Goal: Task Accomplishment & Management: Manage account settings

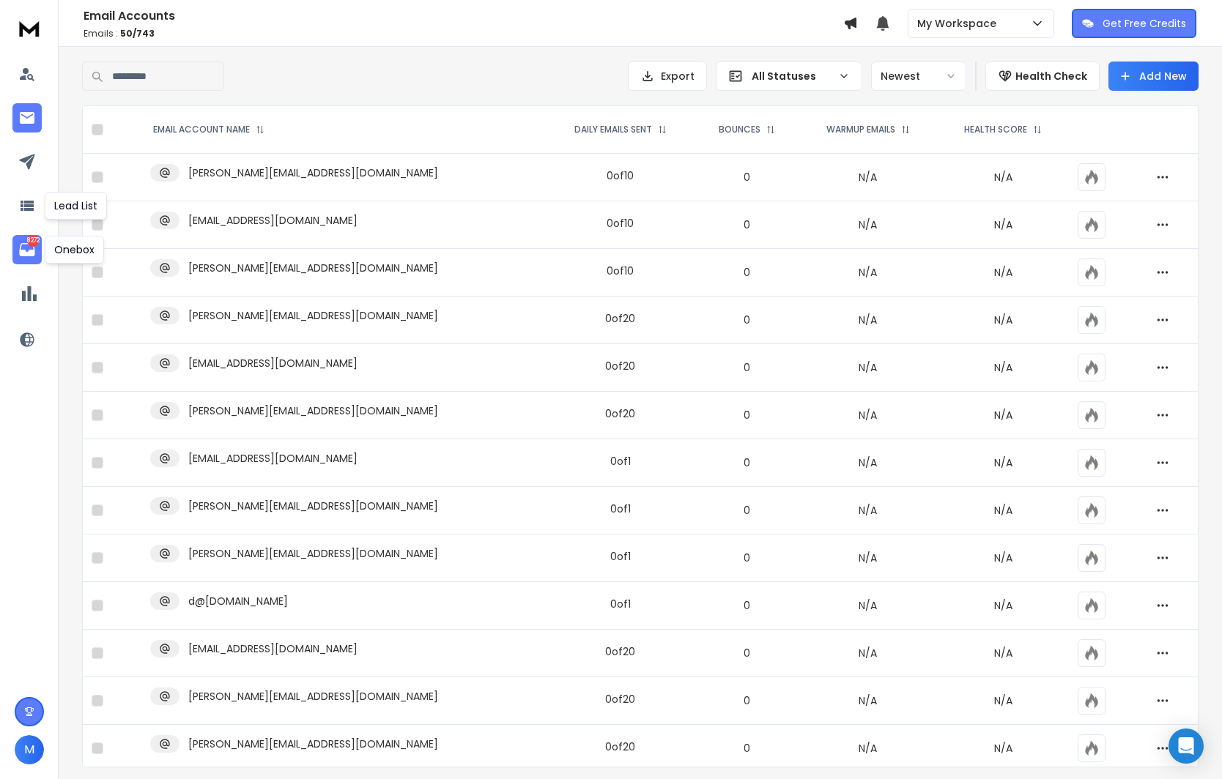
click at [27, 239] on p "8272" at bounding box center [33, 241] width 12 height 12
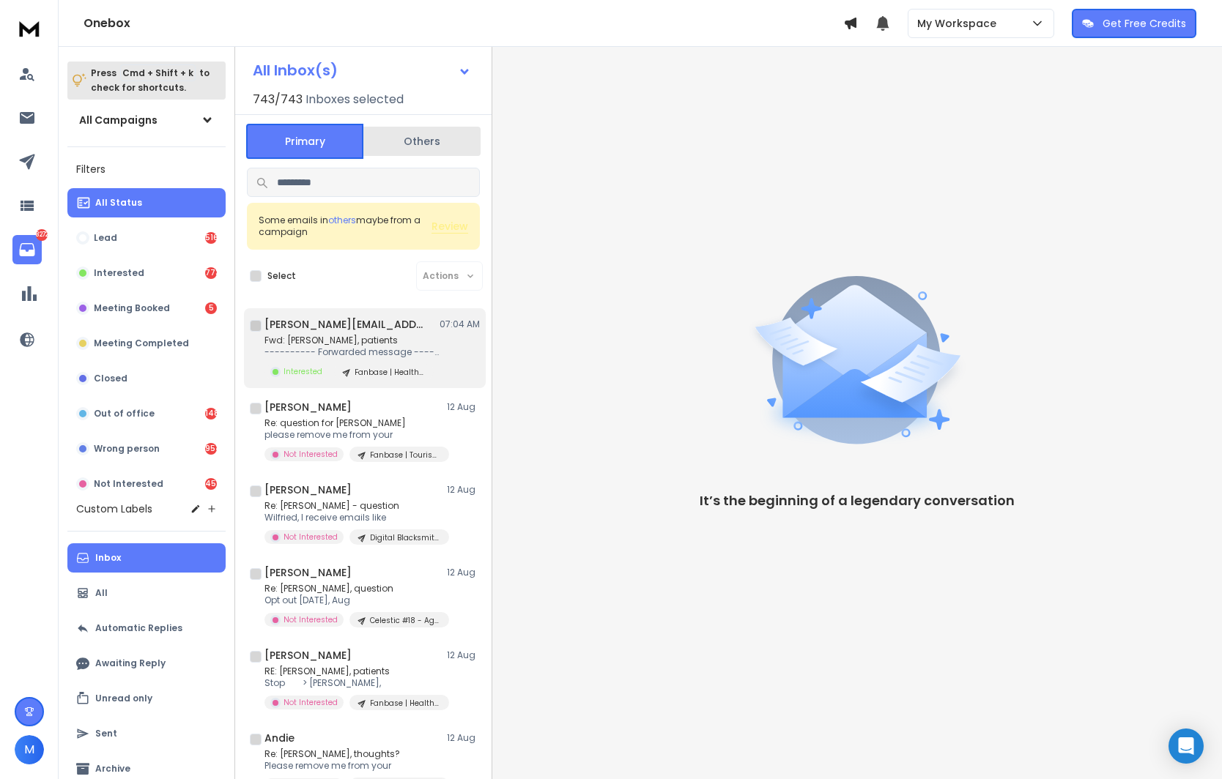
click at [340, 355] on p "---------- Forwarded message --------- From: Bart" at bounding box center [352, 352] width 176 height 12
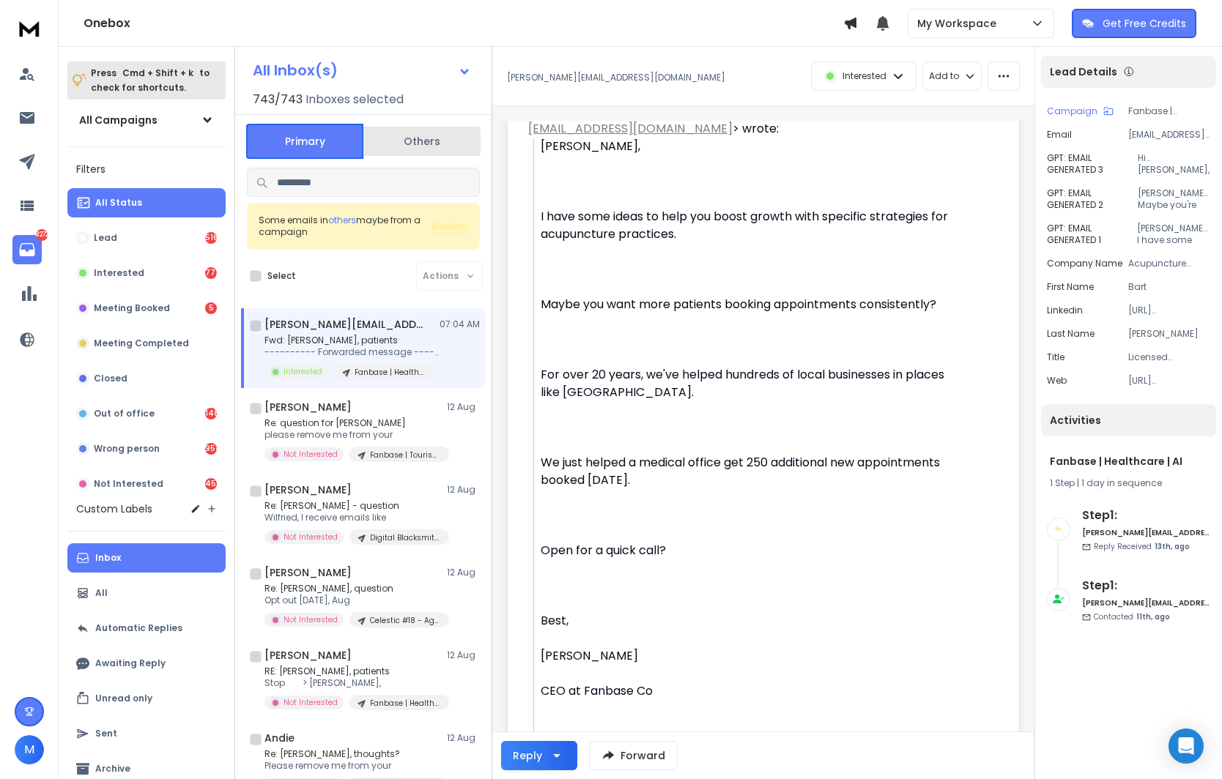
scroll to position [472, 0]
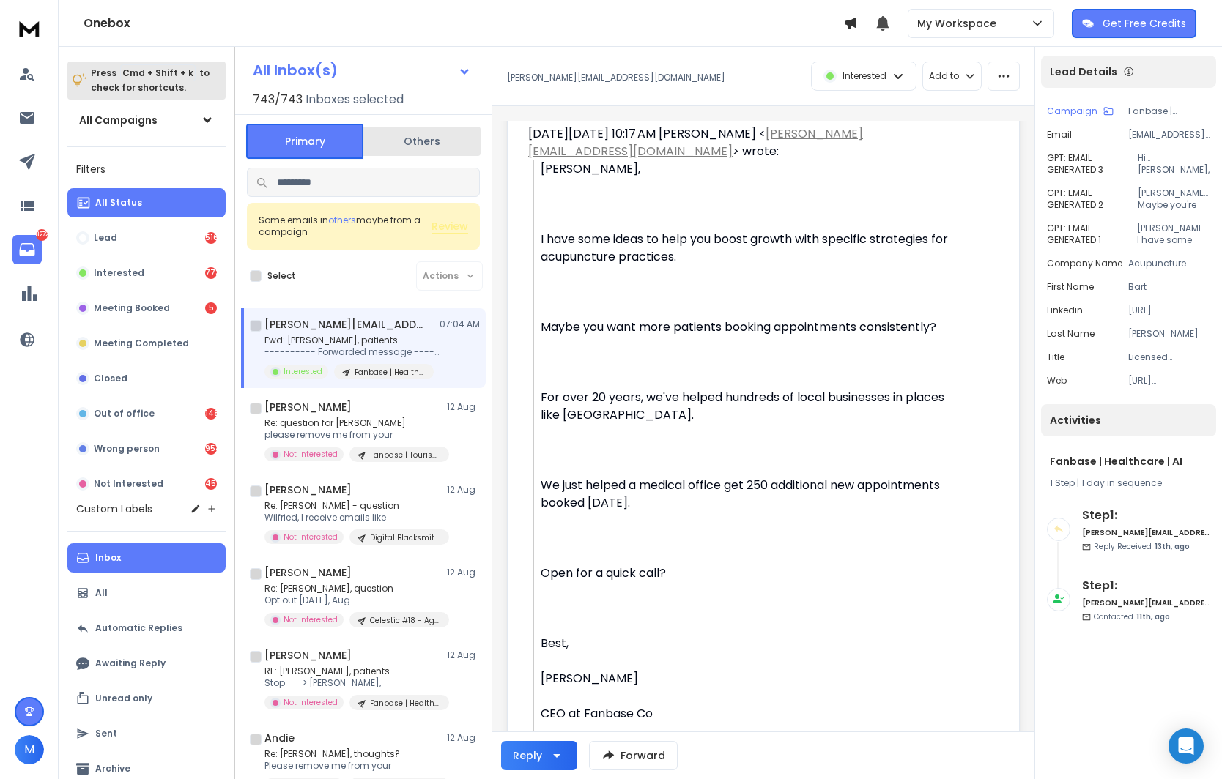
click at [542, 236] on blockquote "Bart, I have some ideas to help you boost growth with specific strategies for a…" at bounding box center [744, 485] width 423 height 650
drag, startPoint x: 542, startPoint y: 236, endPoint x: 658, endPoint y: 236, distance: 116.5
click at [658, 236] on blockquote "Bart, I have some ideas to help you boost growth with specific strategies for a…" at bounding box center [744, 485] width 423 height 650
click at [581, 293] on blockquote "Bart, I have some ideas to help you boost growth with specific strategies for a…" at bounding box center [744, 485] width 423 height 650
click at [590, 261] on blockquote "Bart, I have some ideas to help you boost growth with specific strategies for a…" at bounding box center [744, 485] width 423 height 650
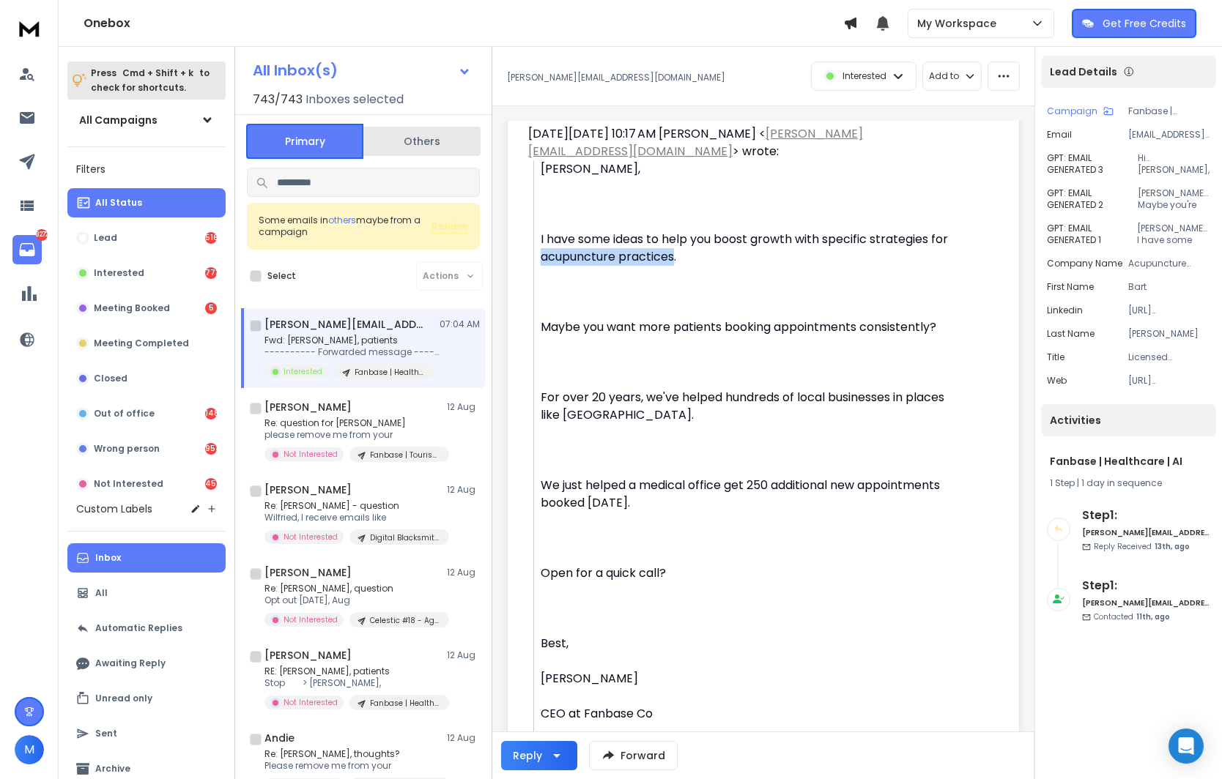
drag, startPoint x: 590, startPoint y: 261, endPoint x: 697, endPoint y: 261, distance: 106.9
click at [685, 261] on blockquote "Bart, I have some ideas to help you boost growth with specific strategies for a…" at bounding box center [744, 485] width 423 height 650
click at [697, 261] on blockquote "Bart, I have some ideas to help you boost growth with specific strategies for a…" at bounding box center [744, 485] width 423 height 650
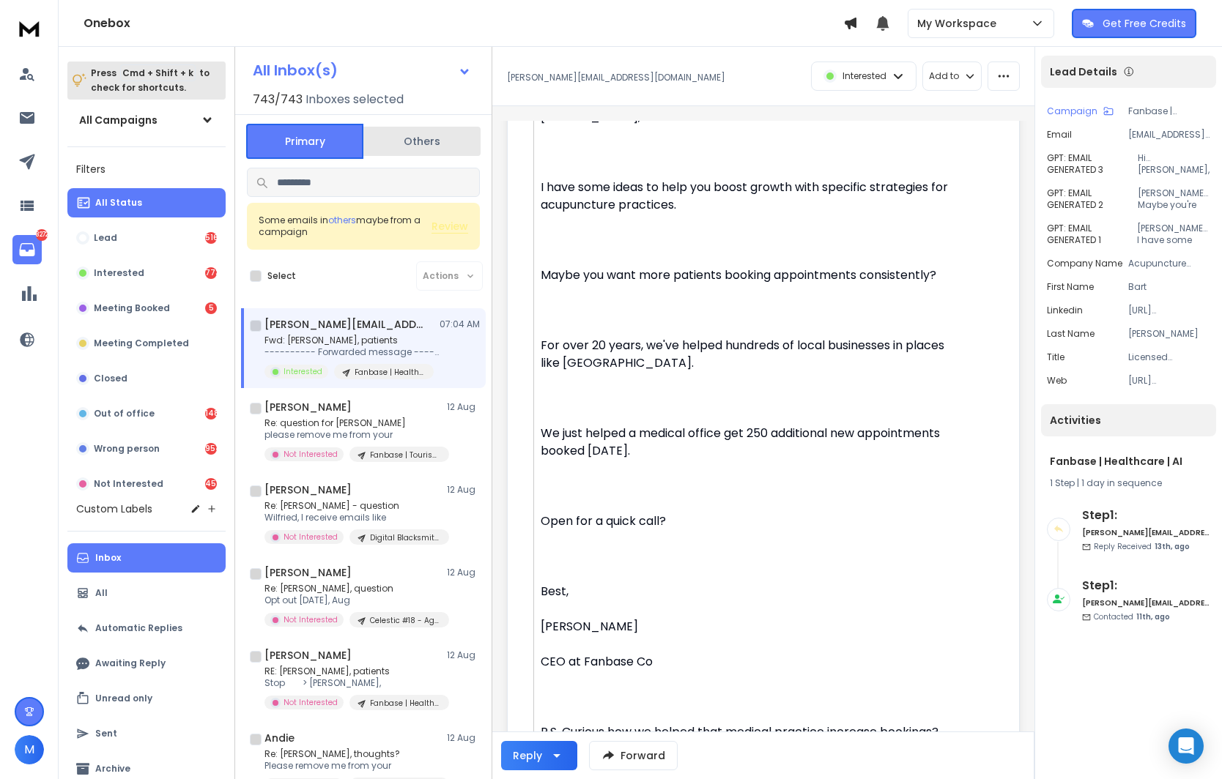
scroll to position [525, 0]
click at [647, 267] on blockquote "Bart, I have some ideas to help you boost growth with specific strategies for a…" at bounding box center [744, 432] width 423 height 650
drag, startPoint x: 647, startPoint y: 267, endPoint x: 825, endPoint y: 267, distance: 178.0
click at [826, 267] on blockquote "Bart, I have some ideas to help you boost growth with specific strategies for a…" at bounding box center [744, 432] width 423 height 650
click at [636, 335] on blockquote "Bart, I have some ideas to help you boost growth with specific strategies for a…" at bounding box center [744, 432] width 423 height 650
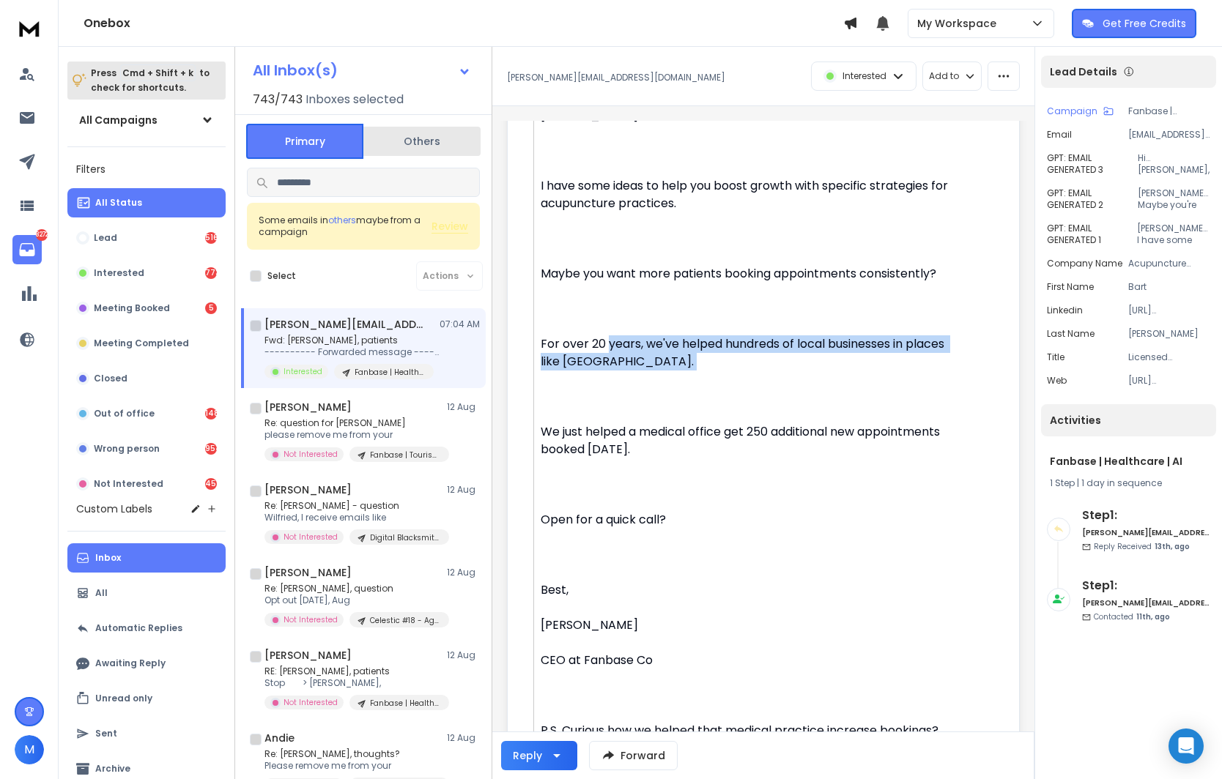
drag, startPoint x: 636, startPoint y: 335, endPoint x: 634, endPoint y: 357, distance: 22.0
click at [634, 357] on blockquote "Bart, I have some ideas to help you boost growth with specific strategies for a…" at bounding box center [744, 432] width 423 height 650
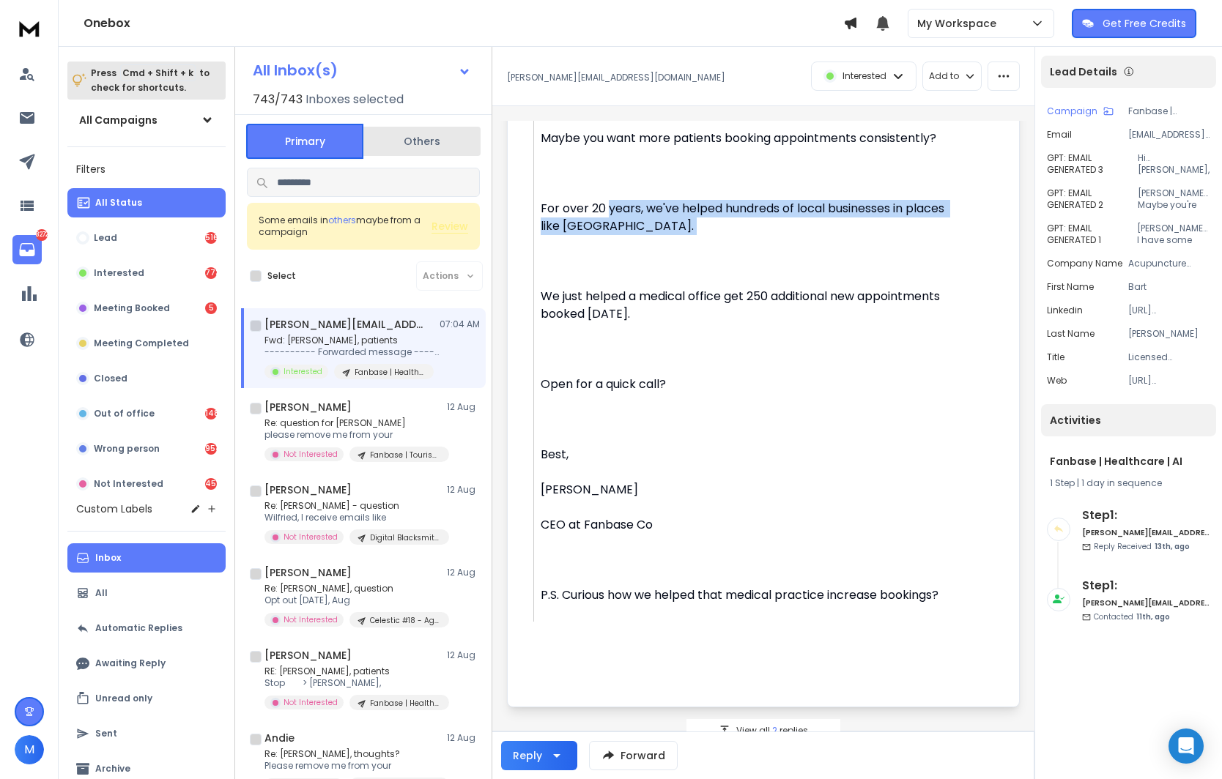
scroll to position [677, 0]
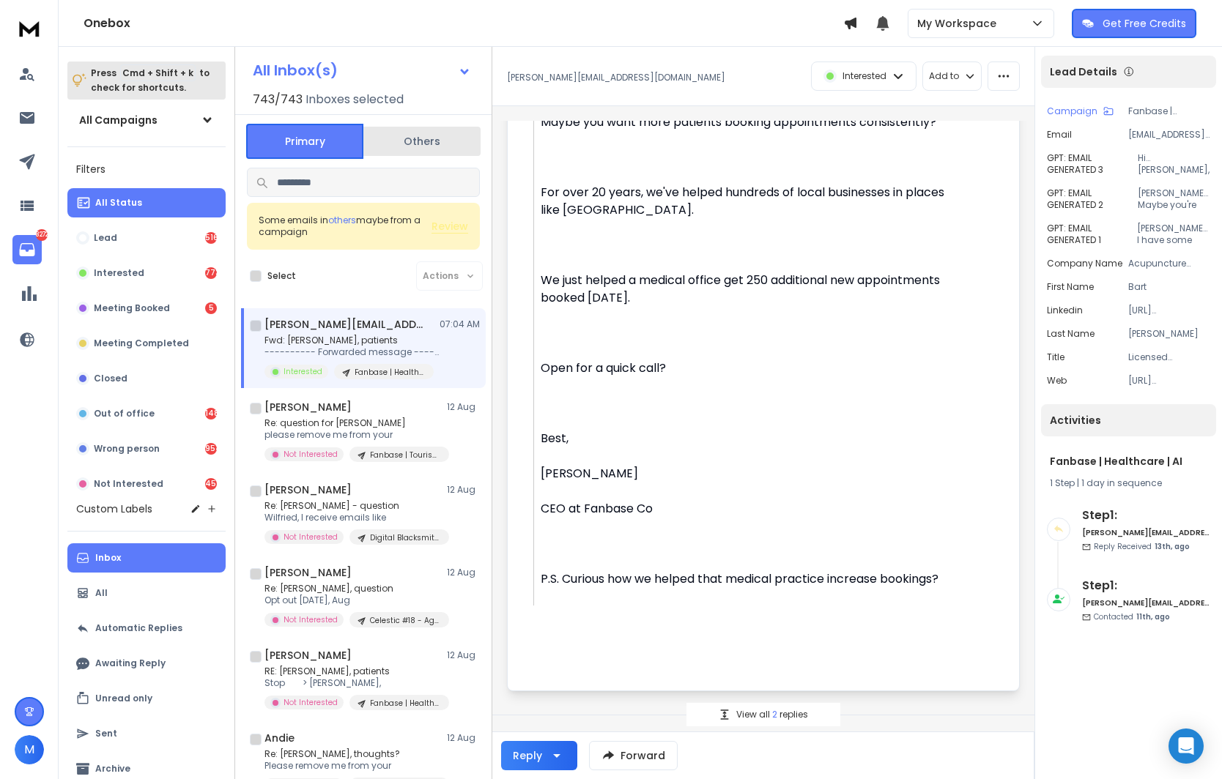
click at [552, 278] on blockquote "Bart, I have some ideas to help you boost growth with specific strategies for a…" at bounding box center [744, 280] width 423 height 650
drag, startPoint x: 552, startPoint y: 278, endPoint x: 798, endPoint y: 281, distance: 246.8
click at [800, 281] on blockquote "Bart, I have some ideas to help you boost growth with specific strategies for a…" at bounding box center [744, 280] width 423 height 650
click at [797, 281] on blockquote "Bart, I have some ideas to help you boost growth with specific strategies for a…" at bounding box center [744, 280] width 423 height 650
click at [762, 281] on blockquote "Bart, I have some ideas to help you boost growth with specific strategies for a…" at bounding box center [744, 280] width 423 height 650
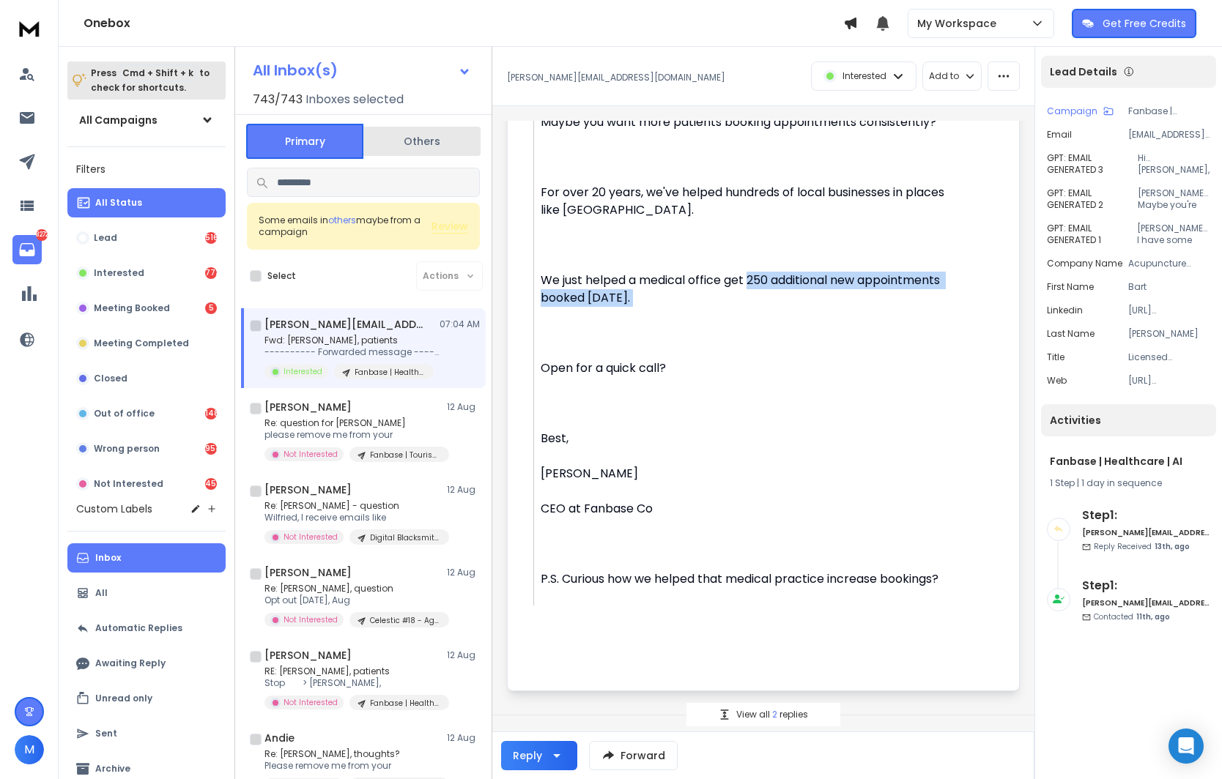
drag, startPoint x: 762, startPoint y: 281, endPoint x: 743, endPoint y: 293, distance: 22.8
click at [743, 293] on blockquote "Bart, I have some ideas to help you boost growth with specific strategies for a…" at bounding box center [744, 280] width 423 height 650
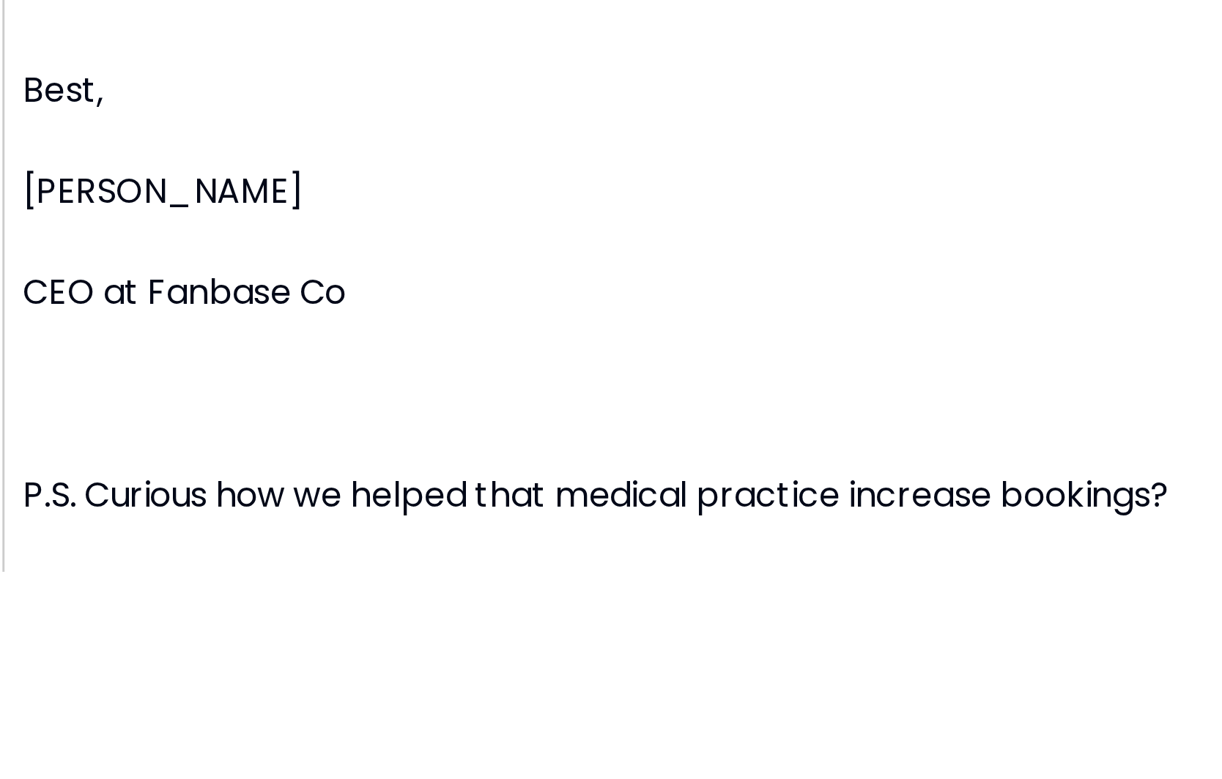
click at [622, 552] on blockquote "Bart, I have some ideas to help you boost growth with specific strategies for a…" at bounding box center [744, 251] width 423 height 650
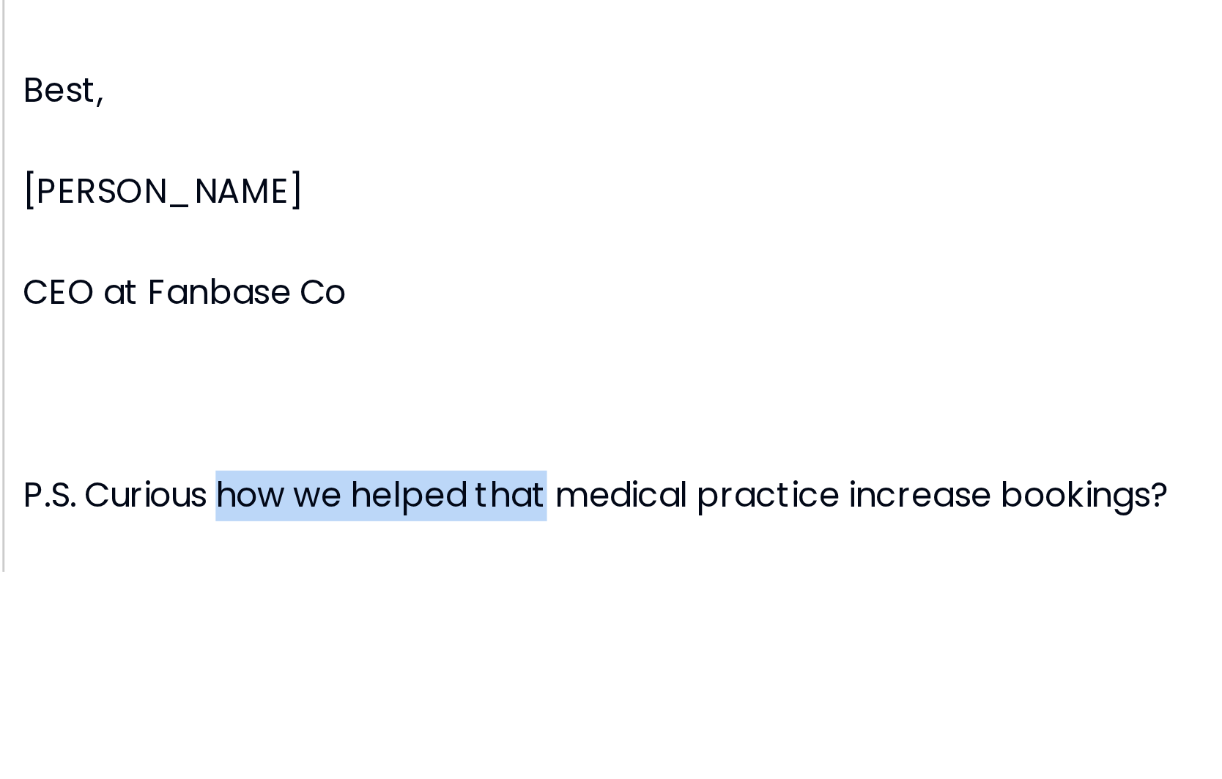
drag, startPoint x: 622, startPoint y: 552, endPoint x: 708, endPoint y: 552, distance: 86.4
click at [709, 552] on blockquote "Bart, I have some ideas to help you boost growth with specific strategies for a…" at bounding box center [744, 251] width 423 height 650
click at [708, 552] on blockquote "Bart, I have some ideas to help you boost growth with specific strategies for a…" at bounding box center [744, 251] width 423 height 650
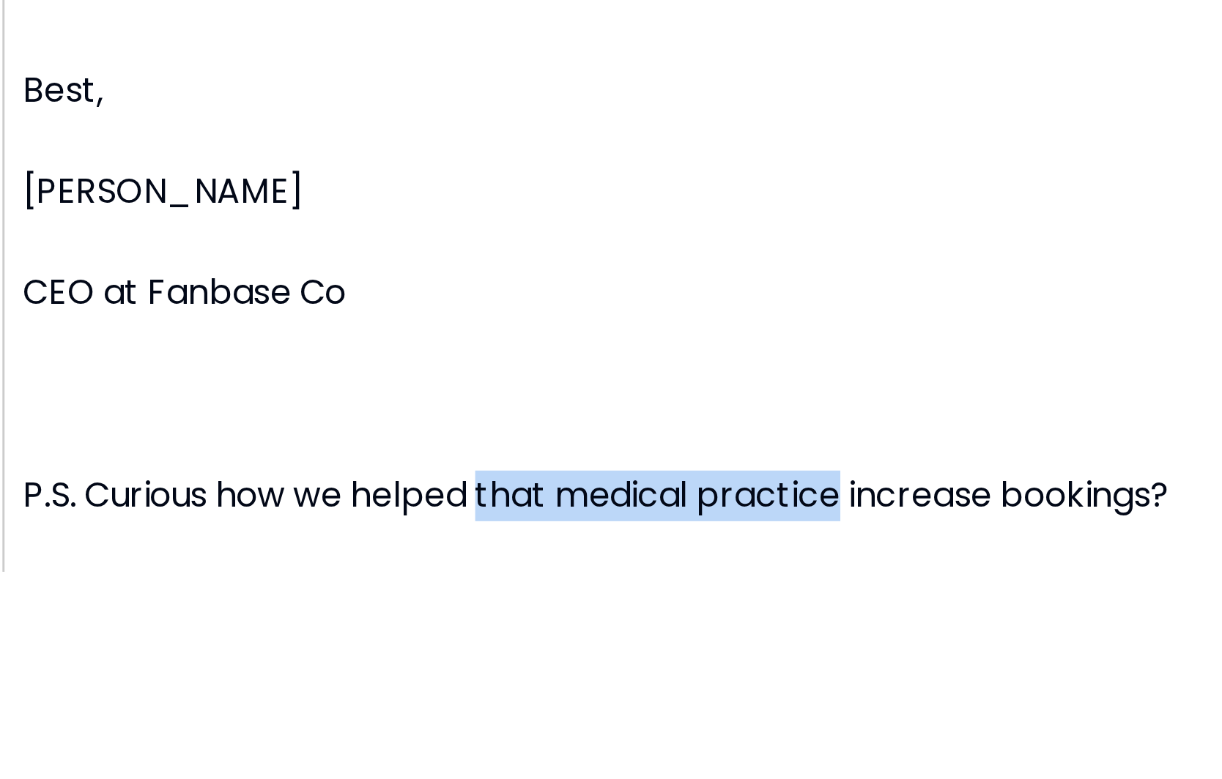
drag, startPoint x: 708, startPoint y: 552, endPoint x: 802, endPoint y: 552, distance: 93.8
click at [802, 552] on blockquote "Bart, I have some ideas to help you boost growth with specific strategies for a…" at bounding box center [744, 251] width 423 height 650
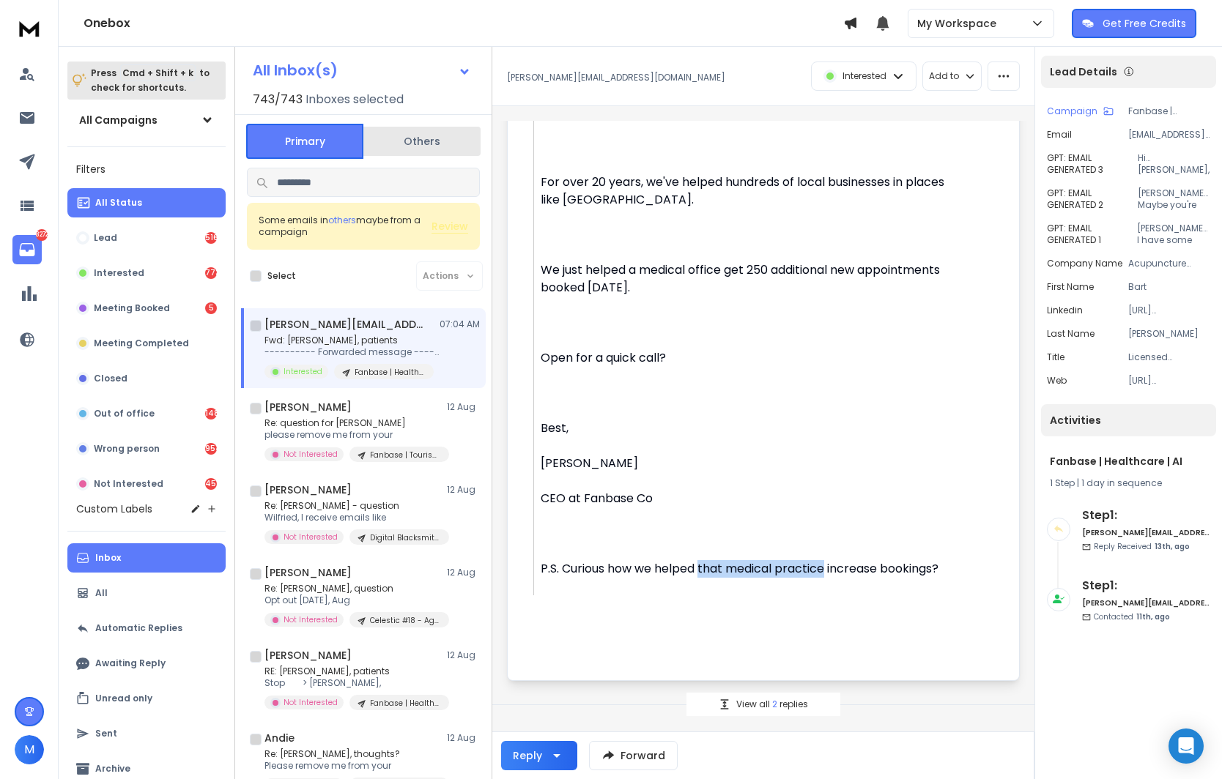
scroll to position [674, 0]
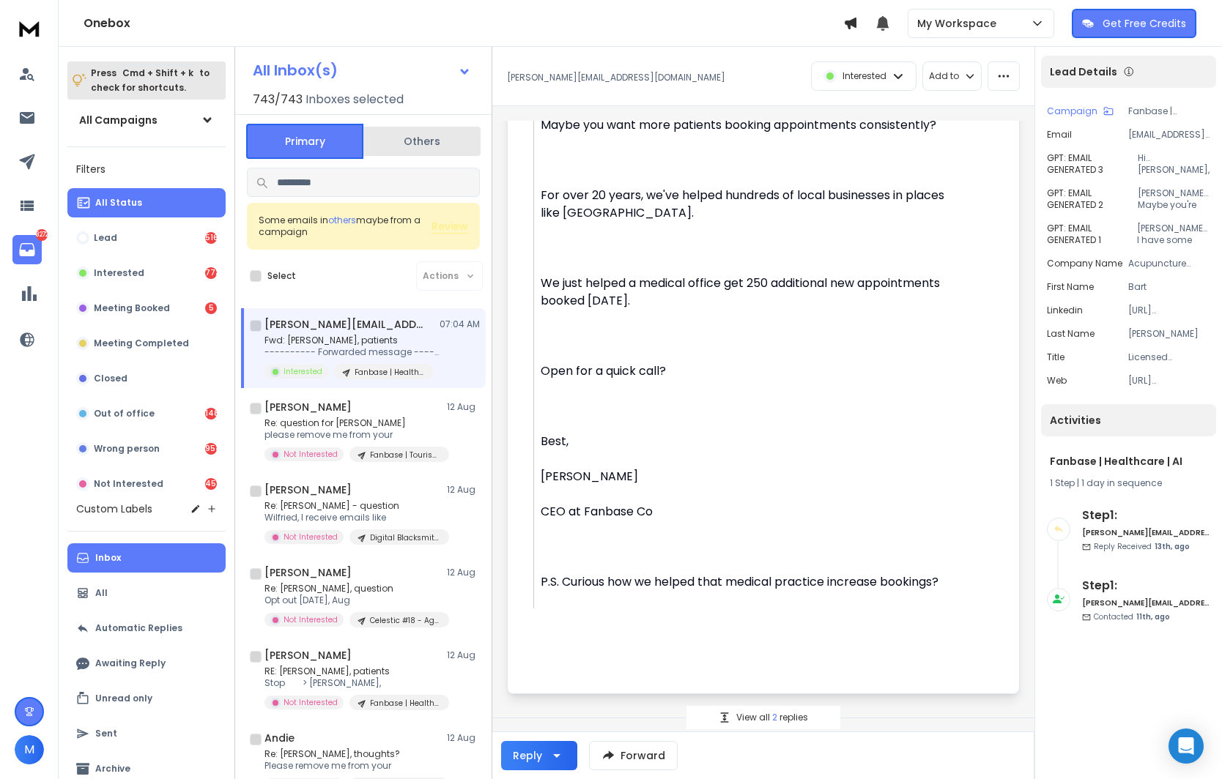
click at [1168, 383] on p "https://acupuncturewilliamsburg.com" at bounding box center [1169, 381] width 82 height 12
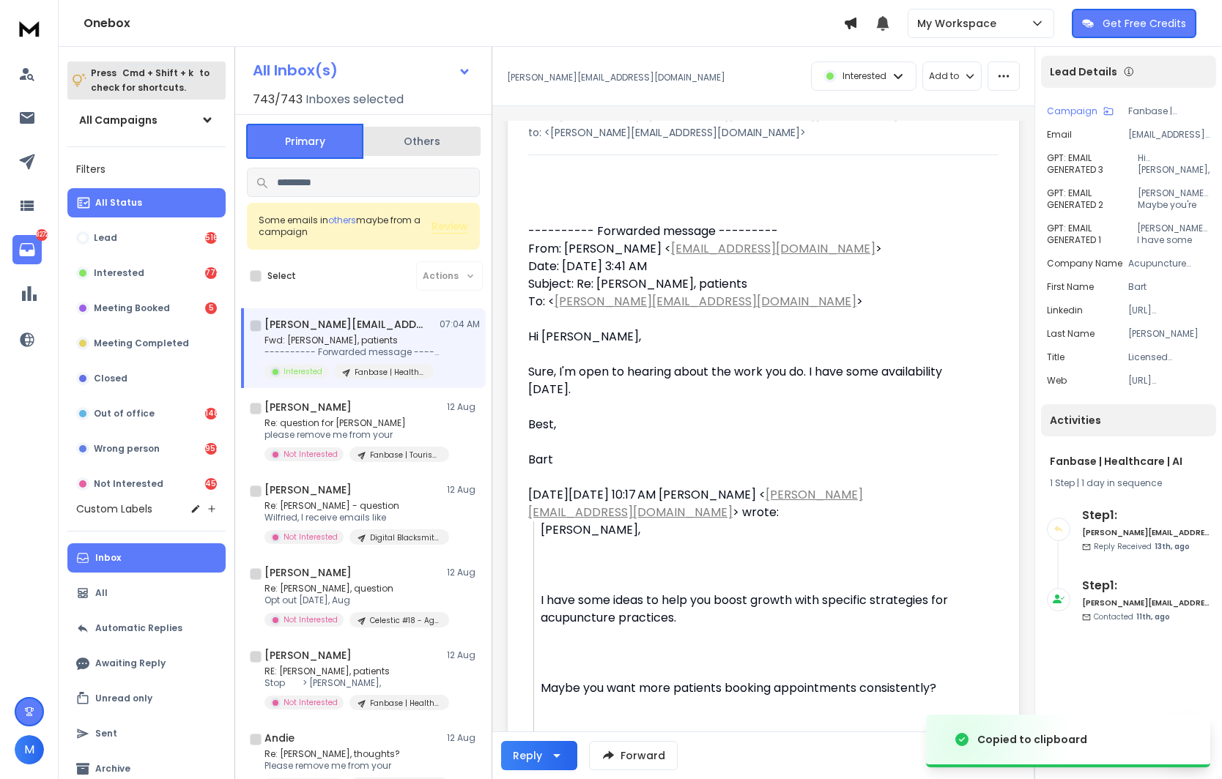
scroll to position [0, 0]
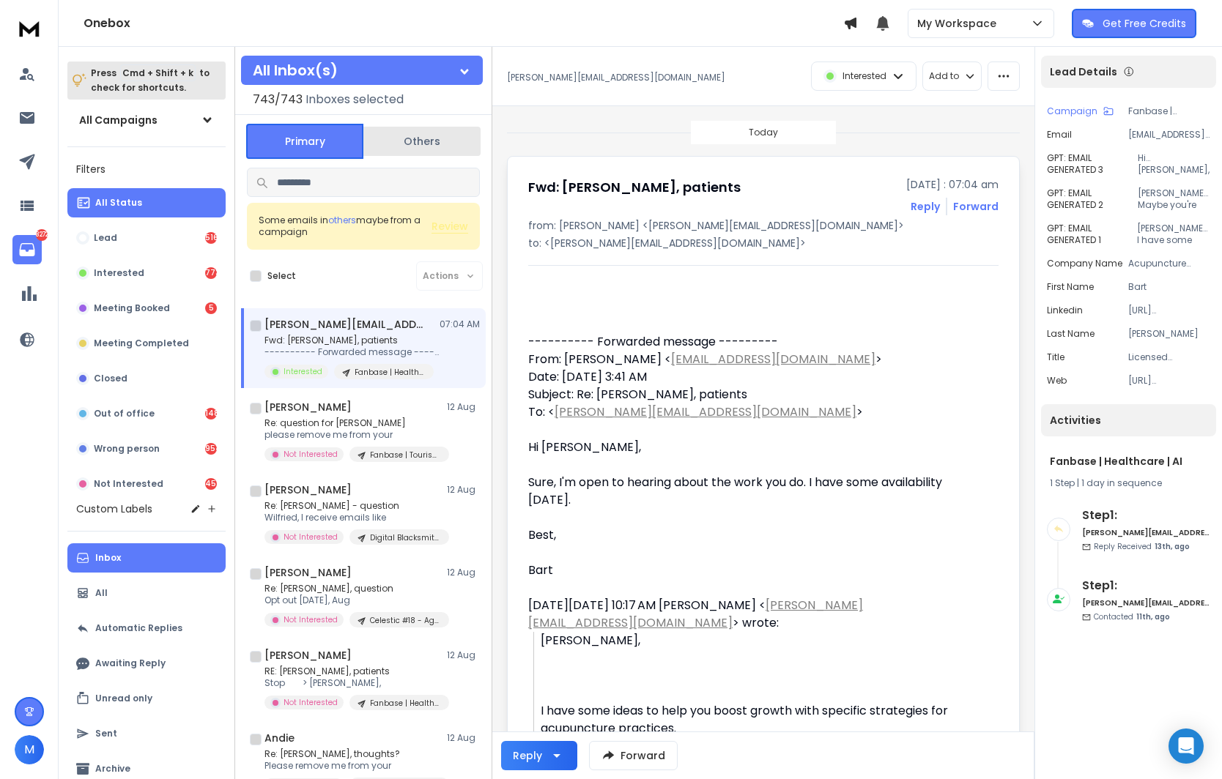
click at [456, 74] on button "All Inbox(s)" at bounding box center [362, 70] width 242 height 29
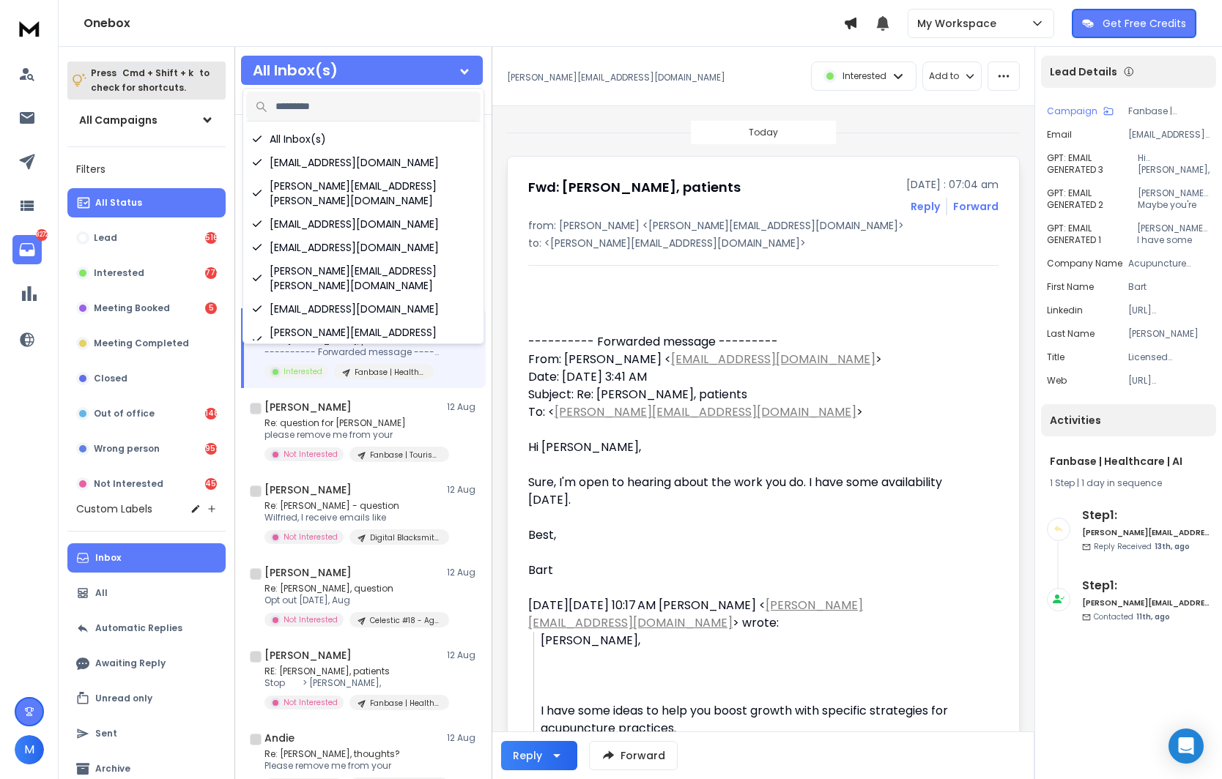
click at [458, 72] on icon at bounding box center [464, 71] width 13 height 13
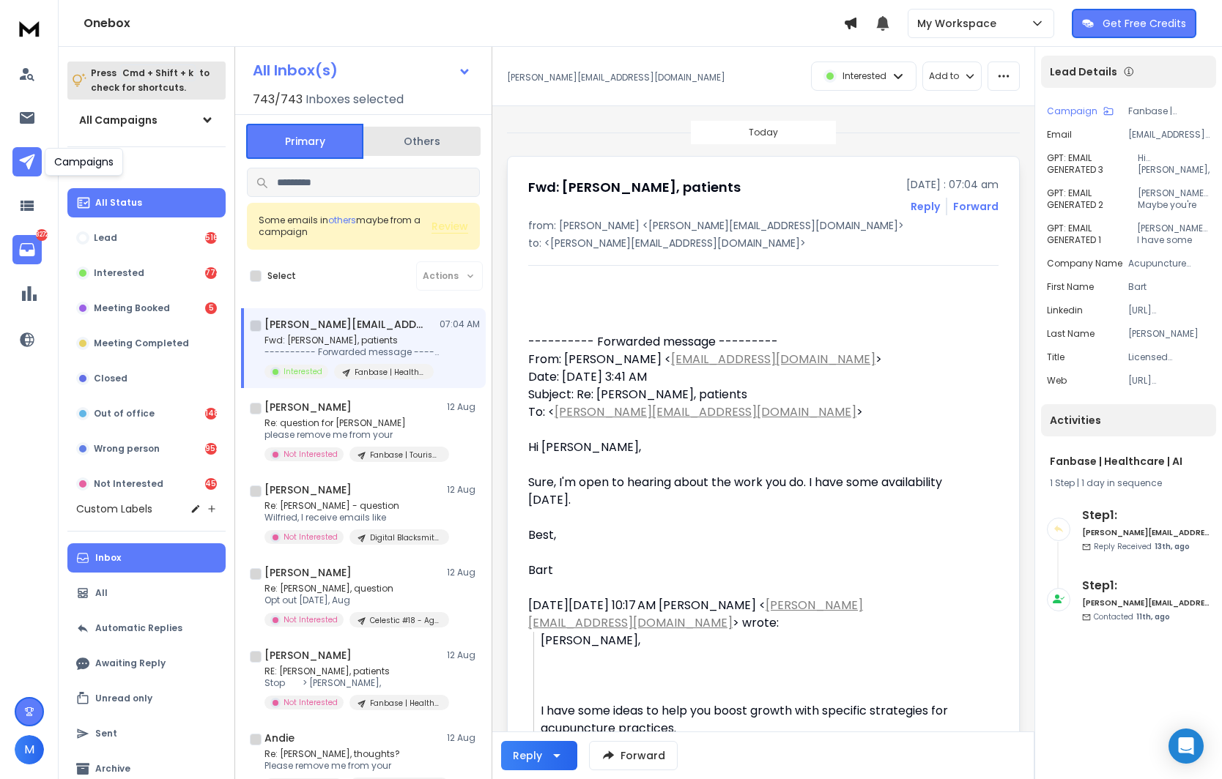
click at [24, 159] on icon at bounding box center [26, 161] width 15 height 15
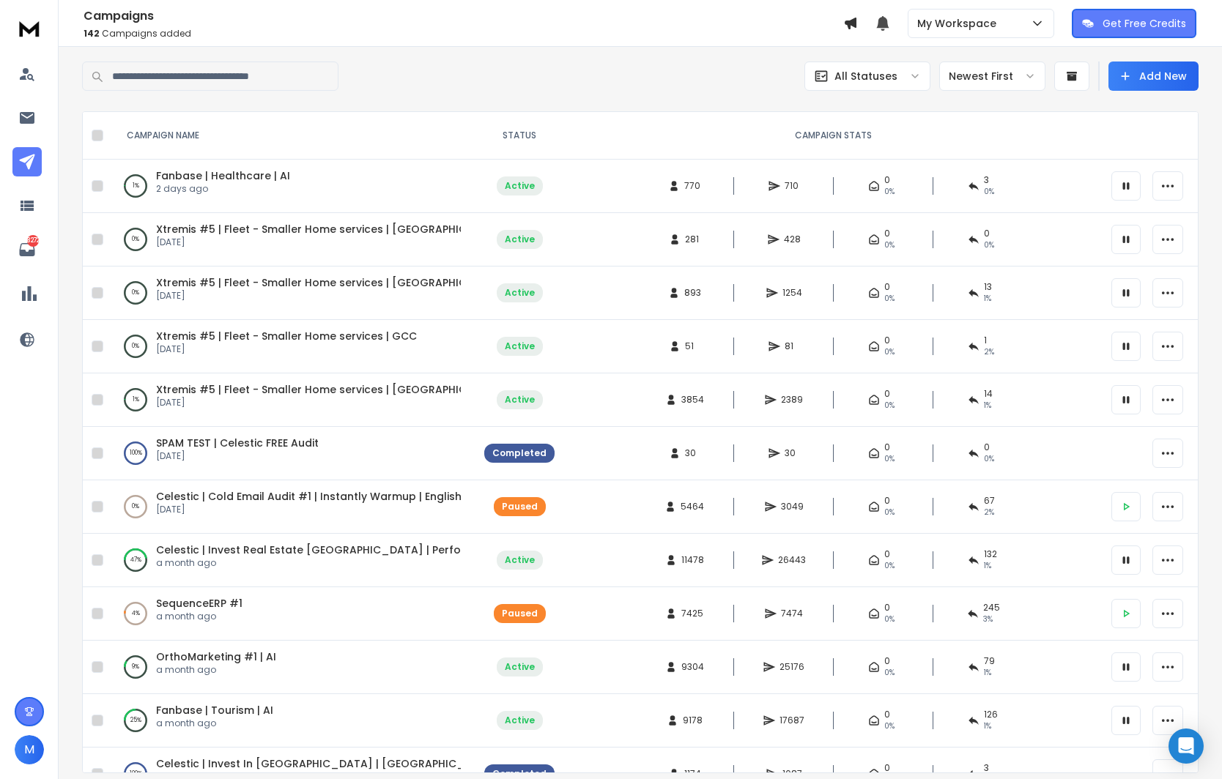
click at [286, 77] on input at bounding box center [210, 76] width 256 height 29
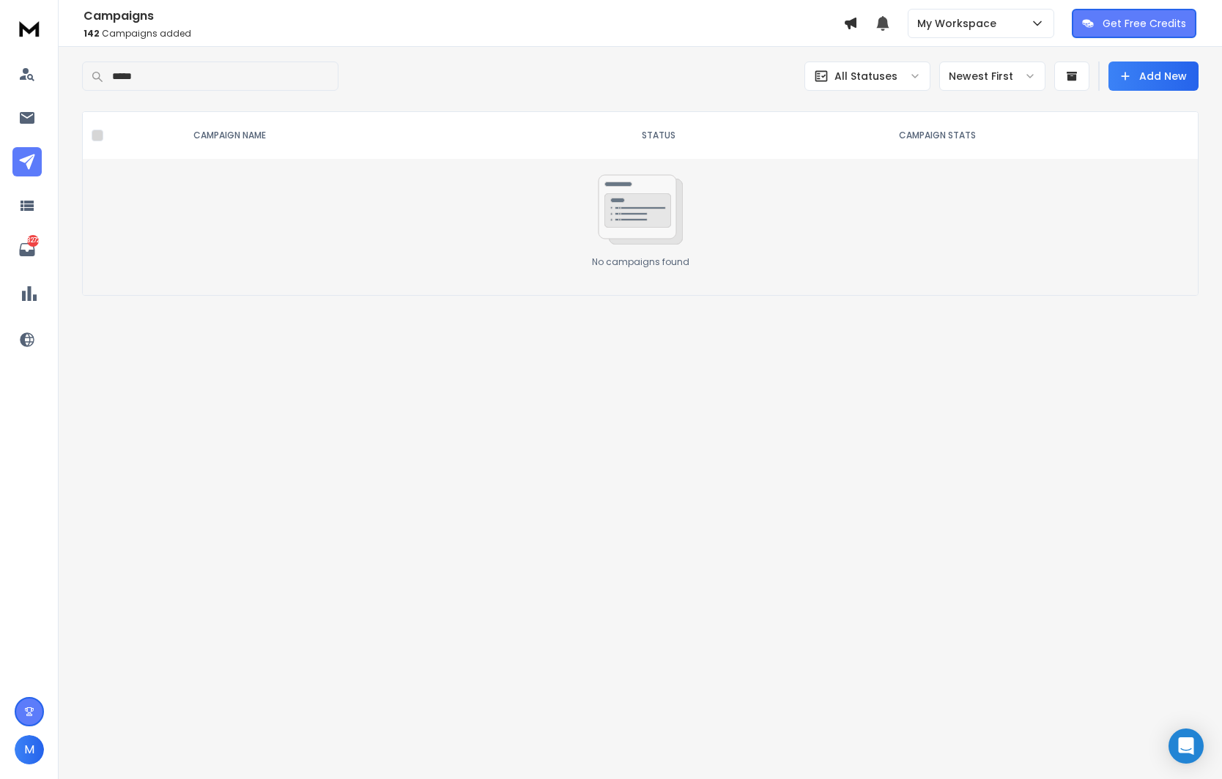
click at [122, 78] on input "*****" at bounding box center [210, 76] width 256 height 29
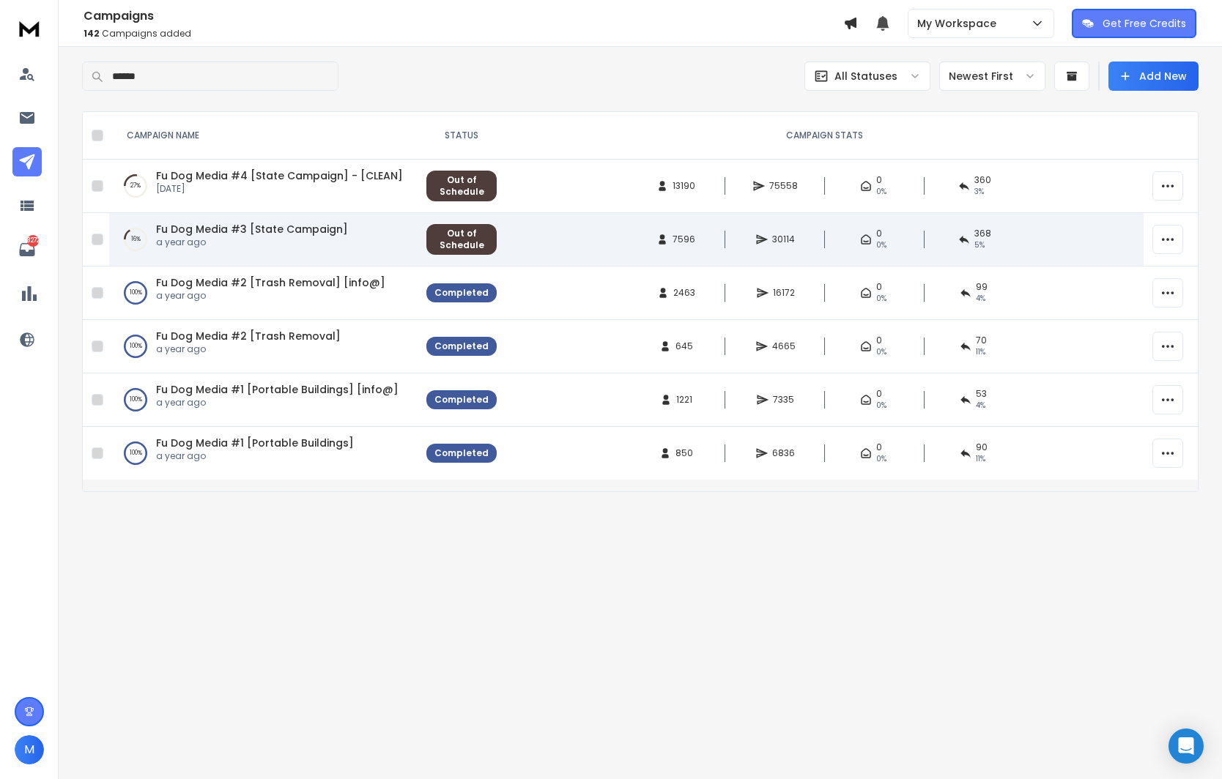
type input "******"
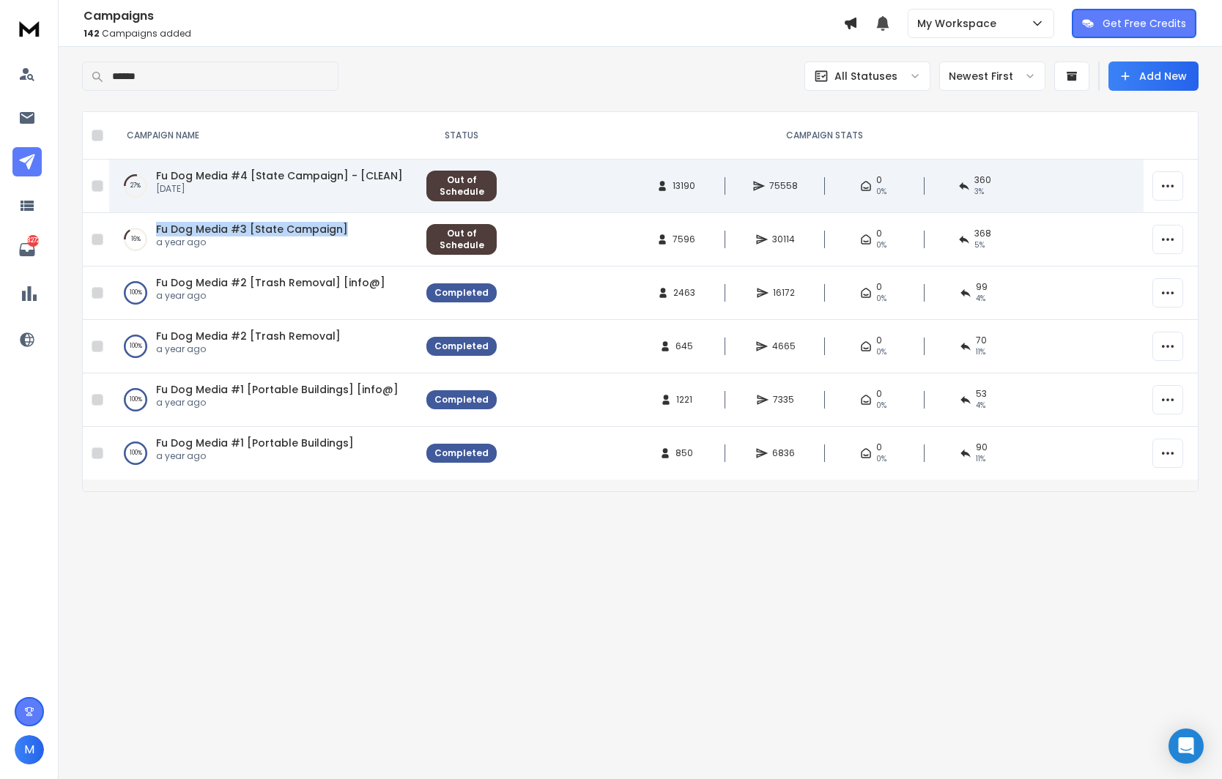
click at [248, 177] on span "Fu Dog Media #4 [State Campaign] - [CLEAN]" at bounding box center [279, 175] width 247 height 15
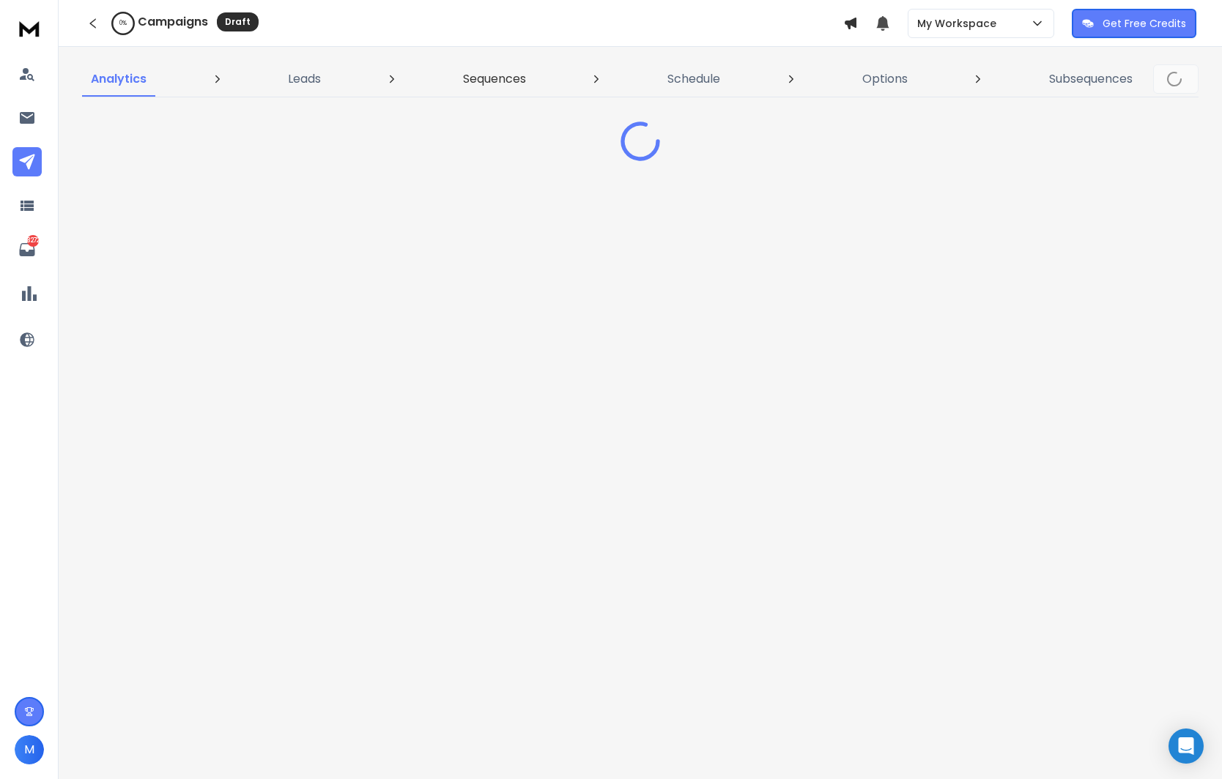
click at [487, 75] on p "Sequences" at bounding box center [494, 79] width 63 height 18
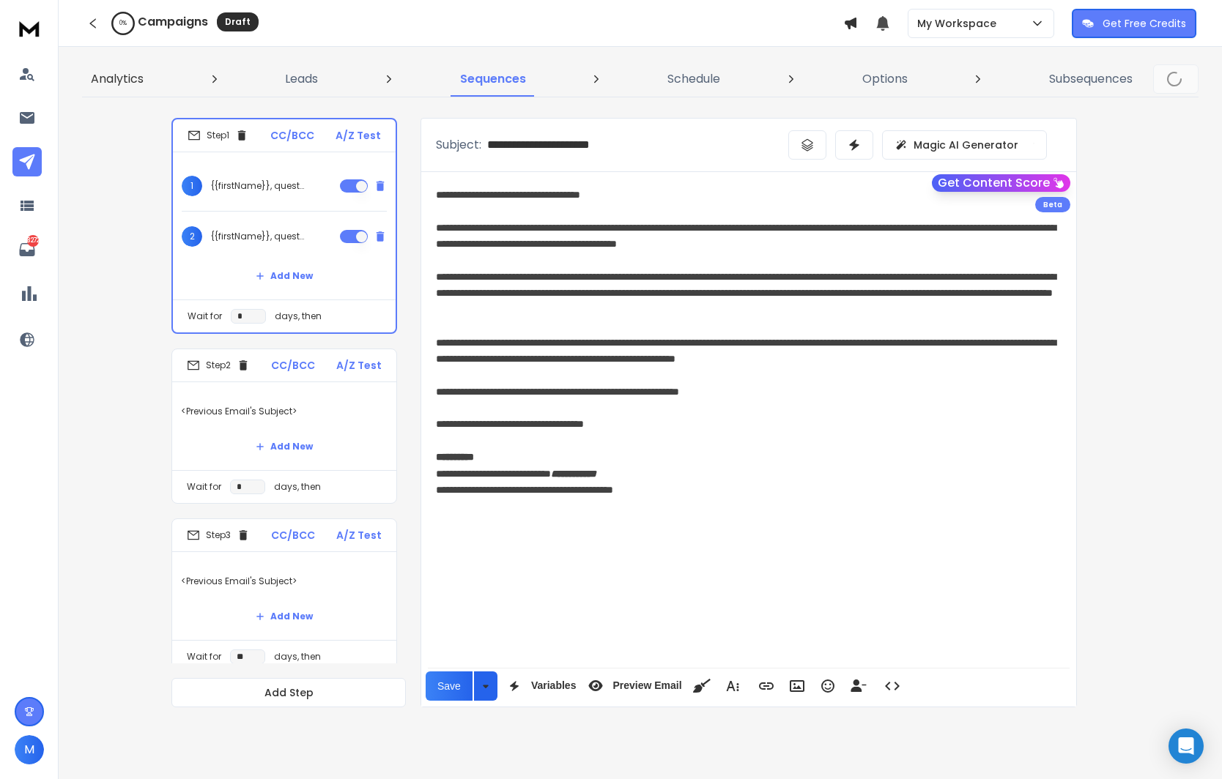
click at [125, 87] on link "Analytics" at bounding box center [117, 79] width 70 height 35
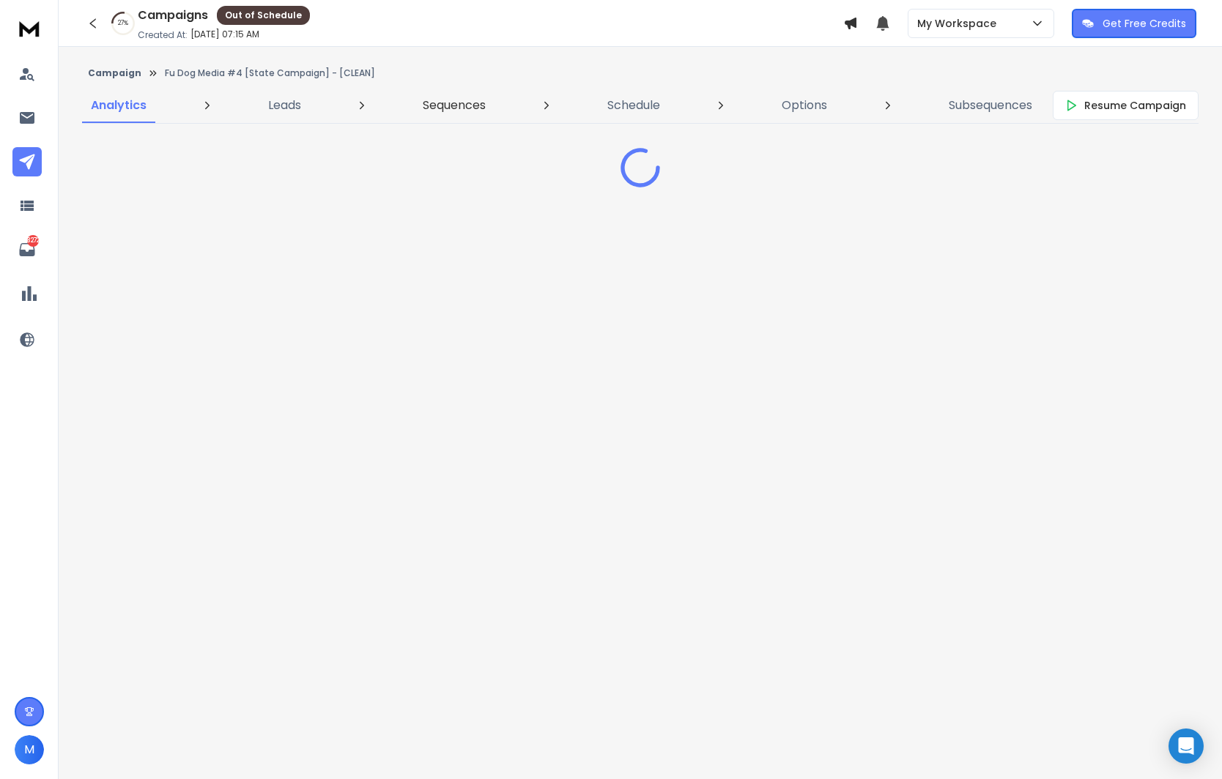
click at [466, 105] on p "Sequences" at bounding box center [454, 106] width 63 height 18
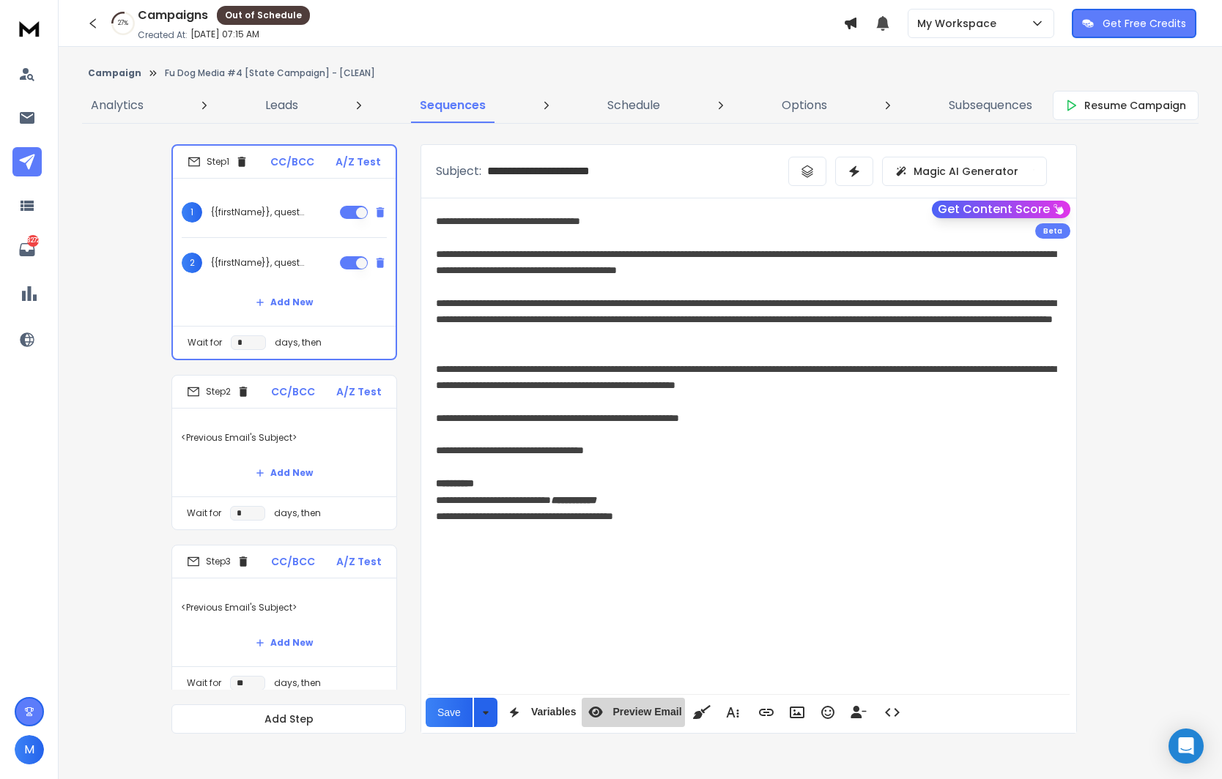
click at [663, 717] on span "Preview Email" at bounding box center [646, 712] width 75 height 12
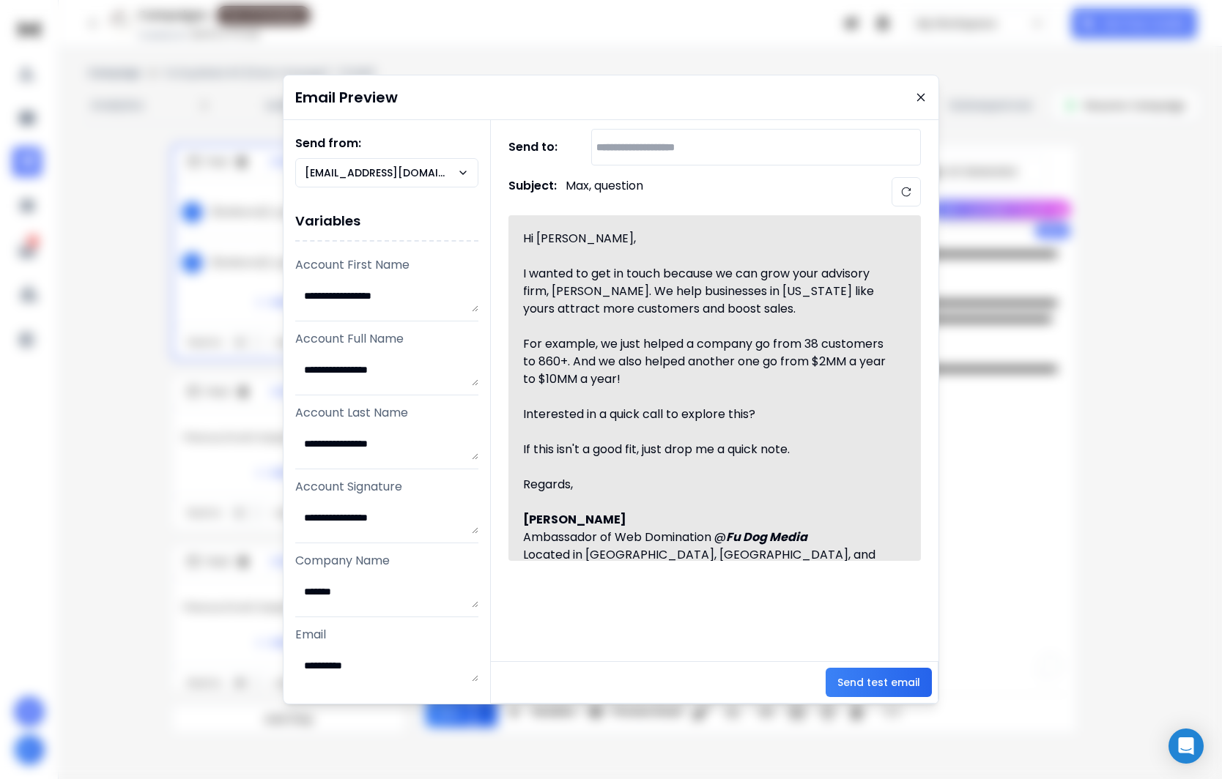
click at [554, 271] on div "I wanted to get in touch because we can grow your advisory firm, Wolfson. We he…" at bounding box center [706, 291] width 366 height 53
drag, startPoint x: 554, startPoint y: 271, endPoint x: 773, endPoint y: 278, distance: 219.1
click at [775, 279] on div "I wanted to get in touch because we can grow your advisory firm, Wolfson. We he…" at bounding box center [706, 291] width 366 height 53
click at [587, 292] on div "I wanted to get in touch because we can grow your advisory firm, Wolfson. We he…" at bounding box center [706, 291] width 366 height 53
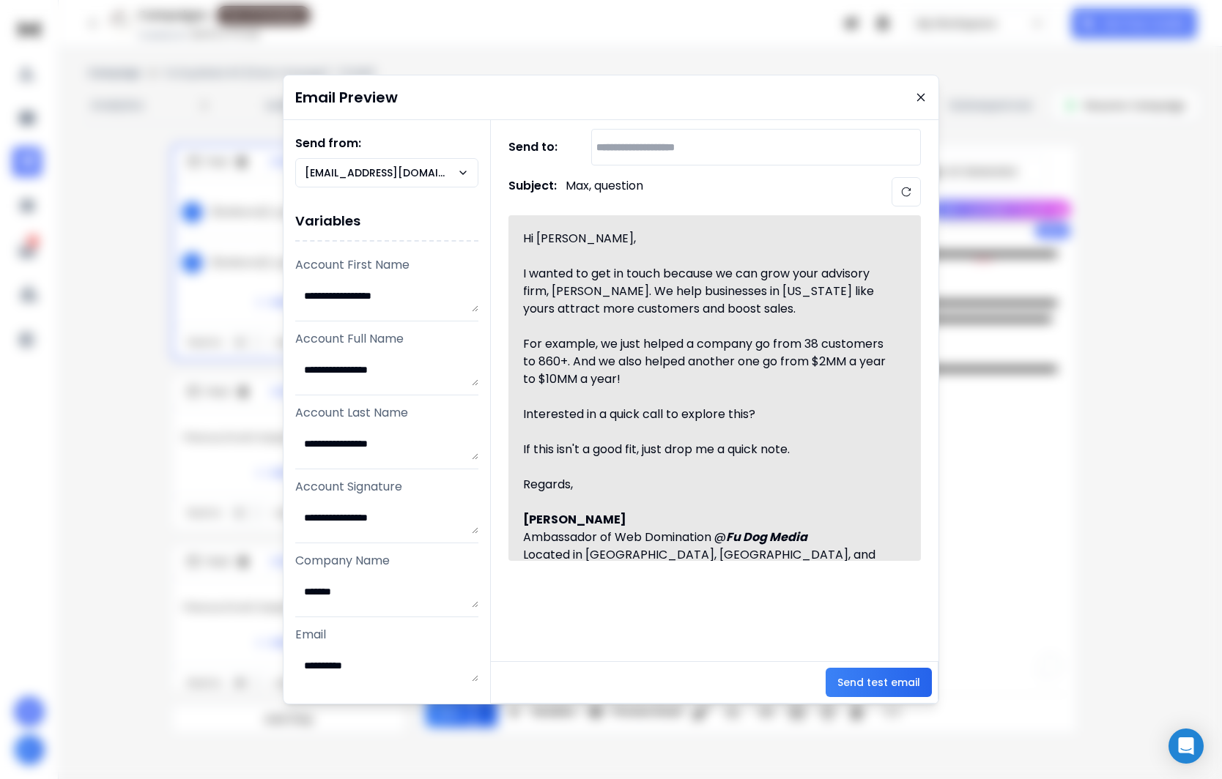
click at [514, 306] on div "Hi Max, I wanted to get in touch because we can grow your advisory firm, Wolfso…" at bounding box center [714, 388] width 412 height 346
drag, startPoint x: 516, startPoint y: 306, endPoint x: 743, endPoint y: 304, distance: 226.3
click at [744, 304] on div "Hi Max, I wanted to get in touch because we can grow your advisory firm, Wolfso…" at bounding box center [714, 388] width 412 height 346
click at [743, 304] on div "I wanted to get in touch because we can grow your advisory firm, Wolfson. We he…" at bounding box center [706, 291] width 366 height 53
click at [733, 303] on div "I wanted to get in touch because we can grow your advisory firm, Wolfson. We he…" at bounding box center [706, 291] width 366 height 53
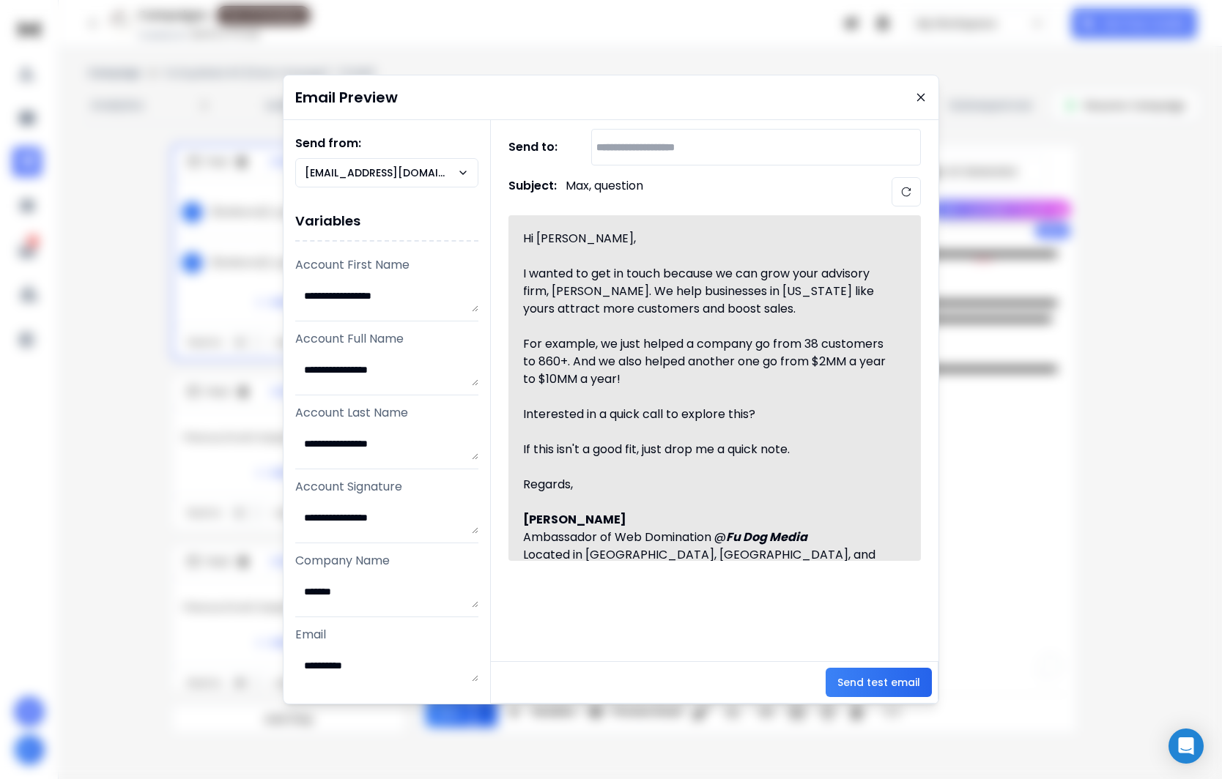
click at [921, 94] on icon at bounding box center [921, 98] width 12 height 12
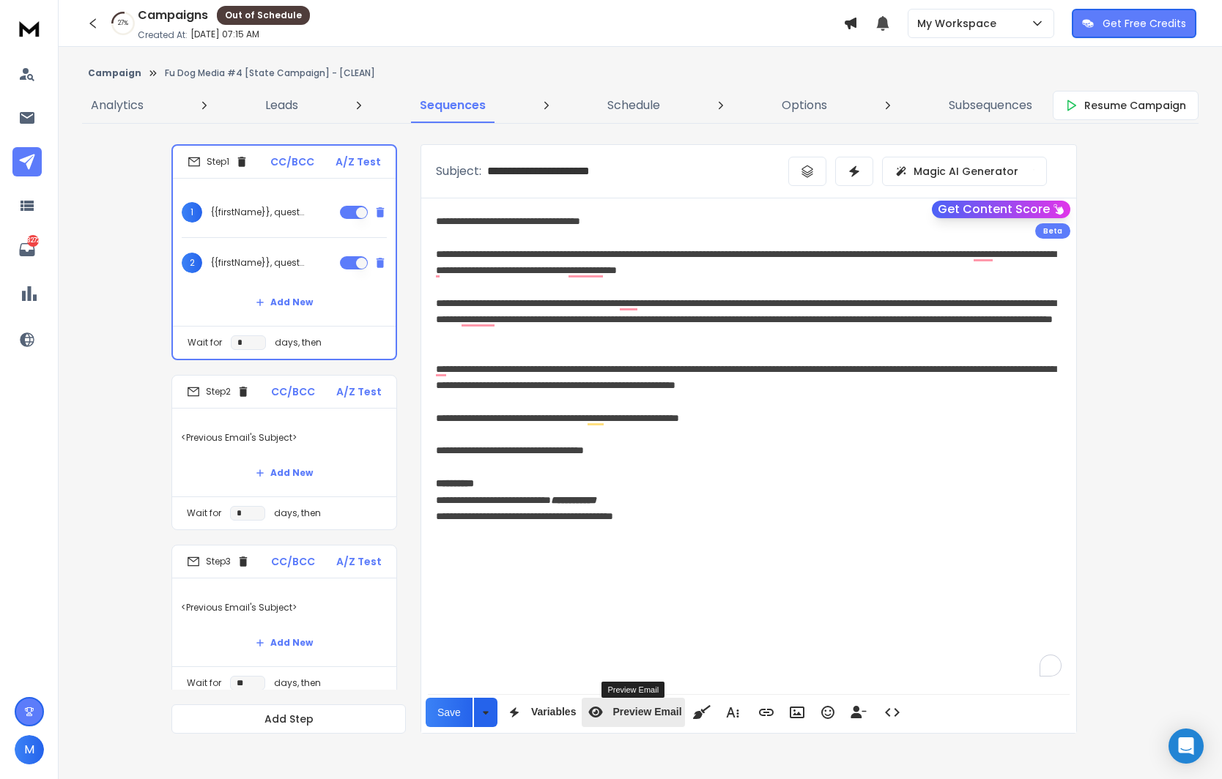
click at [624, 710] on span "Preview Email" at bounding box center [646, 712] width 75 height 12
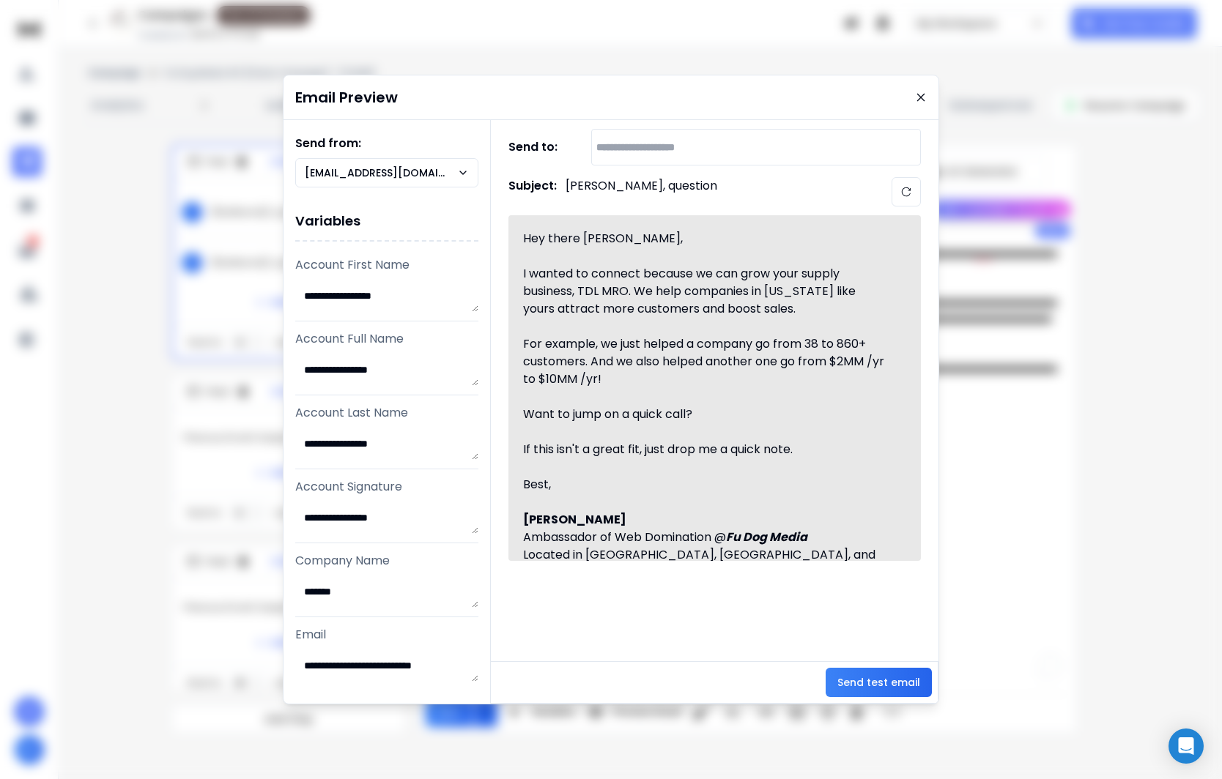
click at [547, 270] on div "I wanted to connect because we can grow your supply business, TDL MRO. We help …" at bounding box center [706, 291] width 366 height 53
drag, startPoint x: 547, startPoint y: 270, endPoint x: 656, endPoint y: 269, distance: 108.4
click at [656, 270] on div "I wanted to connect because we can grow your supply business, TDL MRO. We help …" at bounding box center [706, 291] width 366 height 53
click at [576, 287] on div "I wanted to connect because we can grow your supply business, TDL MRO. We help …" at bounding box center [706, 291] width 366 height 53
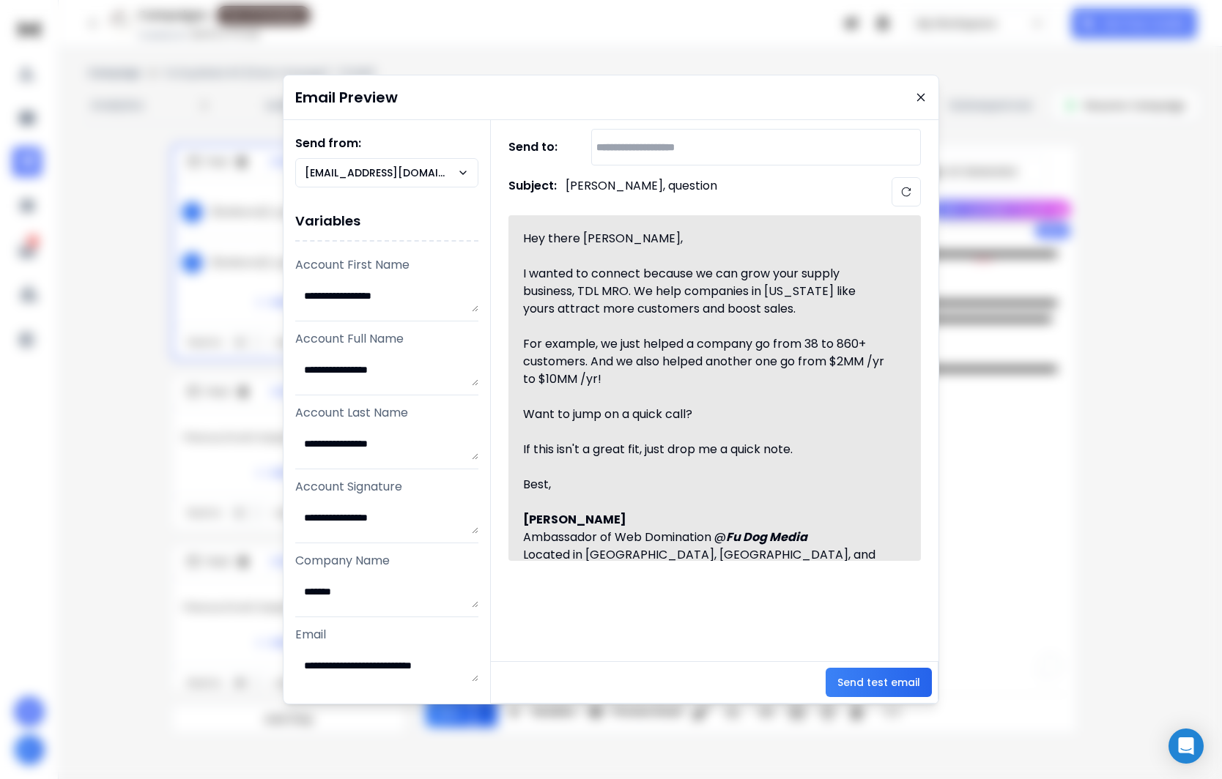
click at [590, 290] on div "I wanted to connect because we can grow your supply business, TDL MRO. We help …" at bounding box center [706, 291] width 366 height 53
drag, startPoint x: 590, startPoint y: 290, endPoint x: 609, endPoint y: 290, distance: 19.0
click at [609, 290] on div "I wanted to connect because we can grow your supply business, TDL MRO. We help …" at bounding box center [706, 291] width 366 height 53
click at [651, 283] on div "I wanted to connect because we can grow your supply business, TDL MRO. We help …" at bounding box center [706, 291] width 366 height 53
click at [910, 197] on button at bounding box center [905, 191] width 29 height 29
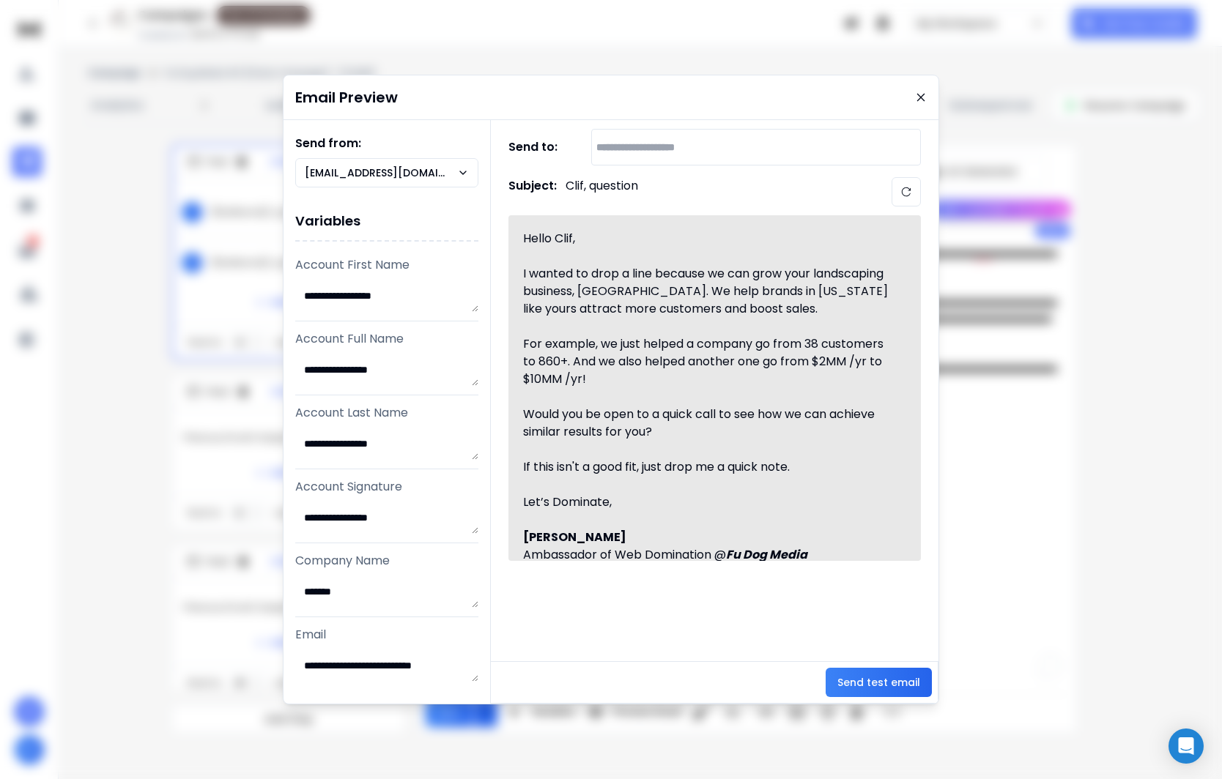
click at [595, 294] on div "I wanted to drop a line because we can grow your landscaping business, Alder Cr…" at bounding box center [706, 291] width 366 height 53
drag, startPoint x: 595, startPoint y: 294, endPoint x: 635, endPoint y: 285, distance: 40.5
click at [635, 285] on div "I wanted to drop a line because we can grow your landscaping business, Alder Cr…" at bounding box center [706, 291] width 366 height 53
click at [542, 287] on div "I wanted to drop a line because we can grow your landscaping business, Alder Cr…" at bounding box center [706, 291] width 366 height 53
drag, startPoint x: 542, startPoint y: 287, endPoint x: 642, endPoint y: 286, distance: 100.3
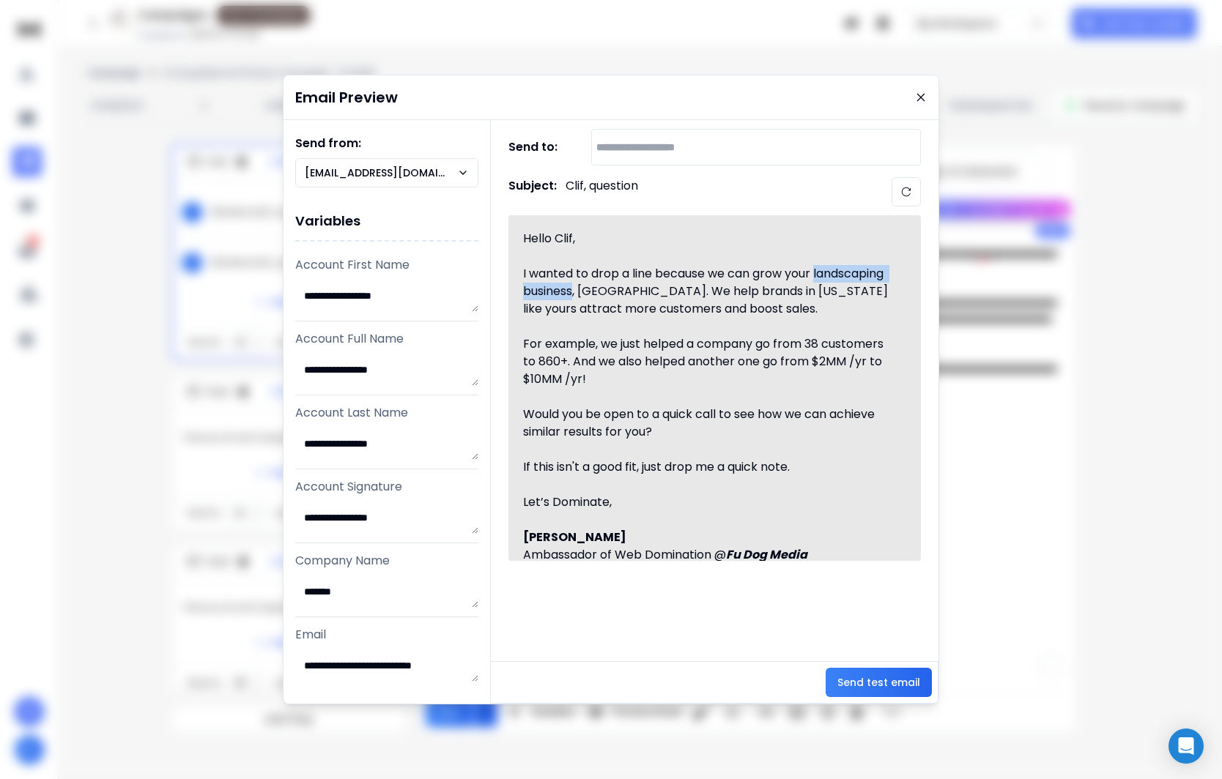
click at [643, 286] on div "I wanted to drop a line because we can grow your landscaping business, Alder Cr…" at bounding box center [706, 291] width 366 height 53
click at [926, 96] on icon at bounding box center [921, 98] width 12 height 12
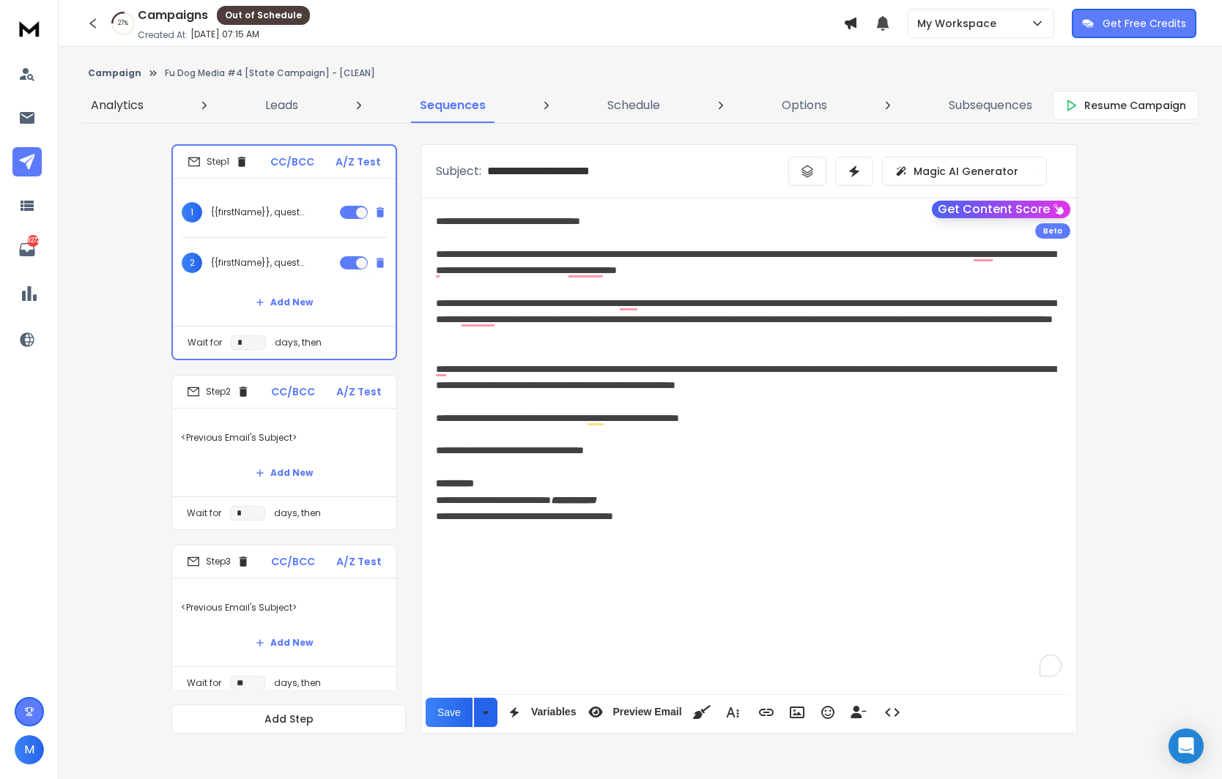
click at [146, 112] on link "Analytics" at bounding box center [117, 105] width 70 height 35
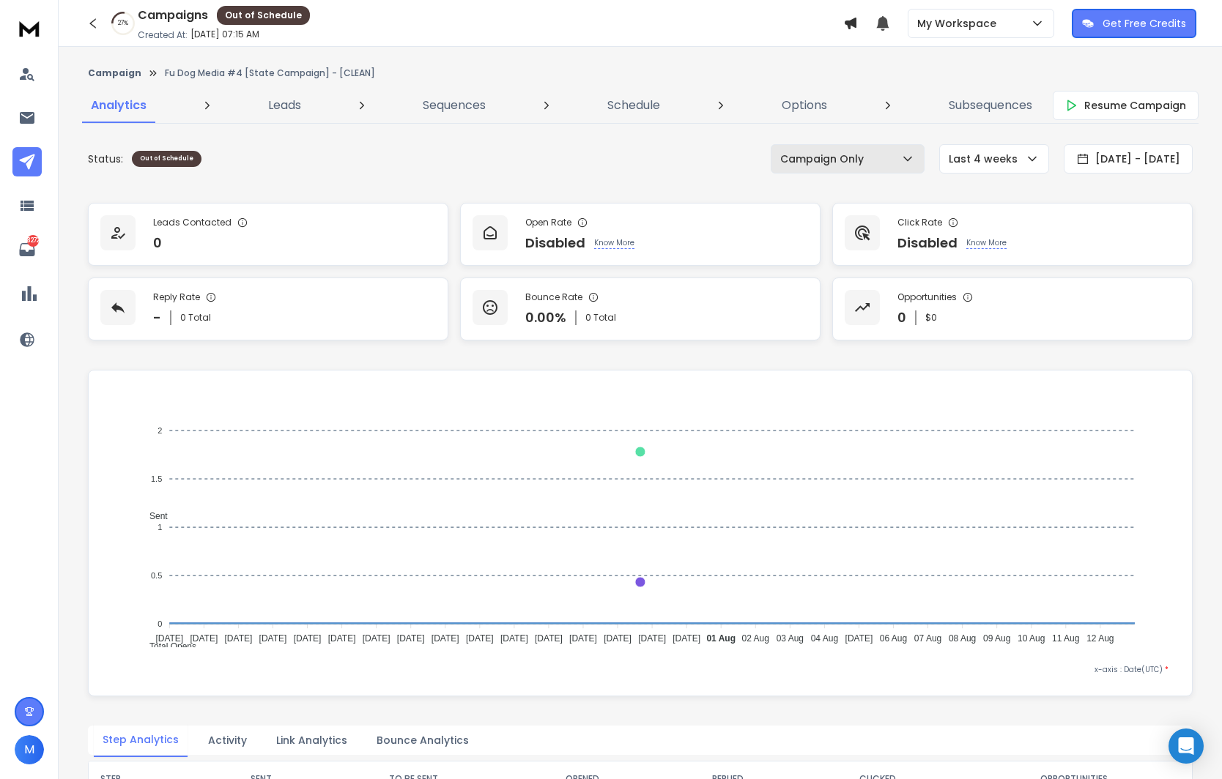
click at [839, 162] on div "Campaign Only" at bounding box center [847, 159] width 135 height 15
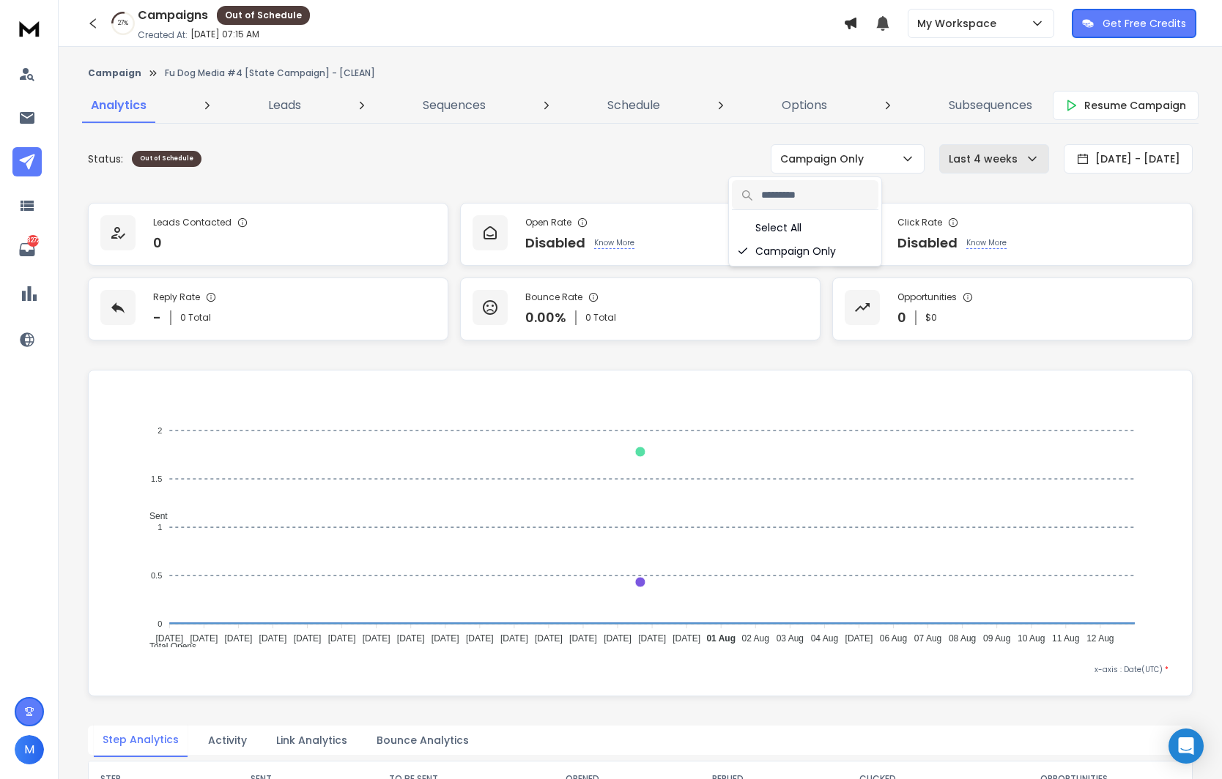
click at [939, 155] on button "Last 4 weeks" at bounding box center [994, 158] width 110 height 29
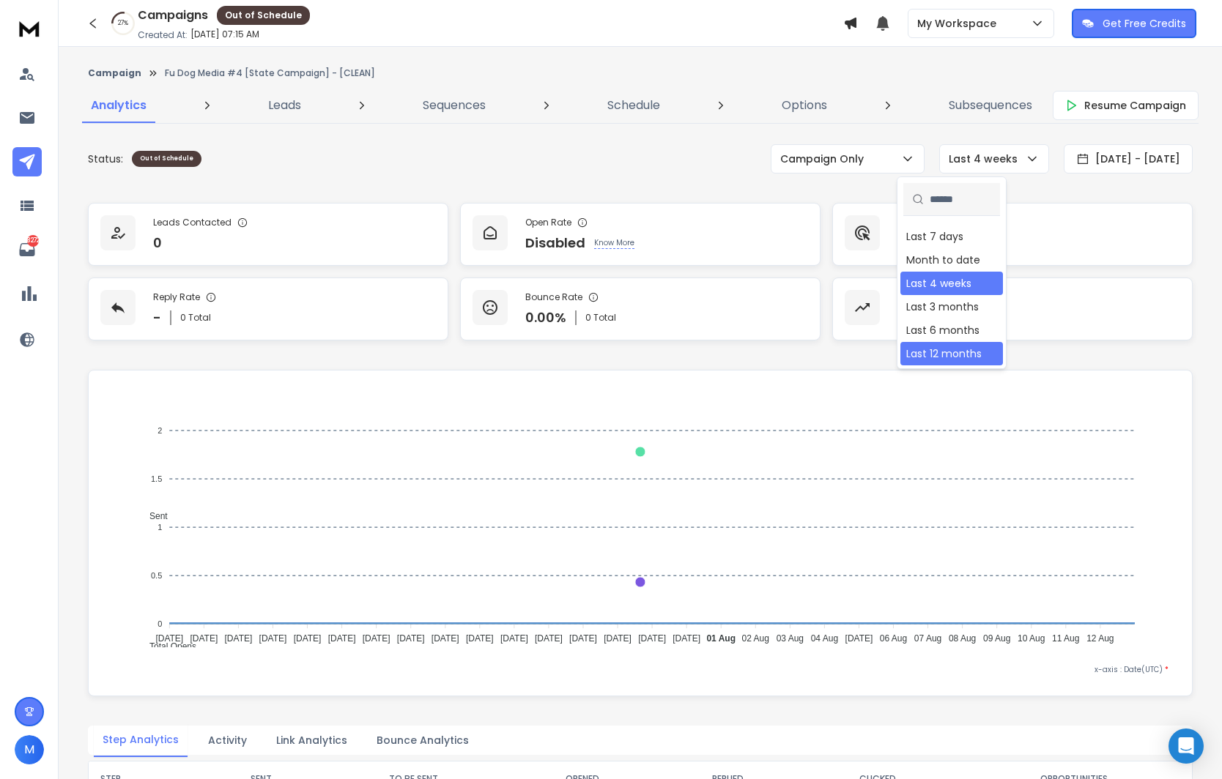
click at [952, 355] on div "Last 12 months" at bounding box center [943, 353] width 75 height 15
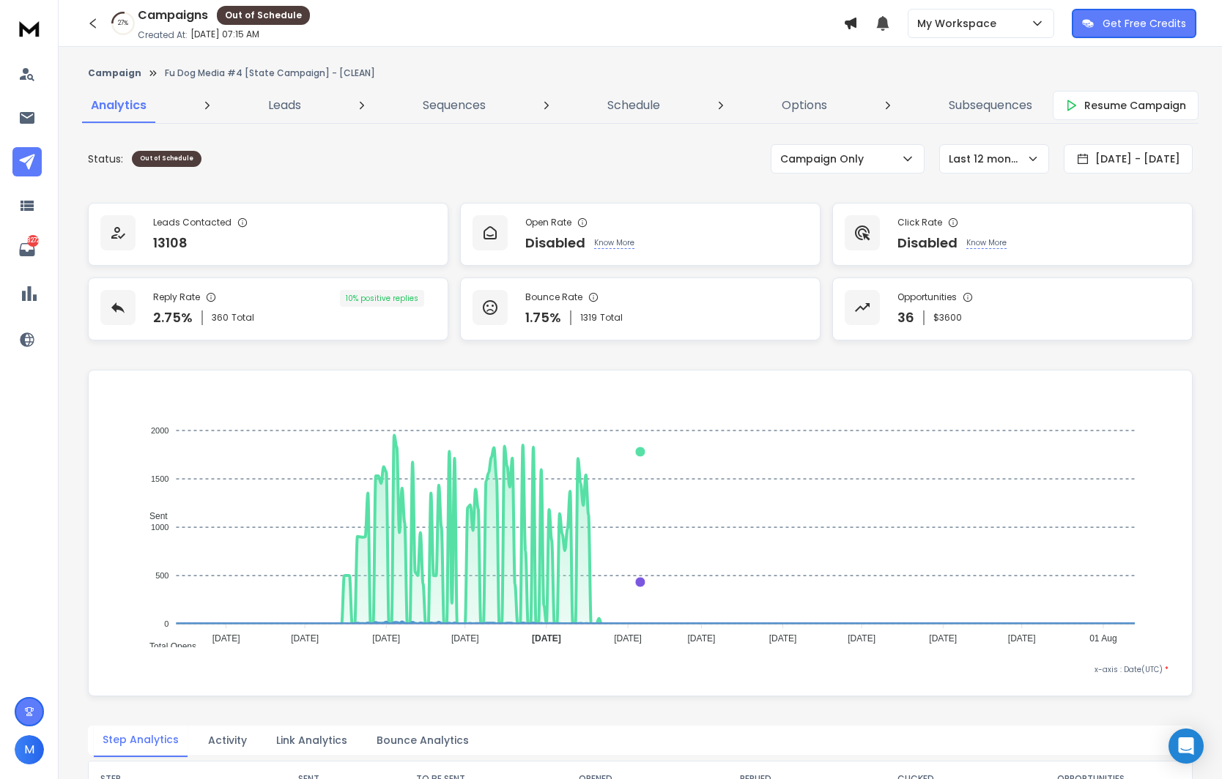
click at [912, 319] on p "36" at bounding box center [905, 318] width 17 height 21
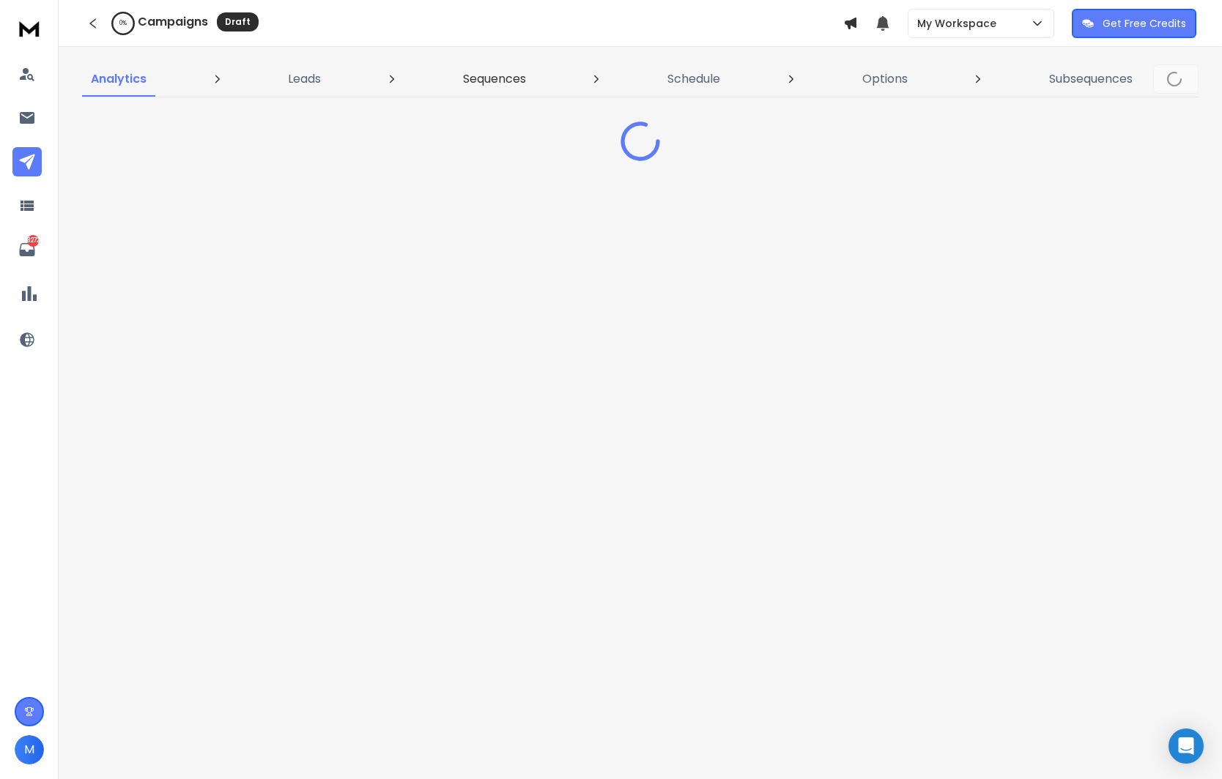
click at [511, 80] on p "Sequences" at bounding box center [494, 79] width 63 height 18
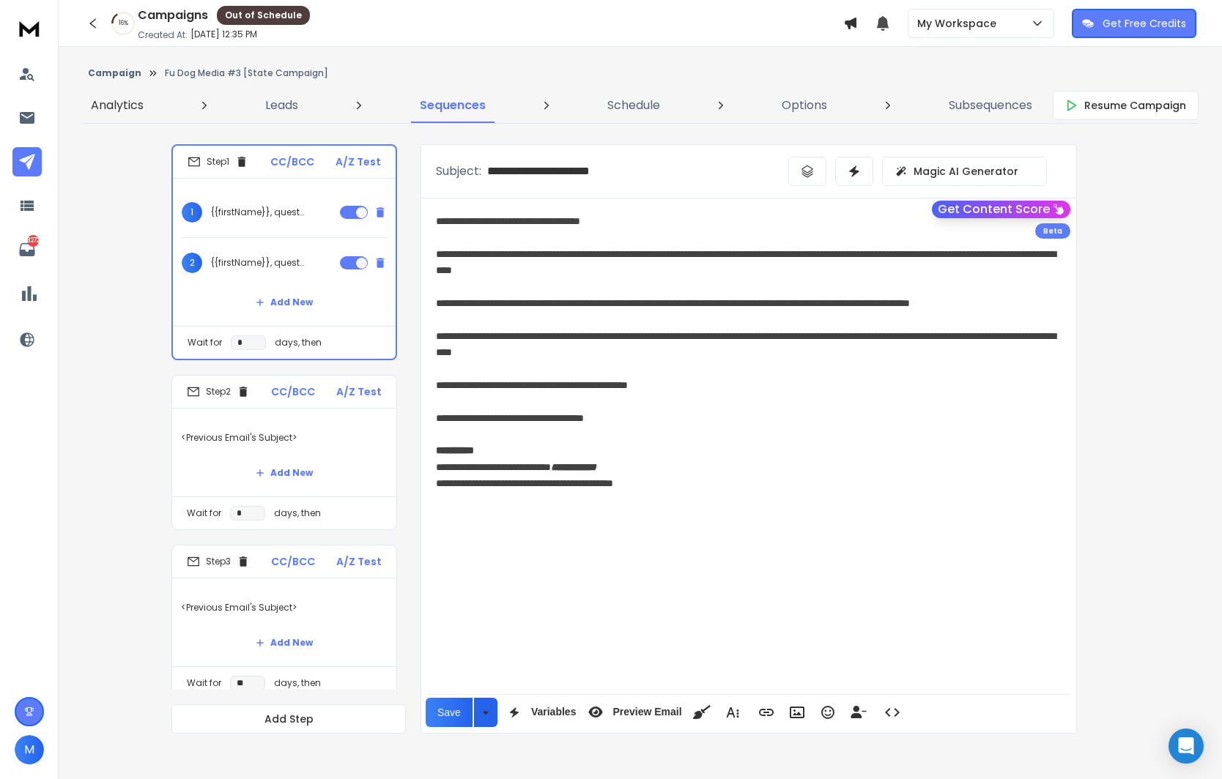
click at [125, 112] on p "Analytics" at bounding box center [117, 106] width 53 height 18
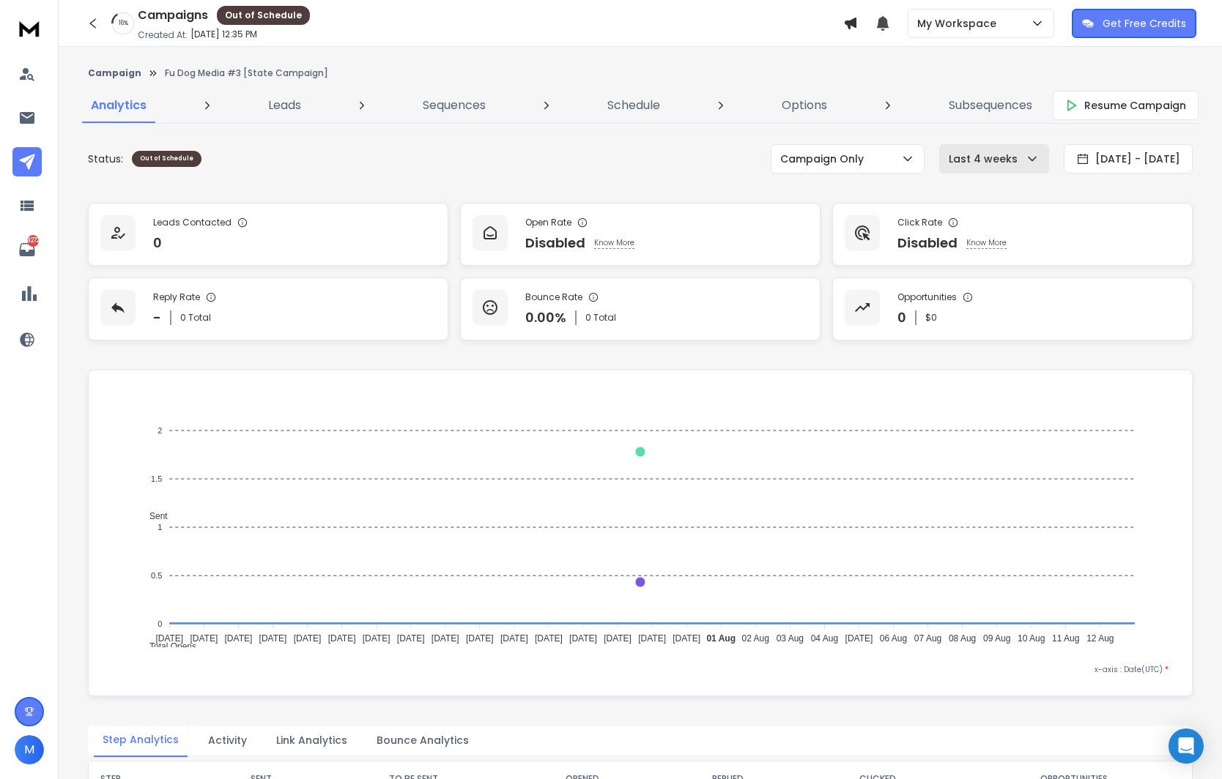
click at [951, 152] on p "Last 4 weeks" at bounding box center [986, 159] width 75 height 15
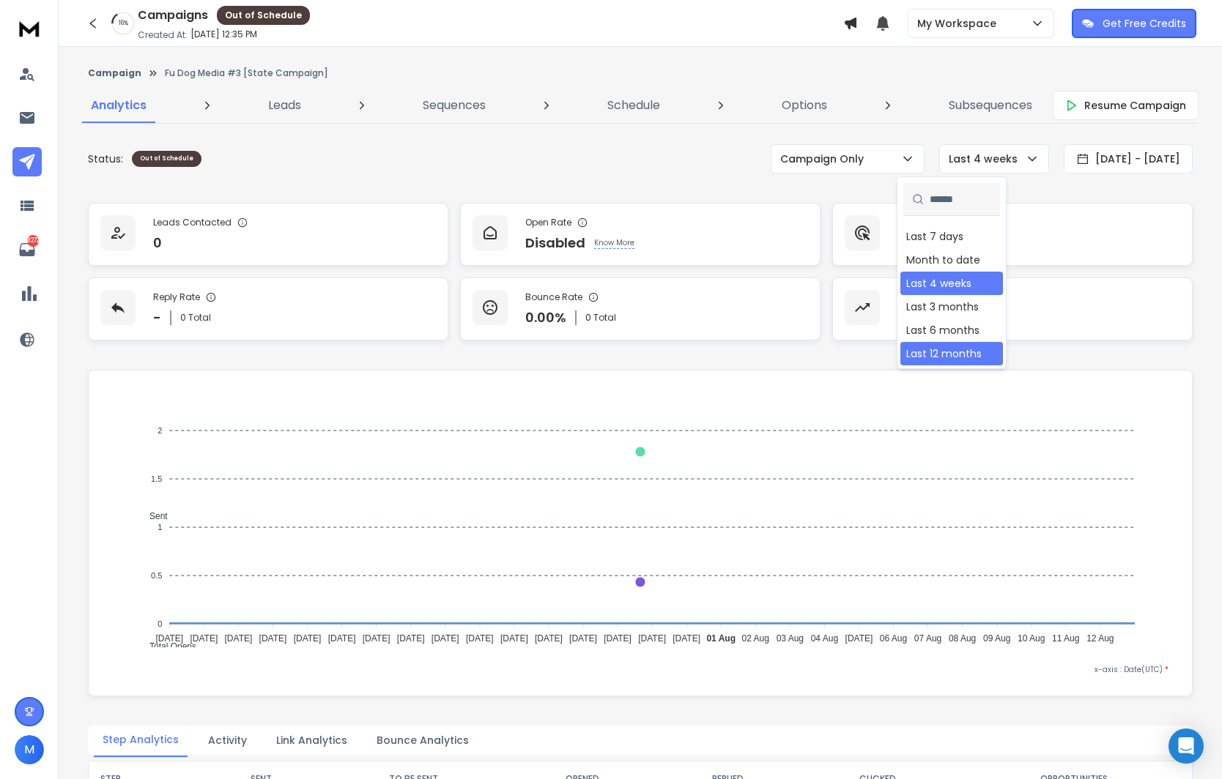
click at [949, 348] on div "Last 12 months" at bounding box center [943, 353] width 75 height 15
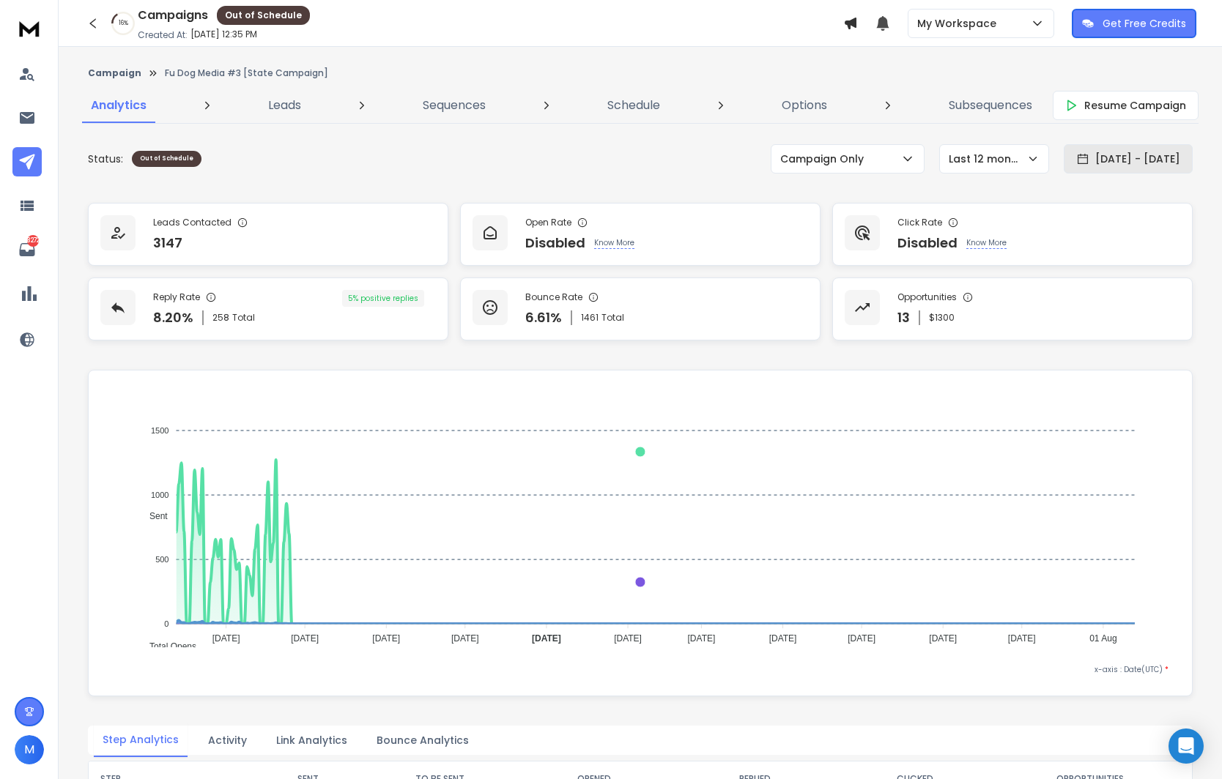
click at [1064, 162] on button "13 Aug 2024 - 13 Aug 2025" at bounding box center [1128, 158] width 129 height 29
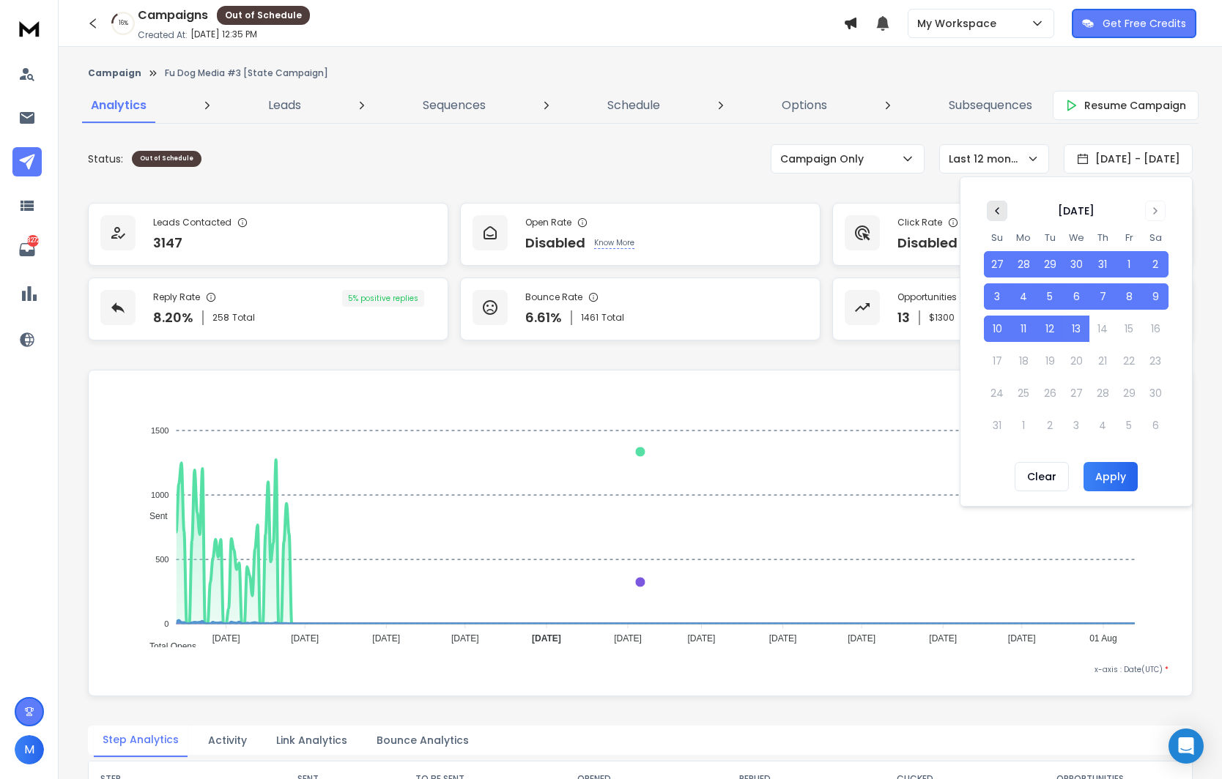
click at [1001, 215] on icon "Go to previous month" at bounding box center [997, 211] width 12 height 12
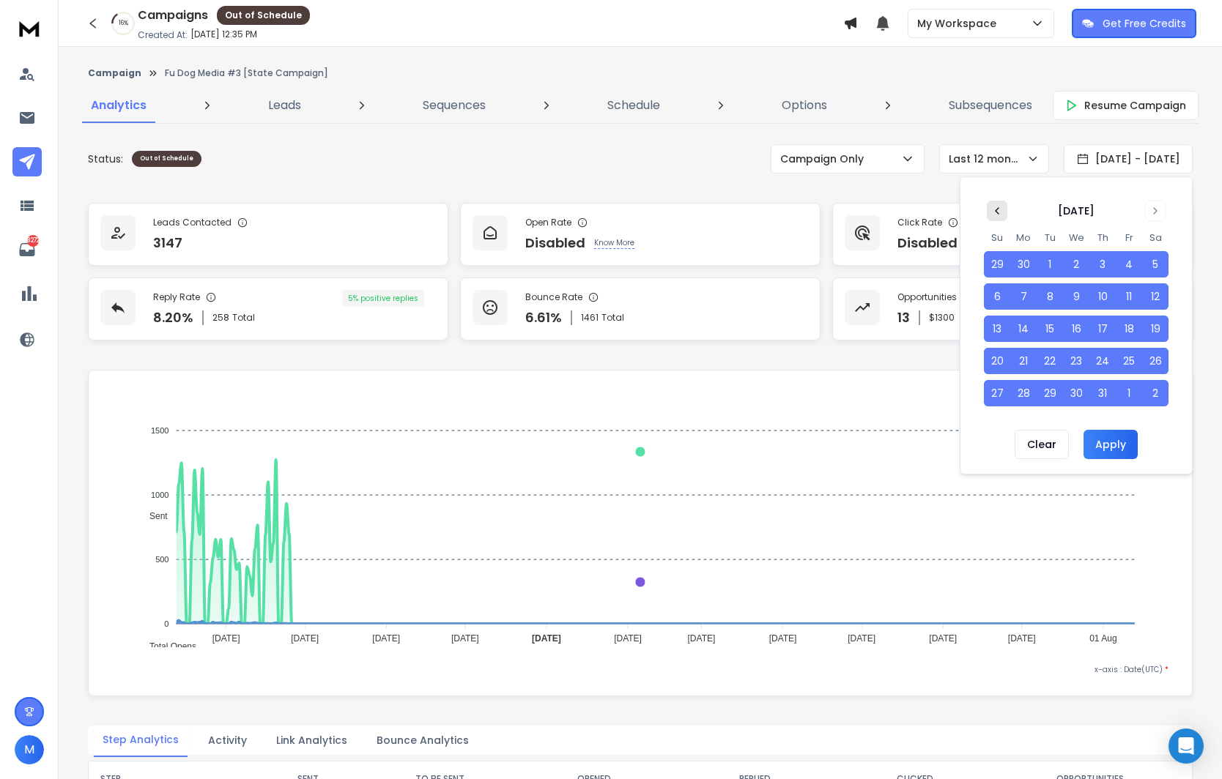
click at [1001, 215] on icon "Go to previous month" at bounding box center [997, 211] width 12 height 12
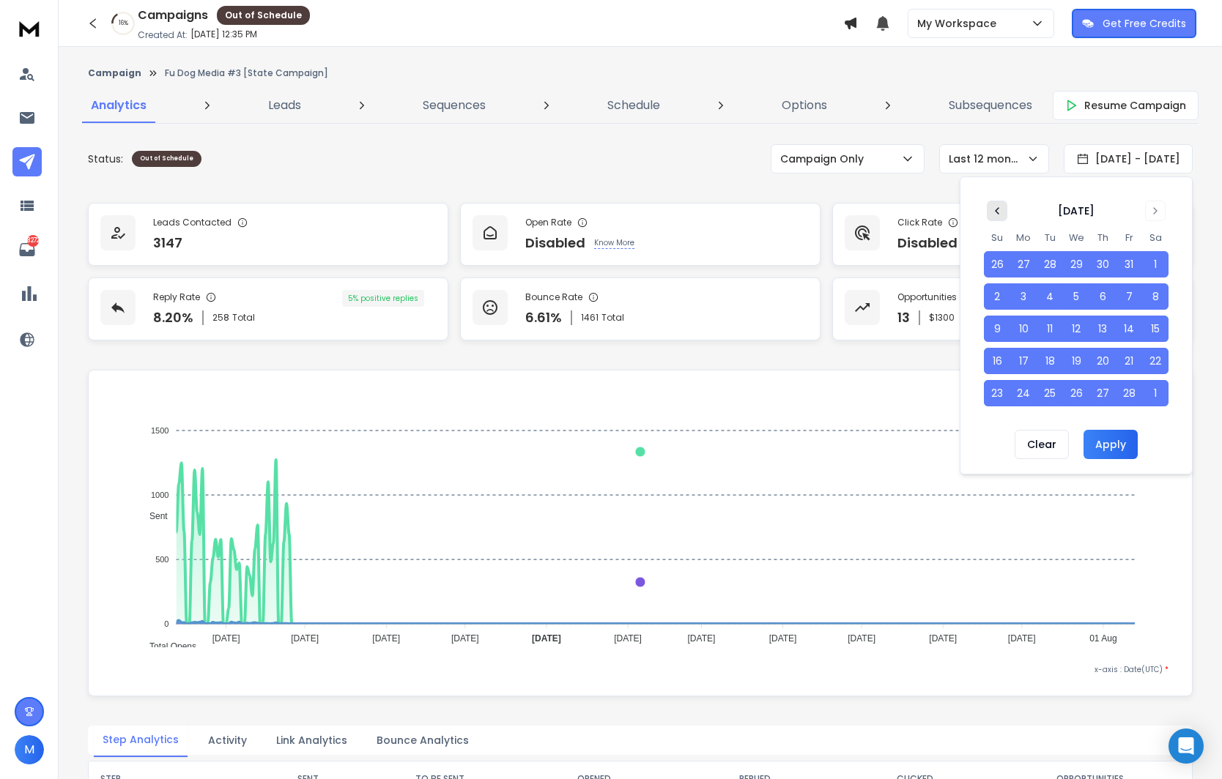
click at [1001, 215] on icon "Go to previous month" at bounding box center [997, 211] width 12 height 12
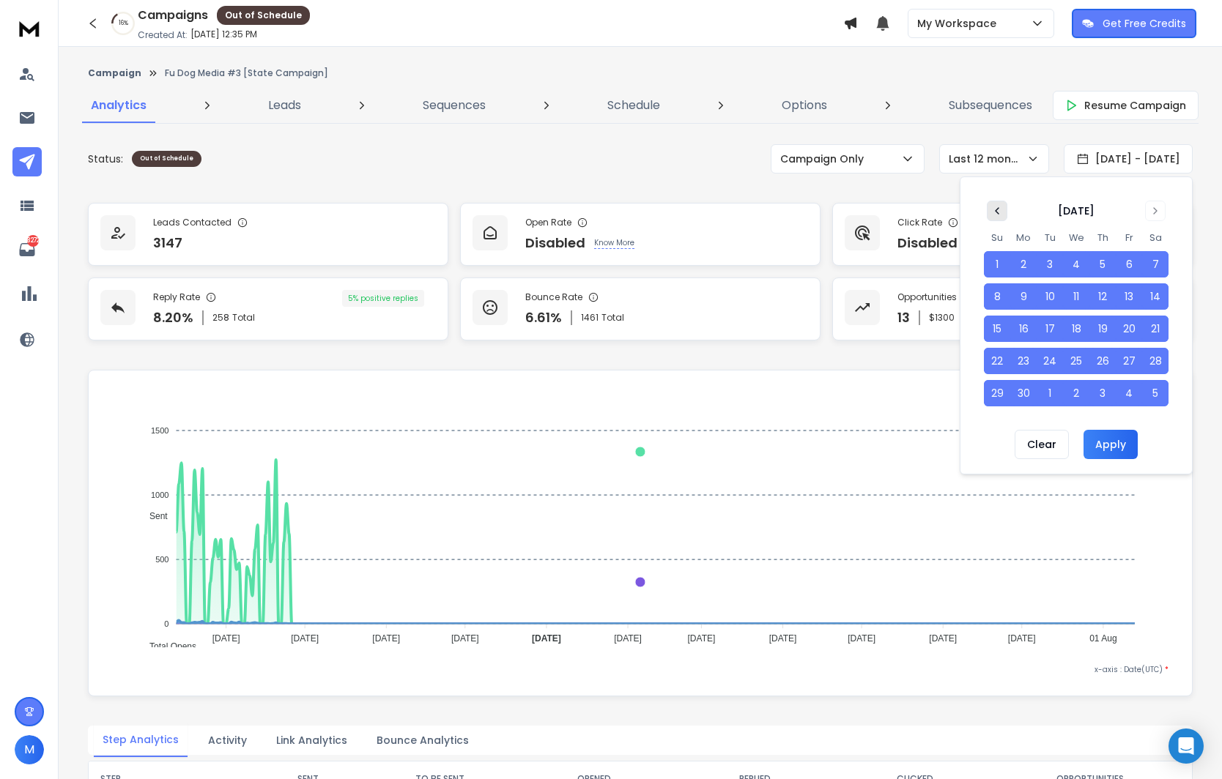
click at [1001, 215] on icon "Go to previous month" at bounding box center [997, 211] width 12 height 12
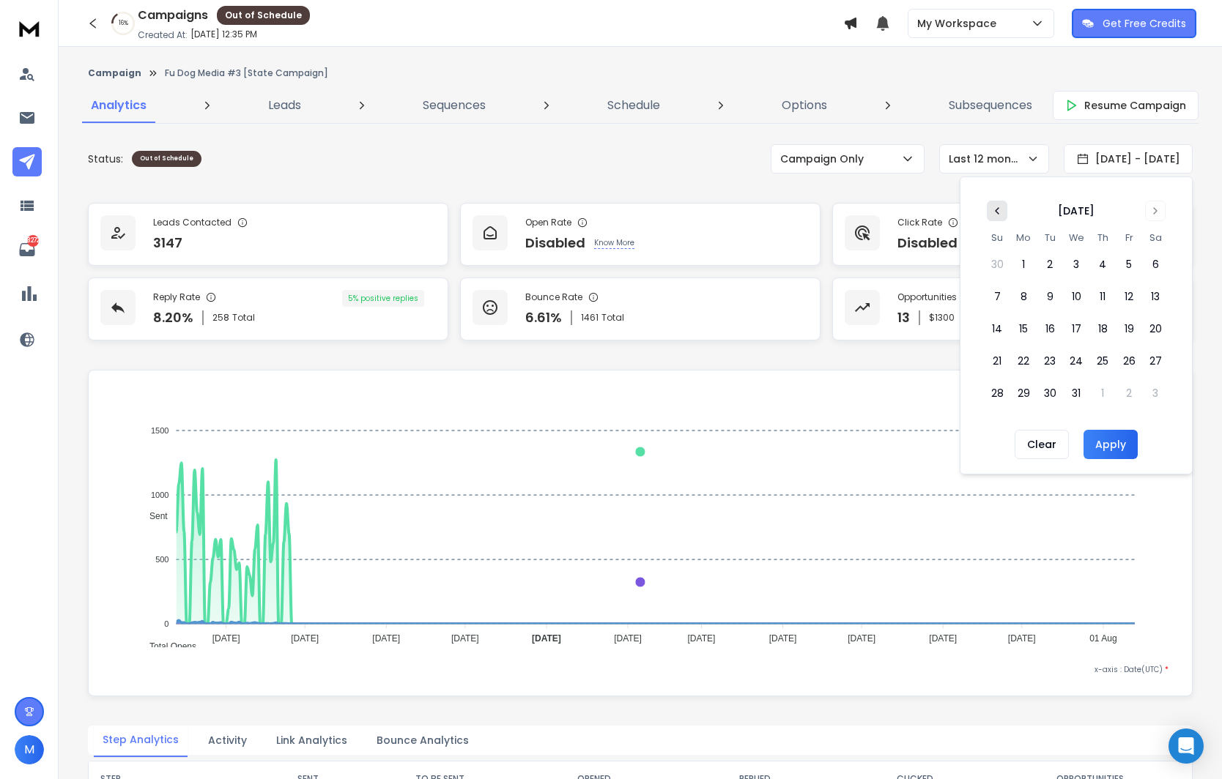
click at [1001, 215] on icon "Go to previous month" at bounding box center [997, 211] width 12 height 12
click at [1078, 259] on button "1" at bounding box center [1076, 264] width 26 height 26
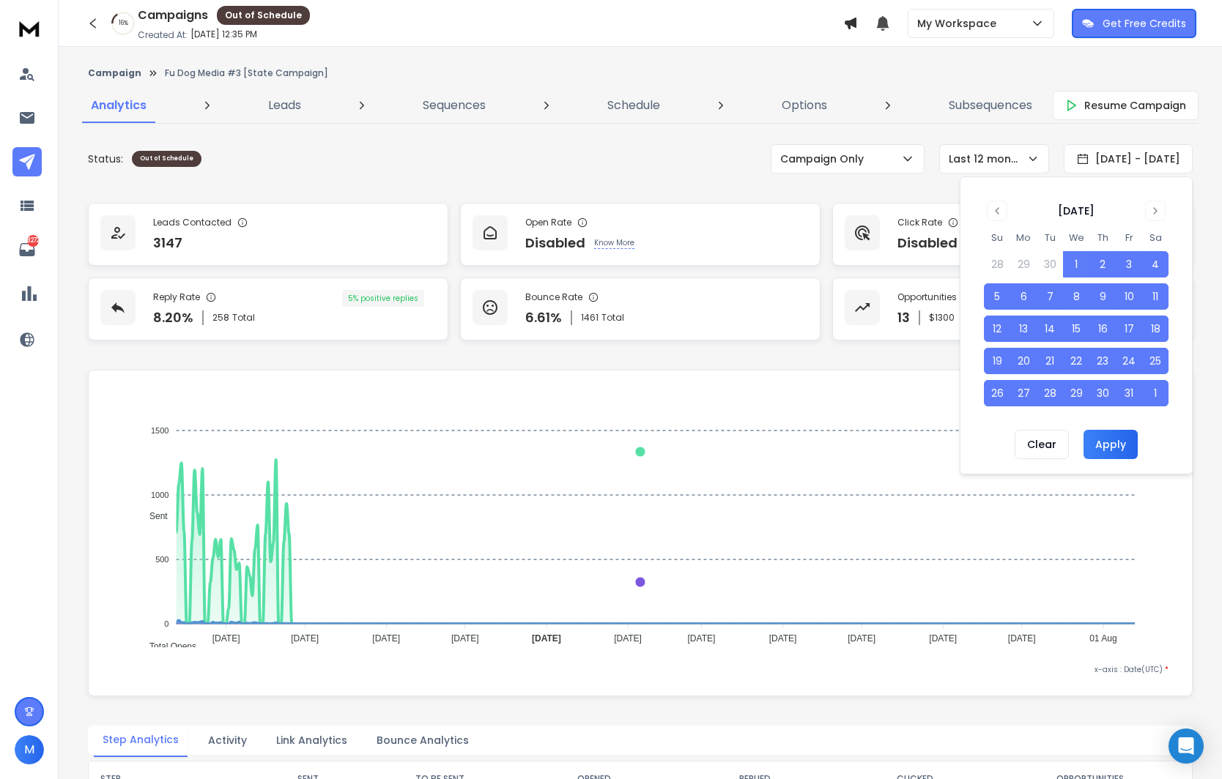
click at [1110, 439] on button "Apply" at bounding box center [1110, 444] width 54 height 29
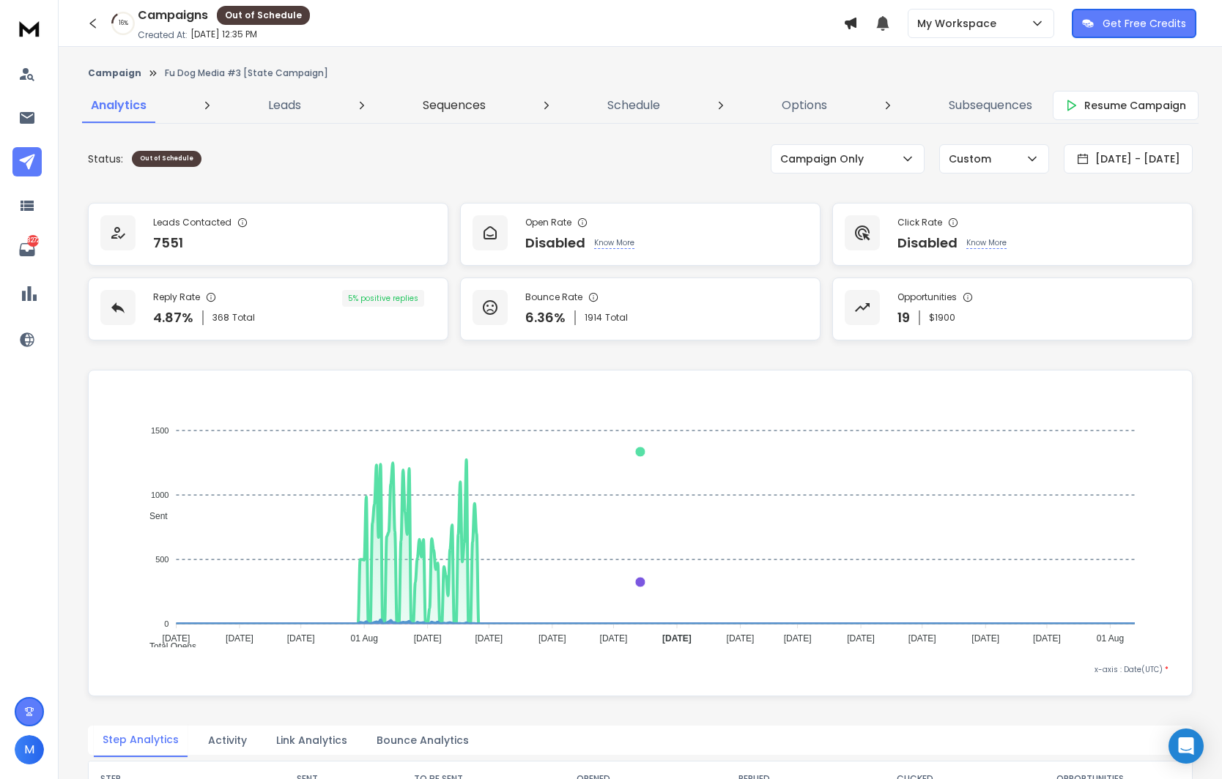
click at [457, 119] on link "Sequences" at bounding box center [454, 105] width 81 height 35
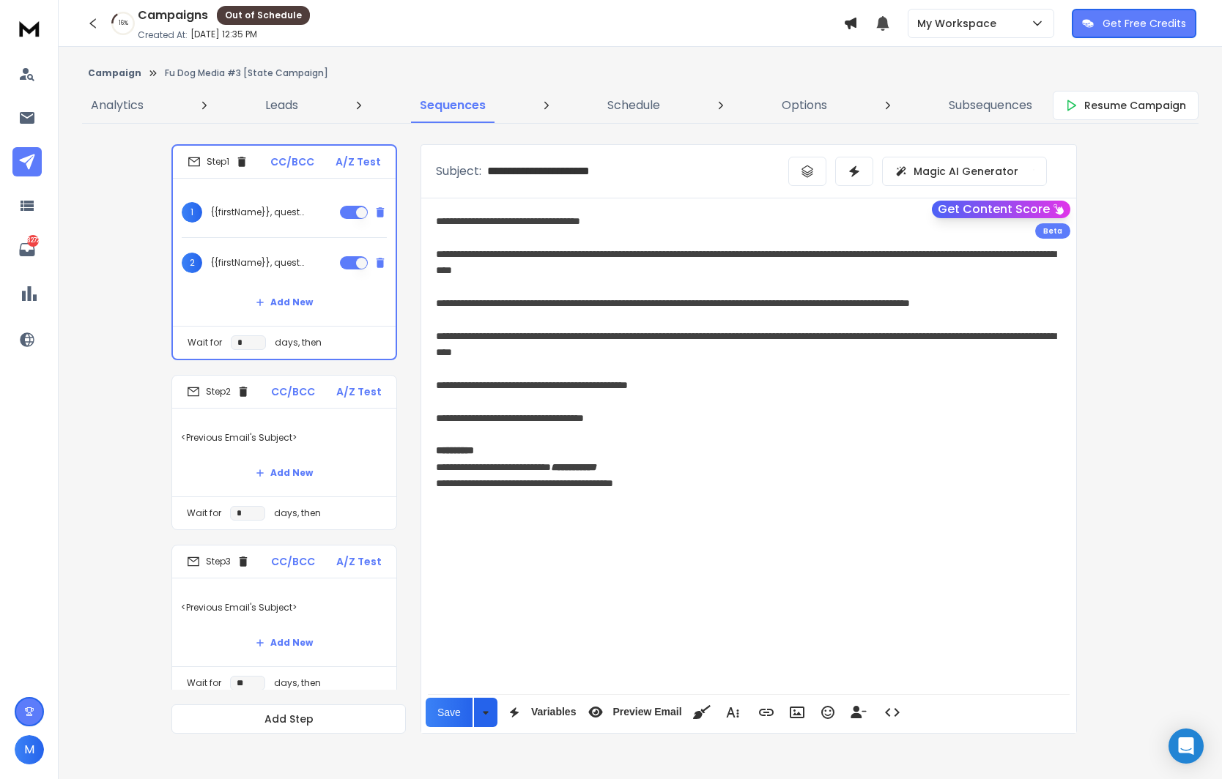
click at [280, 435] on p "<Previous Email's Subject>" at bounding box center [284, 437] width 207 height 41
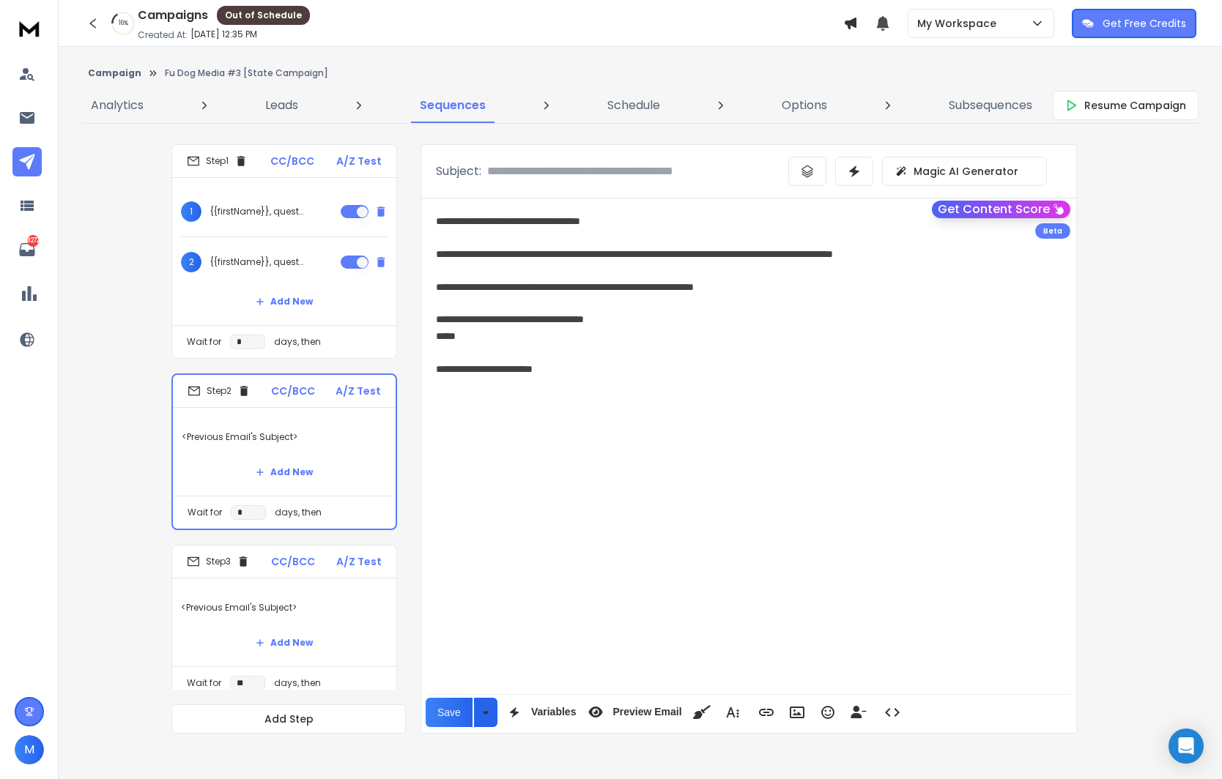
click at [265, 263] on p "{{firstName}}, question" at bounding box center [257, 262] width 94 height 12
type input "**********"
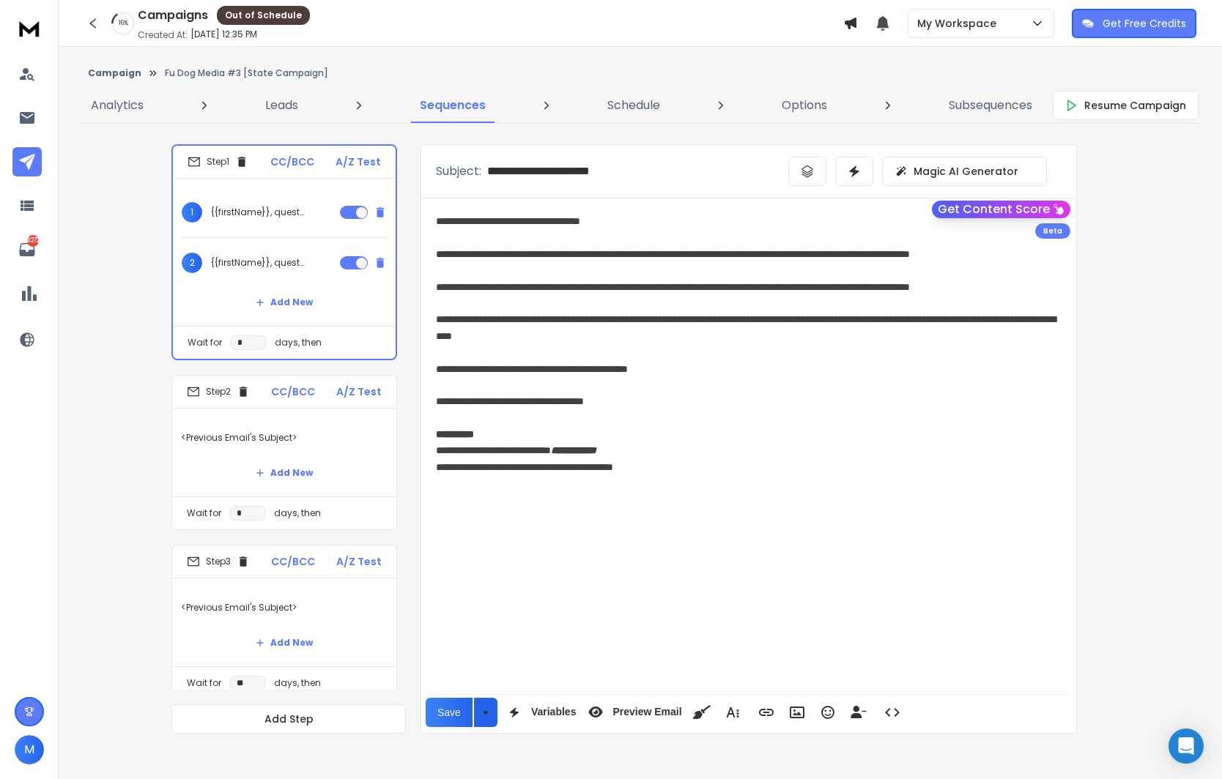
click at [274, 198] on div "1 {{firstName}}, question" at bounding box center [284, 213] width 205 height 51
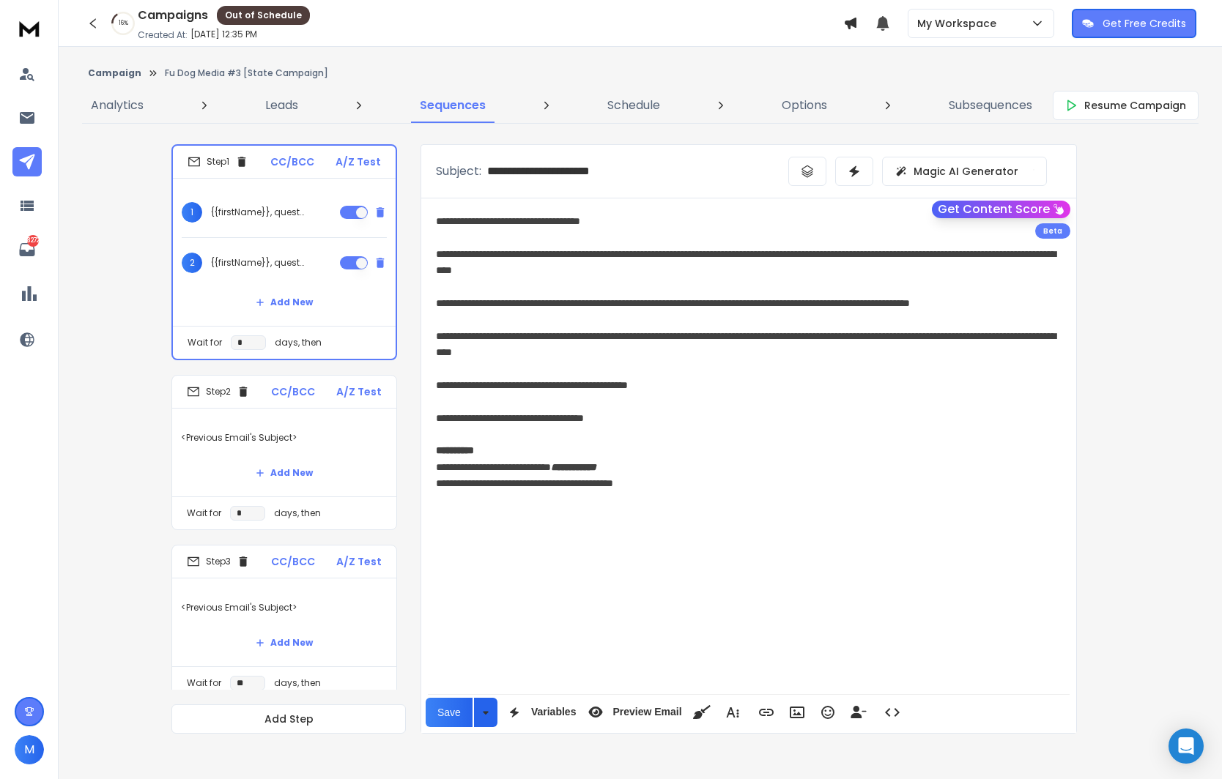
click at [268, 234] on div "1 {{firstName}}, question" at bounding box center [284, 213] width 205 height 51
click at [141, 108] on p "Analytics" at bounding box center [117, 106] width 53 height 18
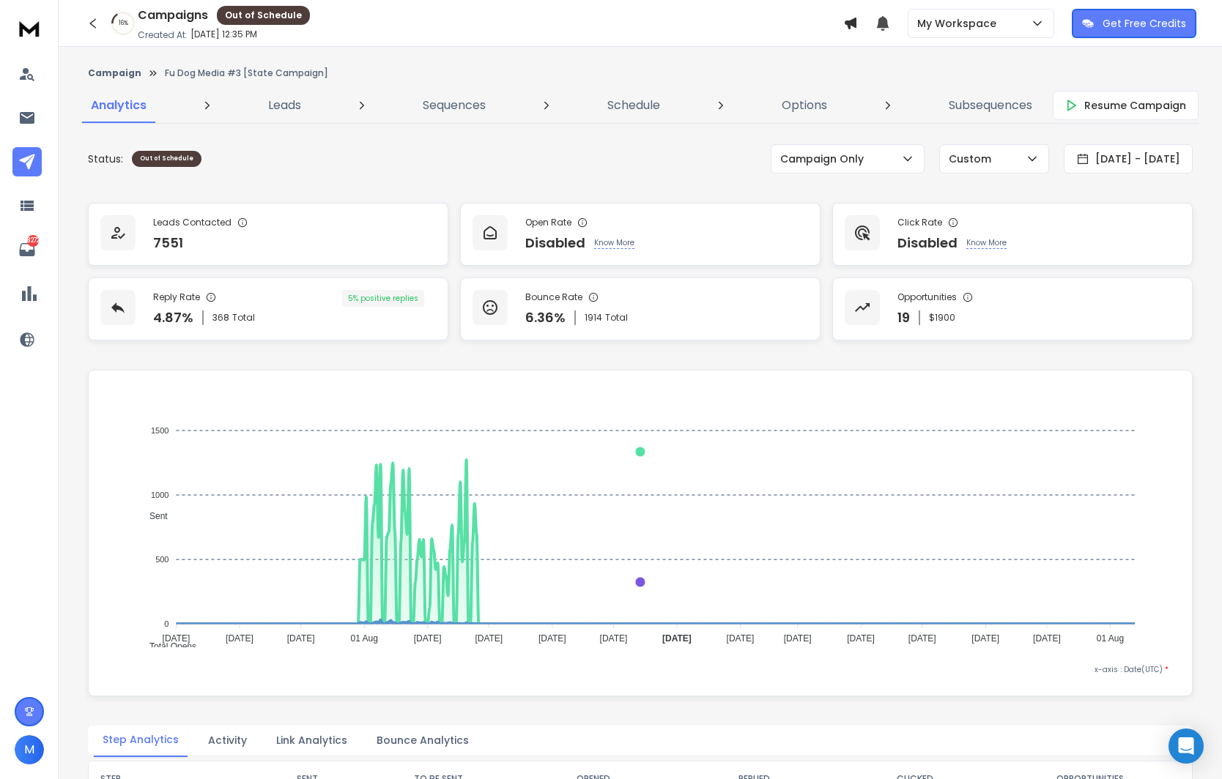
click at [910, 320] on div "19 $ 1900" at bounding box center [934, 318] width 75 height 21
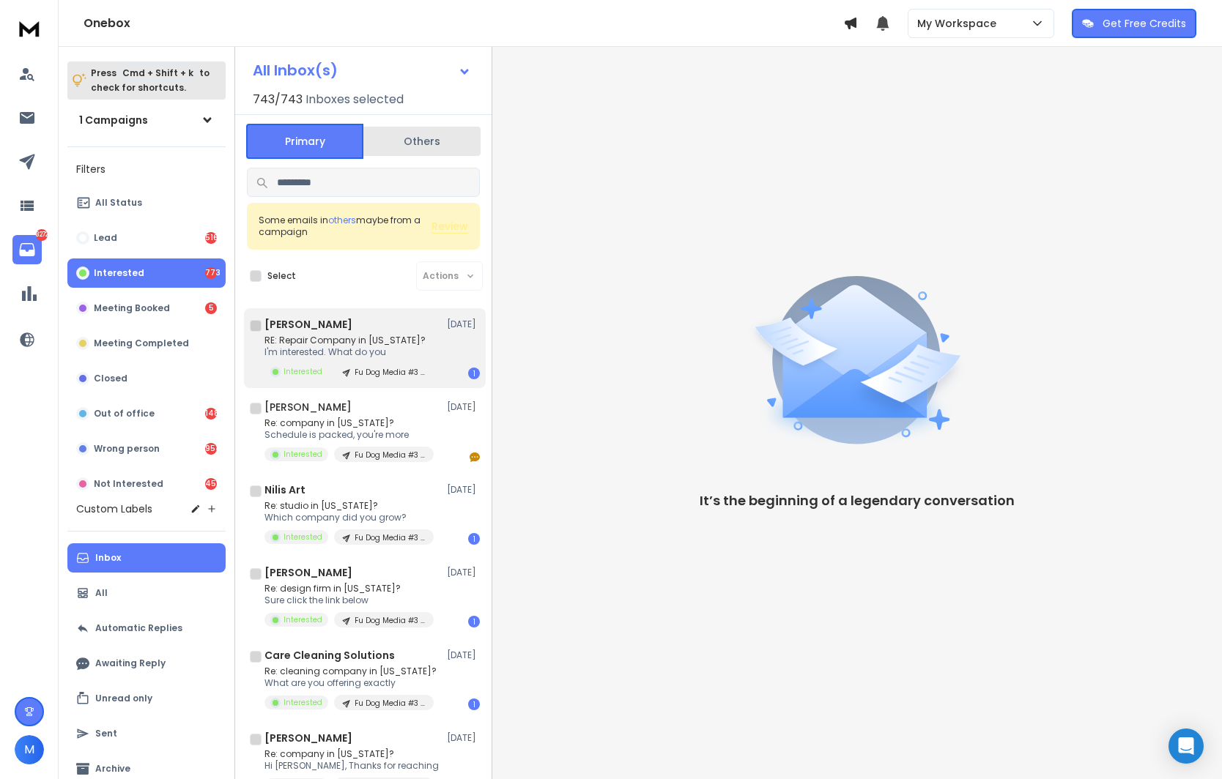
click at [407, 384] on div "Stephen Clark 21 Sep, 2024 RE: Repair Company in Texas? I'm interested. What do…" at bounding box center [365, 348] width 242 height 80
click at [399, 364] on div "Fu Dog Media #4 [State Campaign] - [CLEAN]" at bounding box center [384, 371] width 100 height 15
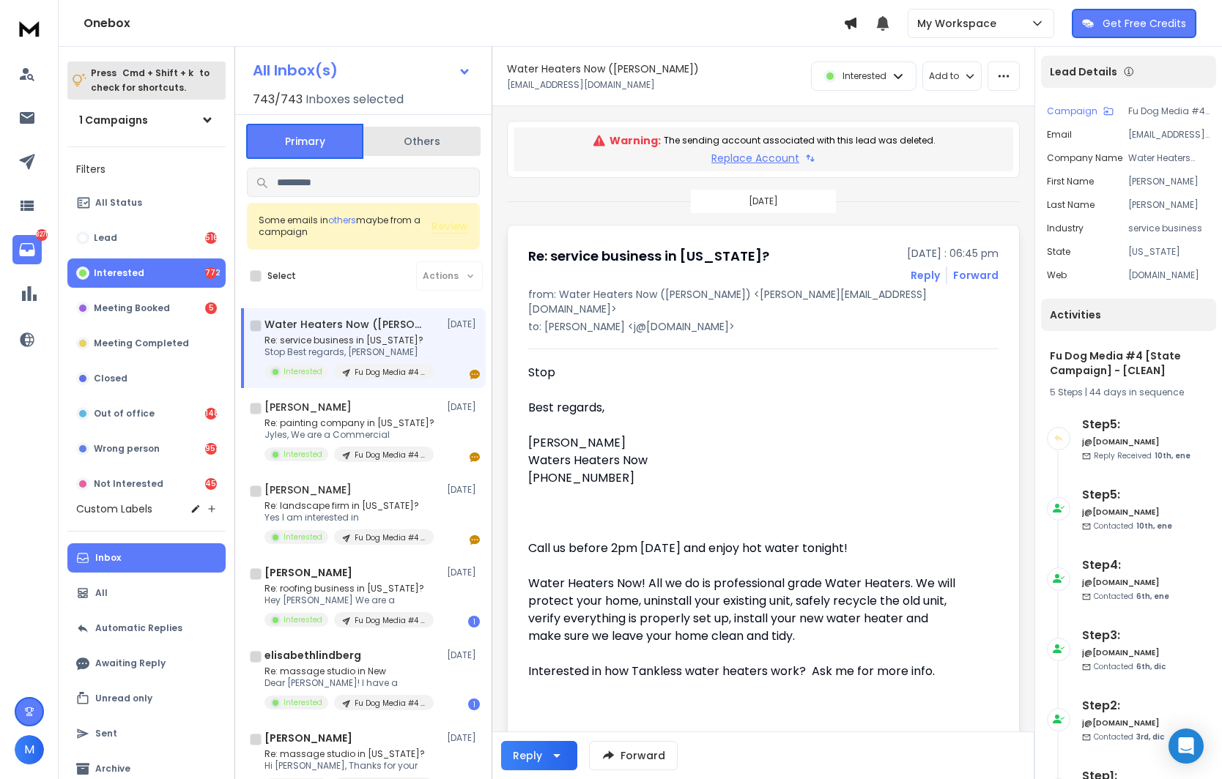
click at [883, 82] on div "Interested" at bounding box center [864, 76] width 104 height 28
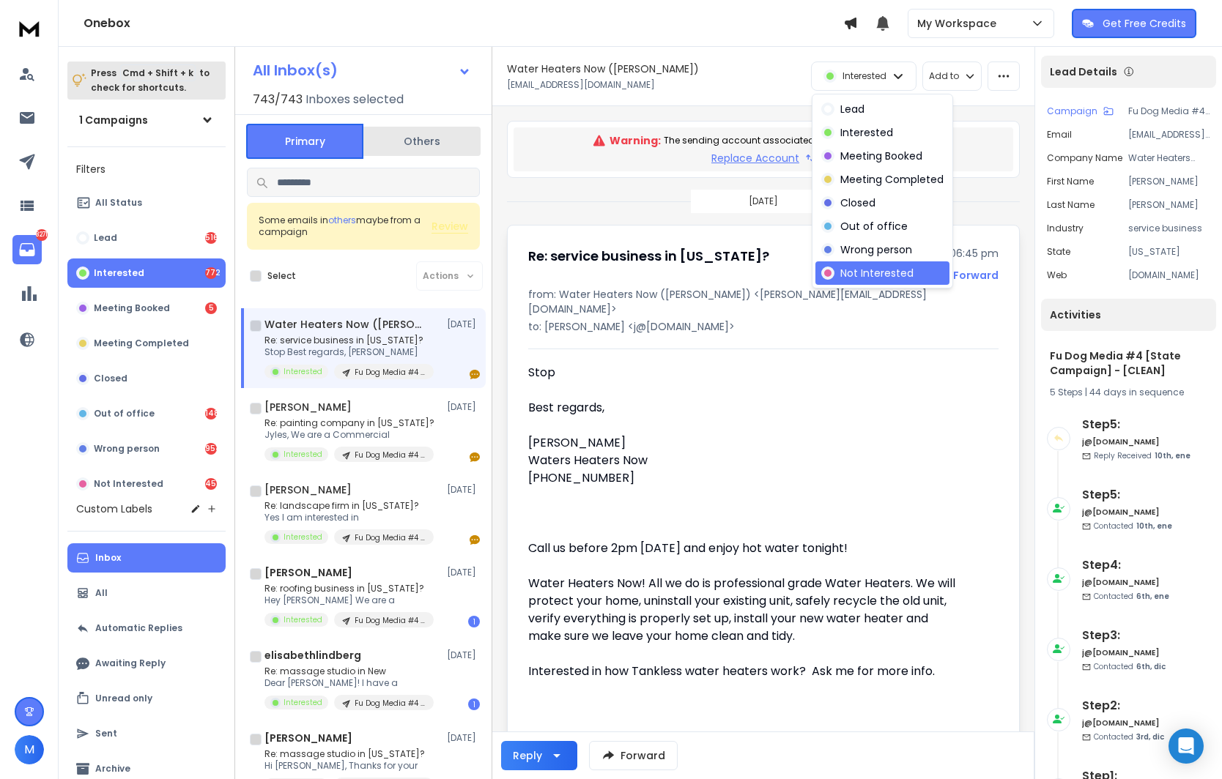
click at [848, 268] on p "Not Interested" at bounding box center [876, 273] width 73 height 15
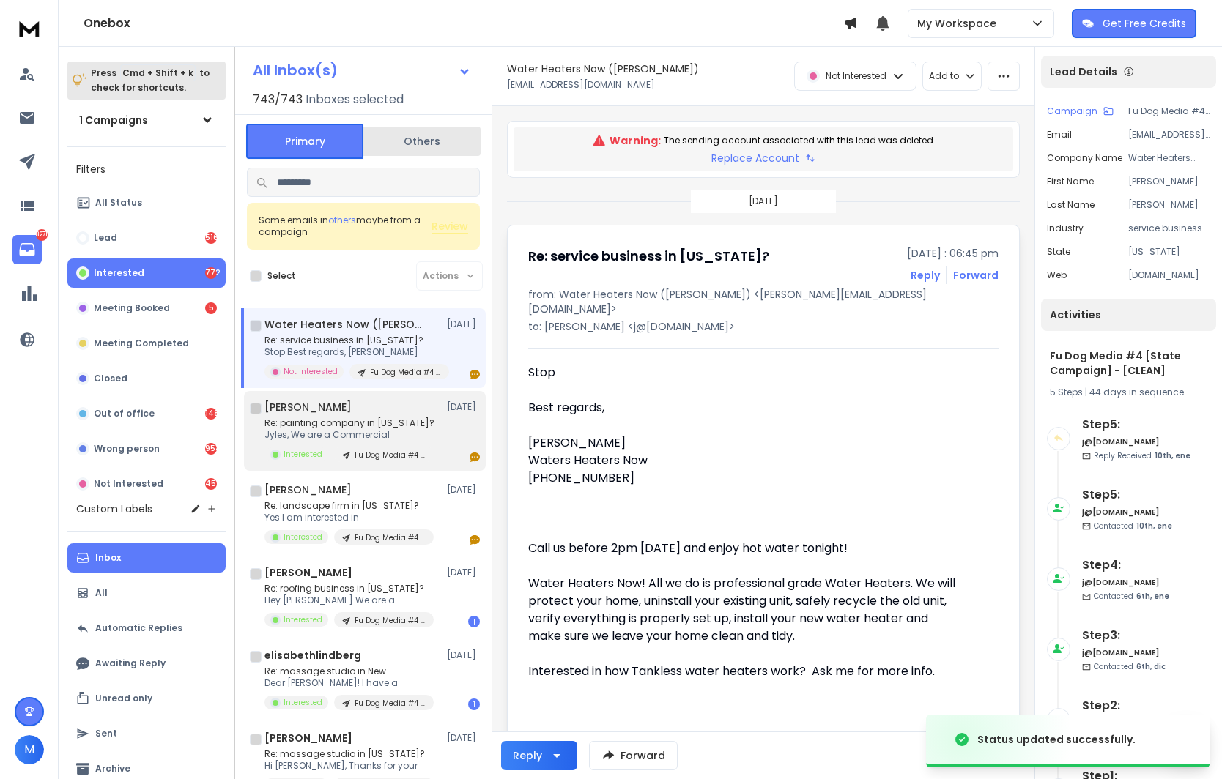
click at [362, 435] on p "Jyles, We are a Commercial" at bounding box center [349, 435] width 170 height 12
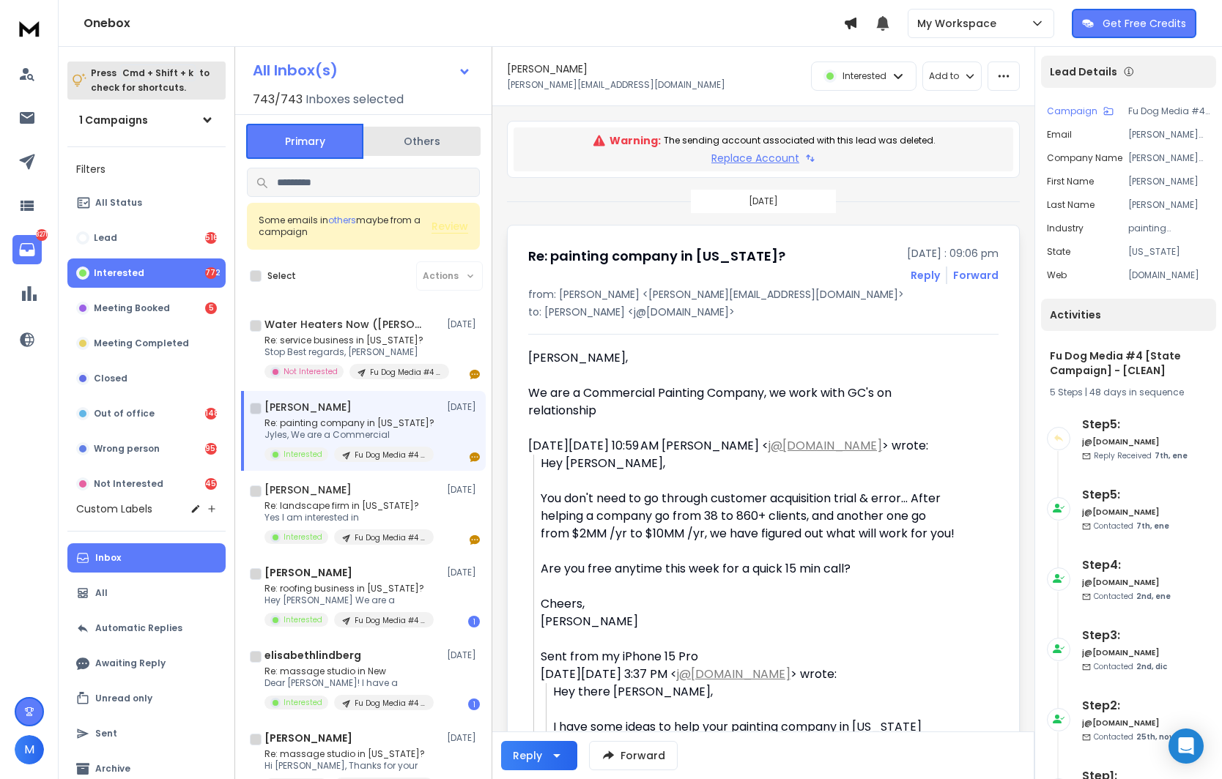
click at [538, 390] on div "We are a Commercial Painting Company, we work with GC's on relationship" at bounding box center [742, 402] width 428 height 35
drag, startPoint x: 538, startPoint y: 390, endPoint x: 701, endPoint y: 390, distance: 162.6
click at [702, 390] on div "We are a Commercial Painting Company, we work with GC's on relationship" at bounding box center [742, 402] width 428 height 35
click at [778, 389] on div "We are a Commercial Painting Company, we work with GC's on relationship" at bounding box center [742, 402] width 428 height 35
drag, startPoint x: 778, startPoint y: 389, endPoint x: 777, endPoint y: 401, distance: 12.5
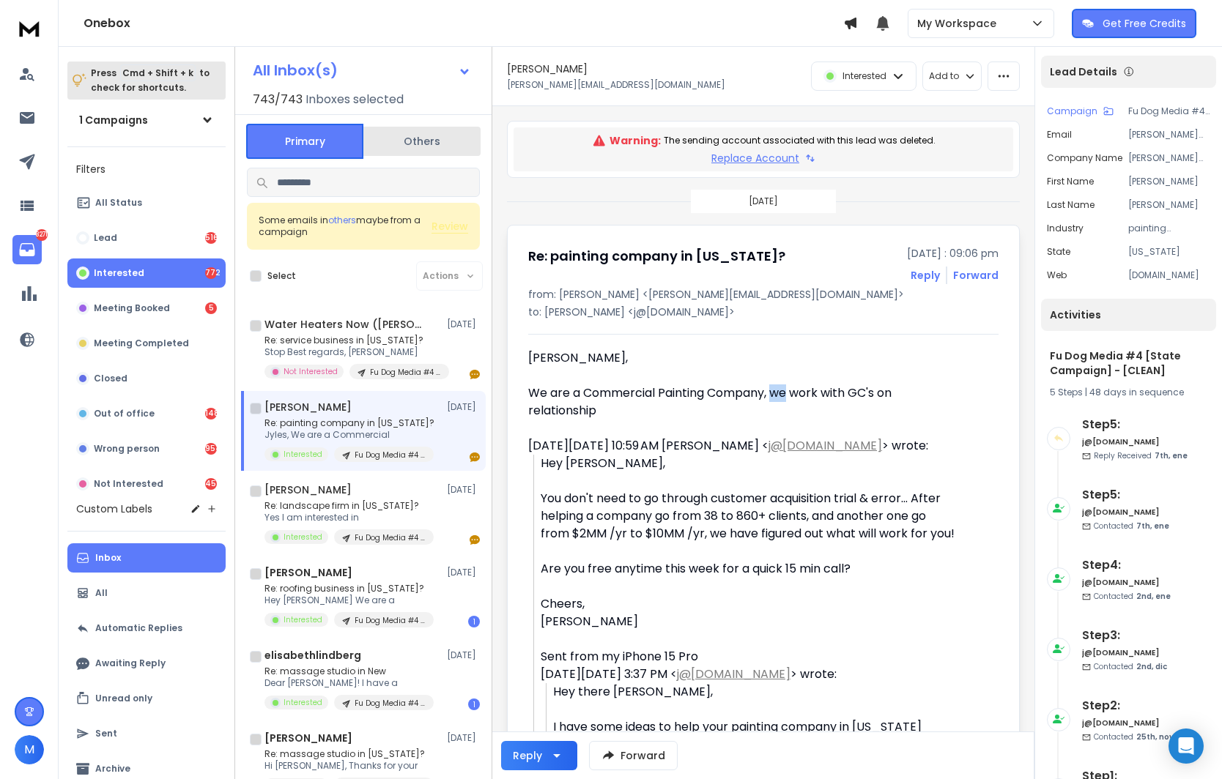
click at [777, 401] on div "We are a Commercial Painting Company, we work with GC's on relationship" at bounding box center [742, 402] width 428 height 35
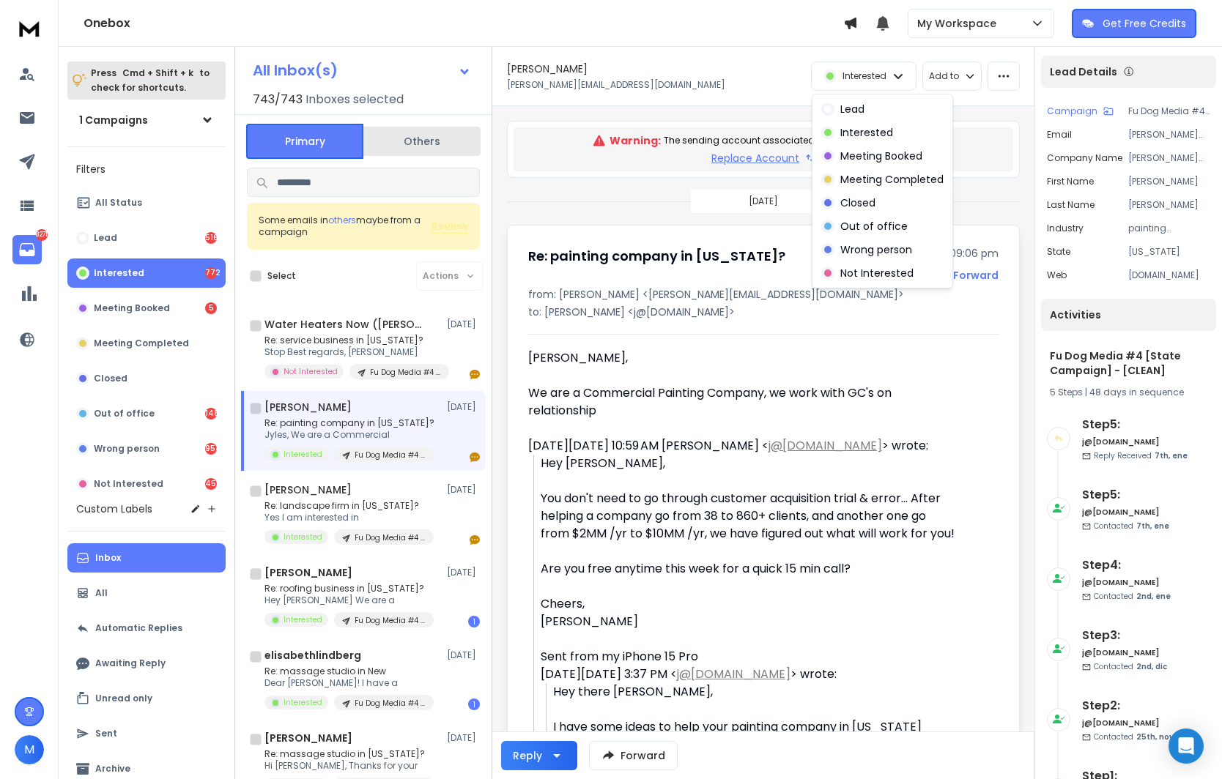
click at [853, 86] on div "Interested" at bounding box center [864, 76] width 104 height 28
click at [874, 278] on p "Not Interested" at bounding box center [876, 273] width 73 height 15
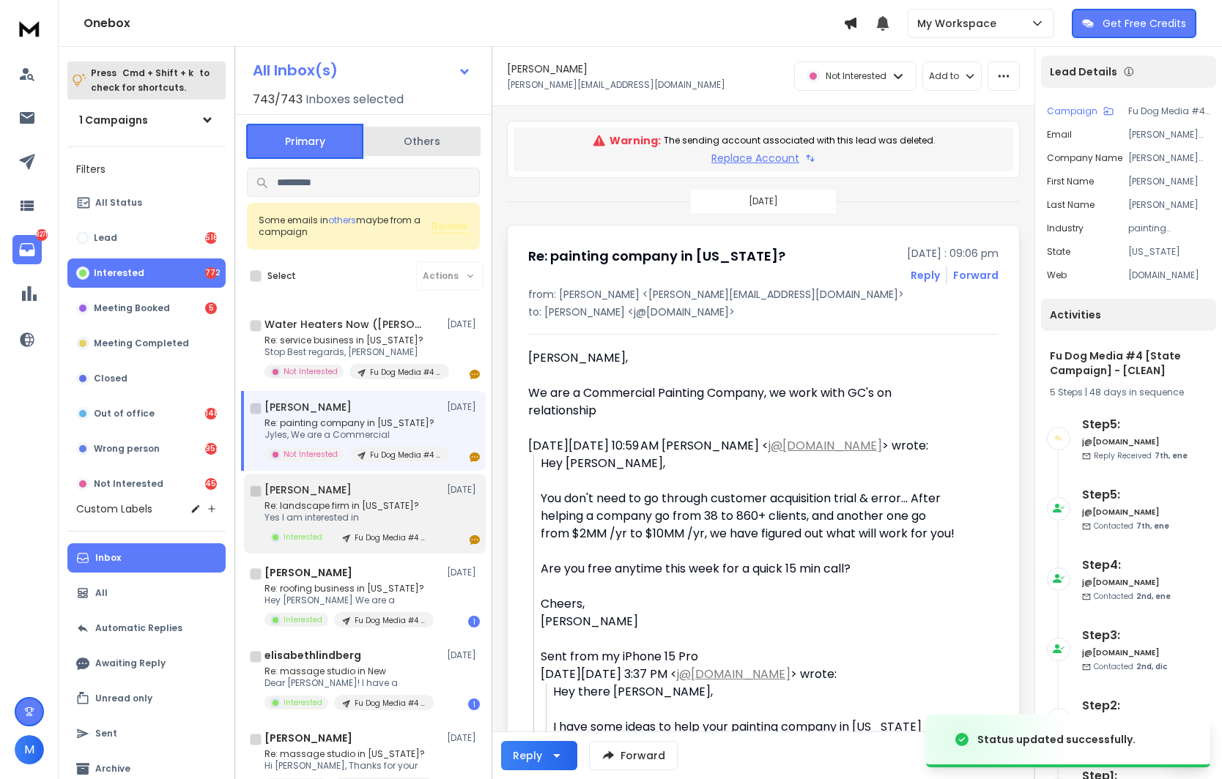
click at [442, 498] on div "Shane Beus 06 Jan Re: landscape firm in Arizona? Yes I am interested in Interes…" at bounding box center [371, 514] width 215 height 62
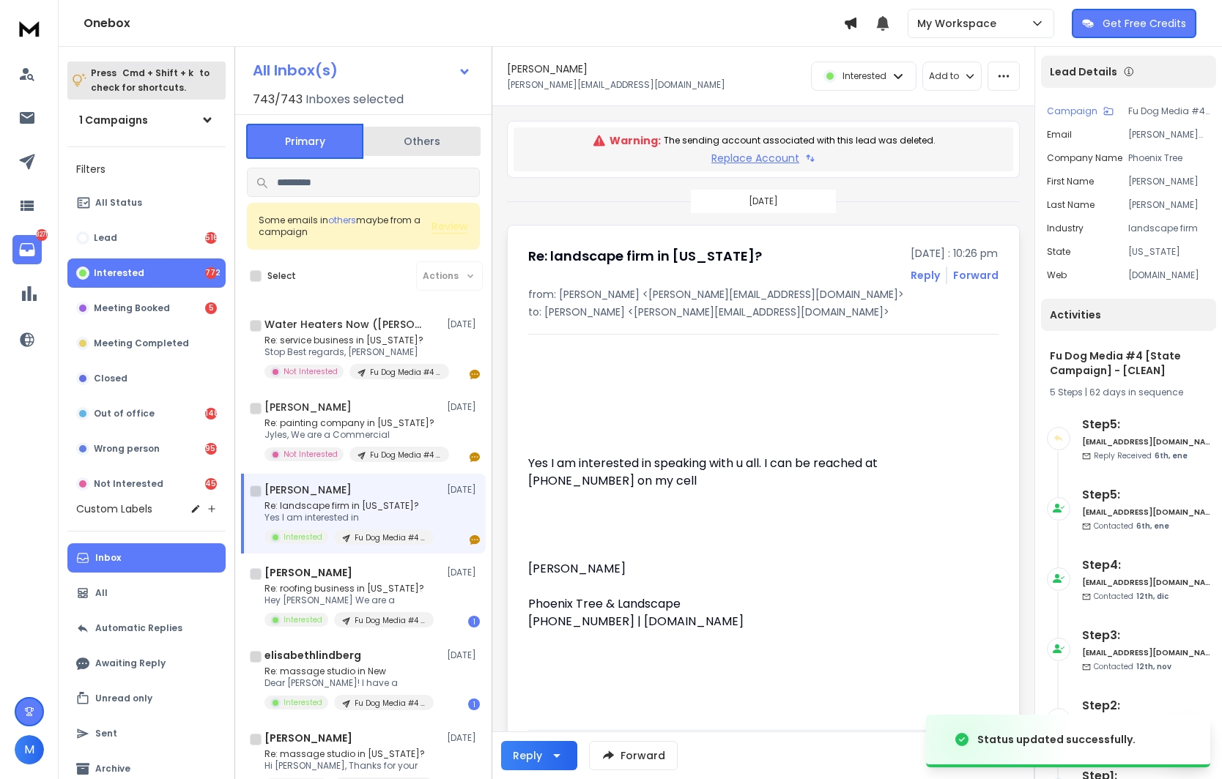
click at [574, 272] on div "Re: landscape firm in Arizona? 6 January 2025 : 10:26 pm Reply Forward" at bounding box center [763, 265] width 470 height 38
click at [574, 260] on h1 "Re: landscape firm in Arizona?" at bounding box center [645, 256] width 234 height 21
drag, startPoint x: 574, startPoint y: 260, endPoint x: 625, endPoint y: 260, distance: 51.3
click at [625, 260] on h1 "Re: landscape firm in Arizona?" at bounding box center [645, 256] width 234 height 21
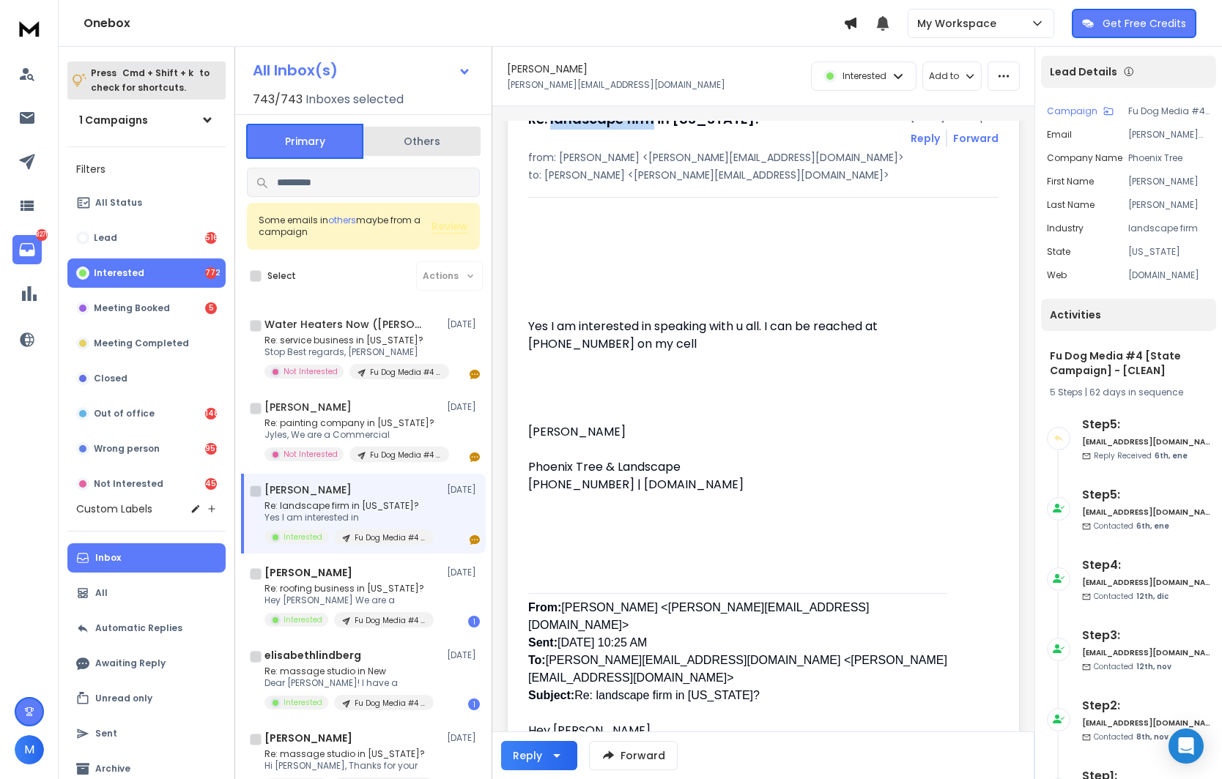
scroll to position [146, 0]
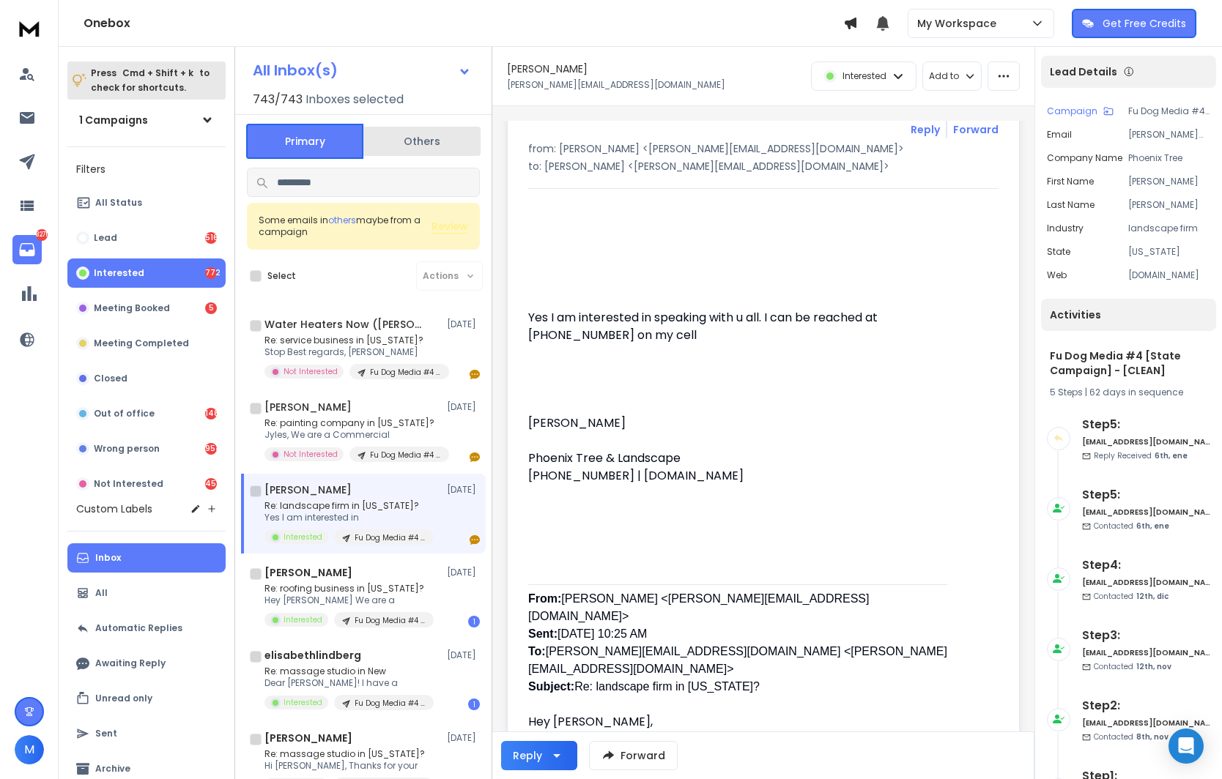
click at [584, 315] on div "Yes I am interested in speaking with u all. I can be reached at 602-826-2100 on…" at bounding box center [742, 326] width 428 height 35
drag, startPoint x: 584, startPoint y: 315, endPoint x: 773, endPoint y: 316, distance: 188.2
click at [773, 316] on div "Yes I am interested in speaking with u all. I can be reached at 602-826-2100 on…" at bounding box center [742, 326] width 428 height 35
click at [770, 319] on div "Yes I am interested in speaking with u all. I can be reached at 602-826-2100 on…" at bounding box center [742, 326] width 428 height 35
drag, startPoint x: 770, startPoint y: 319, endPoint x: 840, endPoint y: 368, distance: 86.2
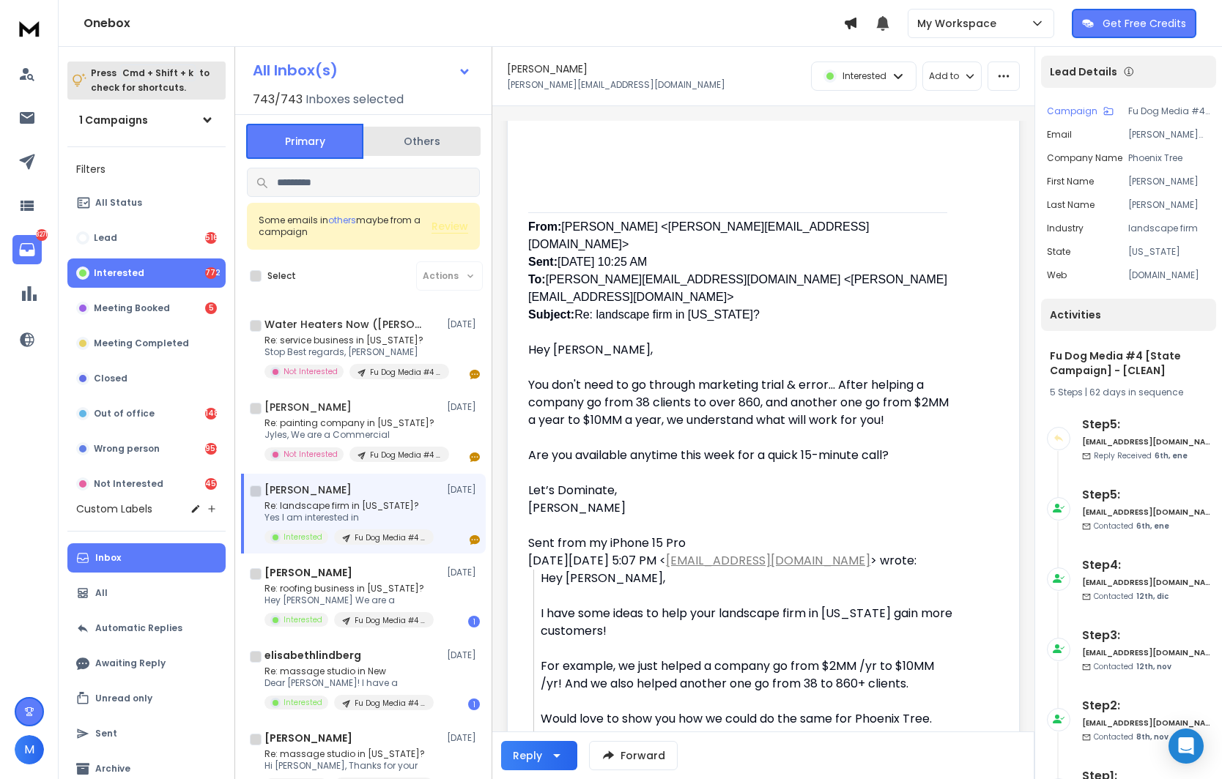
scroll to position [516, 0]
drag, startPoint x: 524, startPoint y: 349, endPoint x: 748, endPoint y: 349, distance: 223.4
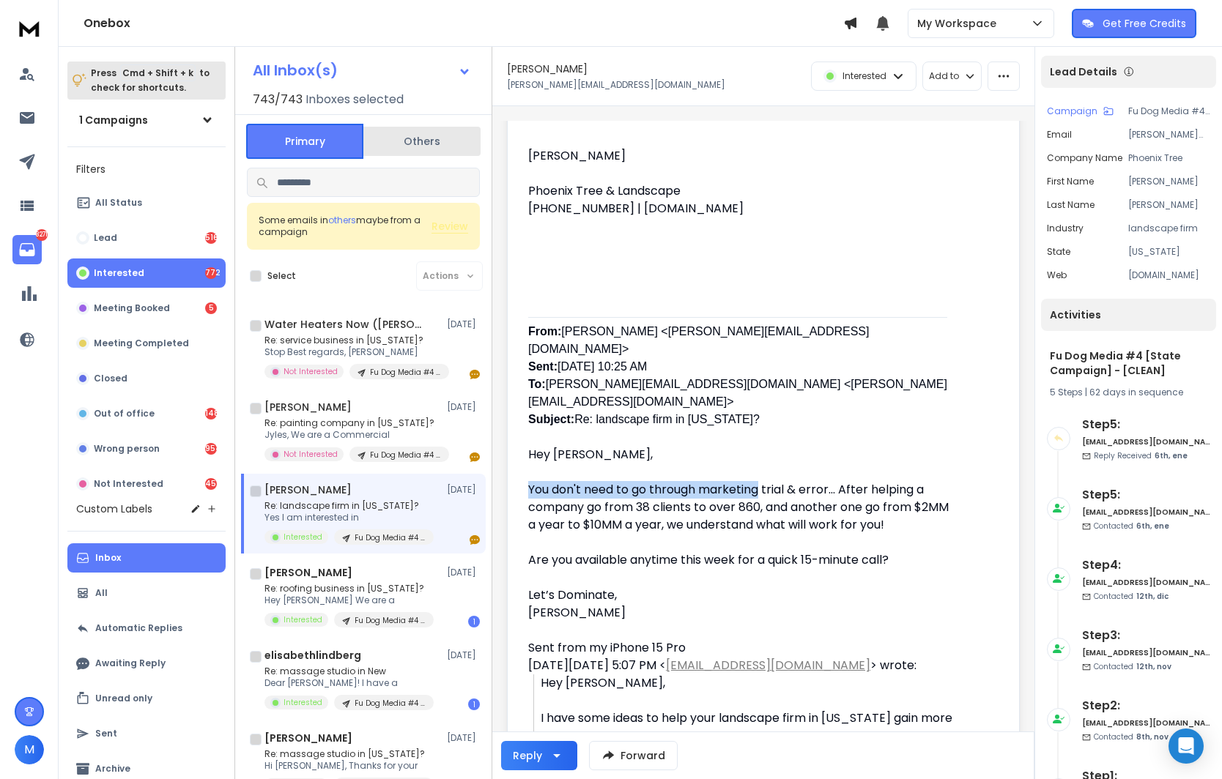
scroll to position [408, 0]
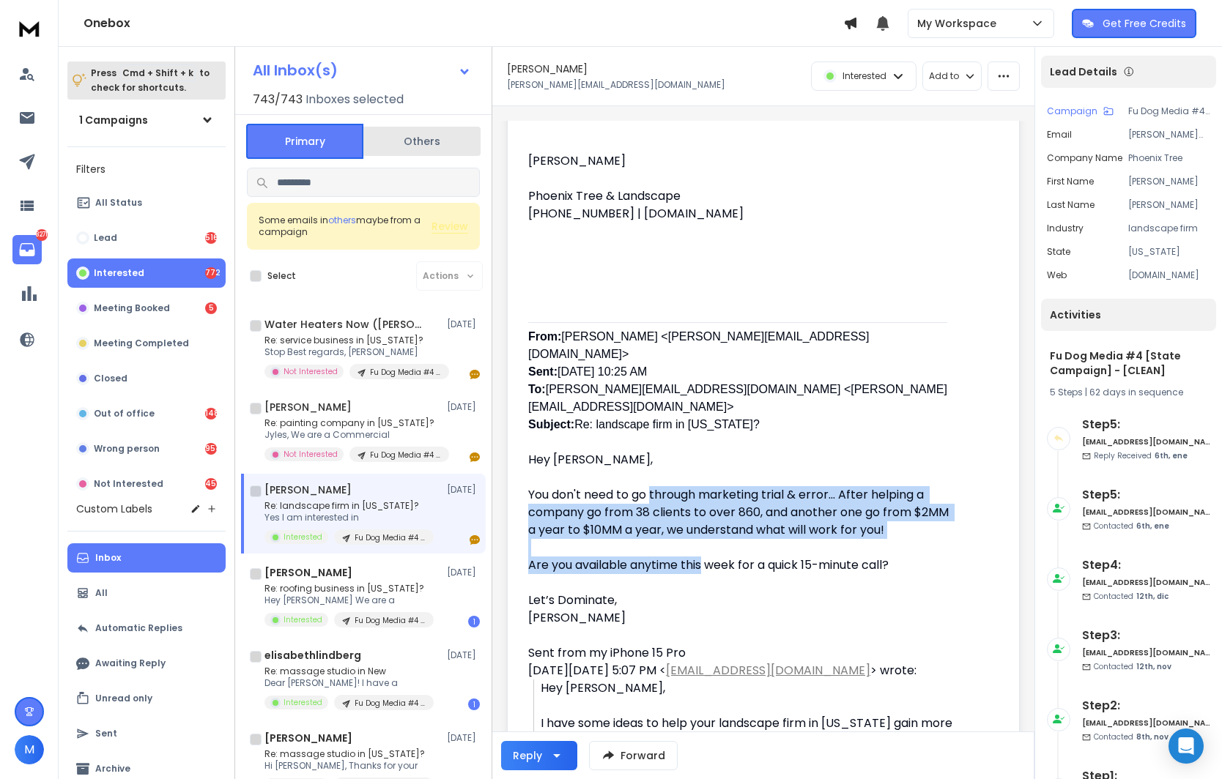
drag, startPoint x: 680, startPoint y: 460, endPoint x: 686, endPoint y: 533, distance: 73.5
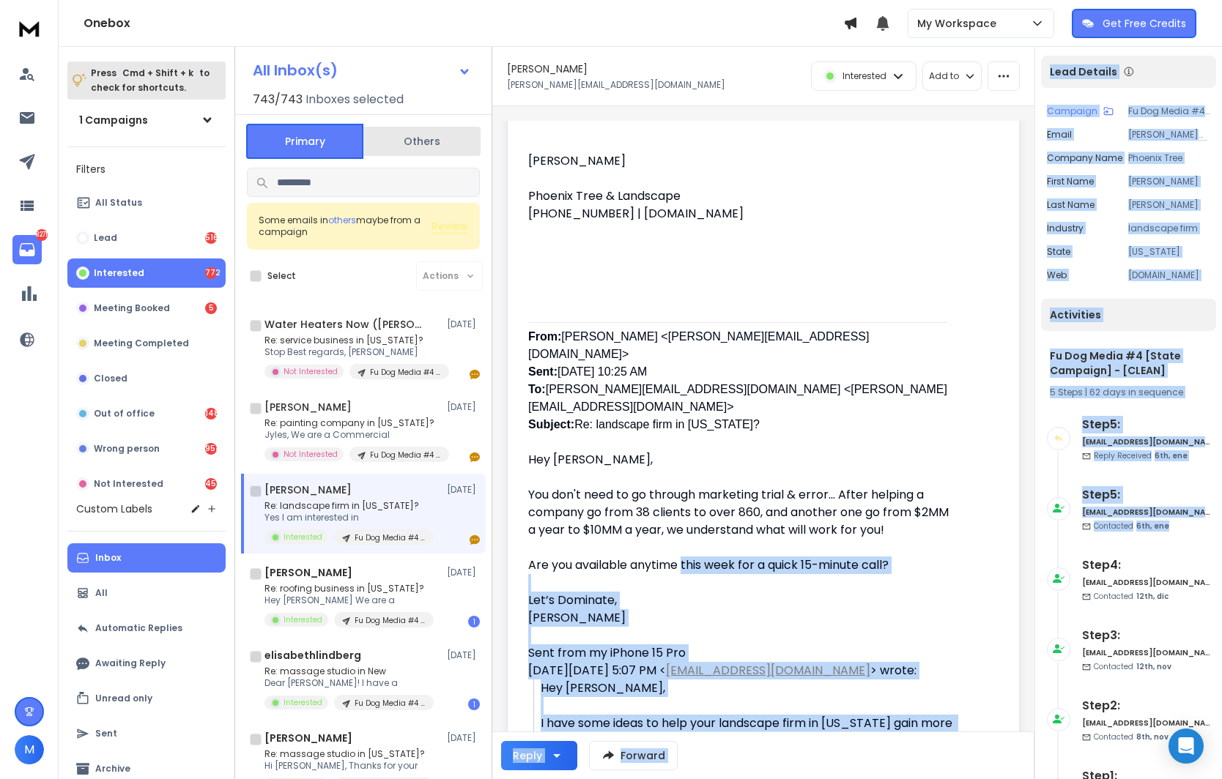
drag, startPoint x: 686, startPoint y: 533, endPoint x: 1221, endPoint y: 524, distance: 534.8
click at [1221, 524] on div "All Inbox(s) 743 / 743 Inboxes selected Primary Others Some emails in others ma…" at bounding box center [727, 436] width 987 height 779
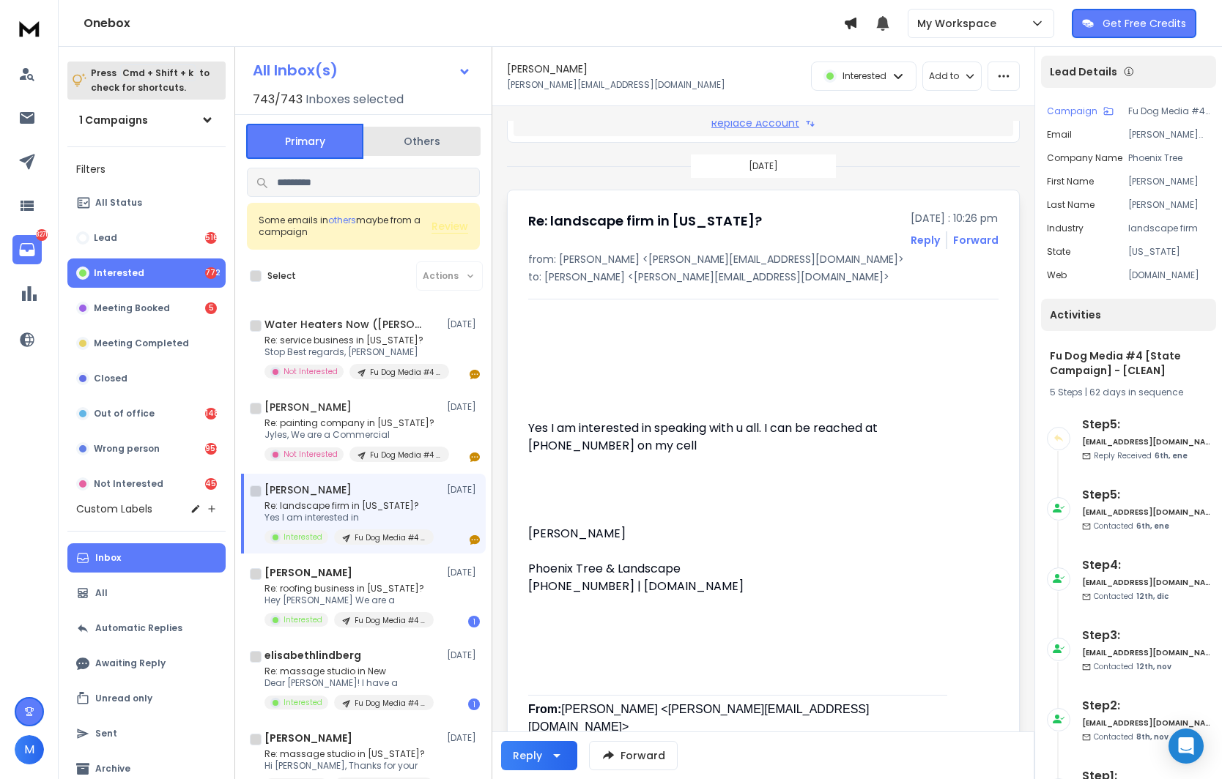
scroll to position [0, 0]
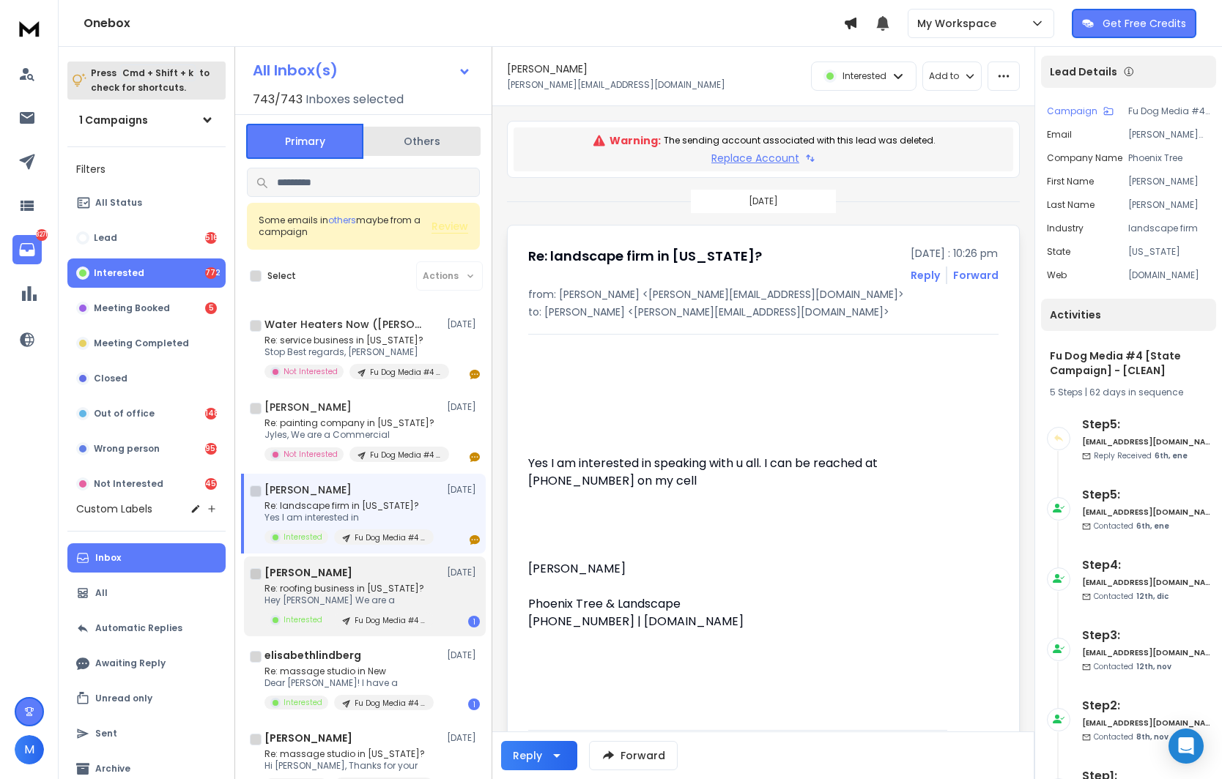
click at [294, 595] on p "Hey Jyles We are a" at bounding box center [348, 601] width 169 height 12
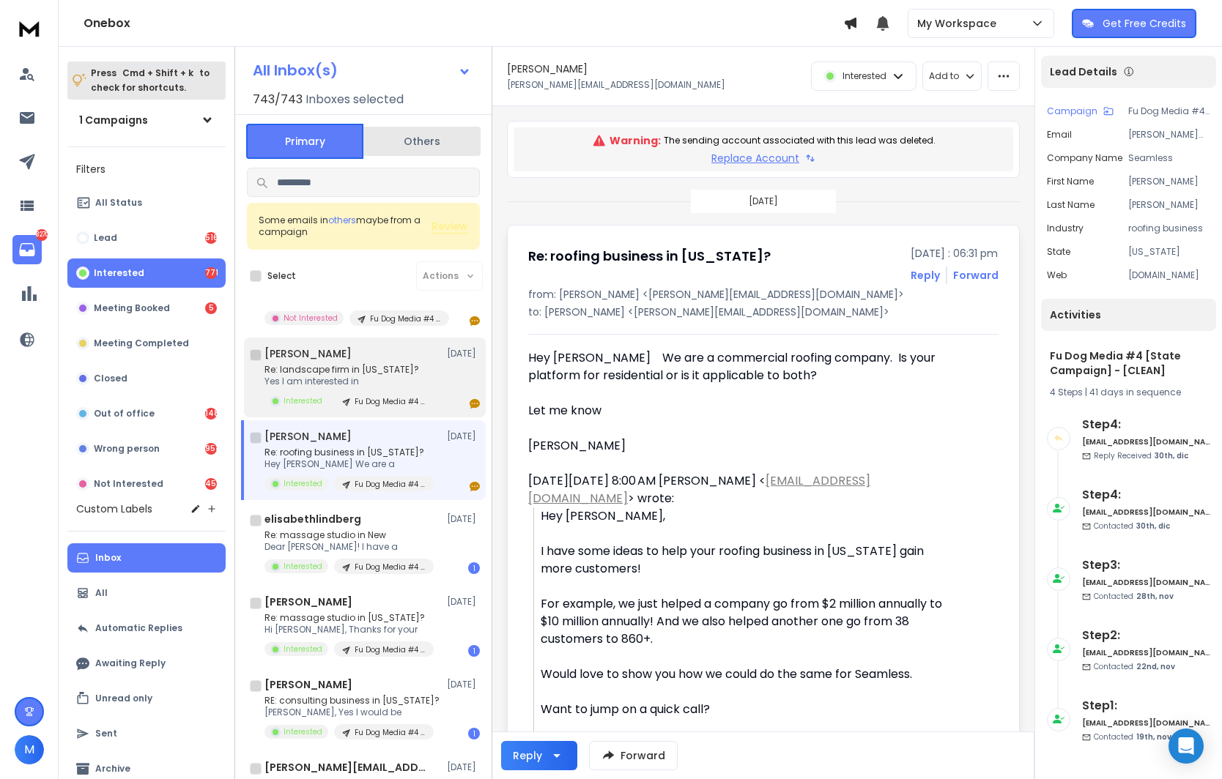
scroll to position [150, 0]
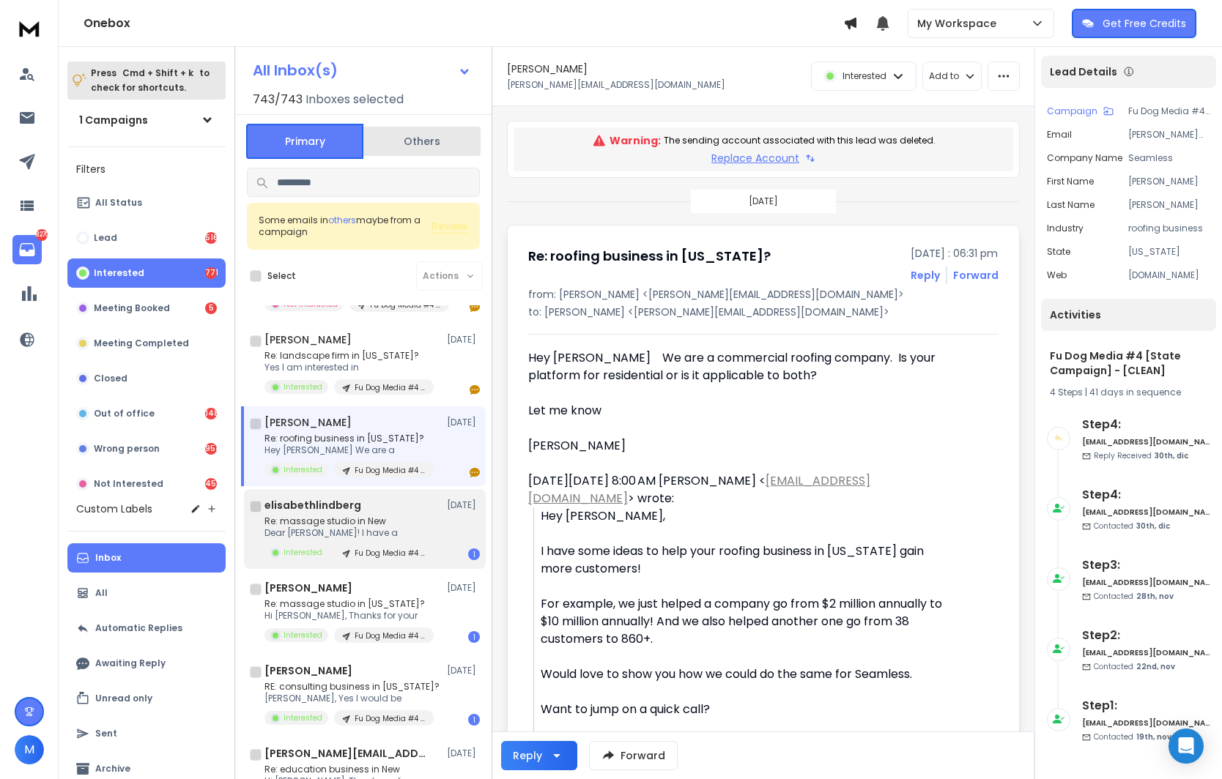
click at [425, 547] on div "Fu Dog Media #4 [State Campaign] - [CLEAN]" at bounding box center [384, 552] width 100 height 15
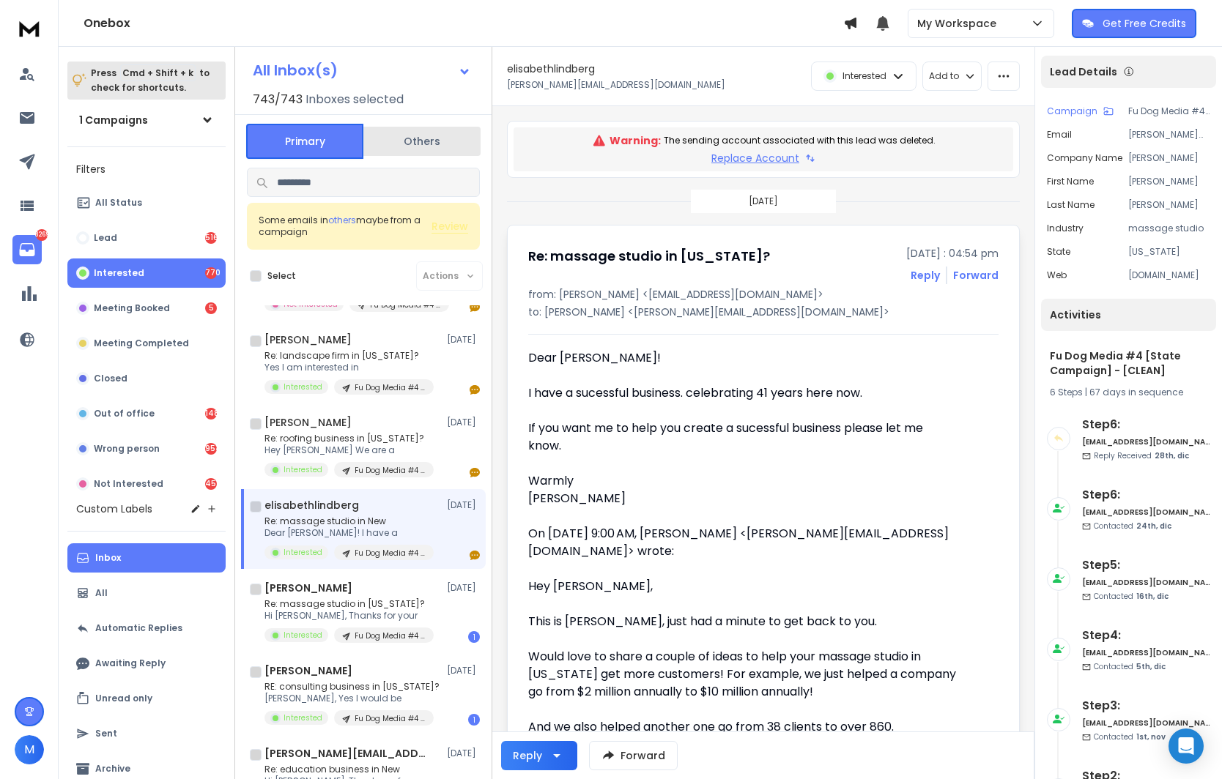
click at [538, 396] on div "I have a sucessful business. celebrating 41 years here now." at bounding box center [742, 394] width 428 height 18
drag, startPoint x: 538, startPoint y: 396, endPoint x: 680, endPoint y: 396, distance: 142.8
click at [681, 396] on div "I have a sucessful business. celebrating 41 years here now." at bounding box center [742, 394] width 428 height 18
click at [684, 390] on div "I have a sucessful business. celebrating 41 years here now." at bounding box center [742, 394] width 428 height 18
drag, startPoint x: 684, startPoint y: 390, endPoint x: 862, endPoint y: 390, distance: 178.0
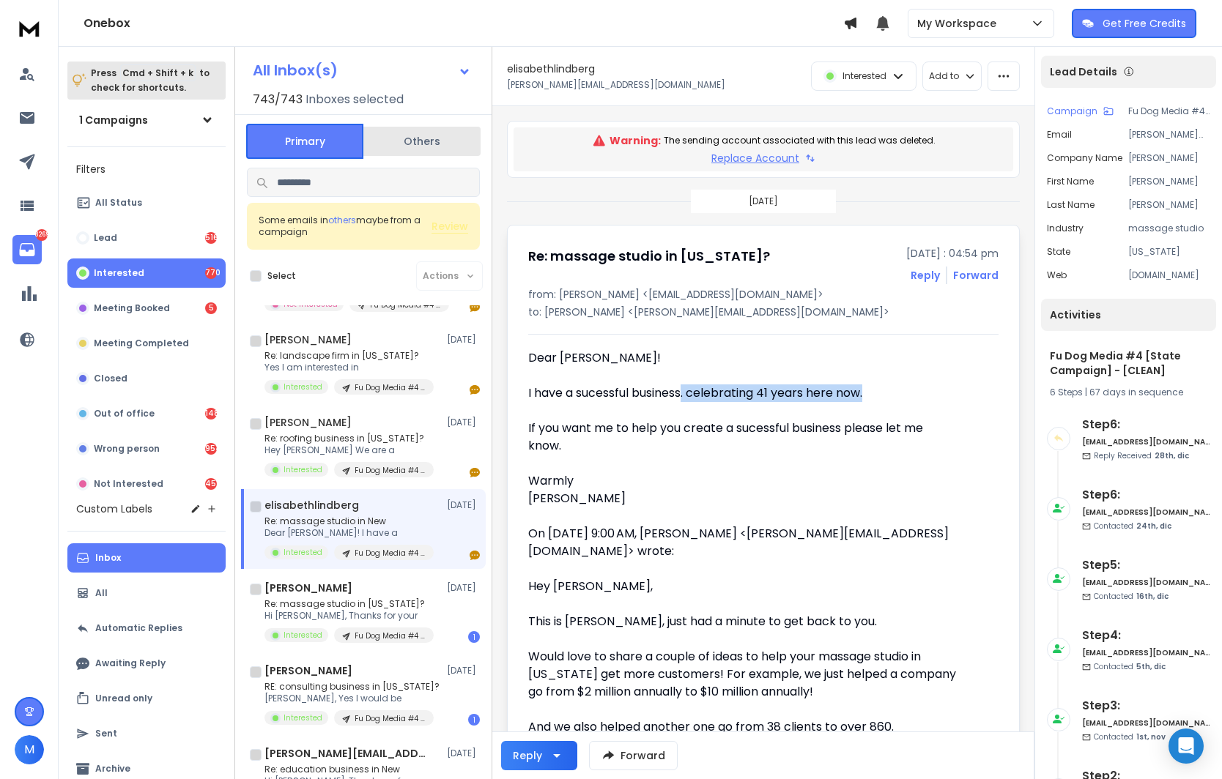
click at [864, 390] on div "I have a sucessful business. celebrating 41 years here now." at bounding box center [742, 394] width 428 height 18
click at [862, 390] on div "I have a sucessful business. celebrating 41 years here now." at bounding box center [742, 394] width 428 height 18
click at [554, 431] on div "If you want me to help you create a sucessful business please let me know." at bounding box center [742, 437] width 428 height 35
drag, startPoint x: 554, startPoint y: 431, endPoint x: 669, endPoint y: 432, distance: 114.3
click at [669, 432] on div "If you want me to help you create a sucessful business please let me know." at bounding box center [742, 437] width 428 height 35
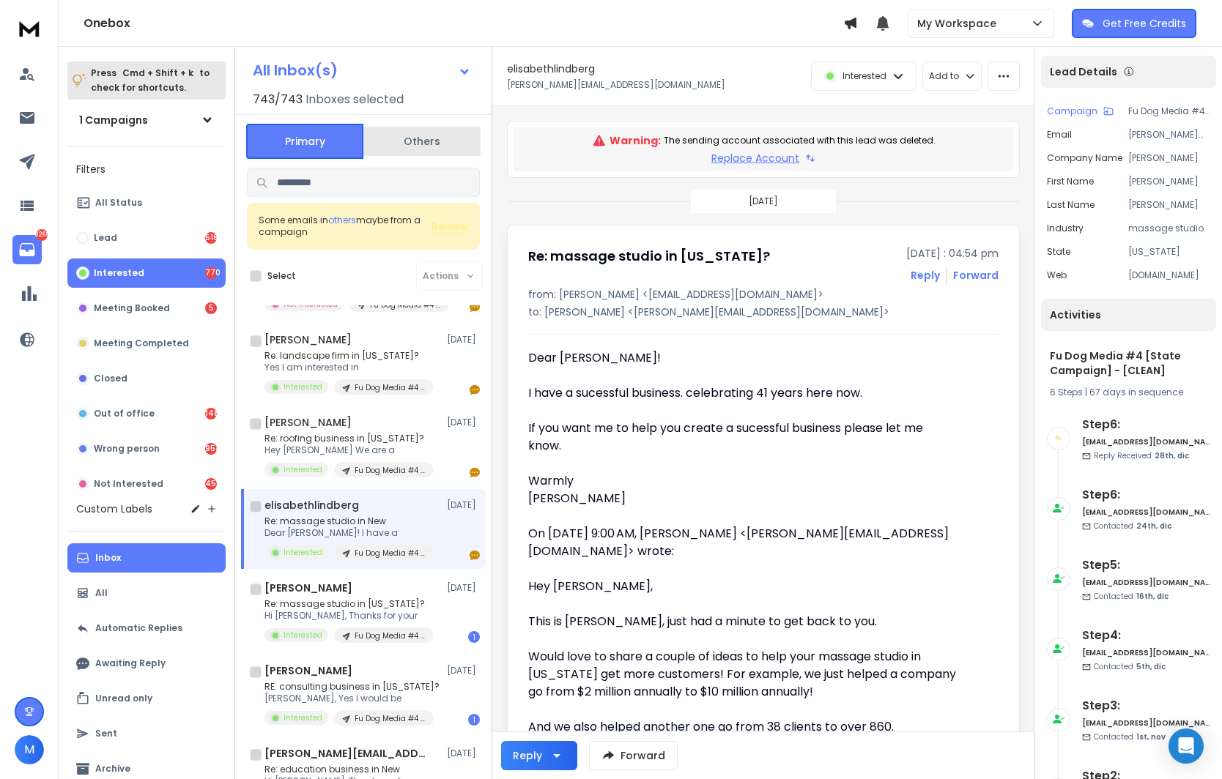
click at [669, 440] on div "If you want me to help you create a sucessful business please let me know." at bounding box center [742, 437] width 428 height 35
click at [833, 77] on div at bounding box center [829, 76] width 13 height 13
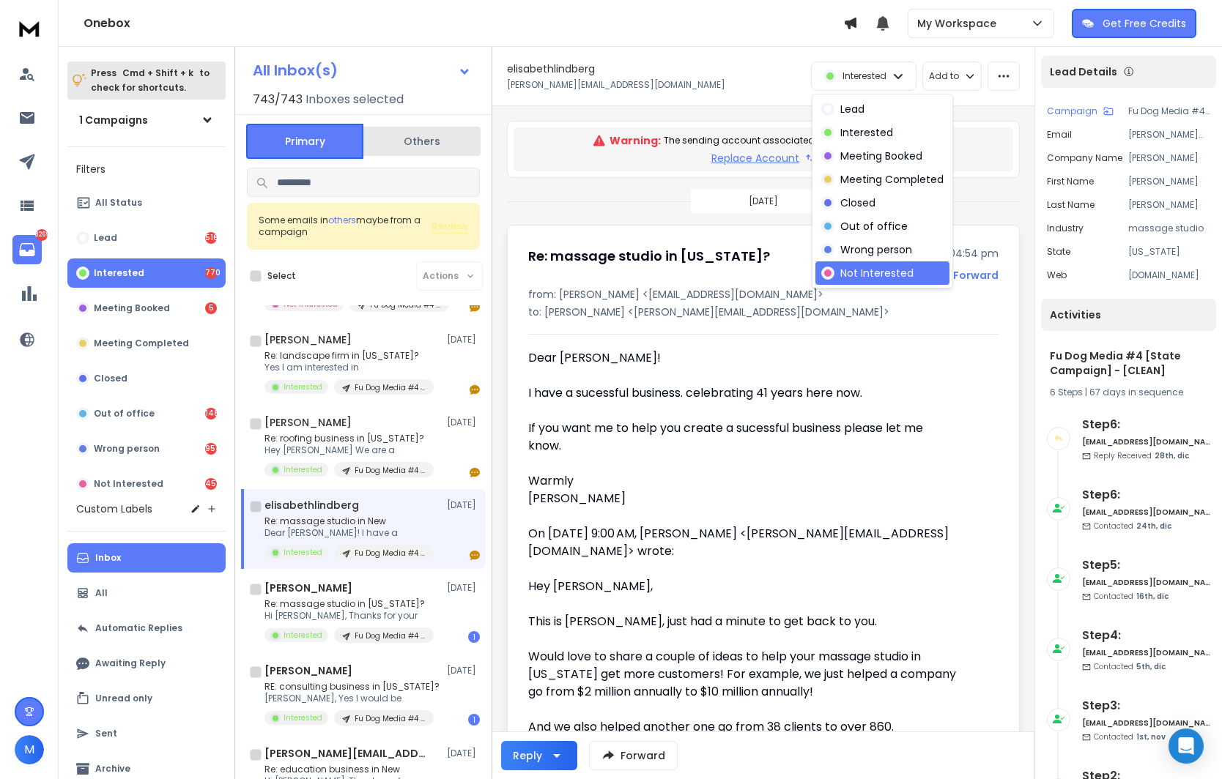
click at [850, 266] on p "Not Interested" at bounding box center [876, 273] width 73 height 15
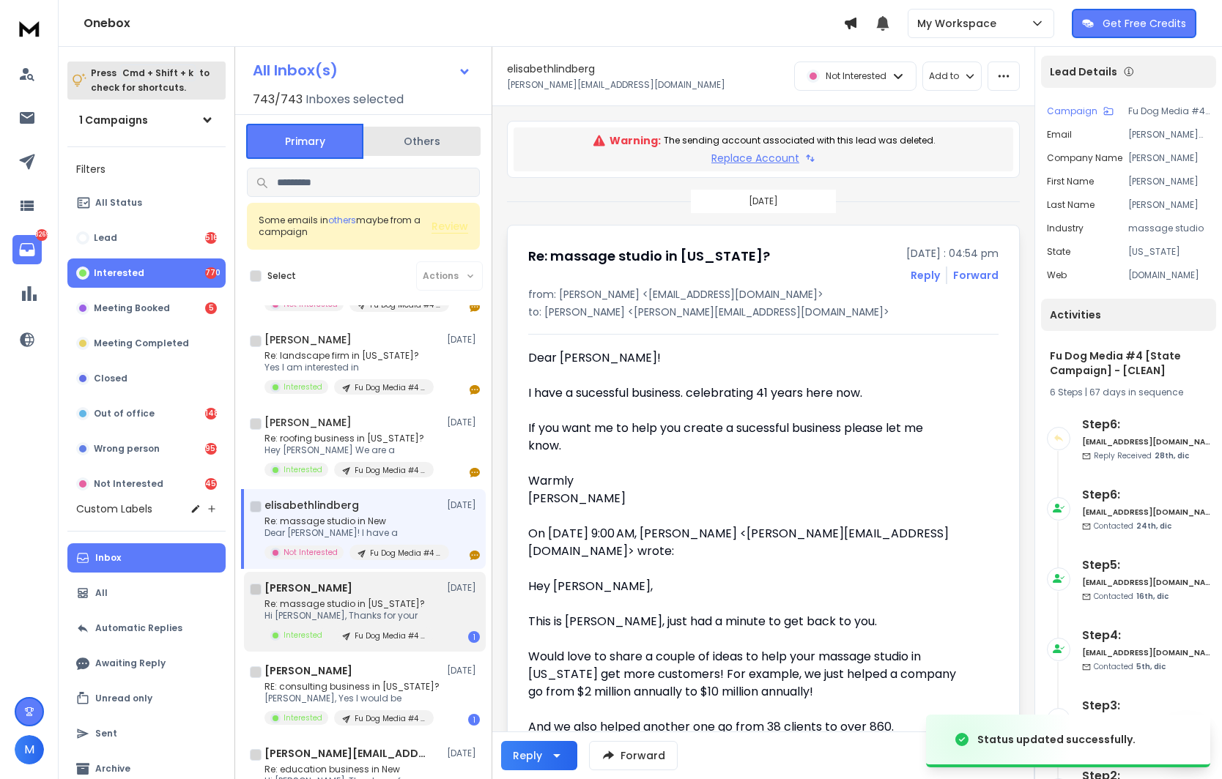
click at [440, 609] on div "Re: massage studio in Washington? Hi Brett, Thanks for your Interested Fu Dog M…" at bounding box center [371, 620] width 215 height 45
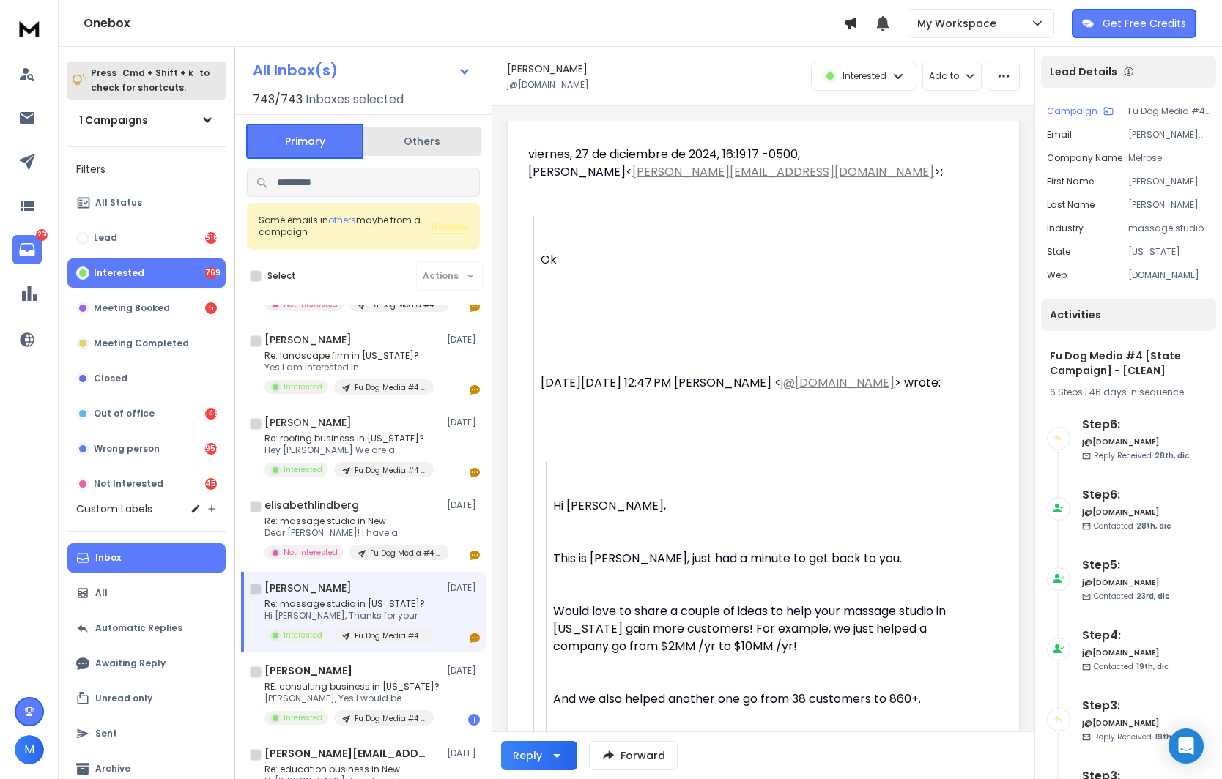
scroll to position [844, 0]
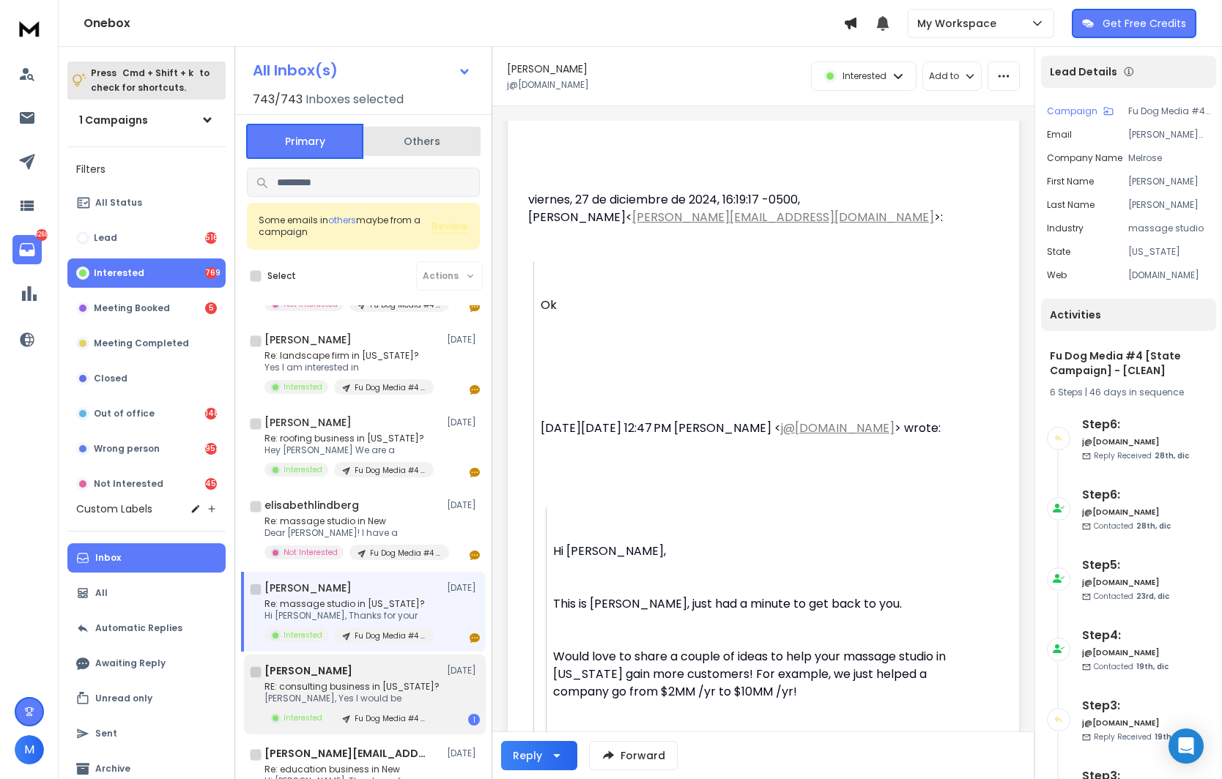
click at [410, 661] on div "Chuck Miller 27 Dec, 2024 RE: consulting business in Idaho? Jyles, Yes I would …" at bounding box center [365, 695] width 242 height 80
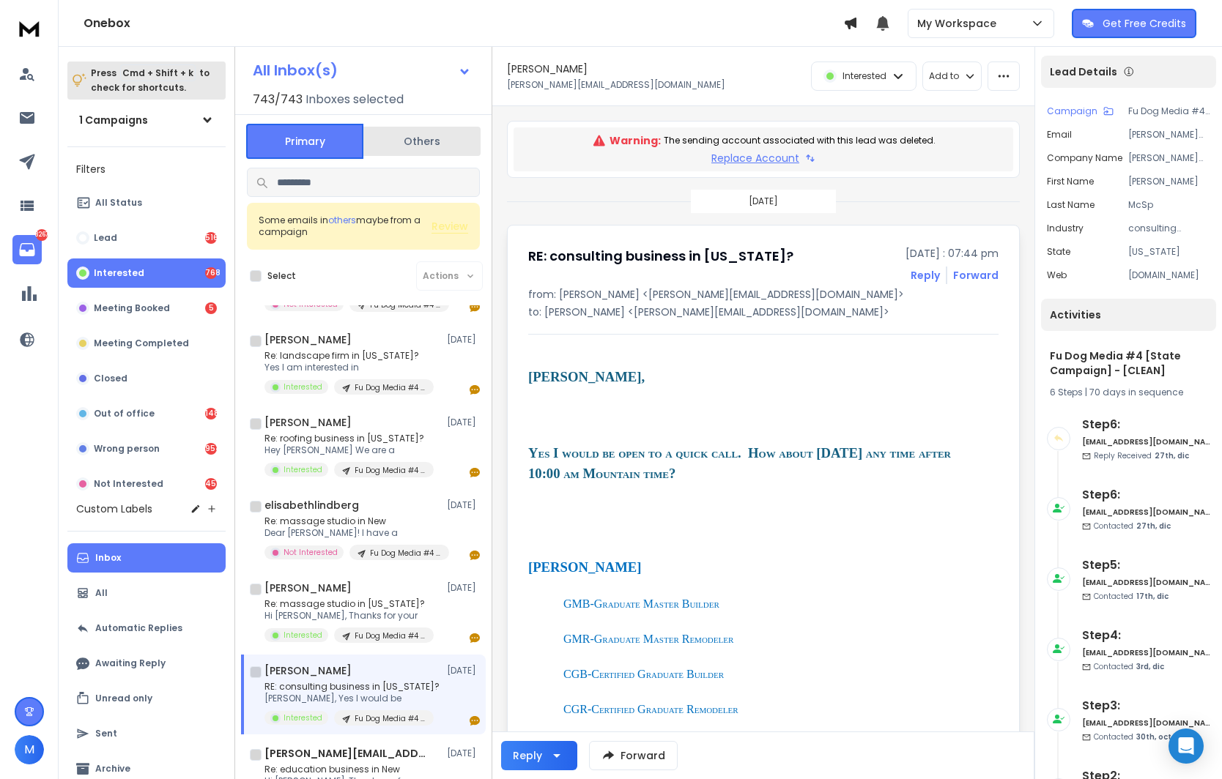
click at [558, 453] on span "Yes I would be open to a quick call. How about Monday any time after 10:00 am M…" at bounding box center [741, 463] width 426 height 36
drag, startPoint x: 558, startPoint y: 453, endPoint x: 781, endPoint y: 453, distance: 222.7
click at [781, 453] on span "Yes I would be open to a quick call. How about Monday any time after 10:00 am M…" at bounding box center [741, 463] width 426 height 36
click at [780, 453] on span "Yes I would be open to a quick call. How about Monday any time after 10:00 am M…" at bounding box center [741, 463] width 426 height 36
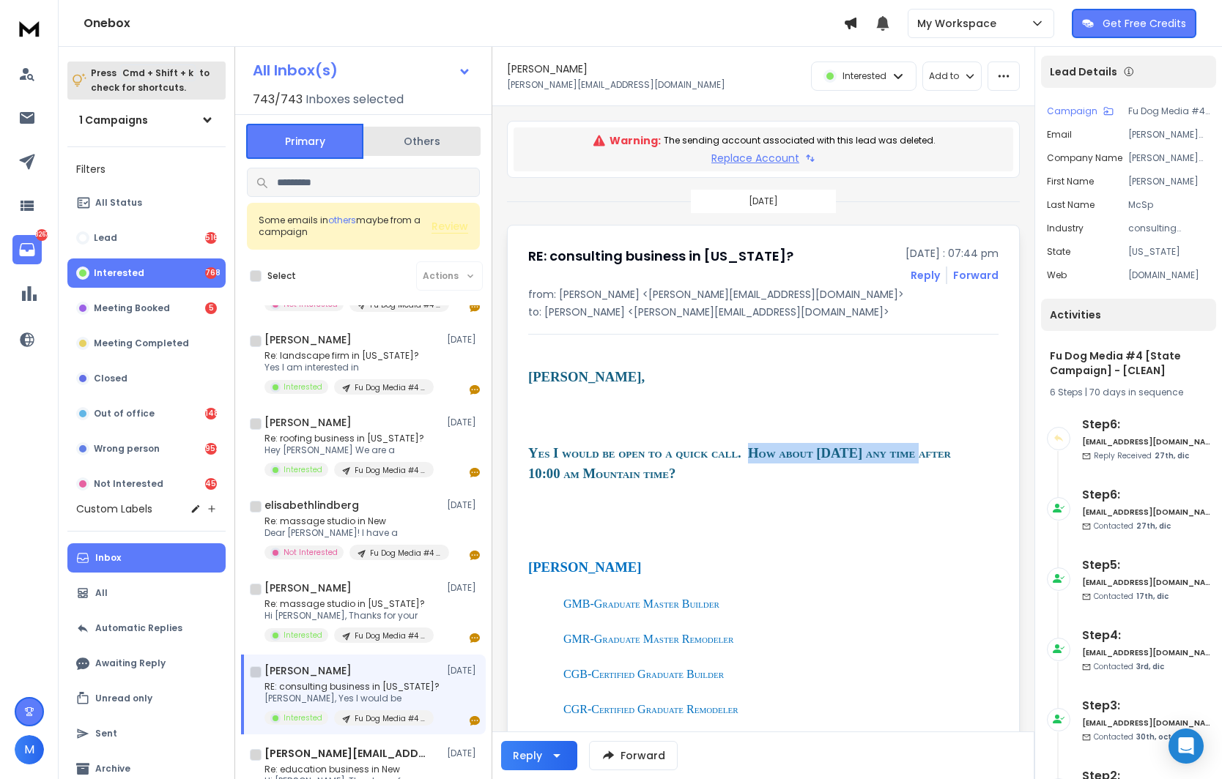
drag, startPoint x: 780, startPoint y: 453, endPoint x: 940, endPoint y: 467, distance: 160.9
click at [950, 466] on p "Yes I would be open to a quick call. How about Monday any time after 10:00 am M…" at bounding box center [742, 463] width 428 height 41
click at [940, 467] on p "Yes I would be open to a quick call. How about Monday any time after 10:00 am M…" at bounding box center [742, 463] width 428 height 41
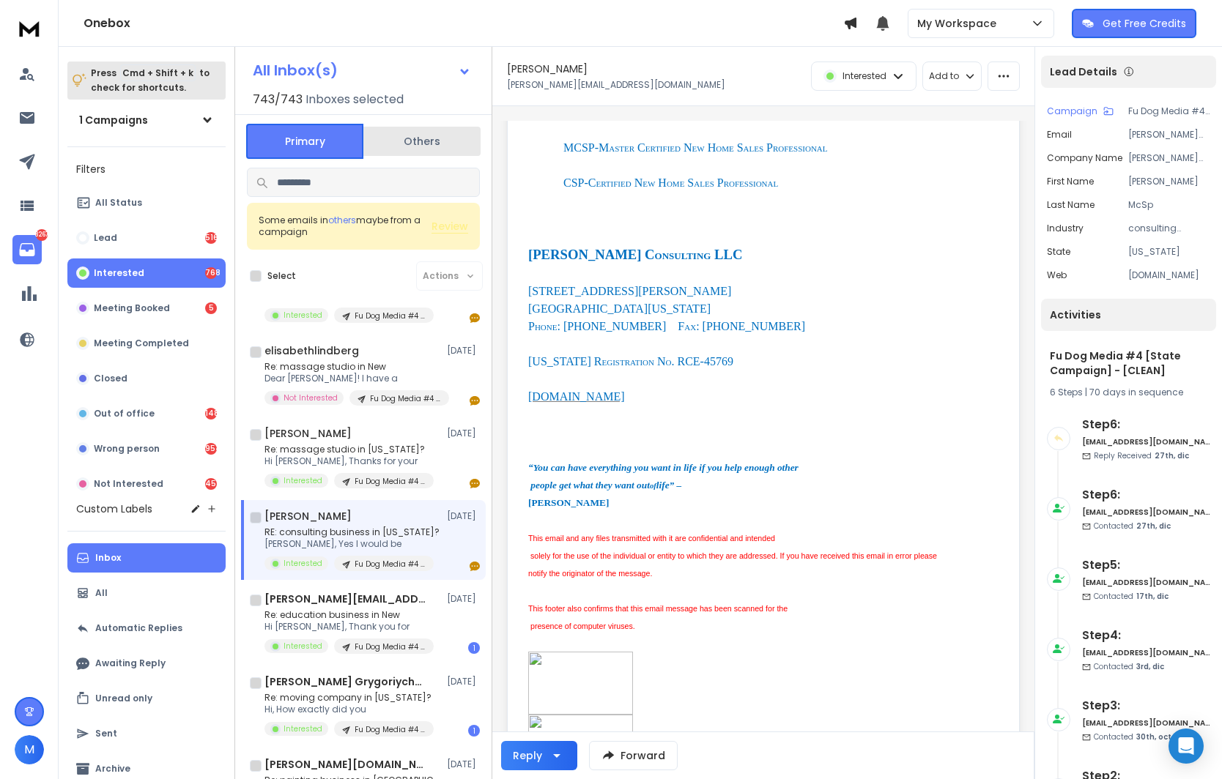
scroll to position [391, 0]
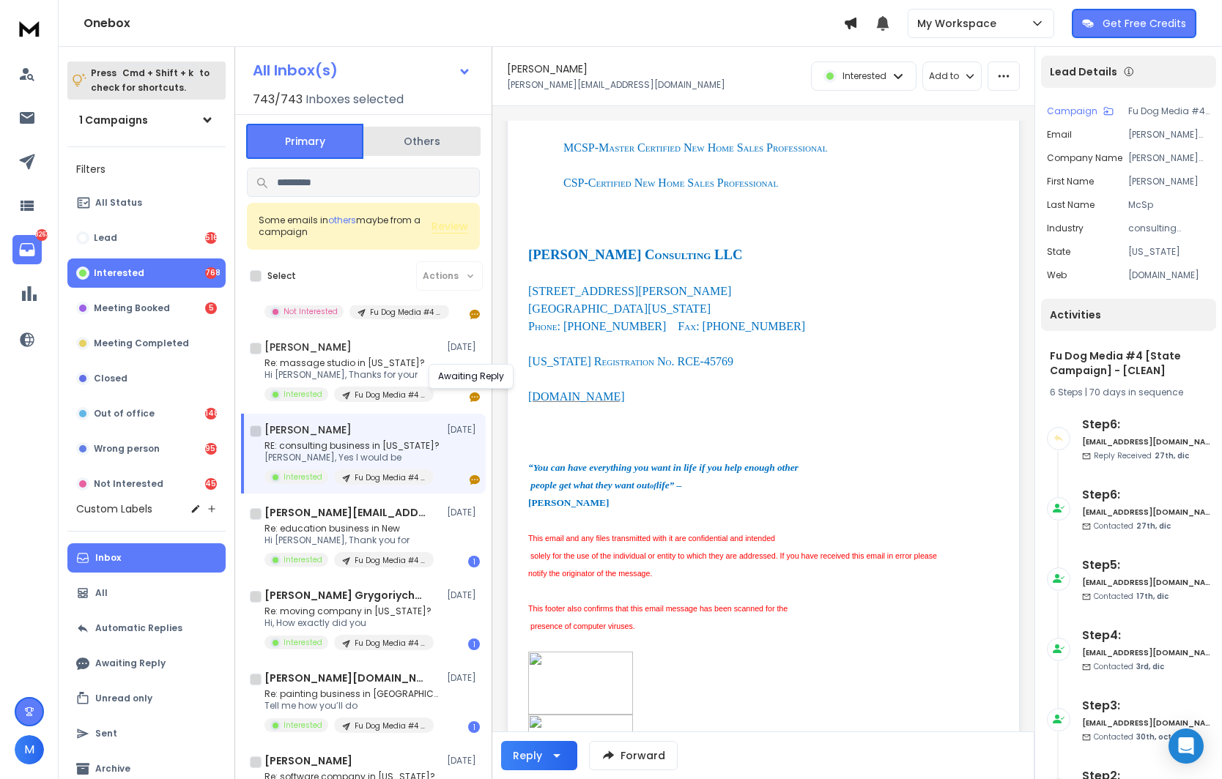
click at [457, 480] on div "RE: consulting business in Idaho? Jyles, Yes I would be Interested Fu Dog Media…" at bounding box center [371, 462] width 215 height 45
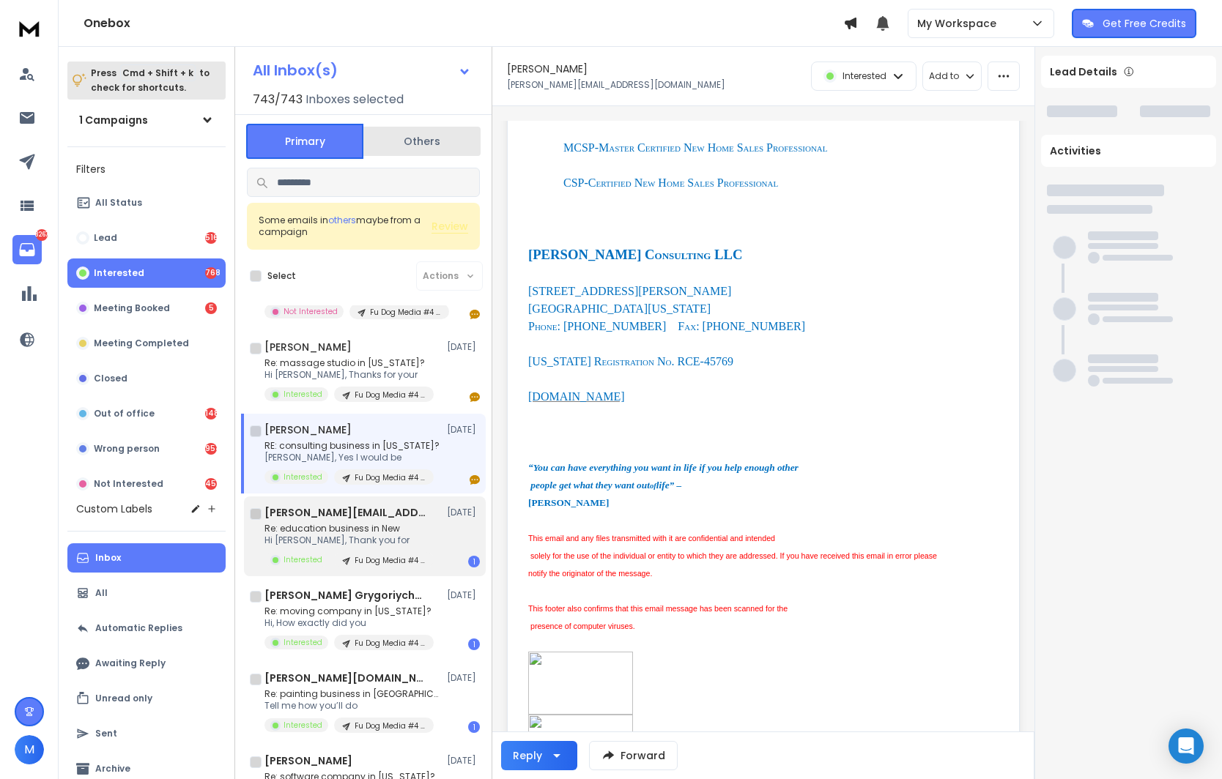
click at [457, 497] on div "hasan.ugur@academicwindow.com 20 Dec, 2024 Re: education business in New Hi Jyl…" at bounding box center [365, 537] width 242 height 80
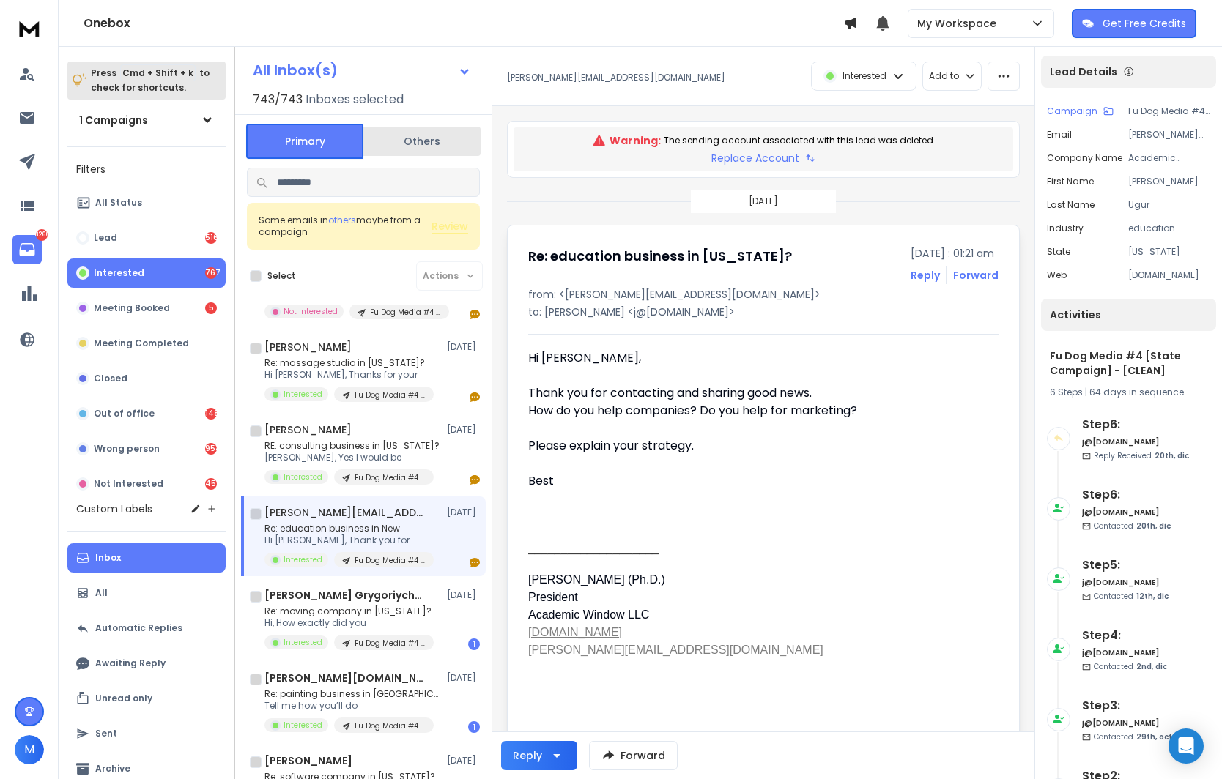
click at [549, 390] on p "Thank you for contacting and sharing good news. How do you help companies? Do y…" at bounding box center [742, 402] width 428 height 35
drag, startPoint x: 549, startPoint y: 390, endPoint x: 752, endPoint y: 387, distance: 203.6
click at [752, 387] on p "Thank you for contacting and sharing good news. How do you help companies? Do y…" at bounding box center [742, 402] width 428 height 35
click at [539, 412] on p "Thank you for contacting and sharing good news. How do you help companies? Do y…" at bounding box center [742, 402] width 428 height 35
drag, startPoint x: 539, startPoint y: 412, endPoint x: 648, endPoint y: 412, distance: 109.1
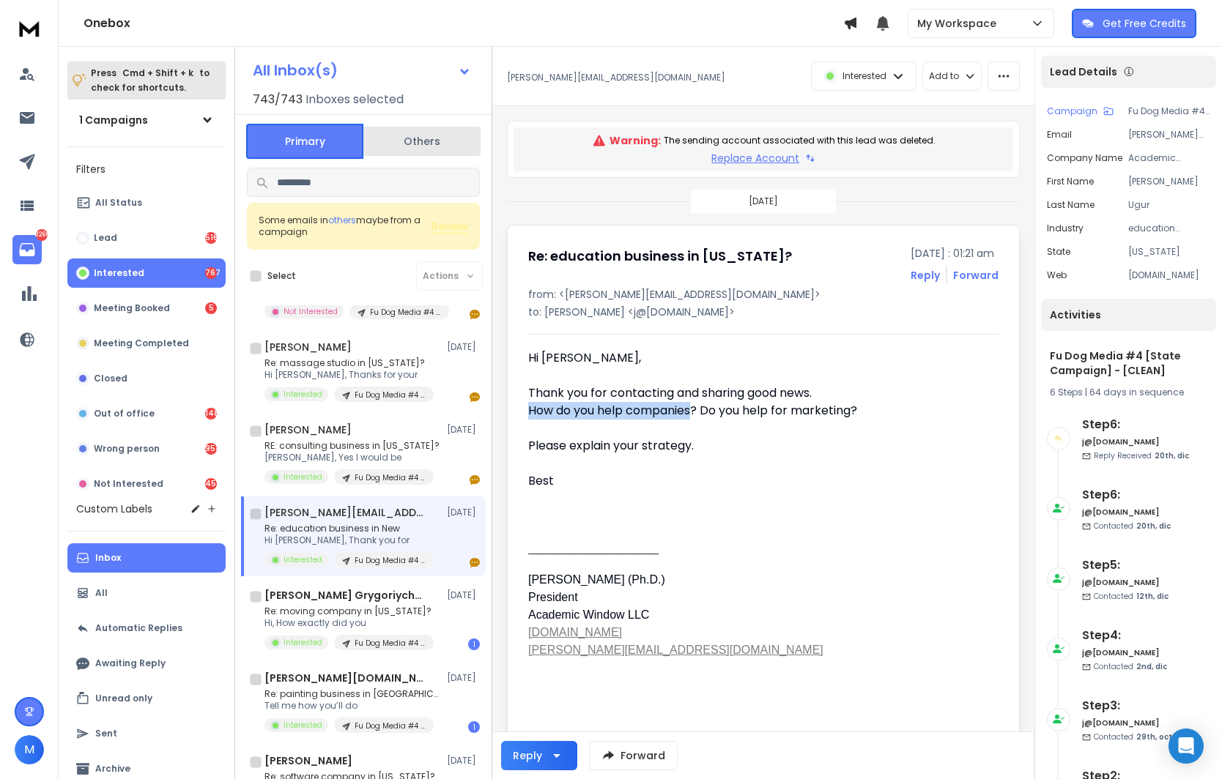
click at [648, 412] on p "Thank you for contacting and sharing good news. How do you help companies? Do y…" at bounding box center [742, 402] width 428 height 35
click at [647, 412] on p "Thank you for contacting and sharing good news. How do you help companies? Do y…" at bounding box center [742, 402] width 428 height 35
drag, startPoint x: 647, startPoint y: 412, endPoint x: 836, endPoint y: 412, distance: 188.2
click at [836, 412] on p "Thank you for contacting and sharing good news. How do you help companies? Do y…" at bounding box center [742, 402] width 428 height 35
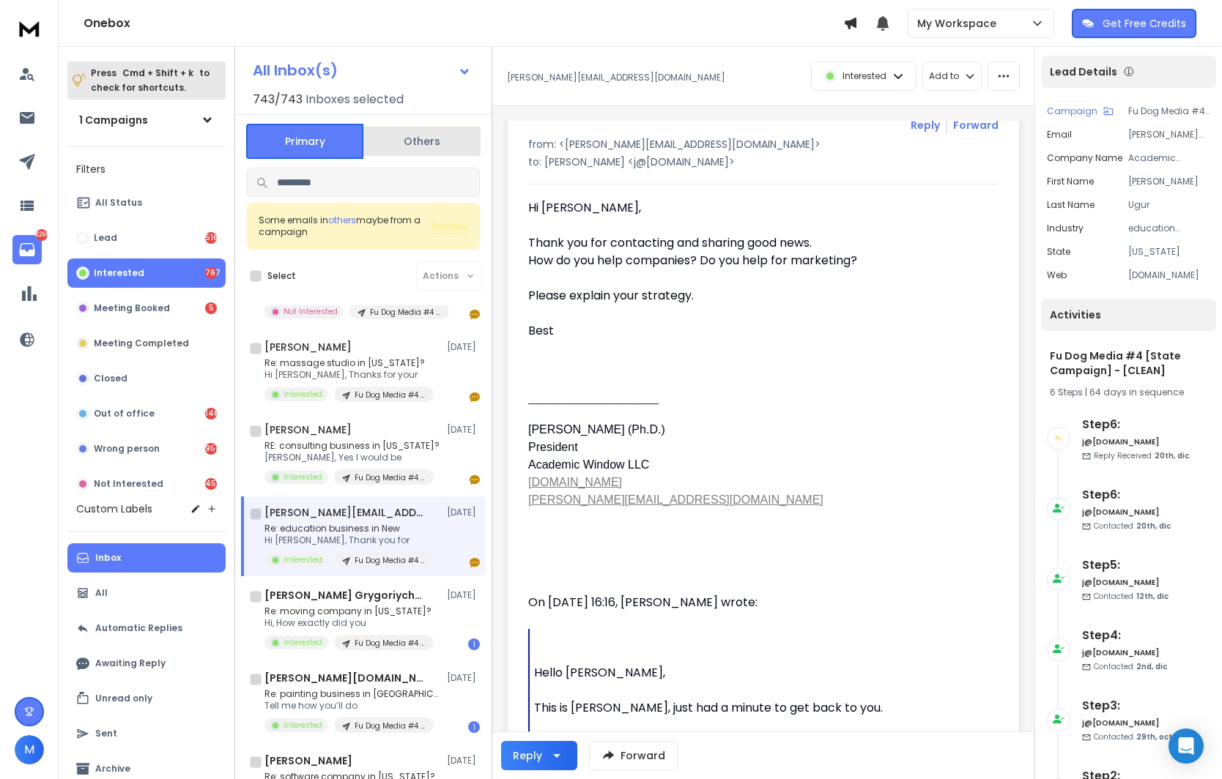
scroll to position [275, 0]
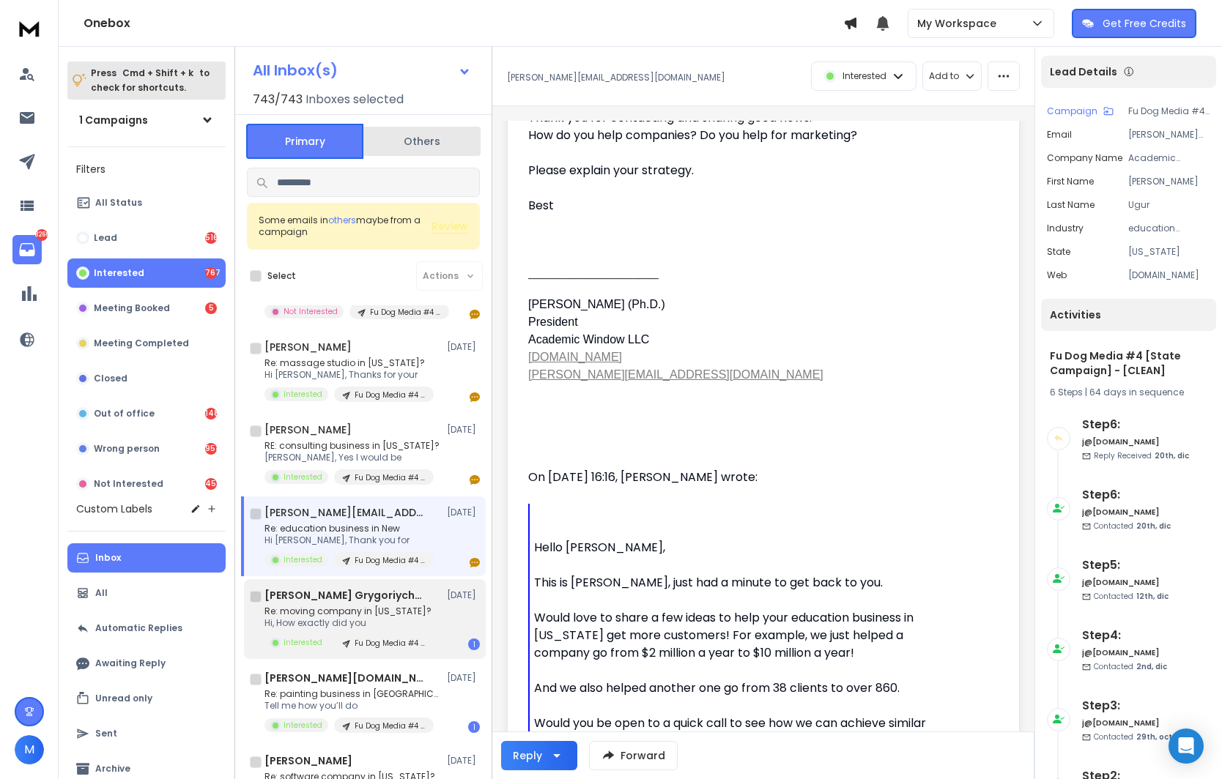
click at [444, 616] on div "Re: moving company in Pennsylvania? Hi, How exactly did you Interested Fu Dog M…" at bounding box center [371, 628] width 215 height 45
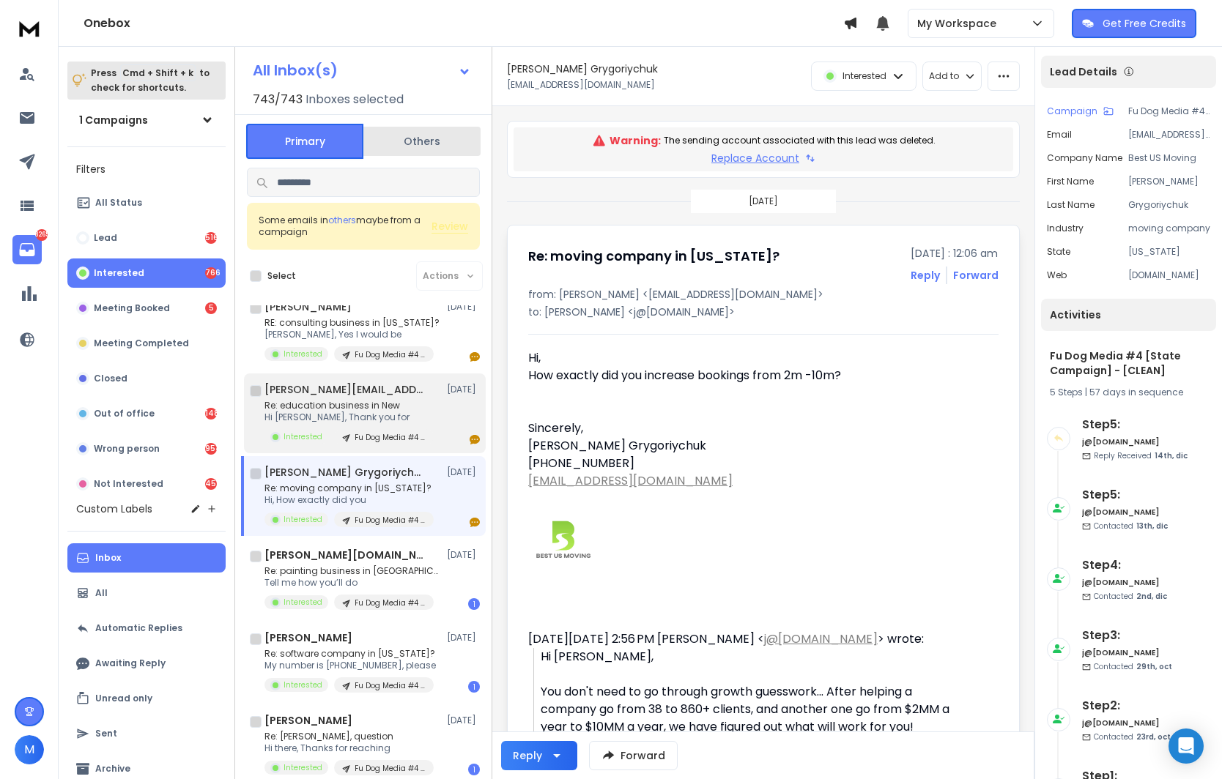
scroll to position [550, 0]
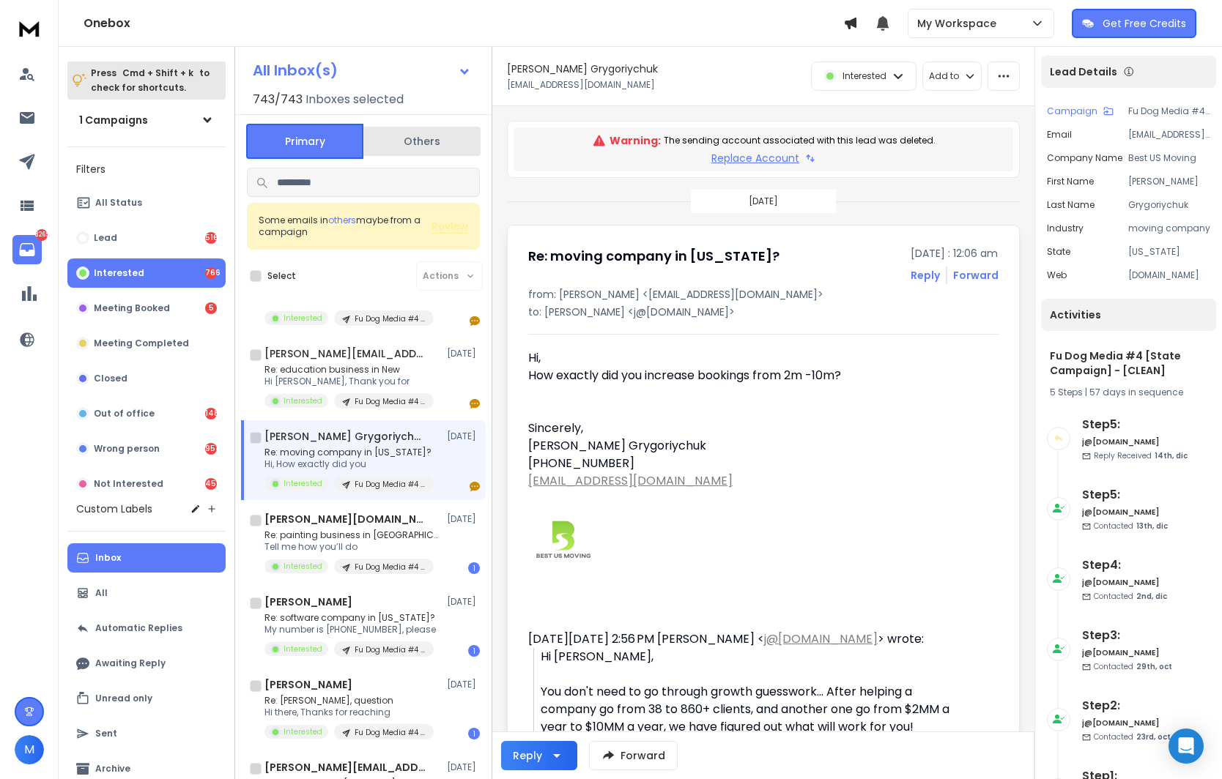
click at [609, 377] on div "How exactly did you increase bookings from 2m -10m?" at bounding box center [742, 376] width 428 height 18
drag, startPoint x: 609, startPoint y: 377, endPoint x: 795, endPoint y: 377, distance: 186.8
click at [797, 377] on div "How exactly did you increase bookings from 2m -10m?" at bounding box center [742, 376] width 428 height 18
click at [795, 377] on div "How exactly did you increase bookings from 2m -10m?" at bounding box center [742, 376] width 428 height 18
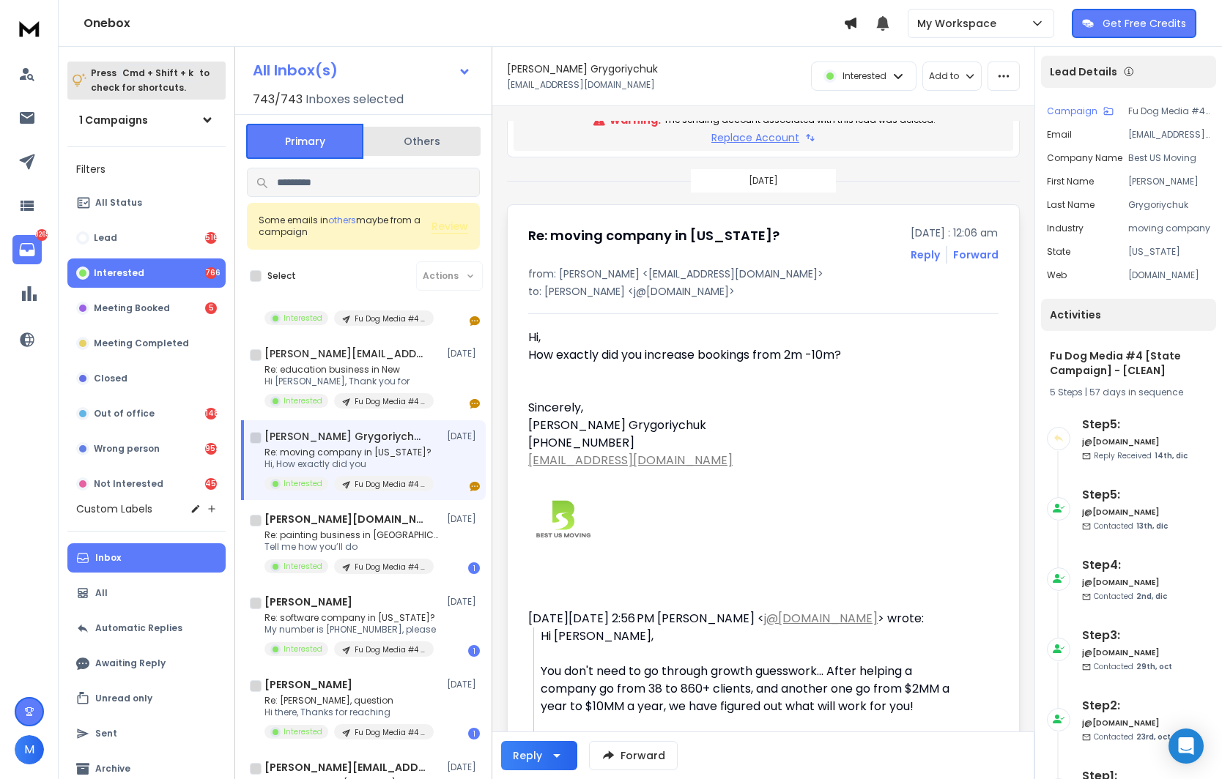
scroll to position [29, 0]
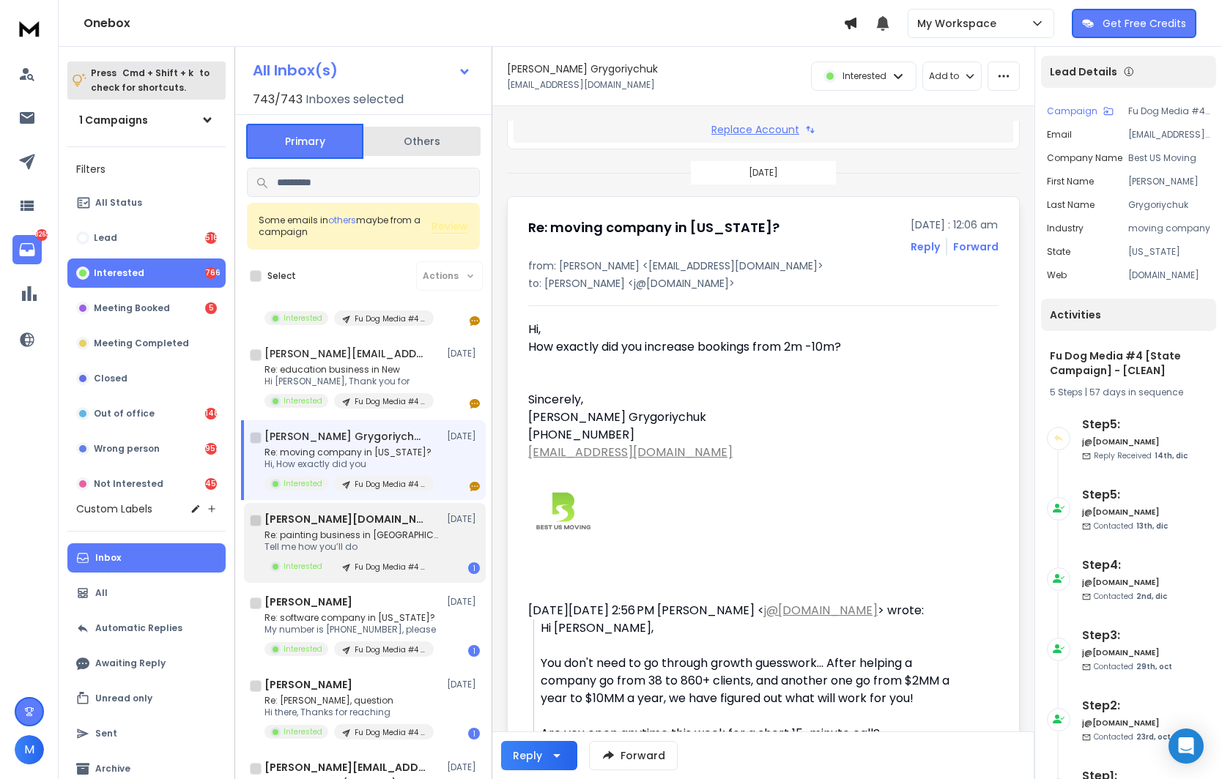
click at [442, 574] on div "Re: painting business in Rhode Tell me how you’ll do Interested Fu Dog Media #4…" at bounding box center [371, 552] width 215 height 45
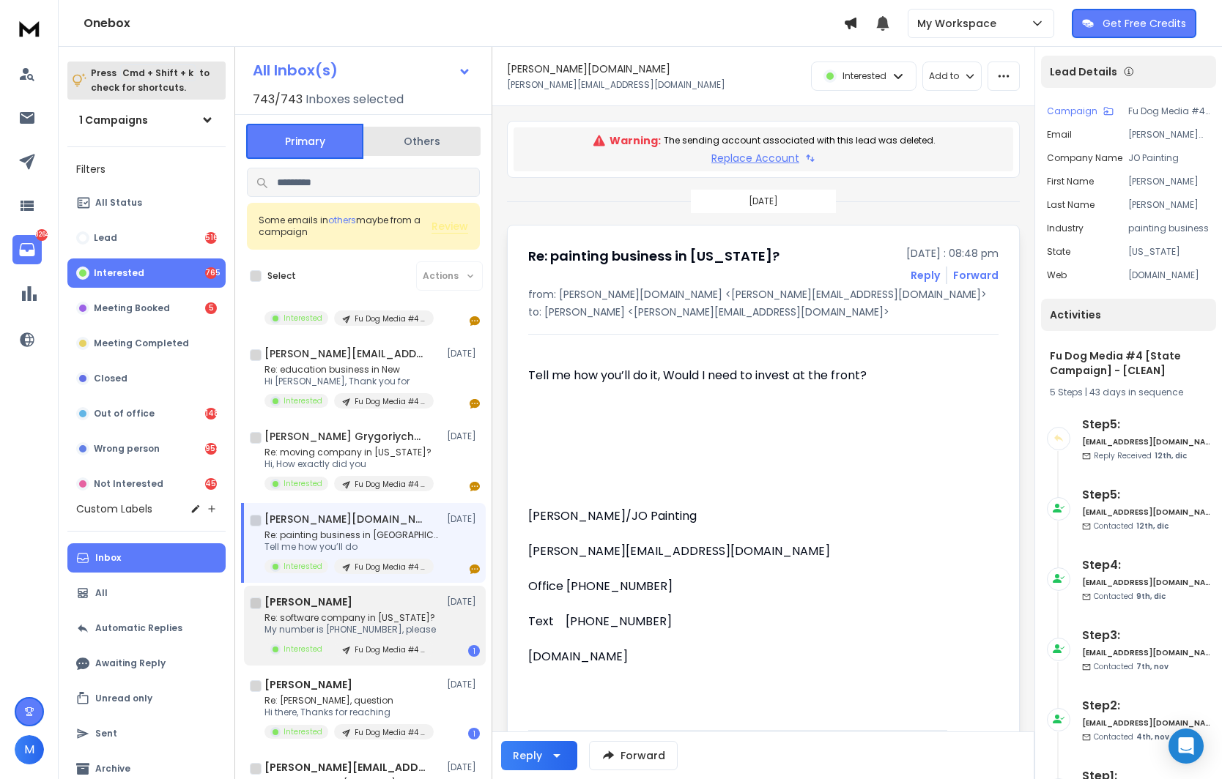
click at [440, 618] on div "Tal Bahir 12 Dec, 2024 Re: software company in California? My number is 8182625…" at bounding box center [371, 626] width 215 height 62
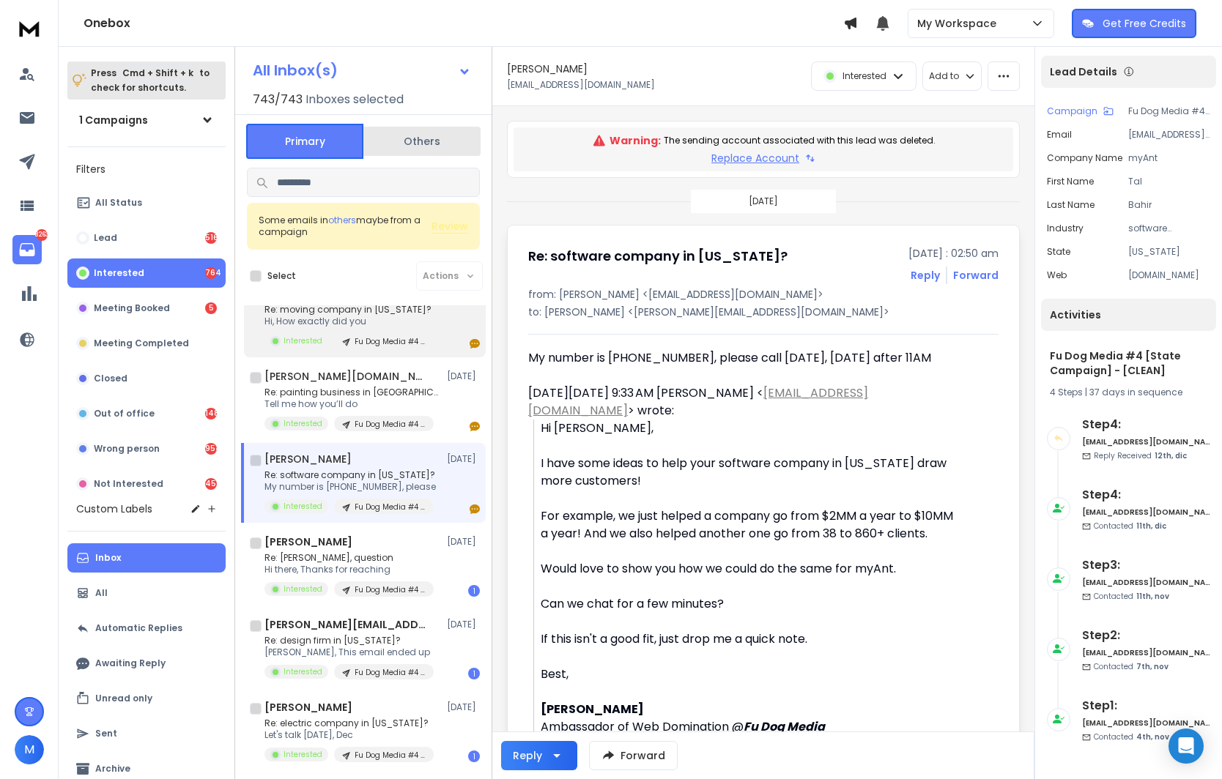
scroll to position [693, 0]
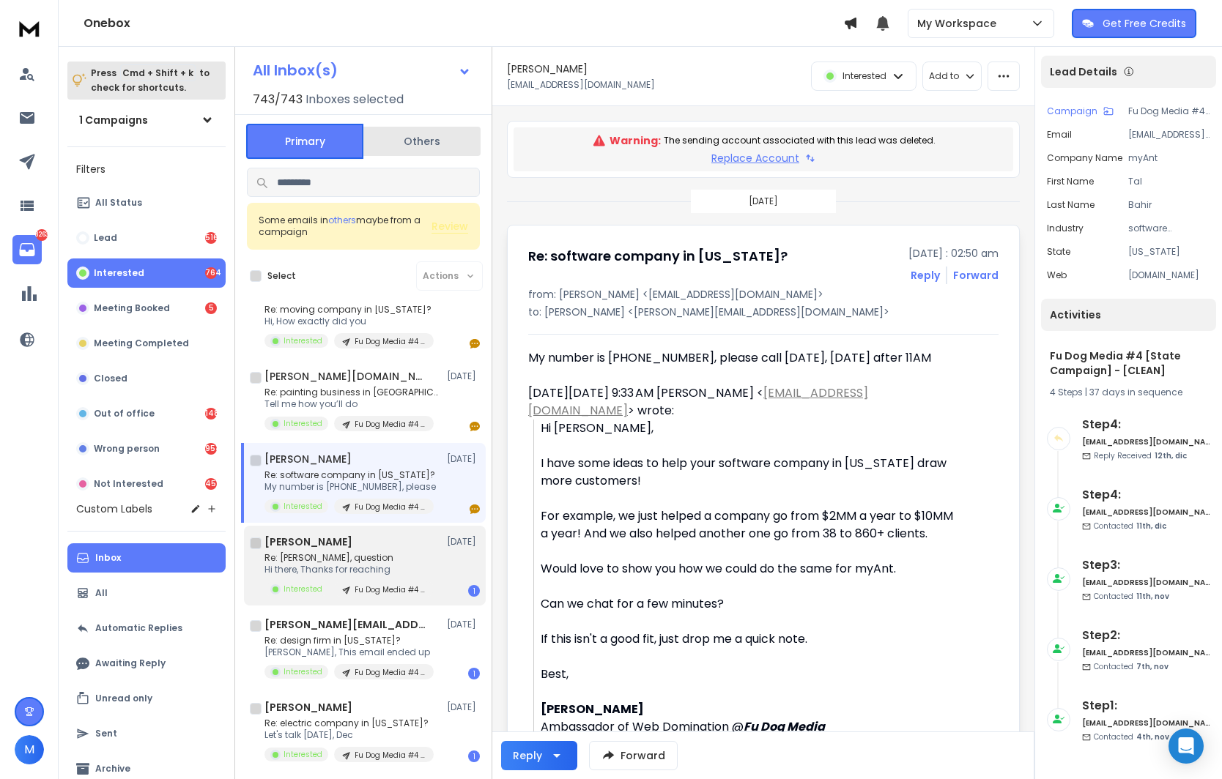
click at [387, 576] on p "Hi there, Thanks for reaching" at bounding box center [348, 570] width 169 height 12
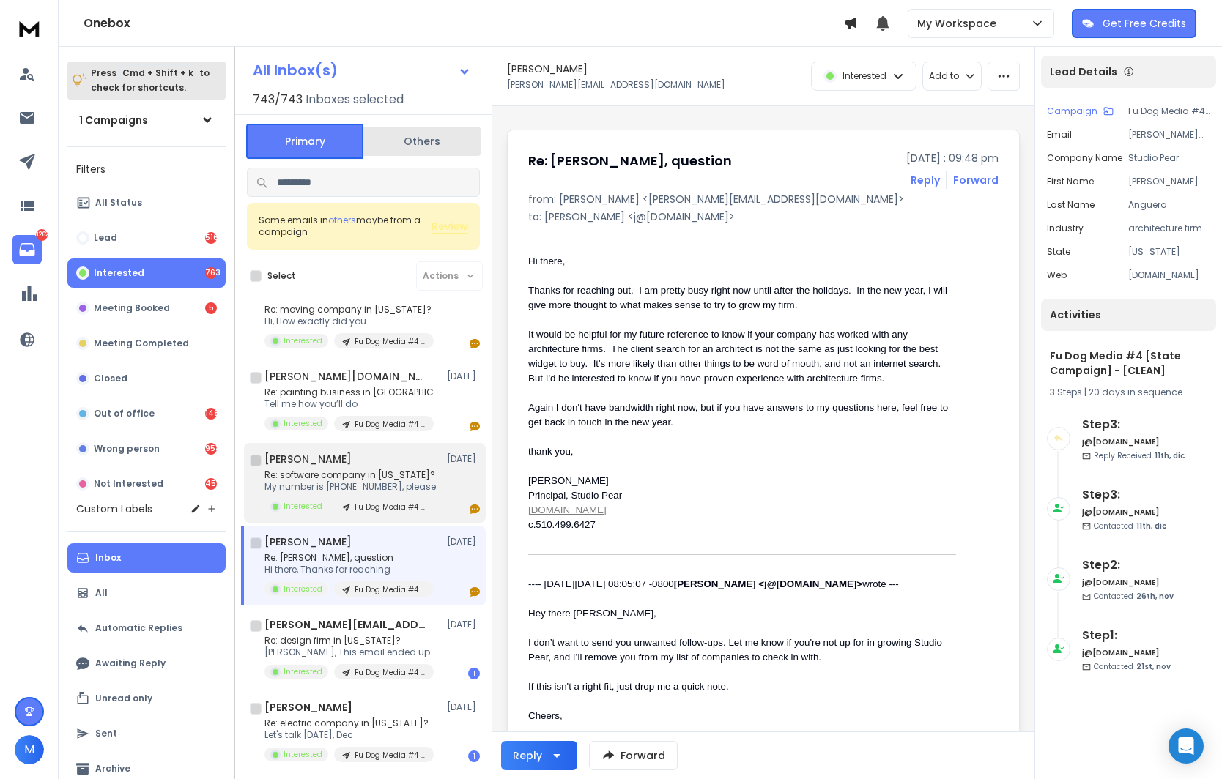
scroll to position [81, 0]
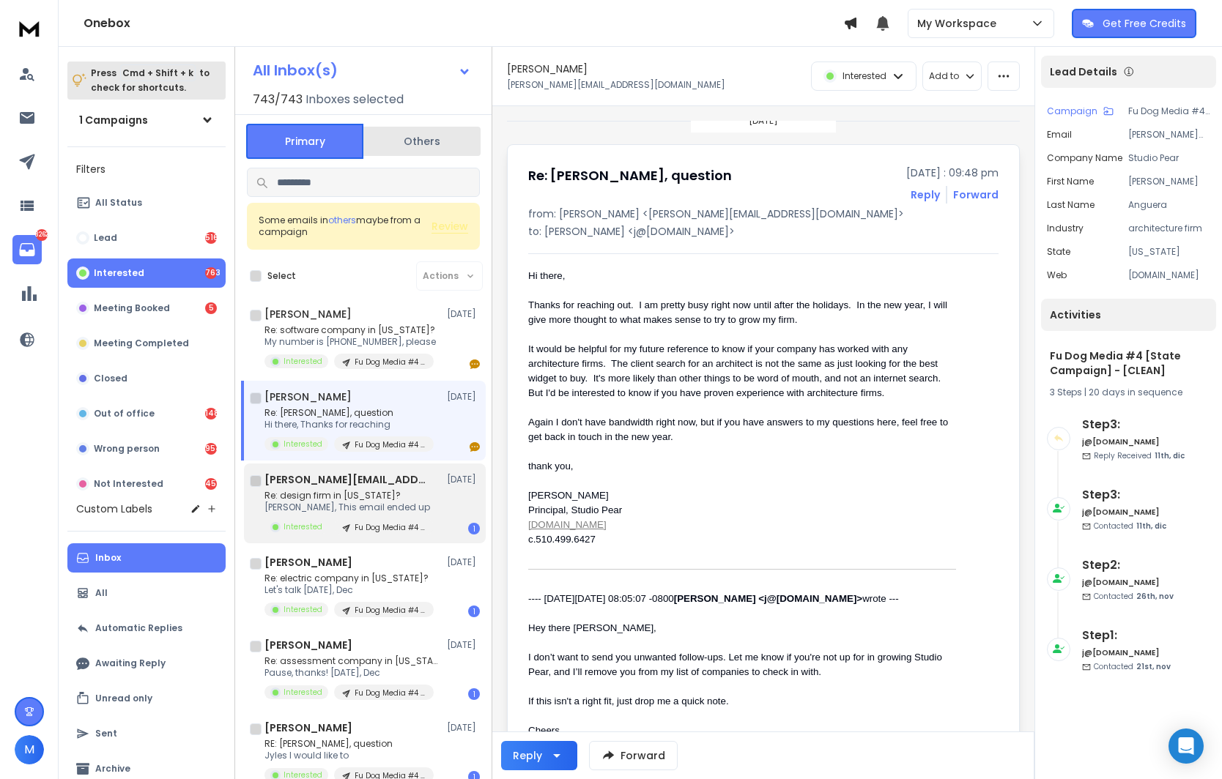
click at [433, 524] on div "Re: design firm in Indiana? Jyles, This email ended up Interested Fu Dog Media …" at bounding box center [371, 512] width 215 height 45
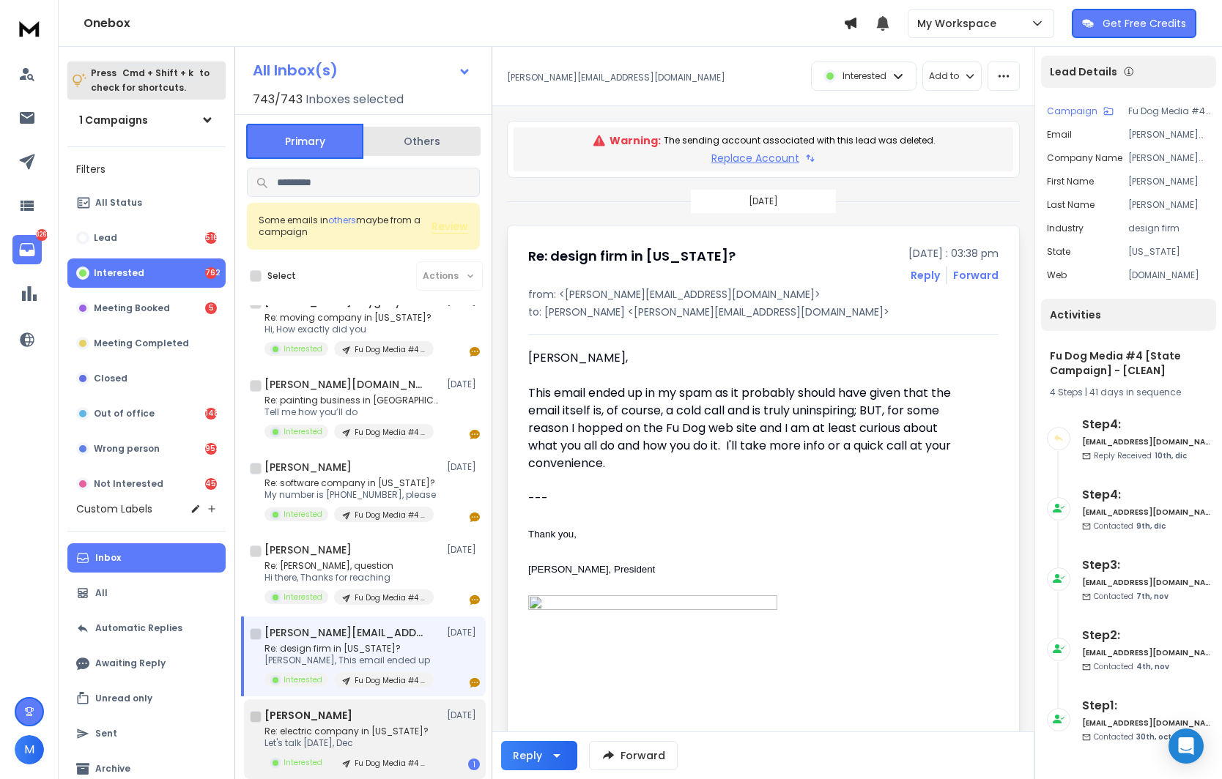
scroll to position [650, 0]
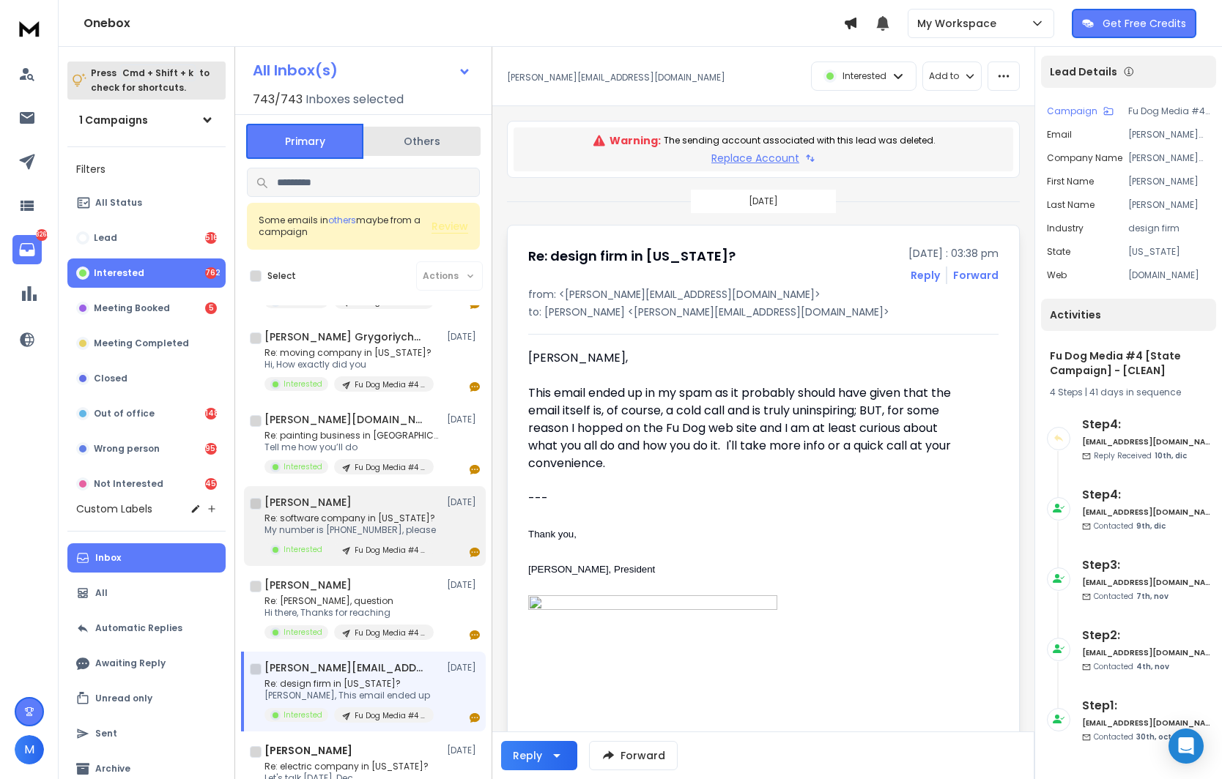
click at [337, 536] on p "My number is 8182625621, please" at bounding box center [349, 530] width 171 height 12
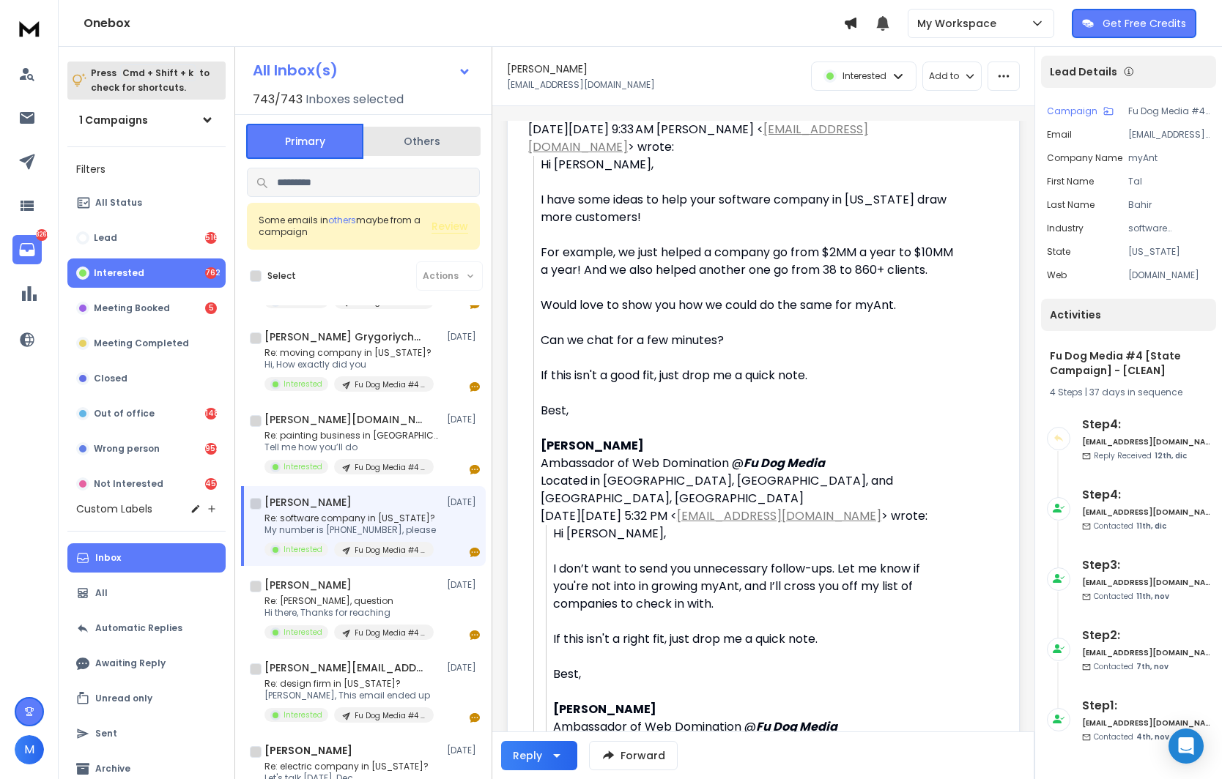
scroll to position [261, 0]
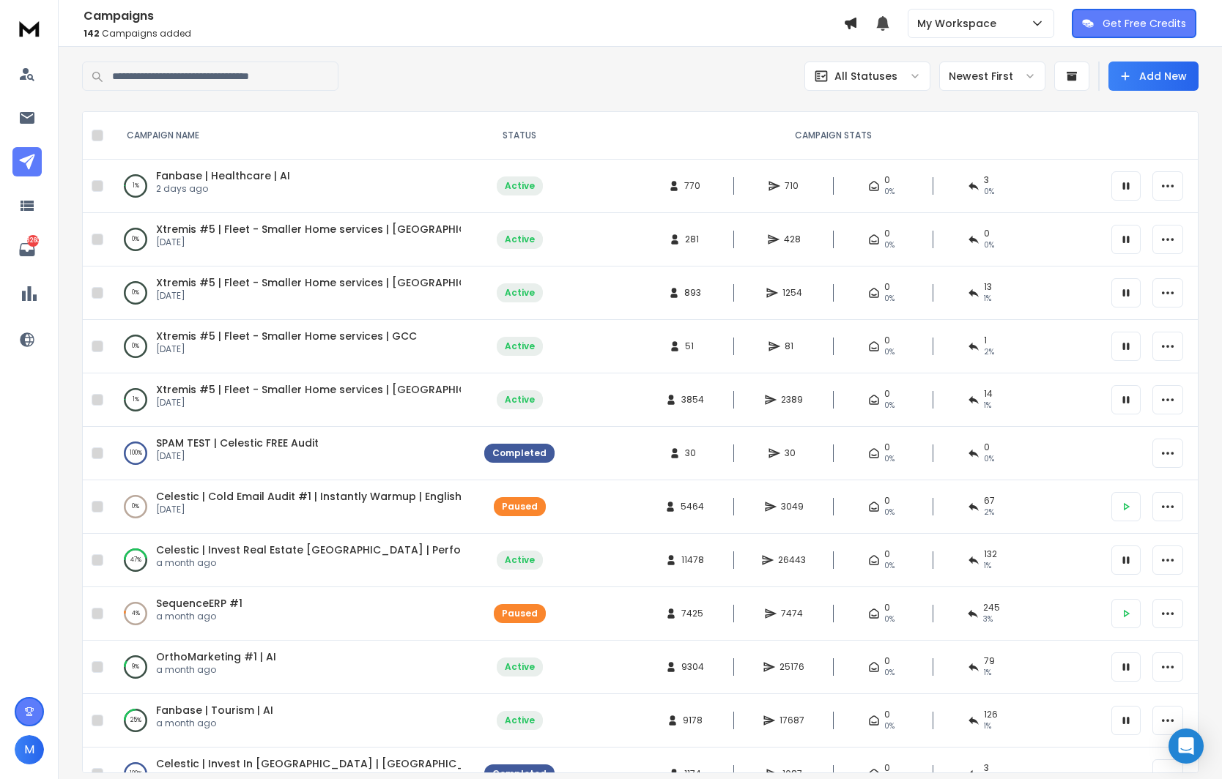
click at [195, 76] on input at bounding box center [210, 76] width 256 height 29
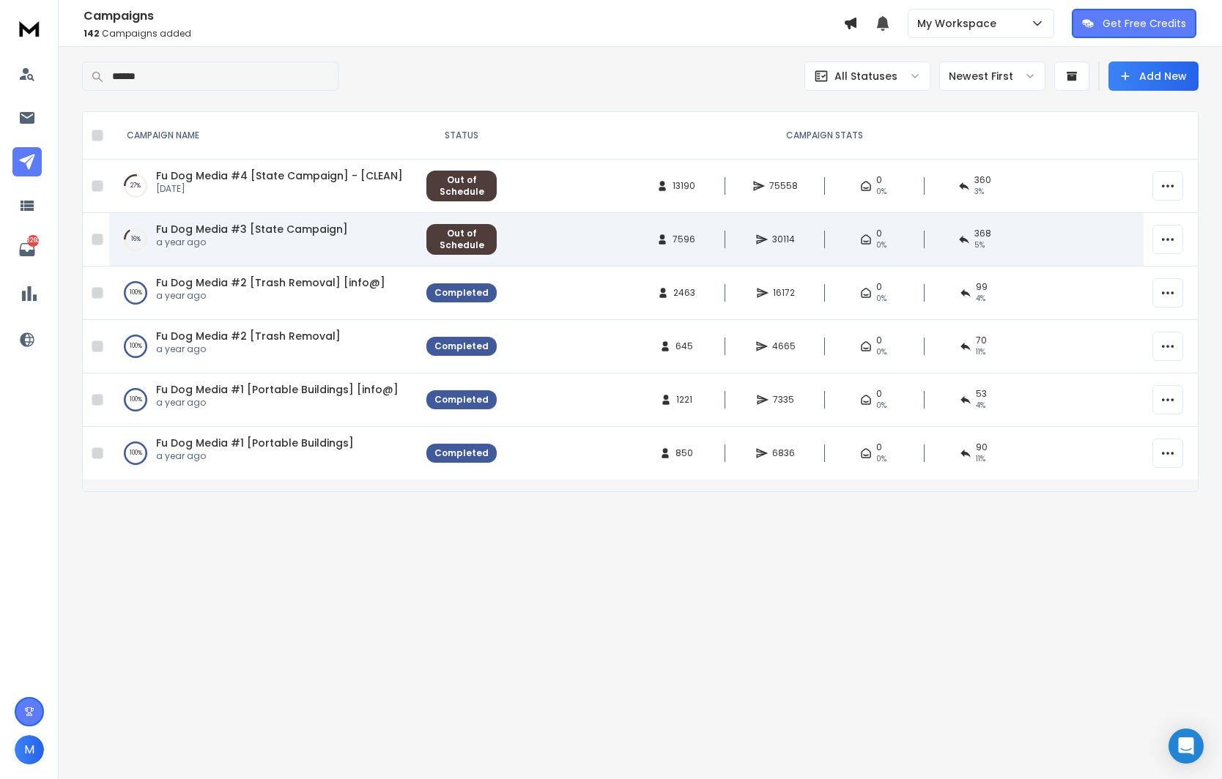
type input "******"
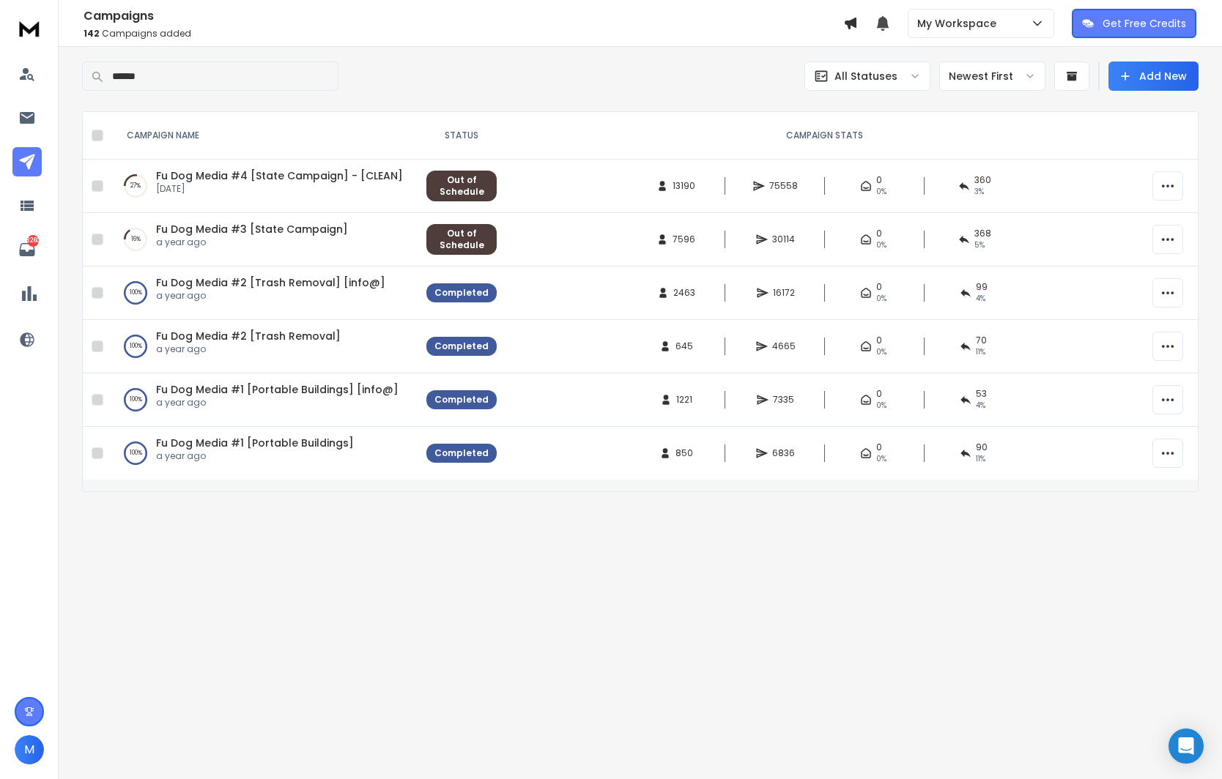
click at [426, 531] on div "Your warmest leads are on your site – Turn visits into conversations Reach Out …" at bounding box center [611, 389] width 1222 height 779
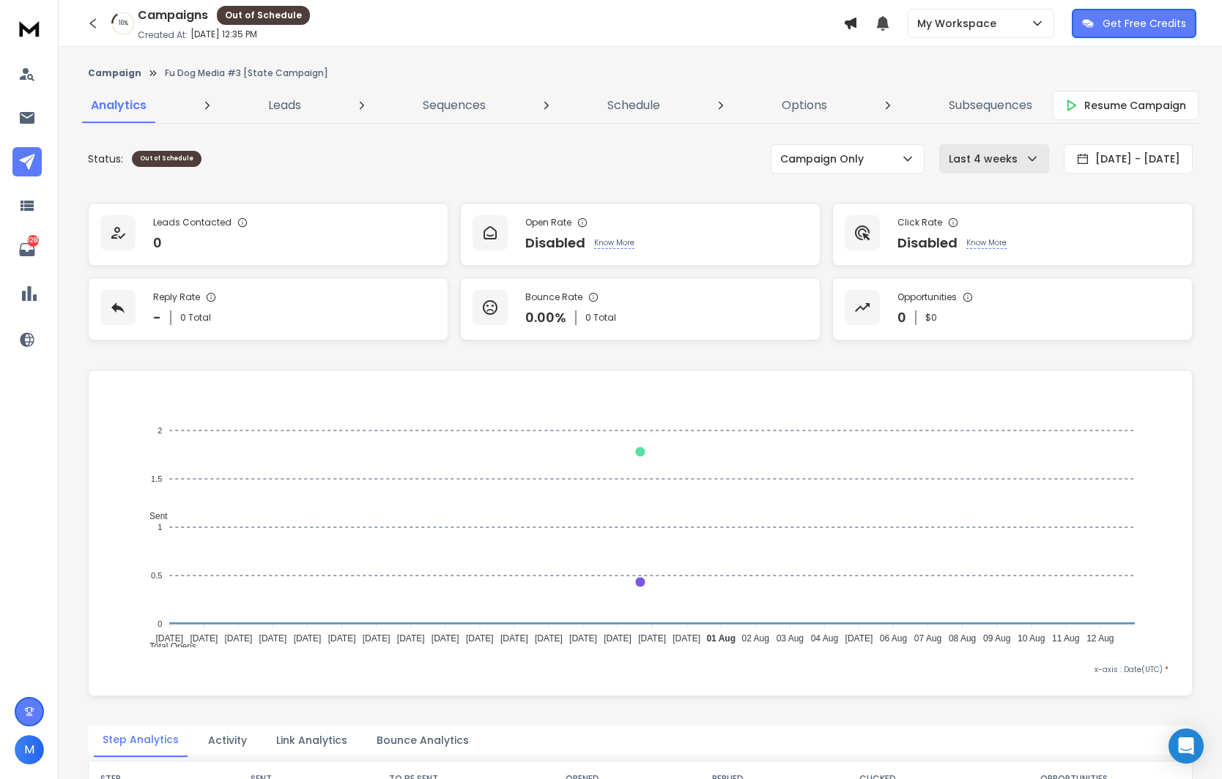
click at [949, 163] on p "Last 4 weeks" at bounding box center [986, 159] width 75 height 15
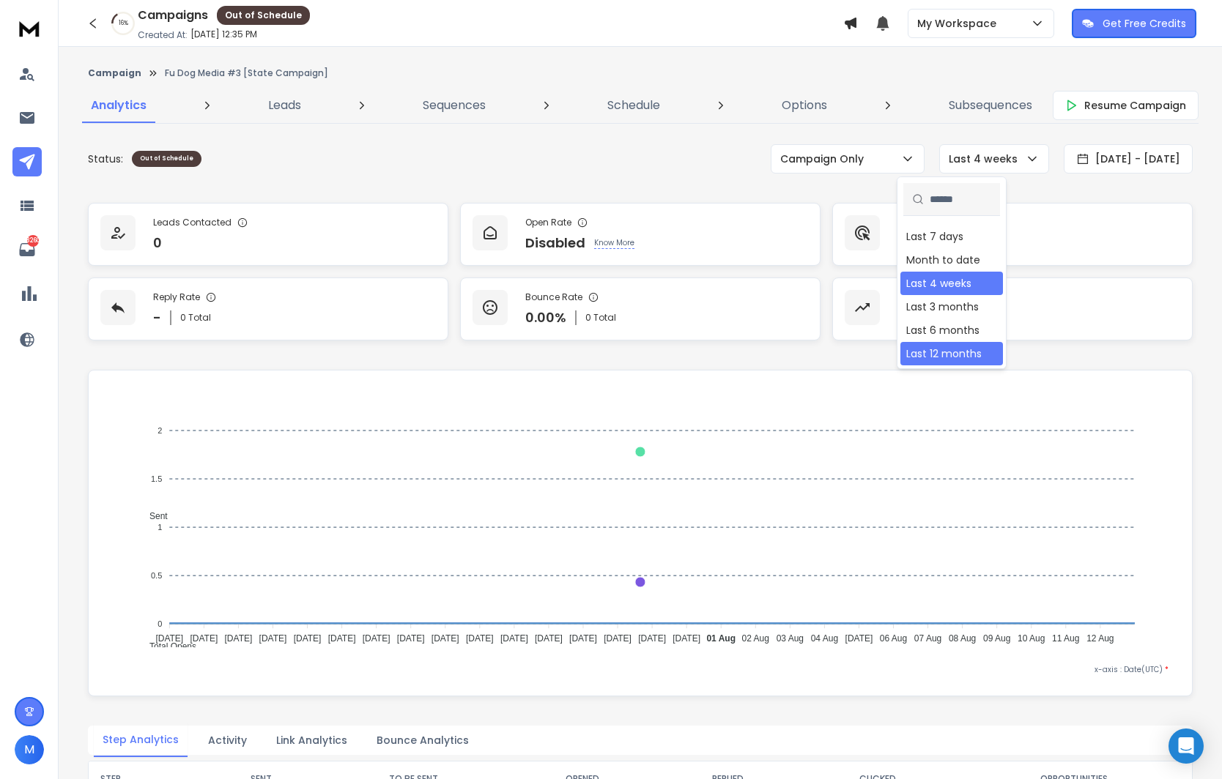
click at [934, 357] on div "Last 12 months" at bounding box center [943, 353] width 75 height 15
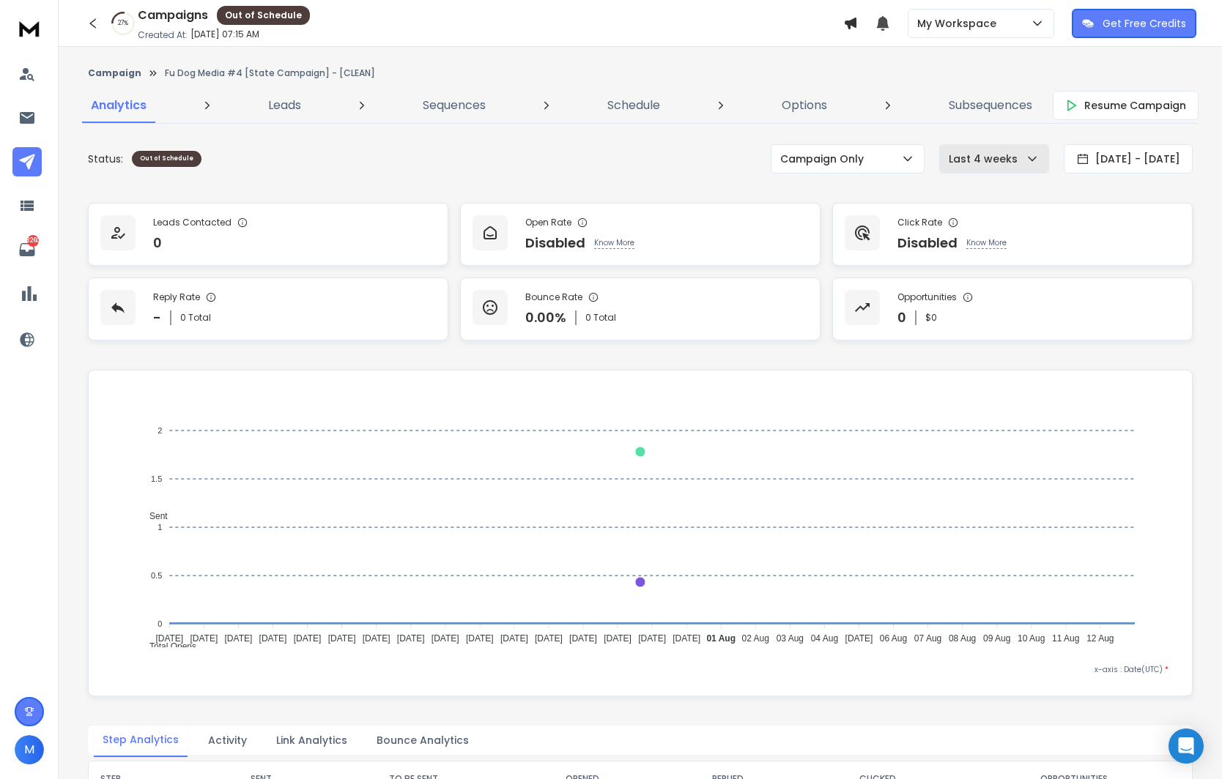
click at [1025, 155] on icon "button" at bounding box center [1032, 159] width 15 height 15
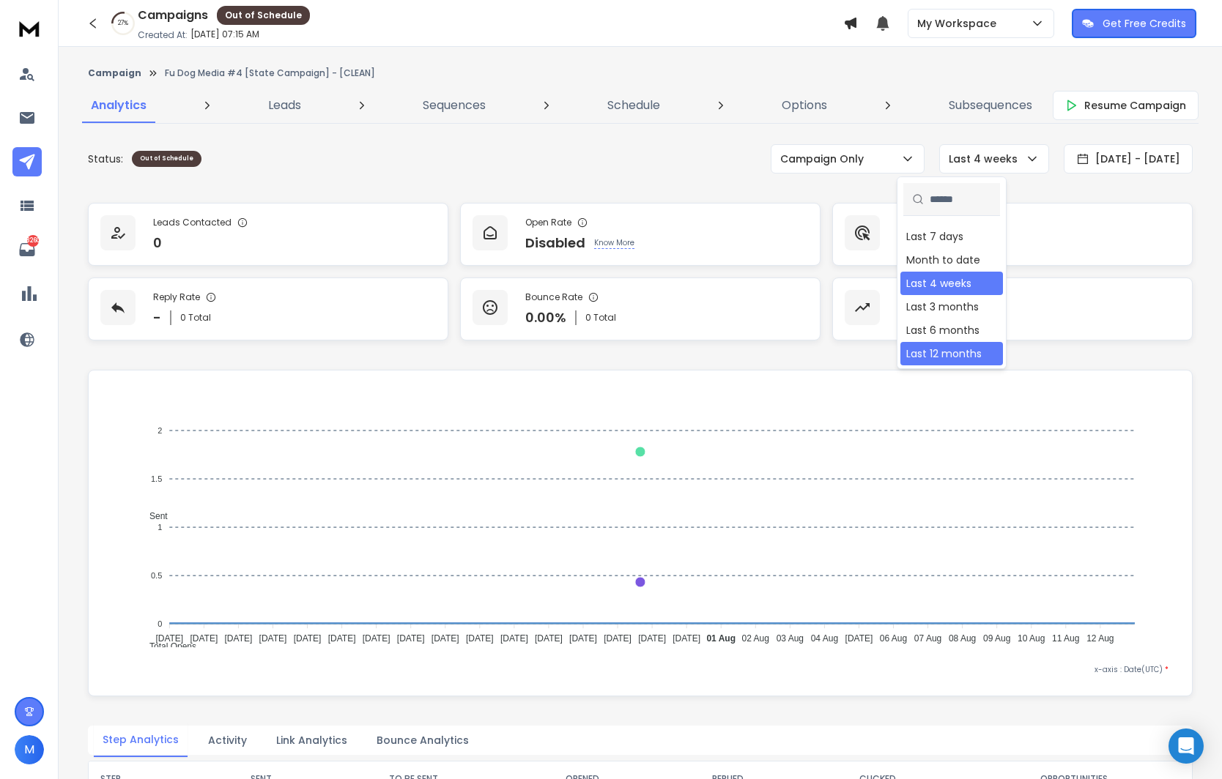
click at [938, 350] on div "Last 12 months" at bounding box center [943, 353] width 75 height 15
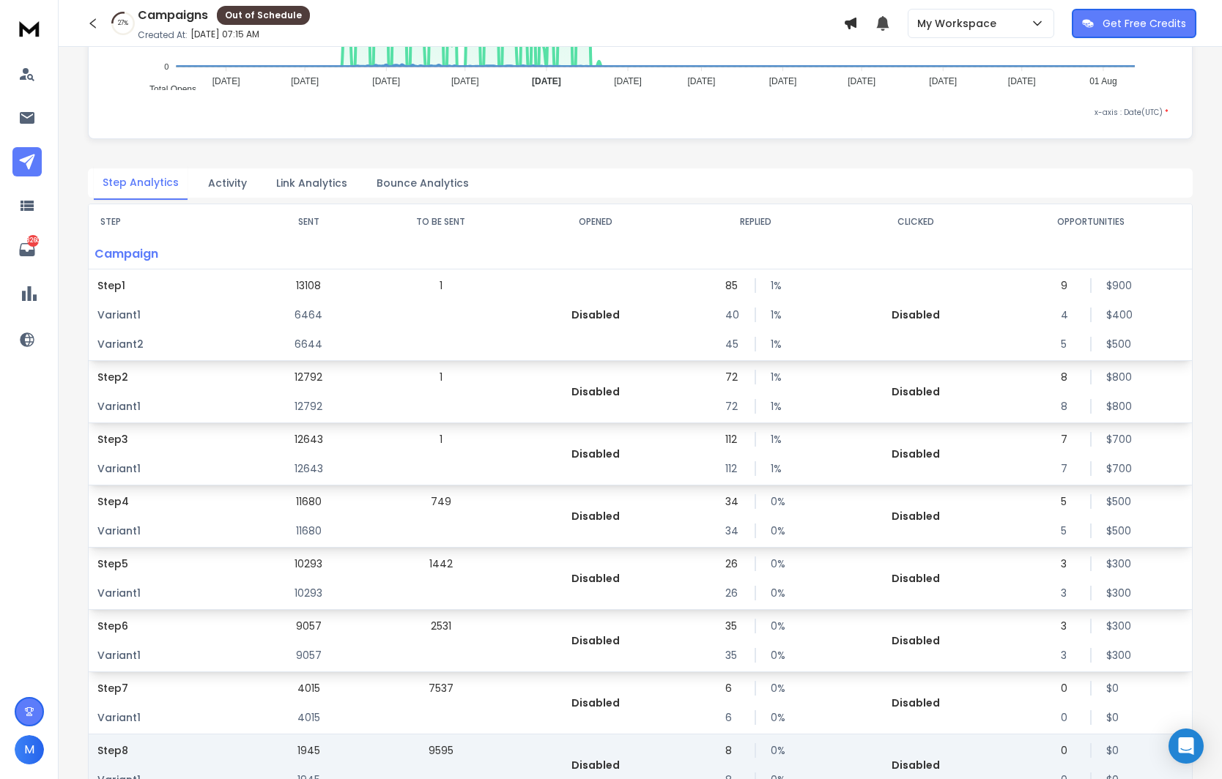
scroll to position [533, 0]
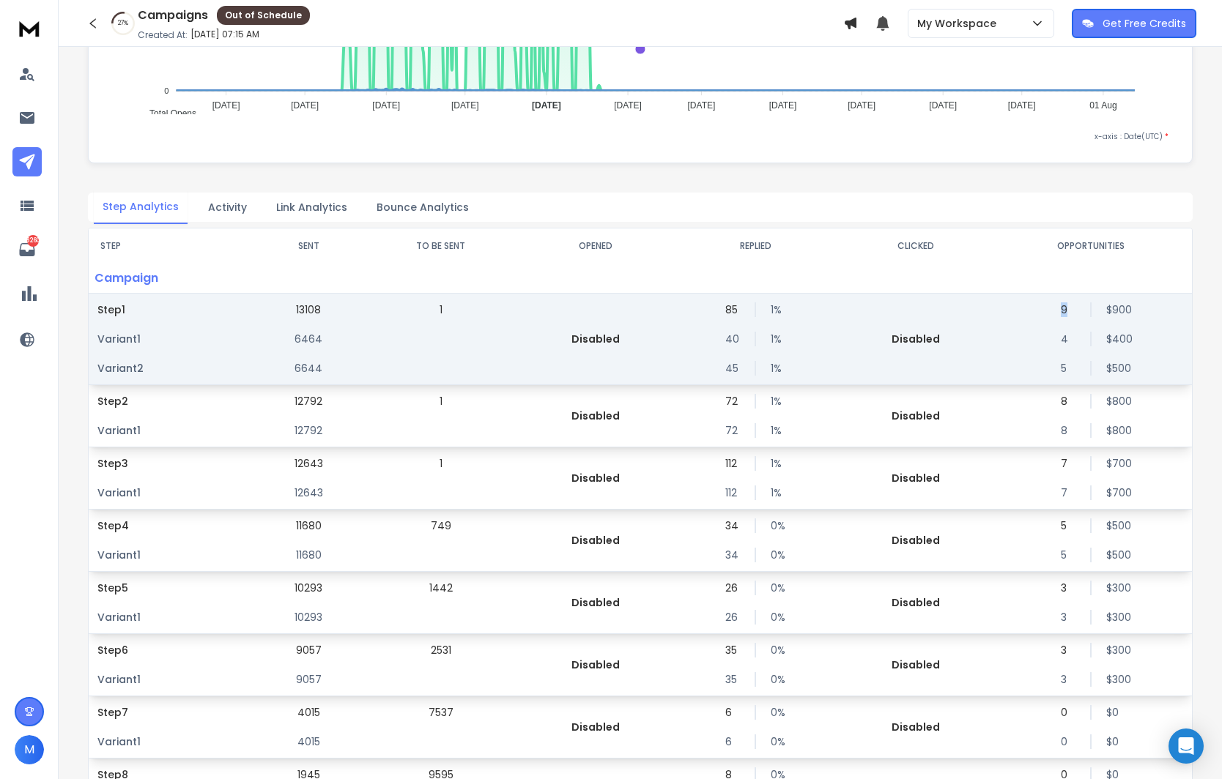
drag, startPoint x: 1056, startPoint y: 305, endPoint x: 1071, endPoint y: 305, distance: 14.6
click at [1072, 305] on div "9 $ 900 4 $ 400 5 $ 500" at bounding box center [1090, 339] width 185 height 73
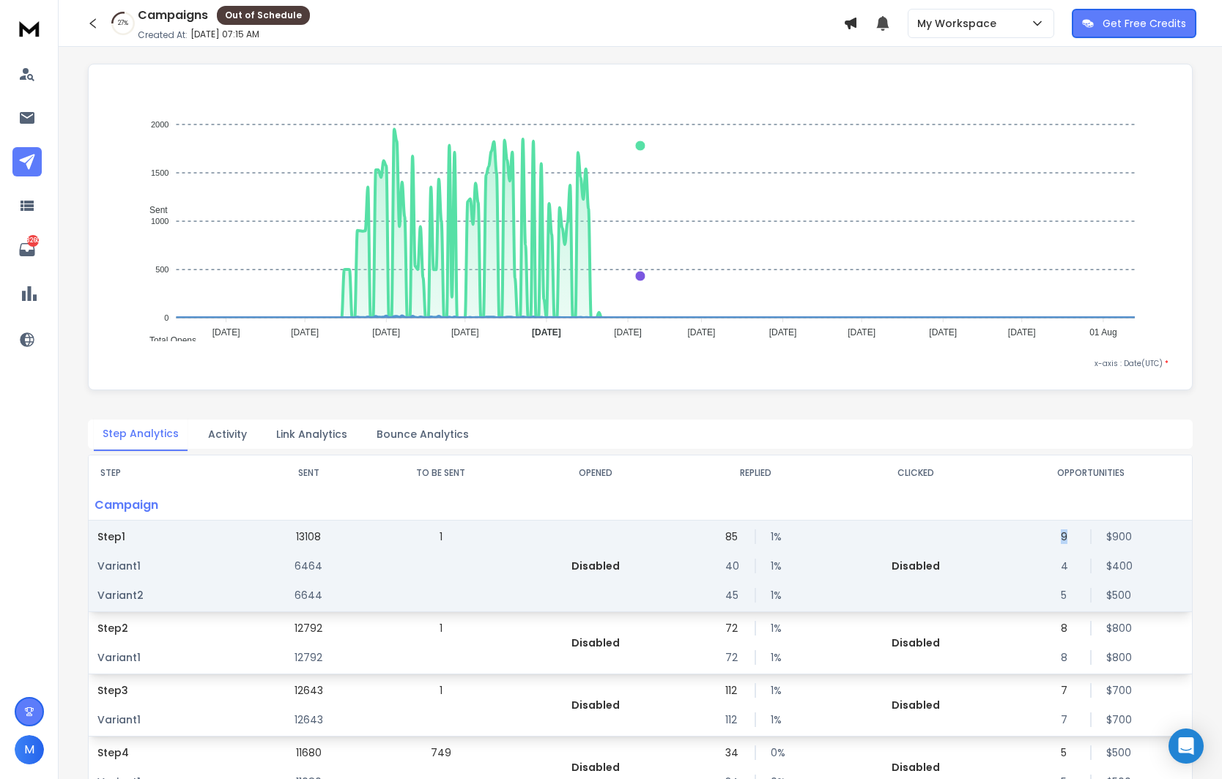
scroll to position [0, 0]
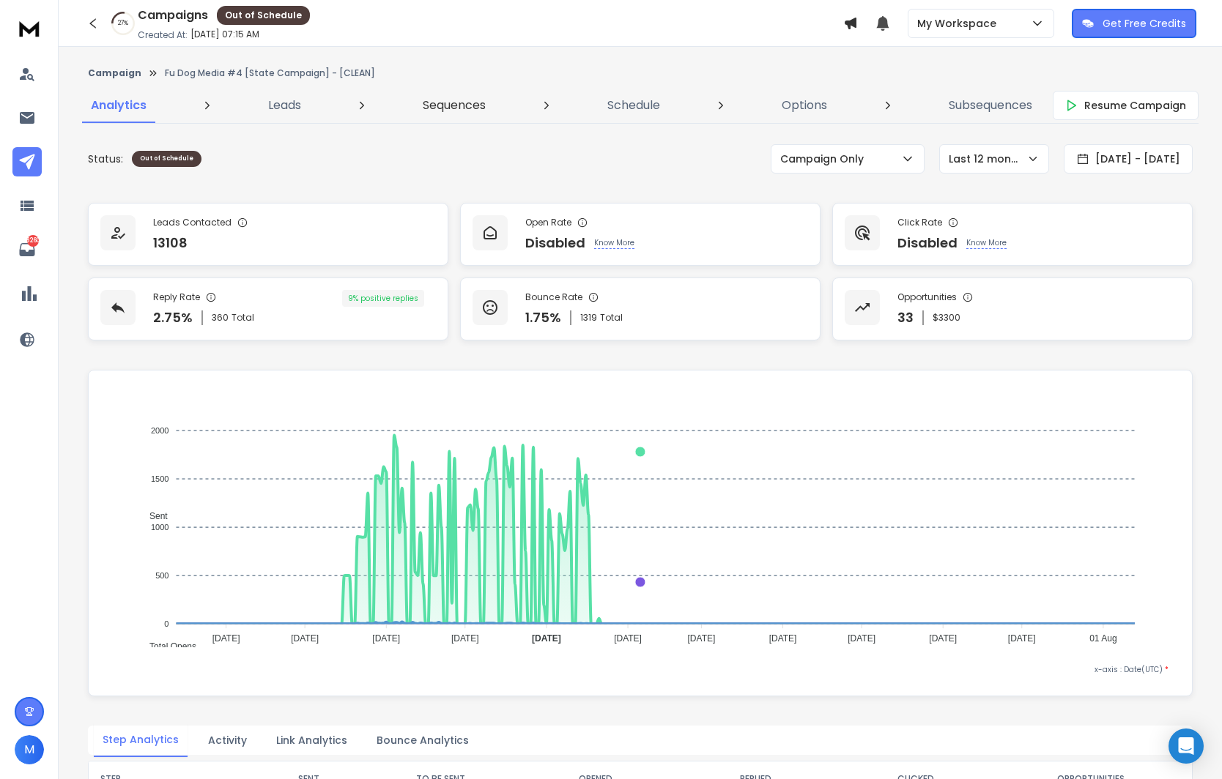
click at [470, 116] on link "Sequences" at bounding box center [454, 105] width 81 height 35
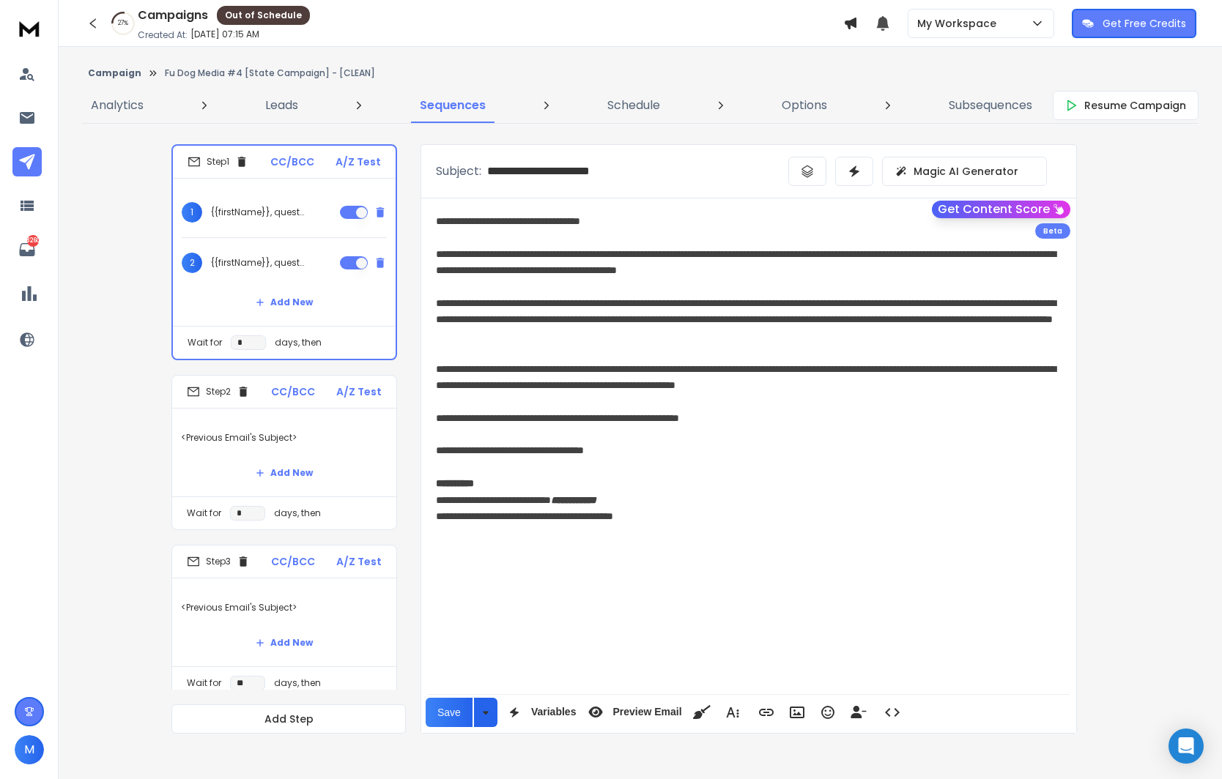
click at [277, 257] on p "{{firstName}}, question" at bounding box center [258, 263] width 94 height 12
click at [261, 217] on p "{{firstName}}, question" at bounding box center [258, 213] width 94 height 12
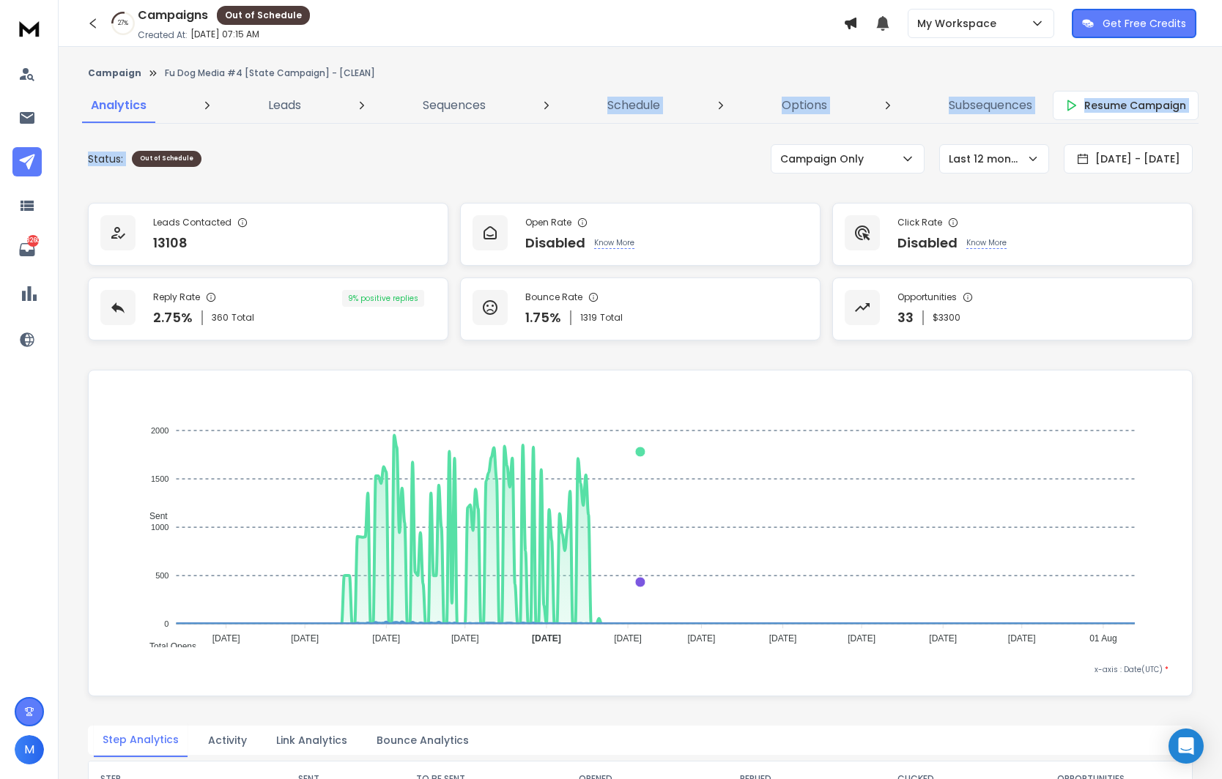
click at [419, 131] on div "Campaign Fu Dog Media #4 [State Campaign] - [CLEAN] Analytics Leads Sequences S…" at bounding box center [640, 714] width 1116 height 1304
click at [420, 119] on link "Sequences" at bounding box center [454, 105] width 81 height 35
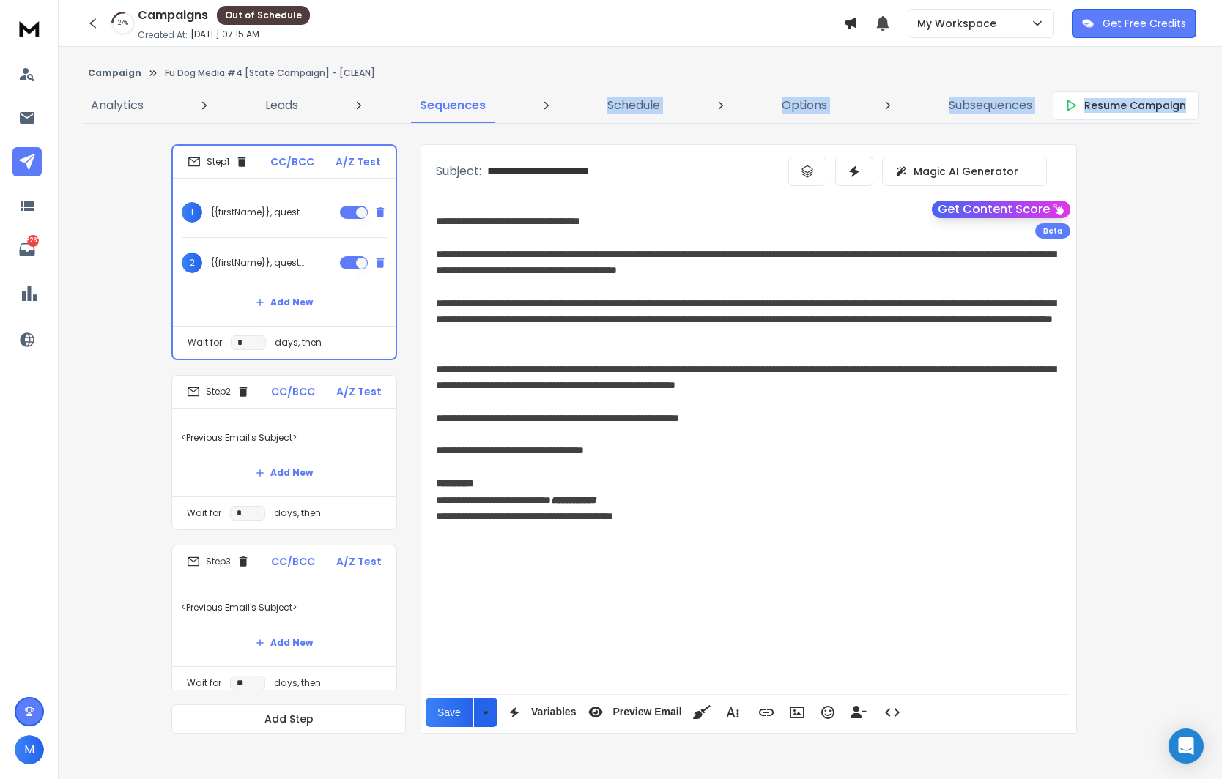
click at [245, 261] on p "{{firstName}}, question" at bounding box center [258, 263] width 94 height 12
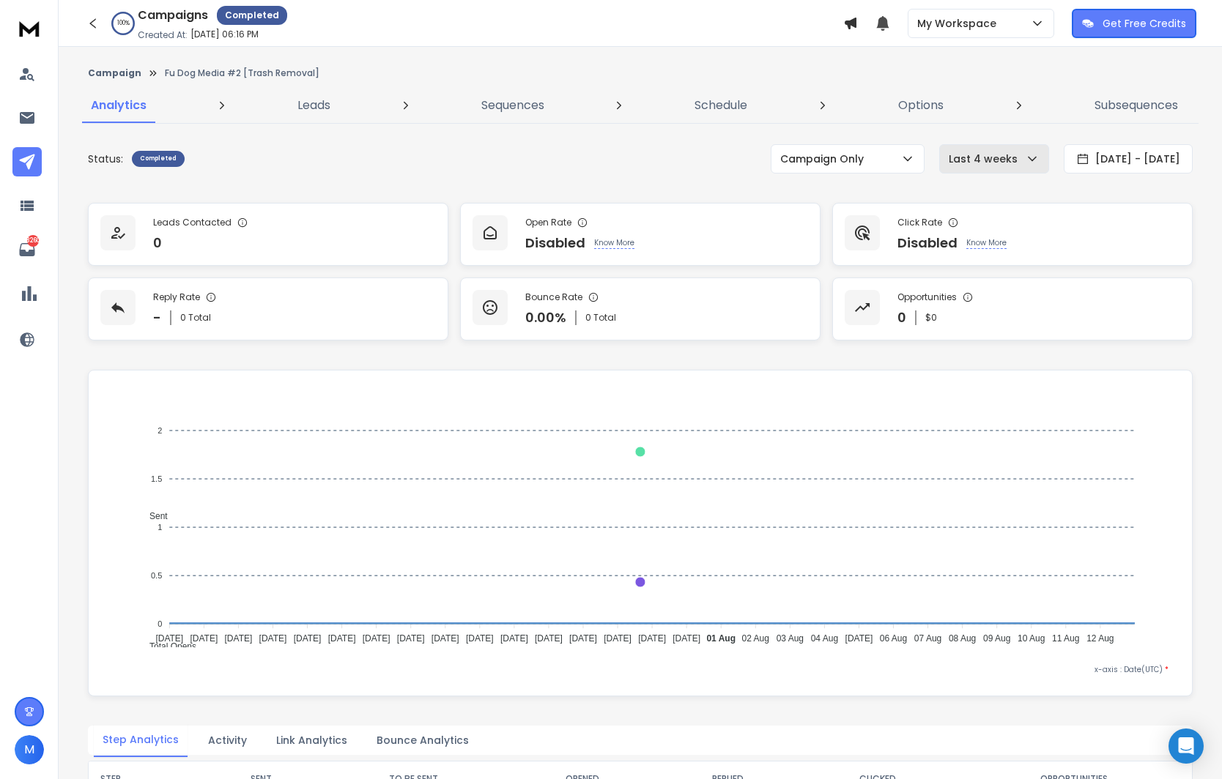
click at [949, 162] on p "Last 4 weeks" at bounding box center [986, 159] width 75 height 15
click at [951, 173] on div "Status: Completed Campaign Only Last 4 weeks [DATE] - [DATE] Leads Contacted 0 …" at bounding box center [640, 536] width 1105 height 784
click at [953, 161] on p "Last 4 weeks" at bounding box center [986, 159] width 75 height 15
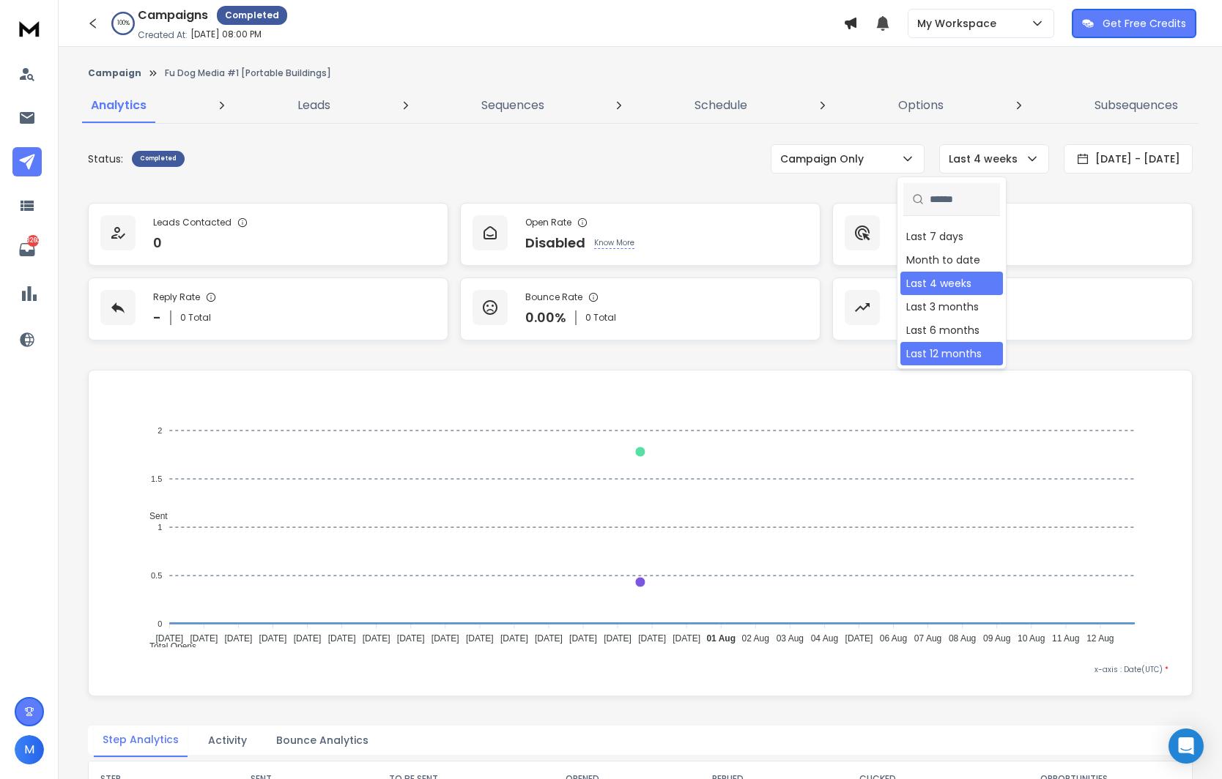
click at [929, 349] on div "Last 12 months" at bounding box center [943, 353] width 75 height 15
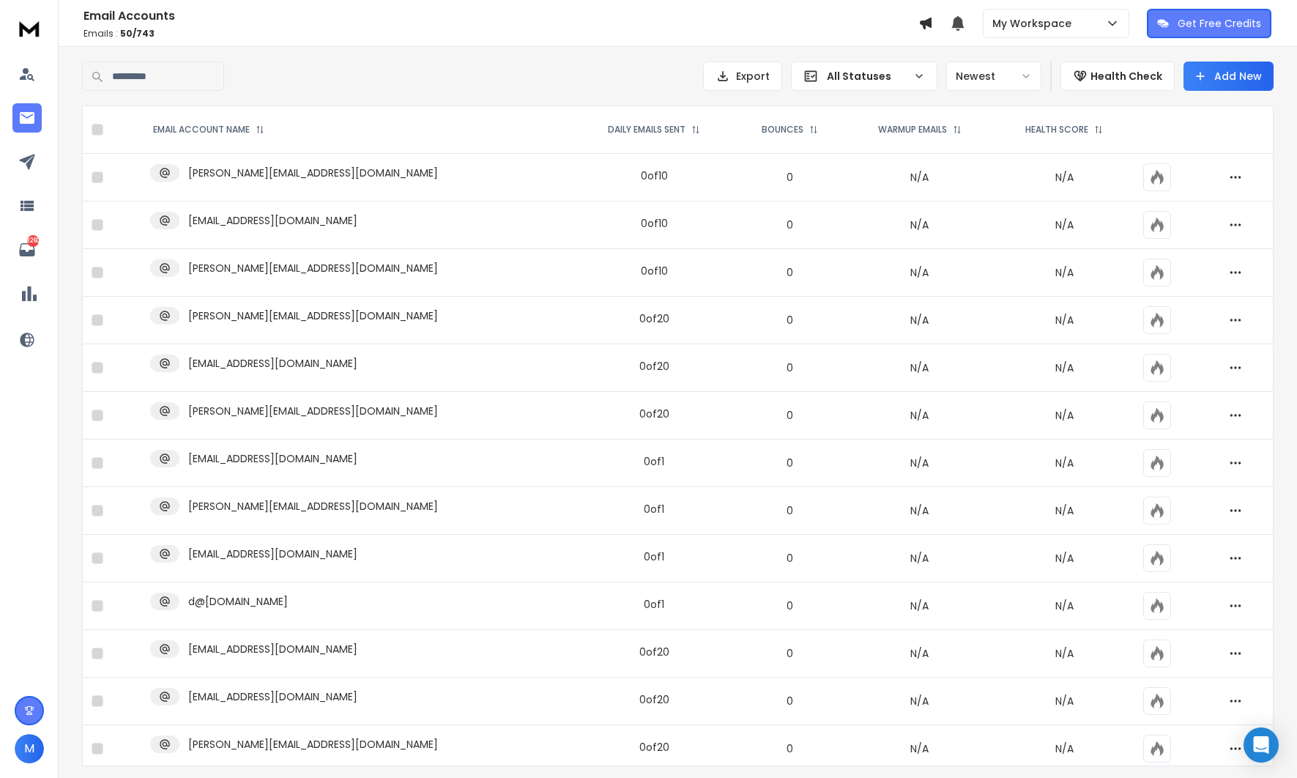
click at [186, 76] on input at bounding box center [153, 76] width 142 height 29
paste input "**********"
type input "**********"
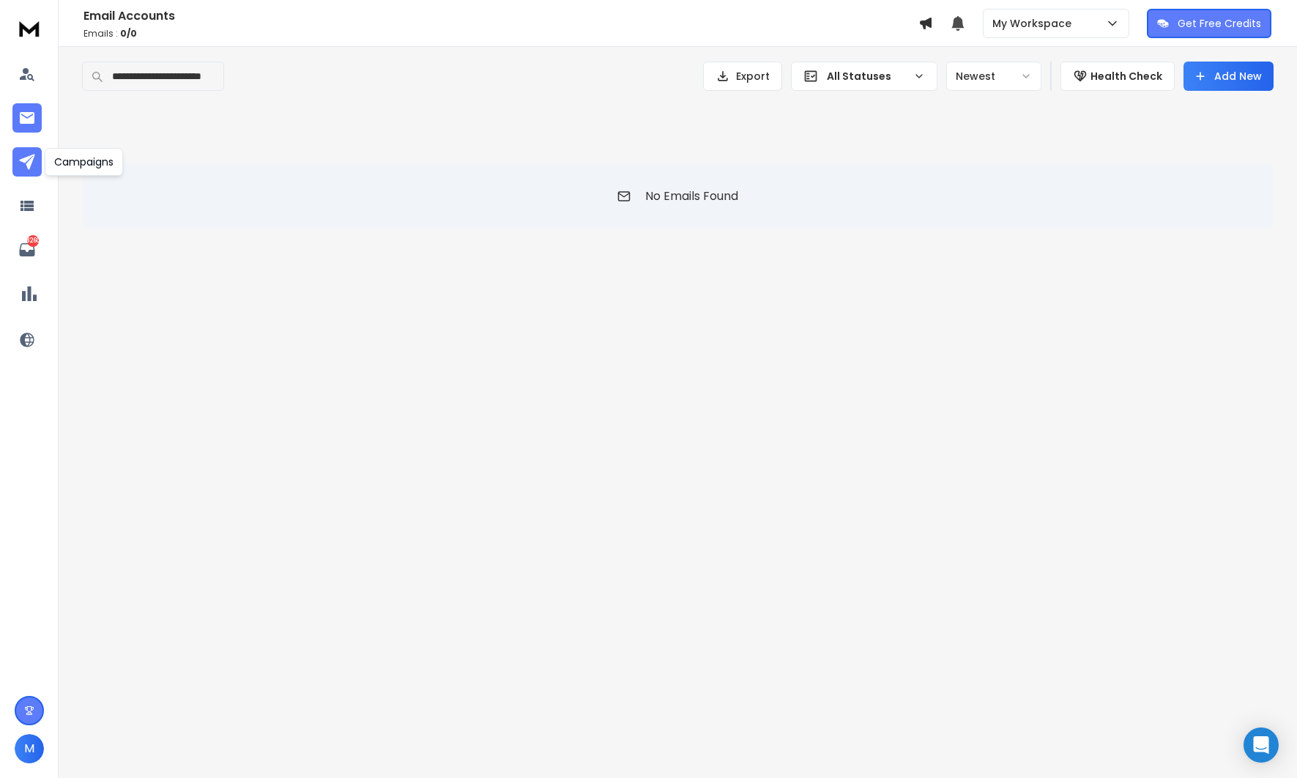
click at [27, 153] on icon at bounding box center [27, 162] width 18 height 18
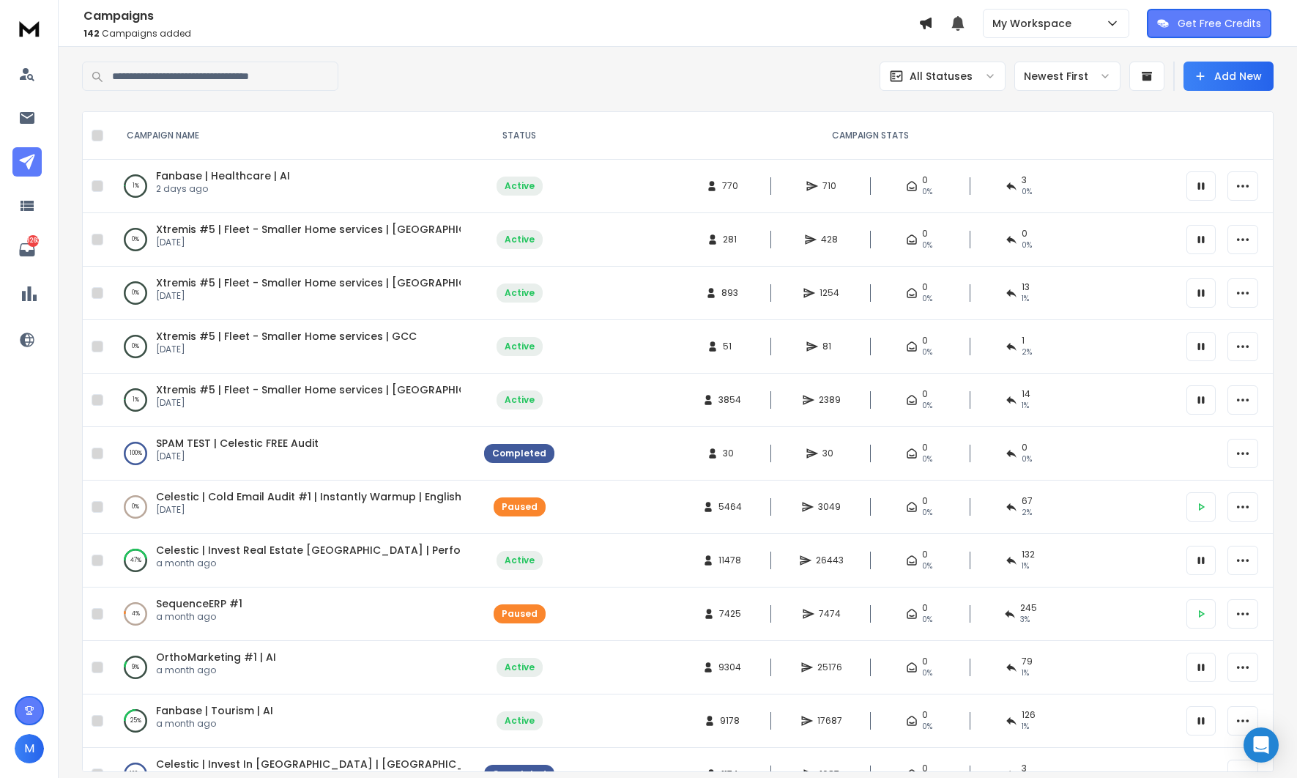
click at [178, 82] on input at bounding box center [210, 76] width 256 height 29
paste input "**********"
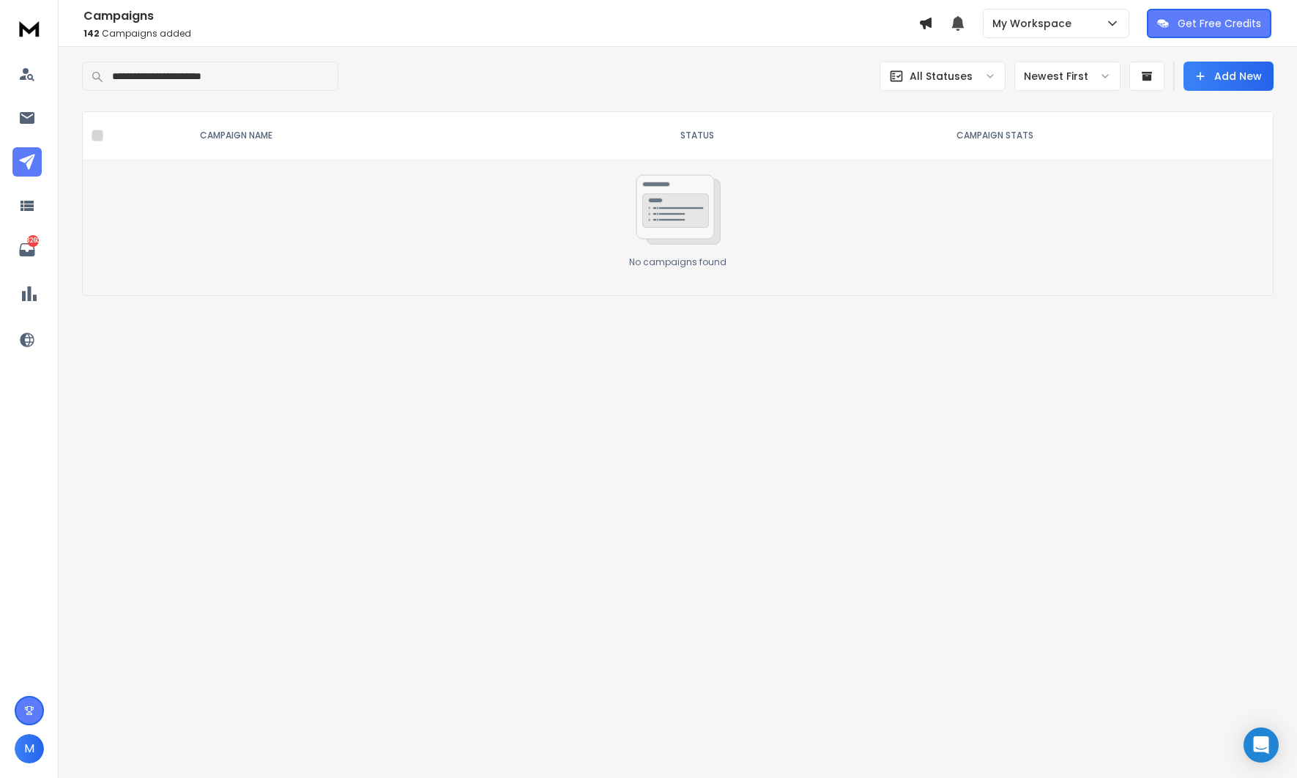
paste input "***"
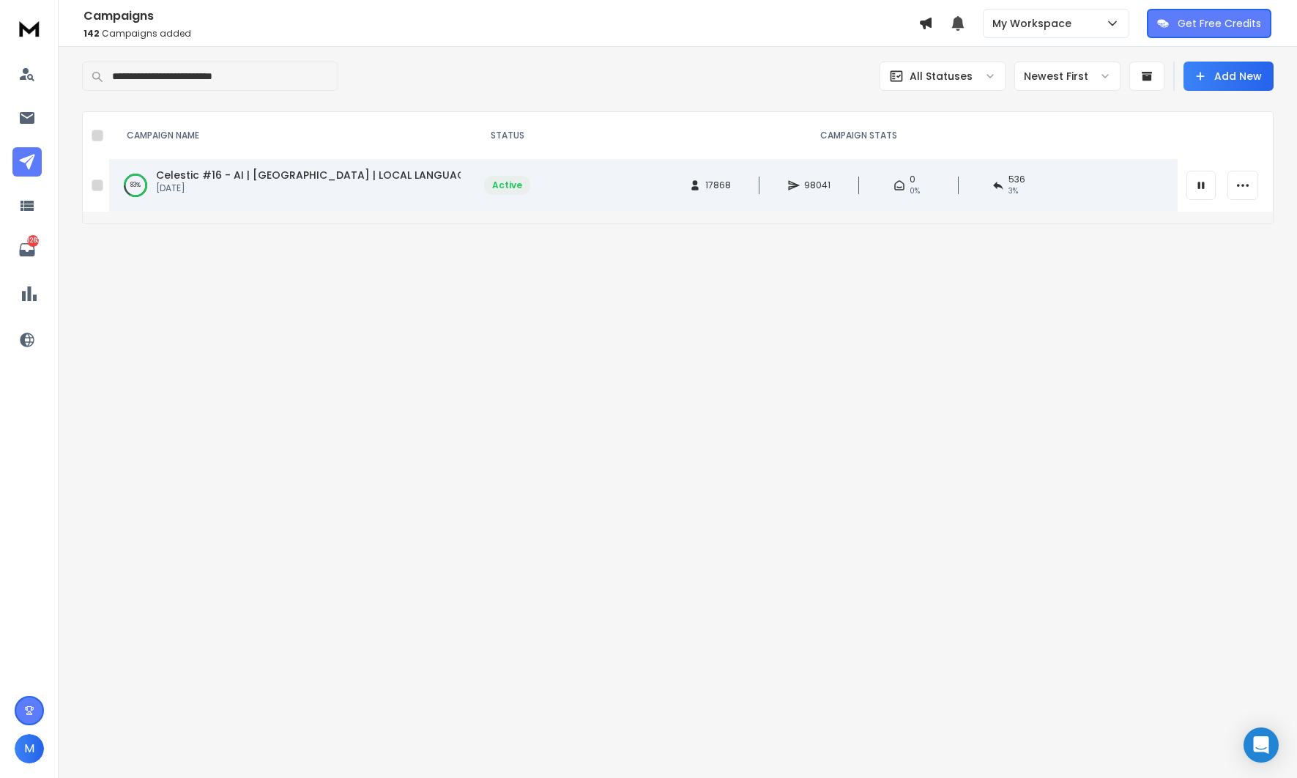
type input "**********"
click at [352, 182] on span "Celestic #16 - AI | [GEOGRAPHIC_DATA] | LOCAL LANGUAGE | BROAD |" at bounding box center [339, 175] width 366 height 15
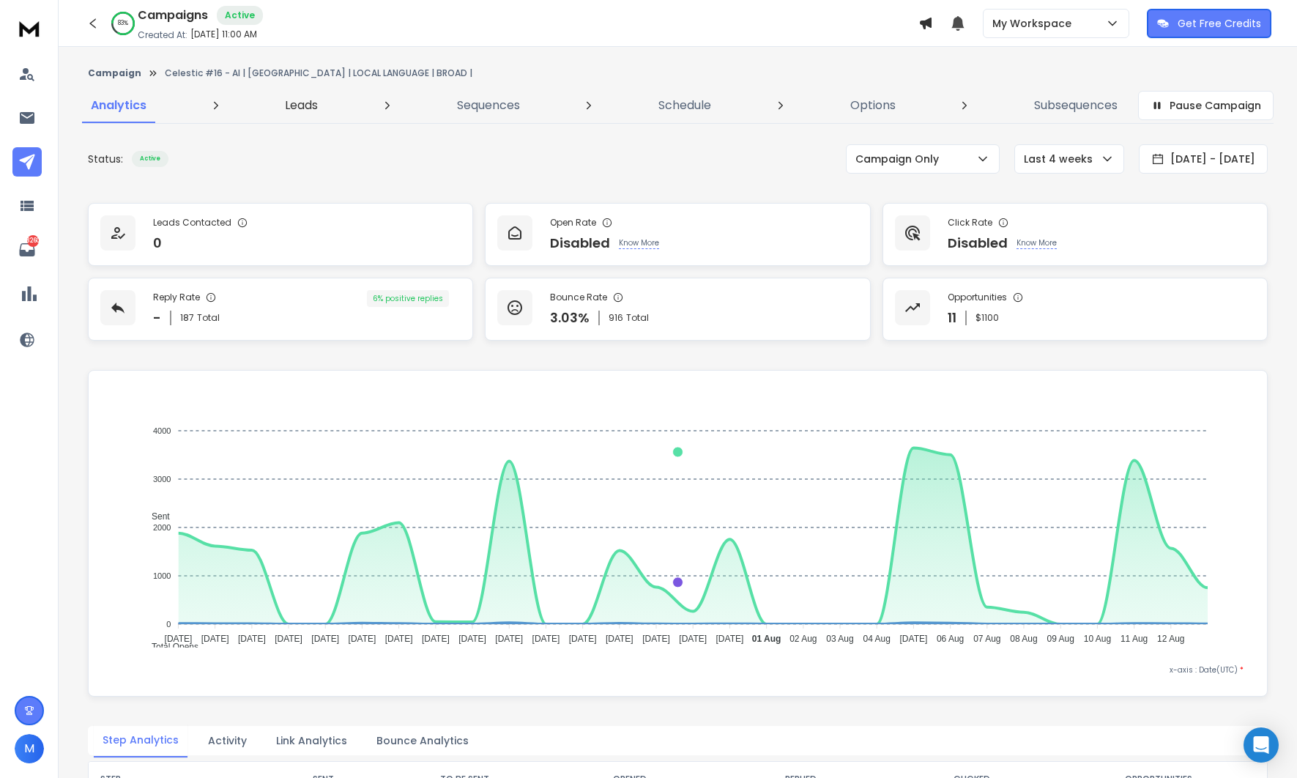
click at [325, 110] on link "Leads" at bounding box center [301, 105] width 51 height 35
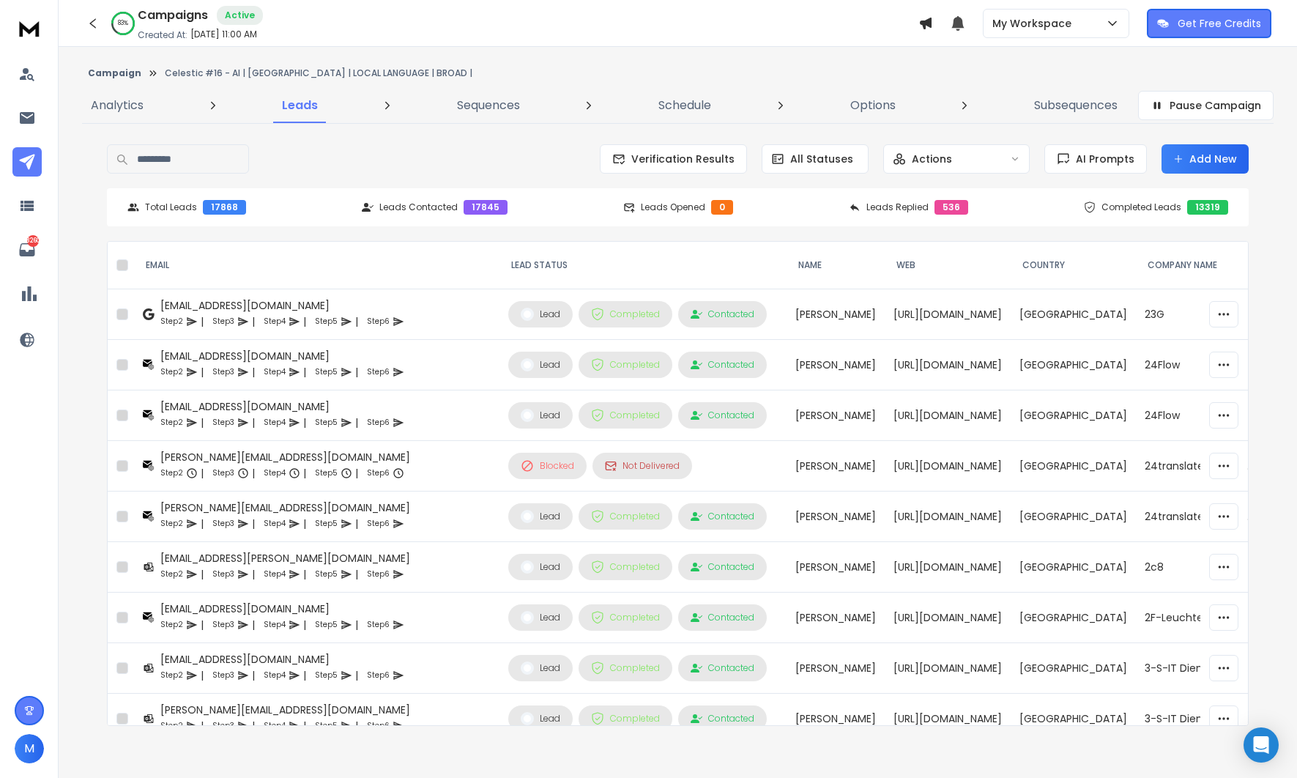
click at [218, 155] on input at bounding box center [178, 158] width 142 height 29
paste input "**********"
type input "**********"
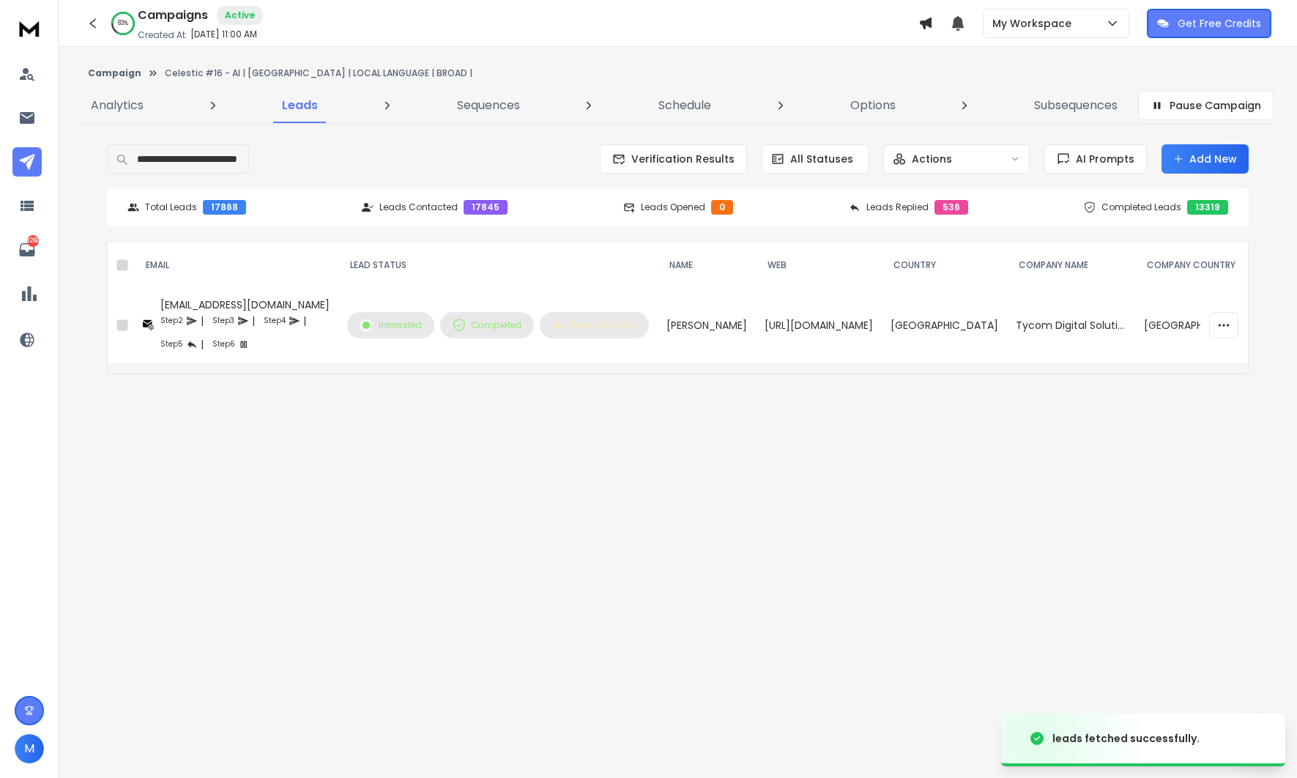
click at [658, 342] on td "[PERSON_NAME]" at bounding box center [707, 325] width 98 height 73
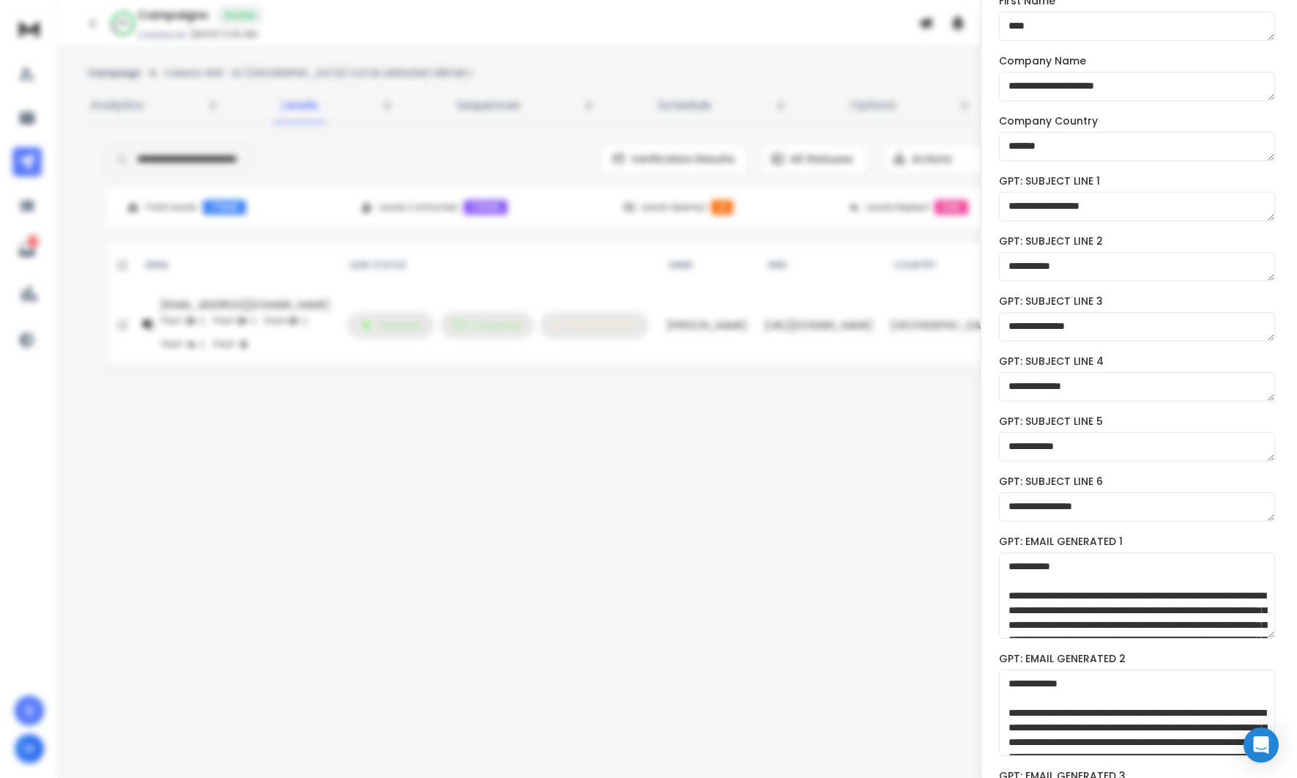
scroll to position [0, 0]
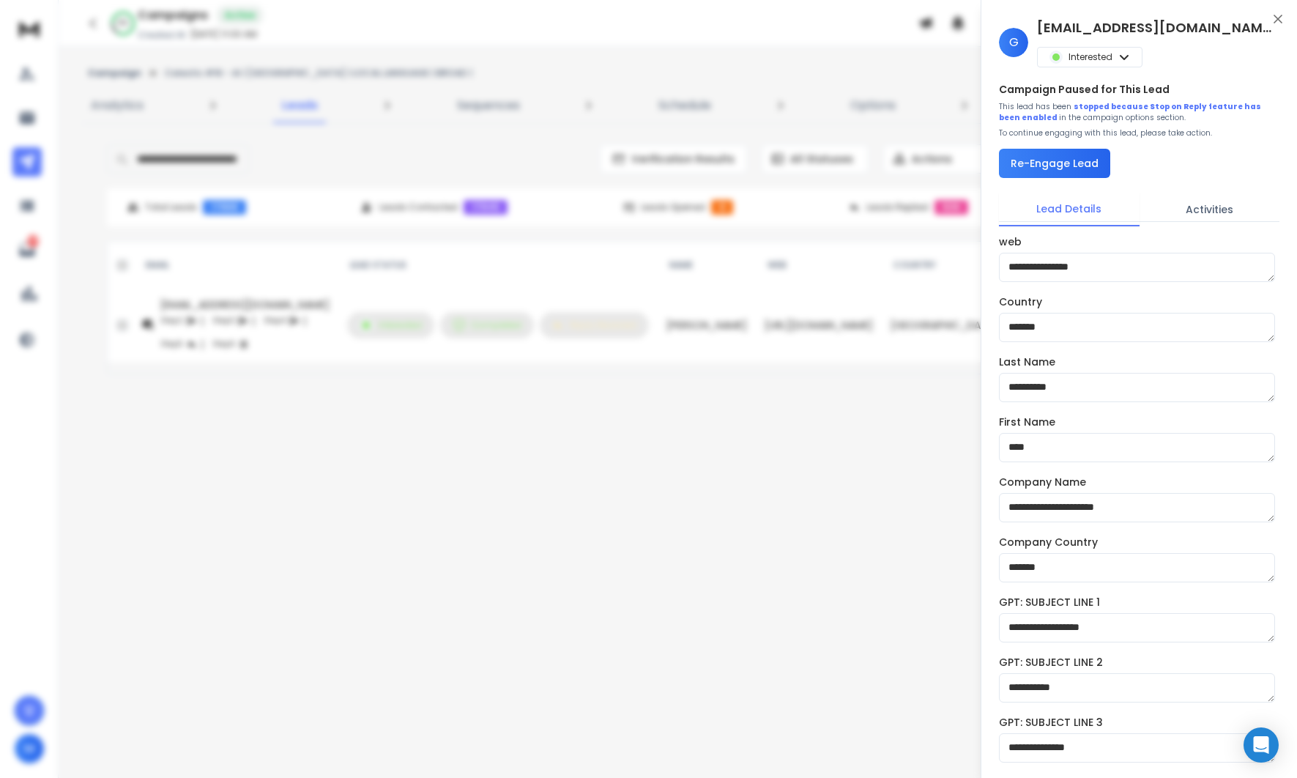
click at [1174, 21] on h1 "[EMAIL_ADDRESS][DOMAIN_NAME]" at bounding box center [1154, 28] width 234 height 21
drag, startPoint x: 1174, startPoint y: 21, endPoint x: 1232, endPoint y: 21, distance: 57.9
click at [1232, 21] on h1 "[EMAIL_ADDRESS][DOMAIN_NAME]" at bounding box center [1154, 28] width 234 height 21
copy h1 "[DOMAIN_NAME]"
click at [710, 226] on div at bounding box center [648, 389] width 1297 height 778
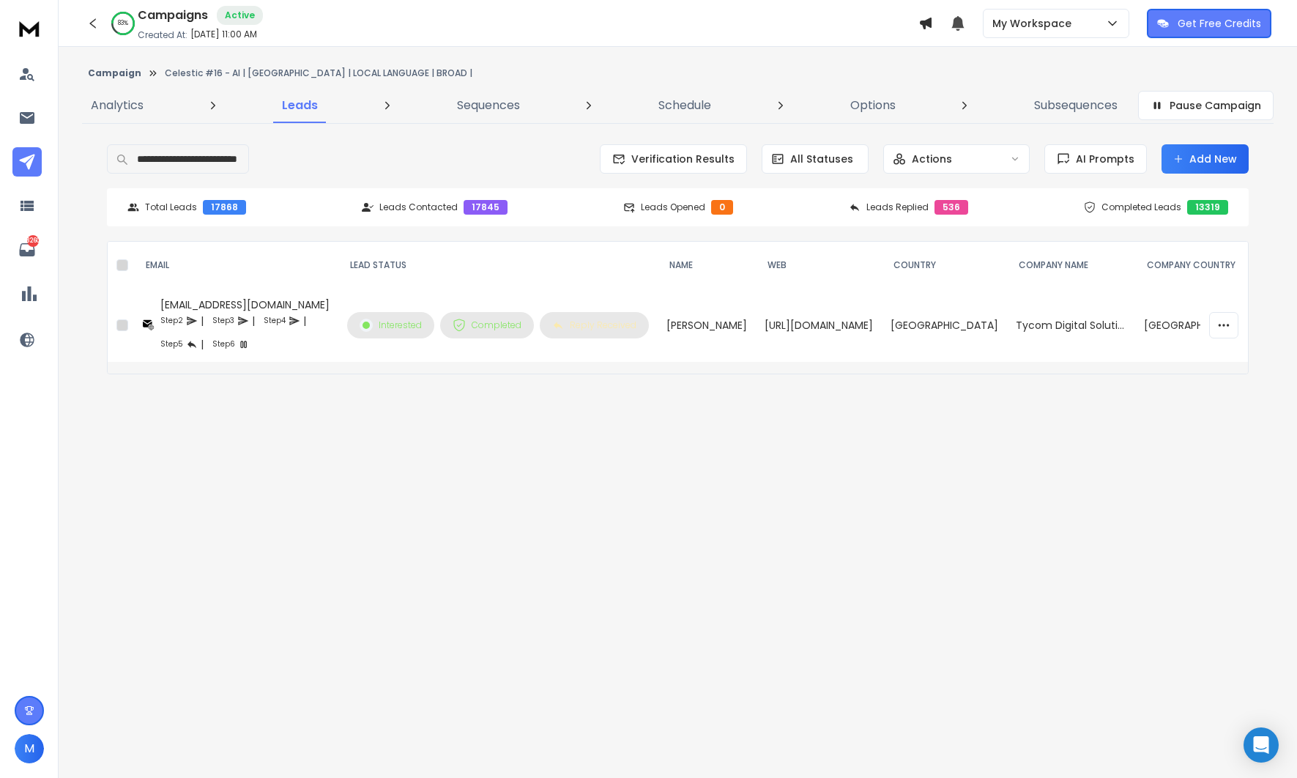
click at [1222, 317] on button "button" at bounding box center [1224, 325] width 29 height 26
click at [1135, 313] on td "[GEOGRAPHIC_DATA]" at bounding box center [1197, 325] width 125 height 73
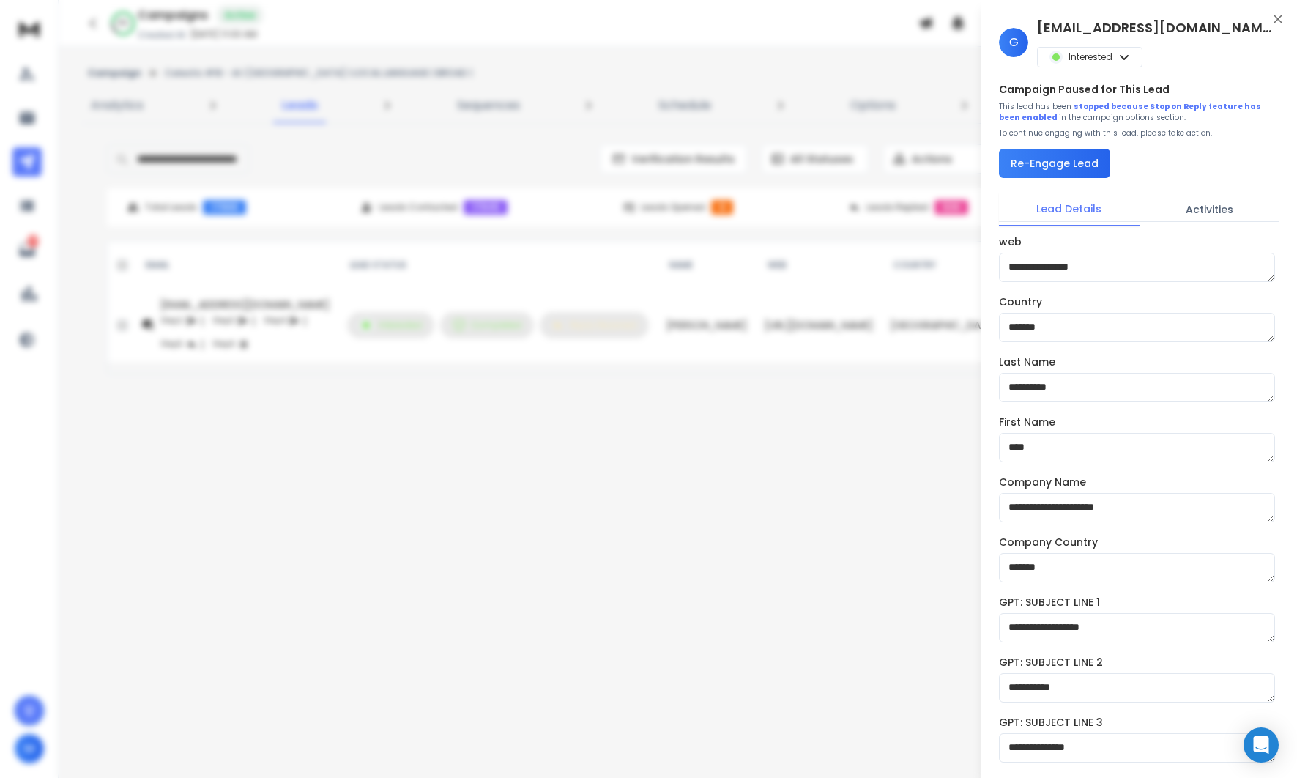
click at [642, 232] on div at bounding box center [648, 389] width 1297 height 778
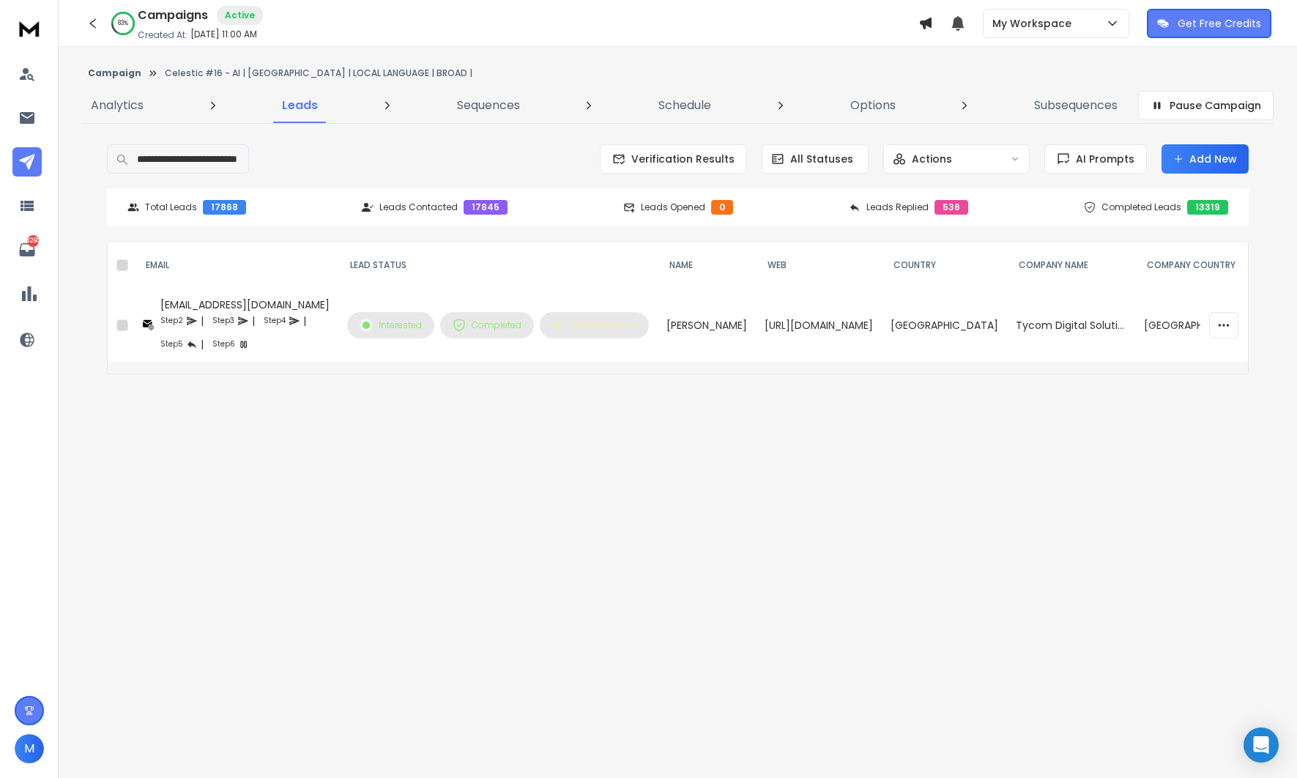
drag, startPoint x: 228, startPoint y: 160, endPoint x: 0, endPoint y: 157, distance: 227.8
click at [0, 157] on div "**********" at bounding box center [648, 190] width 1297 height 380
type input "**********"
click at [151, 158] on input "**********" at bounding box center [178, 158] width 142 height 29
drag, startPoint x: 151, startPoint y: 158, endPoint x: 369, endPoint y: 158, distance: 218.3
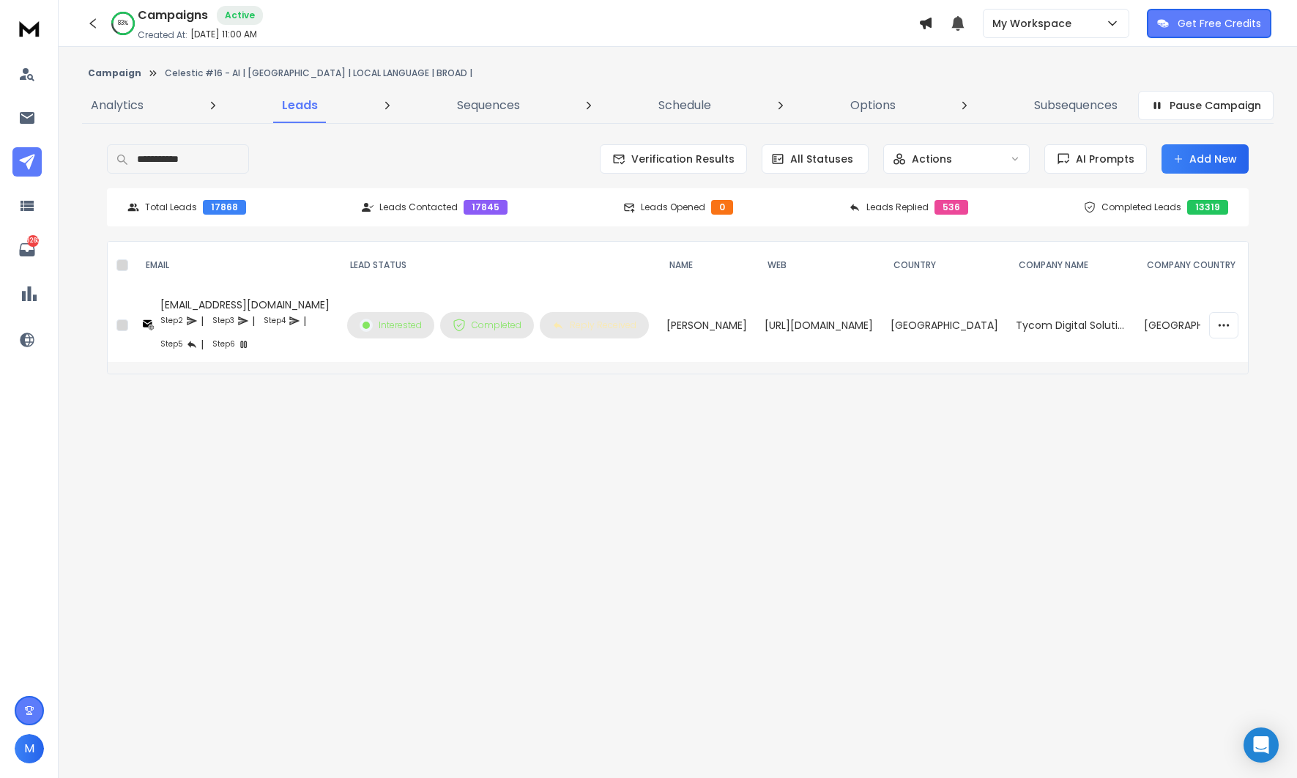
click at [369, 158] on div "**********" at bounding box center [677, 158] width 1141 height 29
type input "*****"
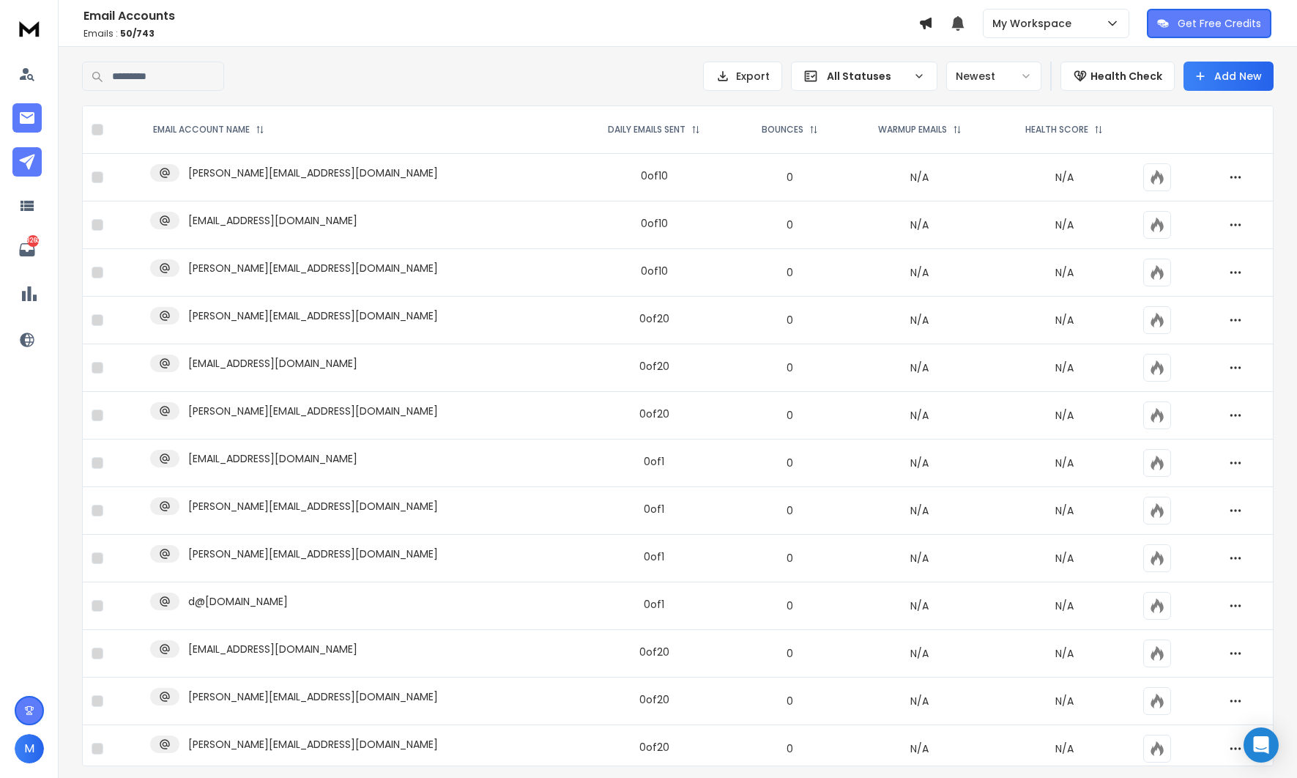
click at [28, 157] on icon at bounding box center [26, 161] width 15 height 15
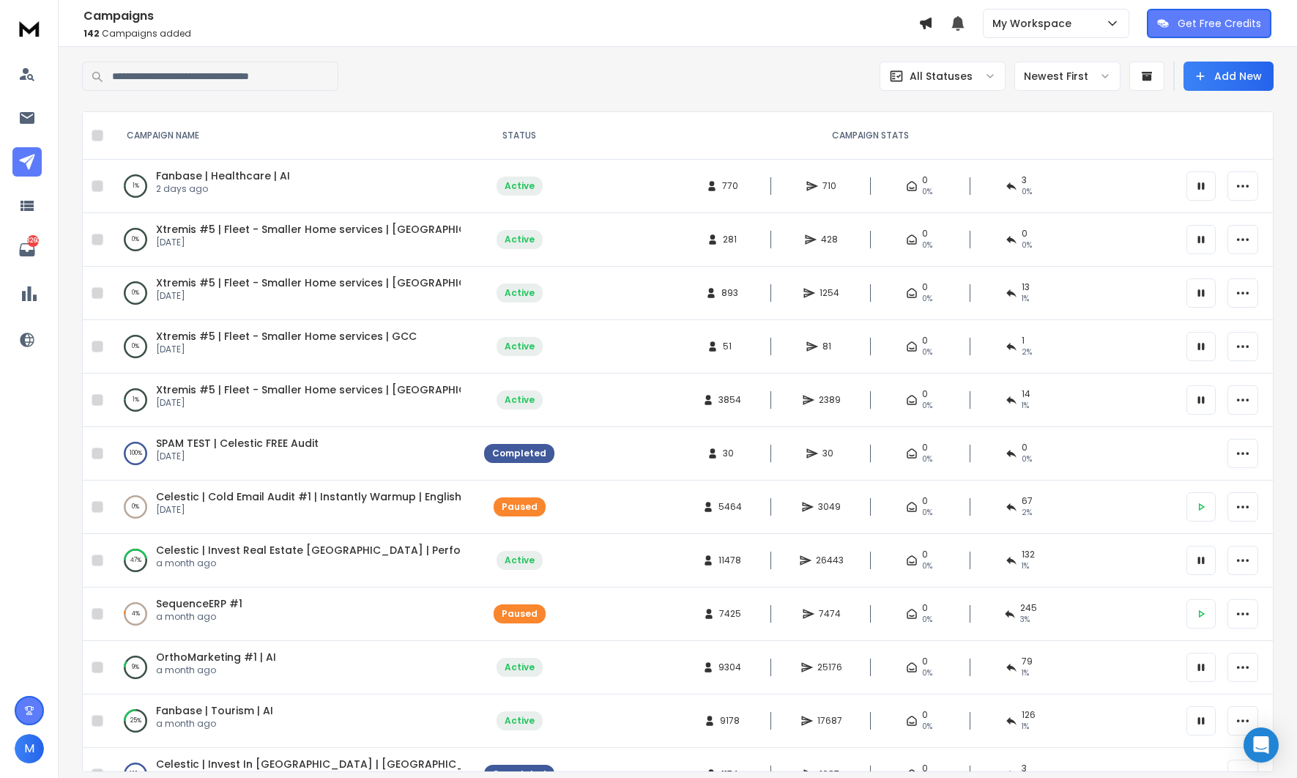
click at [170, 99] on div "Campaigns 142 Campaigns Added All Statuses Newest First Add New CAMPAIGN NAME S…" at bounding box center [678, 417] width 1192 height 710
click at [170, 89] on input at bounding box center [210, 76] width 256 height 29
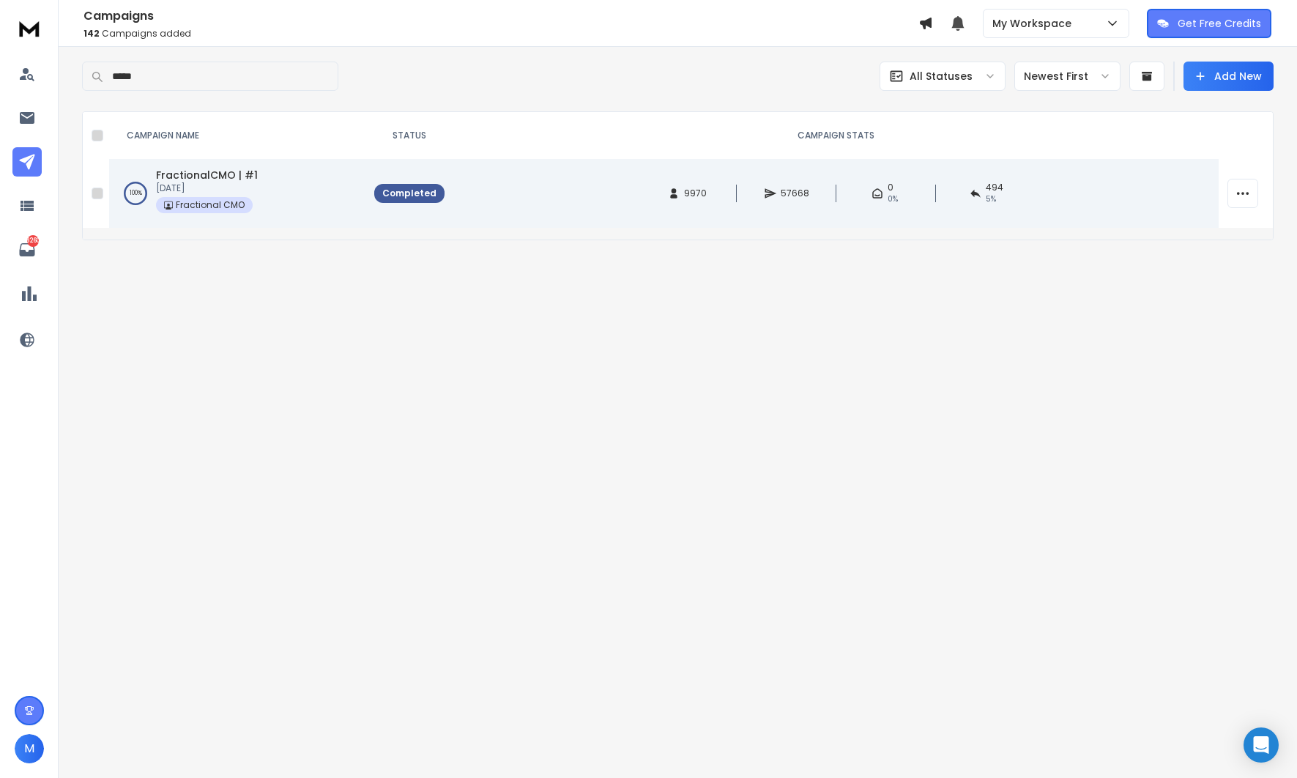
type input "*****"
click at [175, 185] on p "[DATE]" at bounding box center [207, 188] width 102 height 12
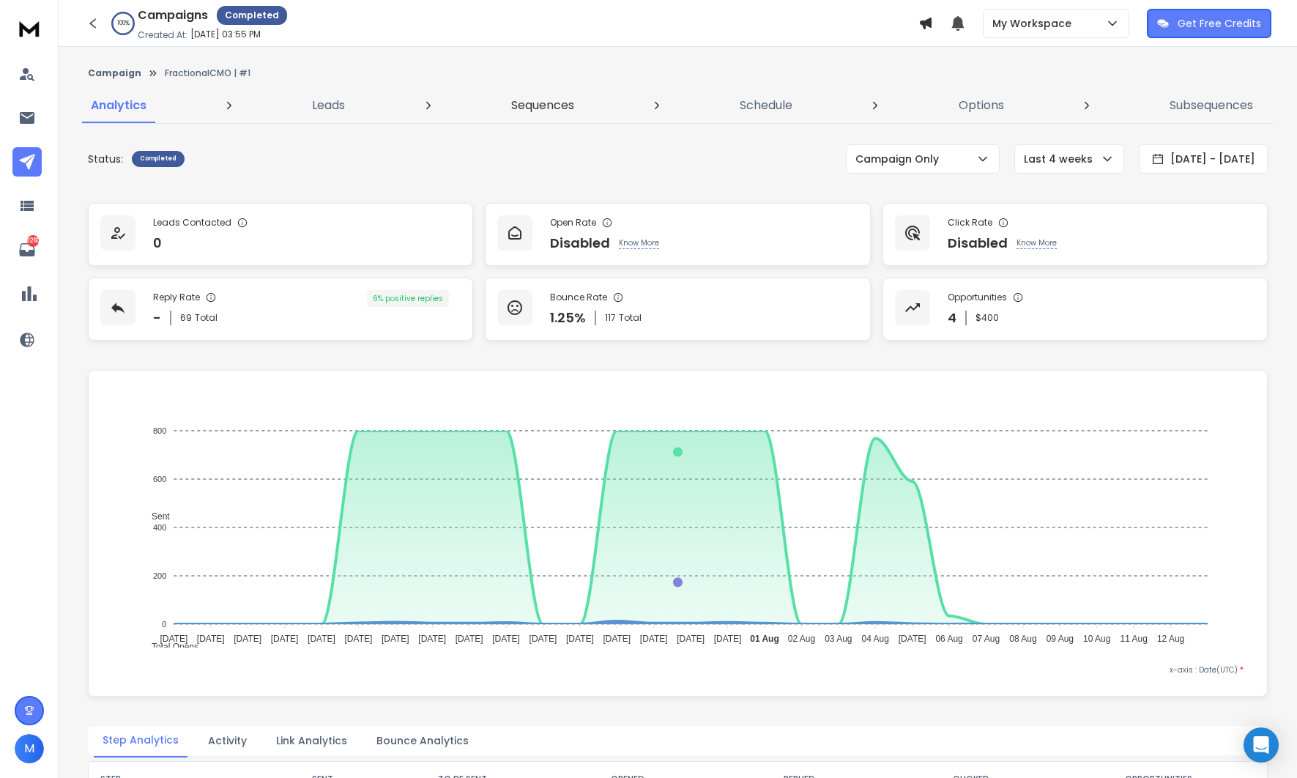
click at [522, 105] on p "Sequences" at bounding box center [542, 106] width 63 height 18
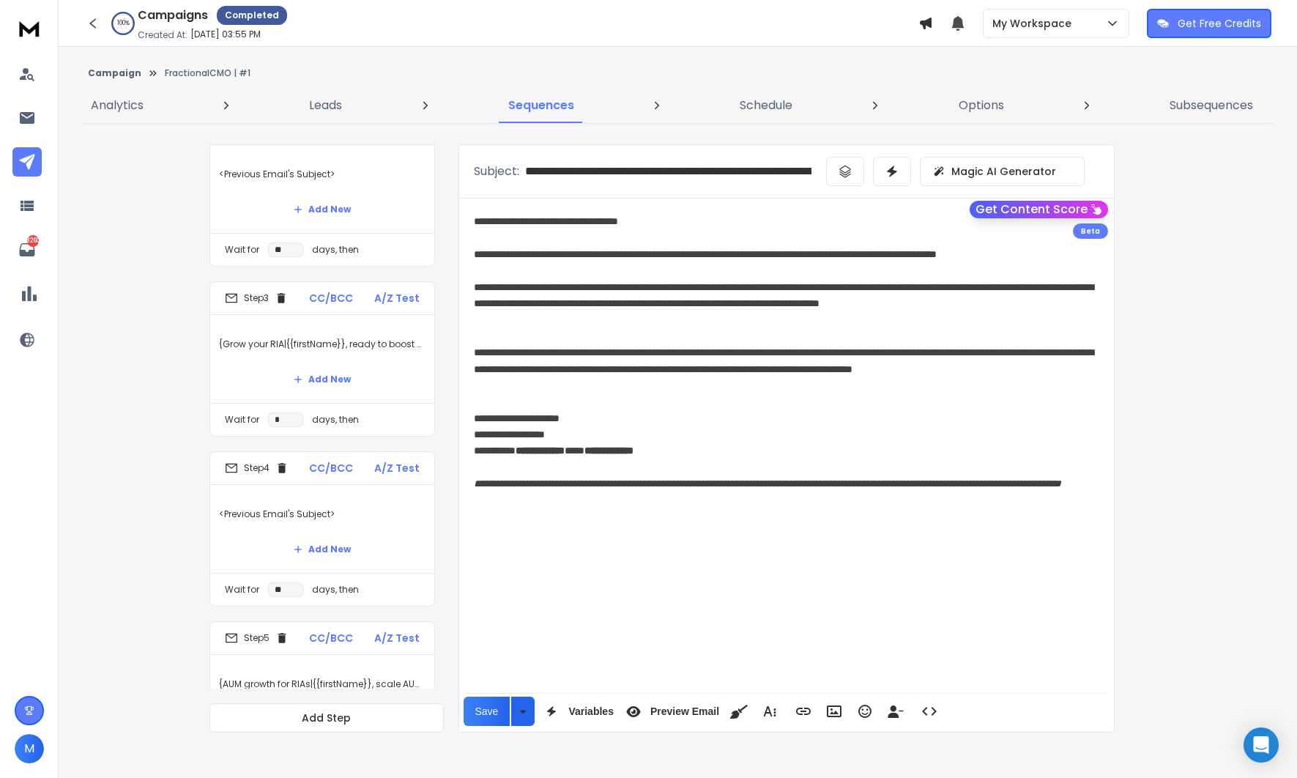
scroll to position [548, 0]
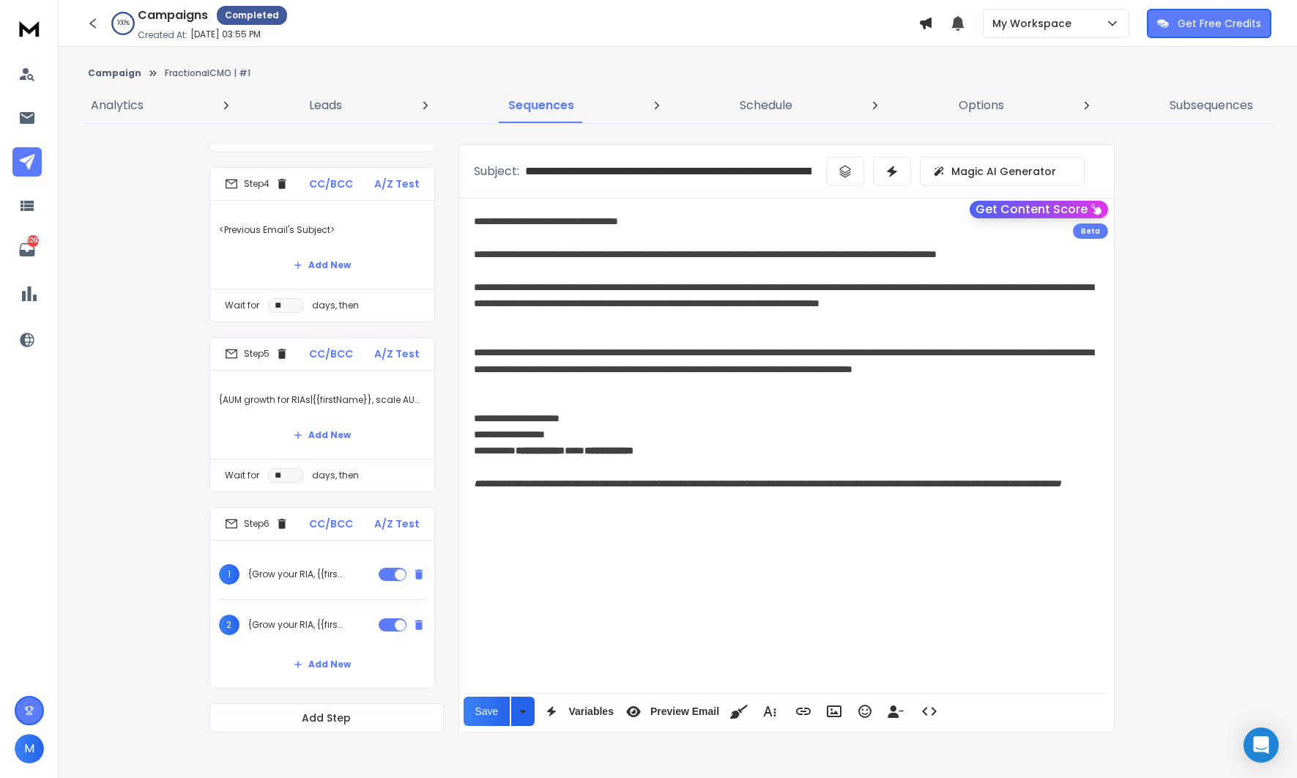
click at [292, 396] on p "{AUM growth for RIAs|{{firstName}}, scale AUM?|AUM growth in 90 days}" at bounding box center [322, 399] width 207 height 41
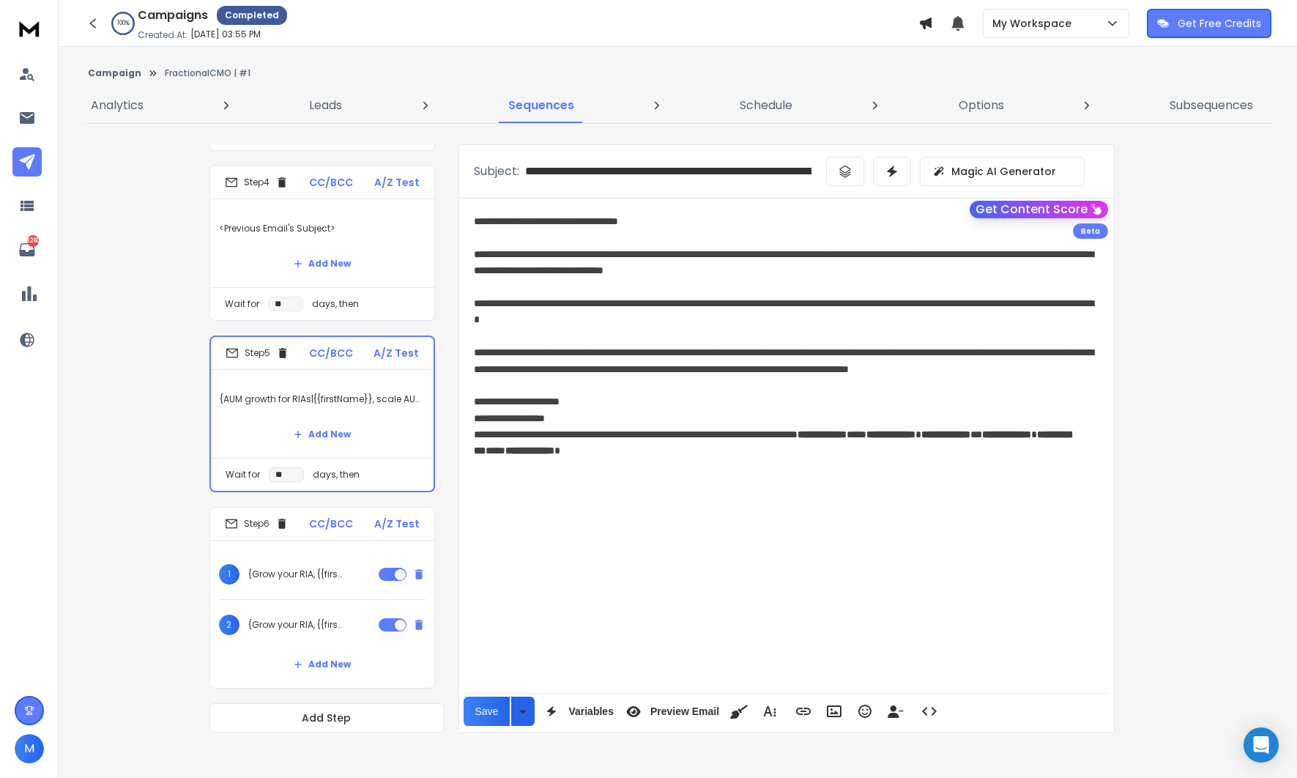
click at [286, 592] on div "1 {Grow your RIA, {{firstName}}|{{firstName}}, boosting your AUM?|{{firstName}}…" at bounding box center [322, 574] width 207 height 51
type input "**********"
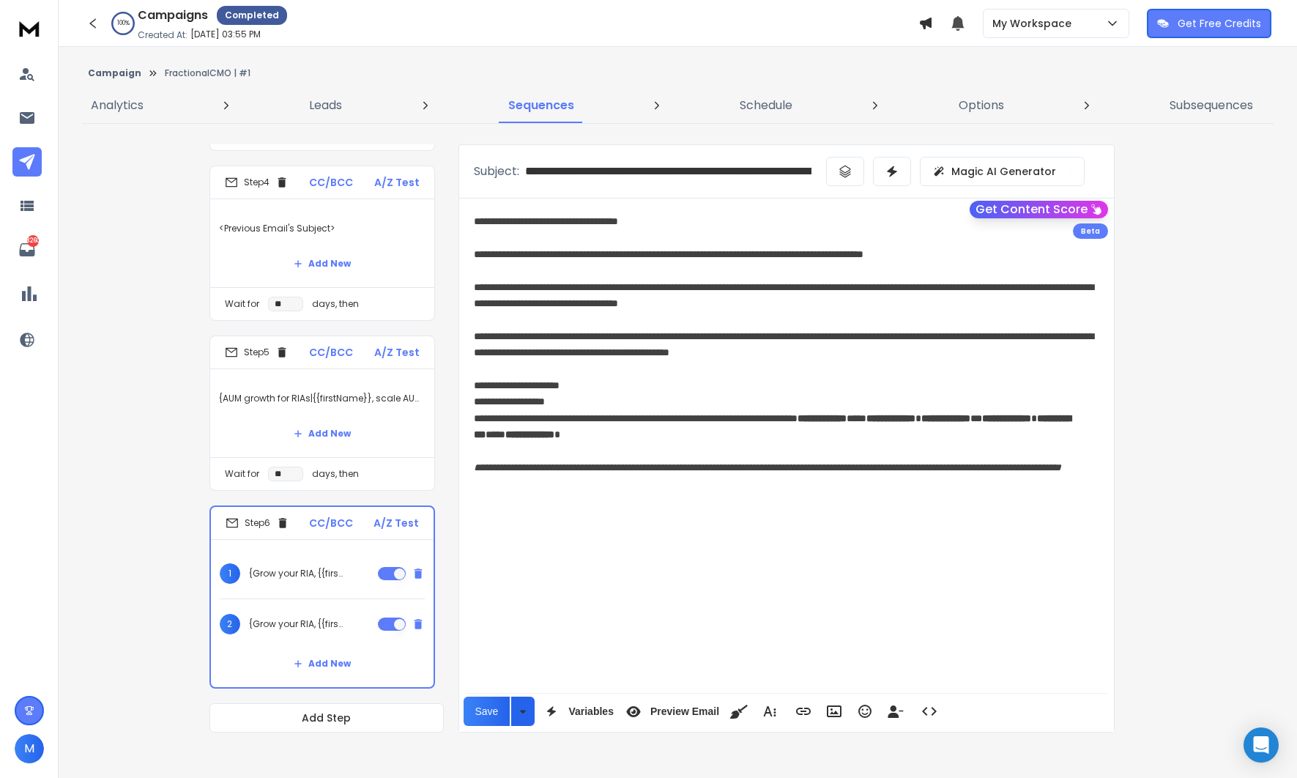
click at [297, 623] on p "{Grow your RIA, {{firstName}}|{{firstName}}, boosting your AUM?|{{firstName}}, …" at bounding box center [296, 624] width 94 height 12
